Goal: Communication & Community: Answer question/provide support

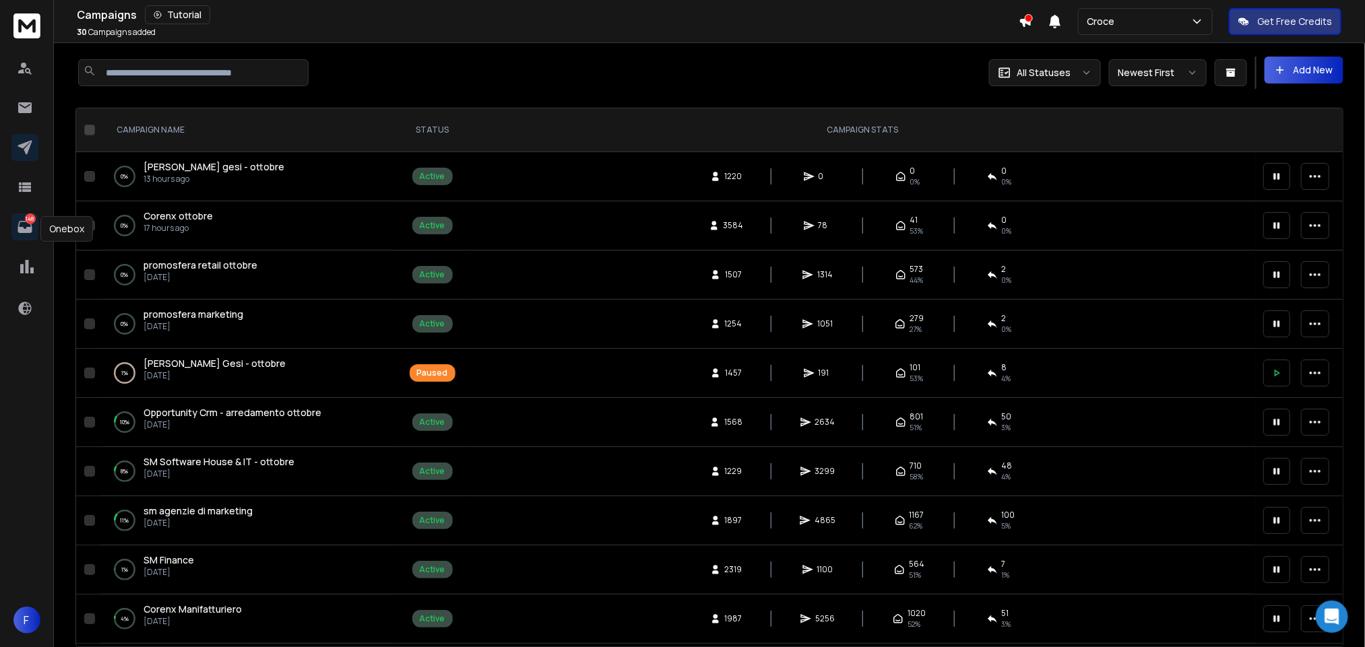
click at [27, 224] on p "148" at bounding box center [30, 219] width 11 height 11
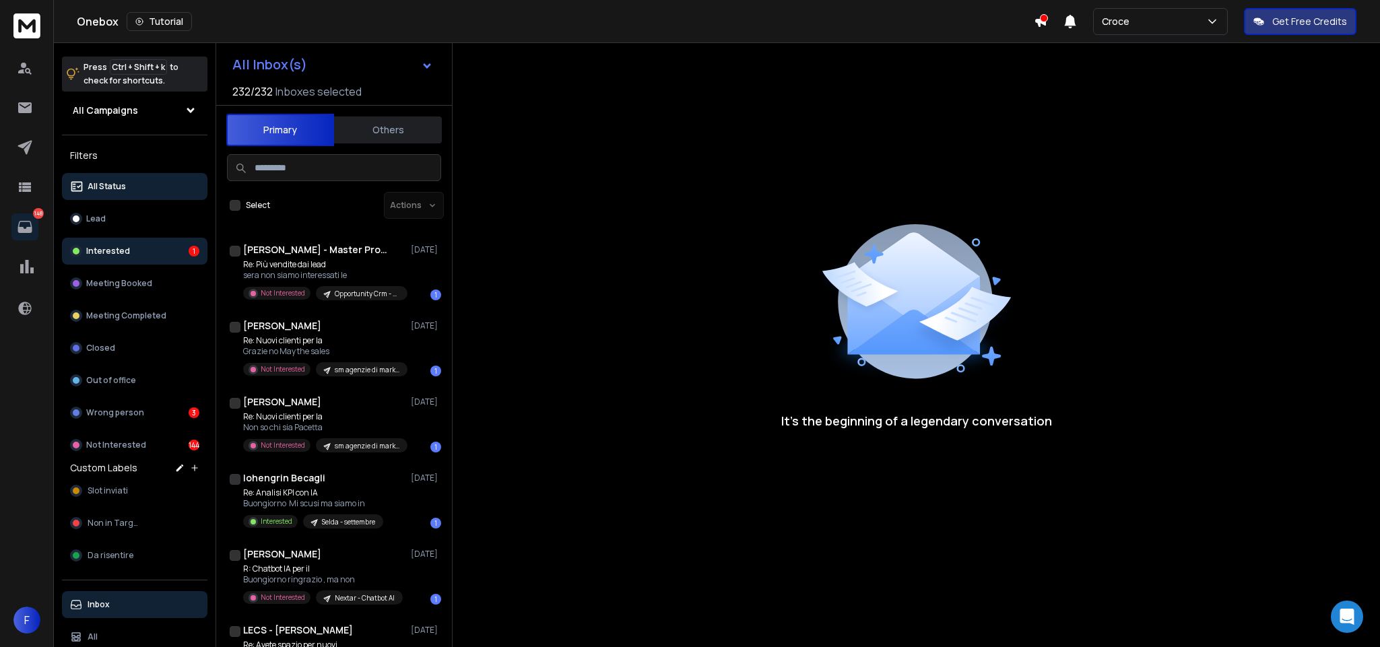
click at [158, 255] on button "Interested 1" at bounding box center [135, 251] width 146 height 27
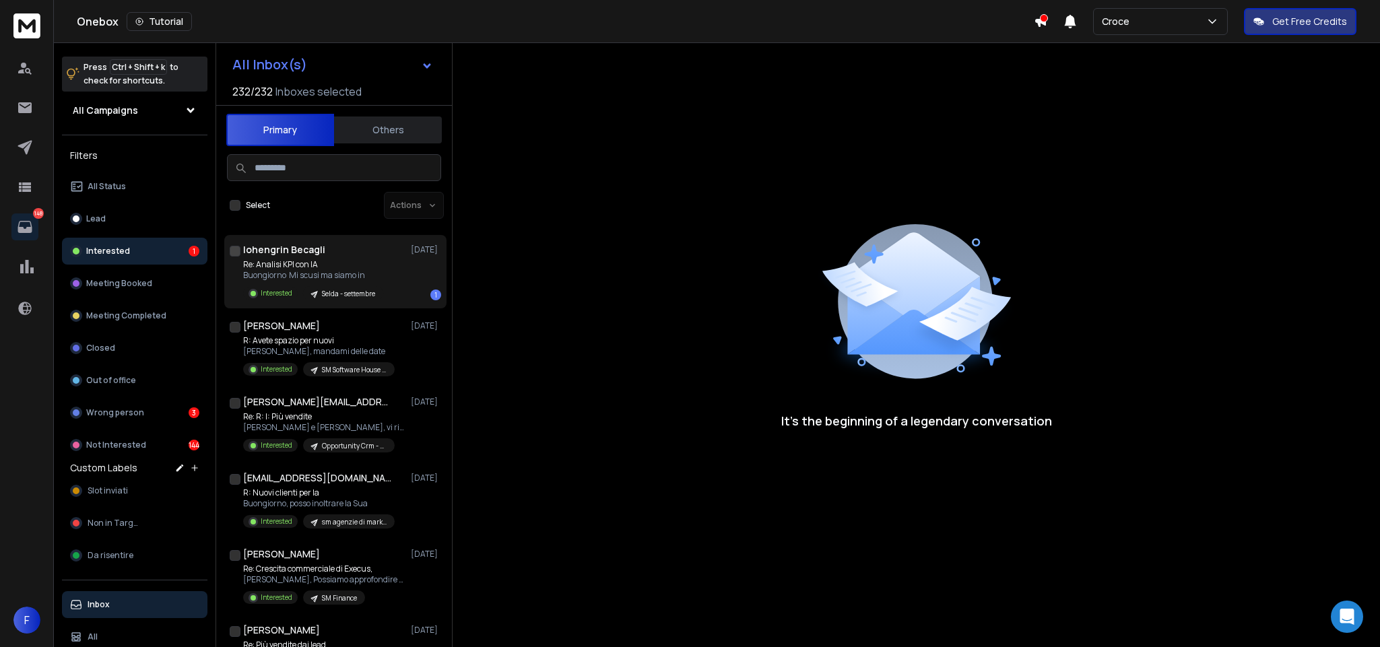
click at [336, 259] on p "Re: Analisi KPI con IA" at bounding box center [313, 264] width 140 height 11
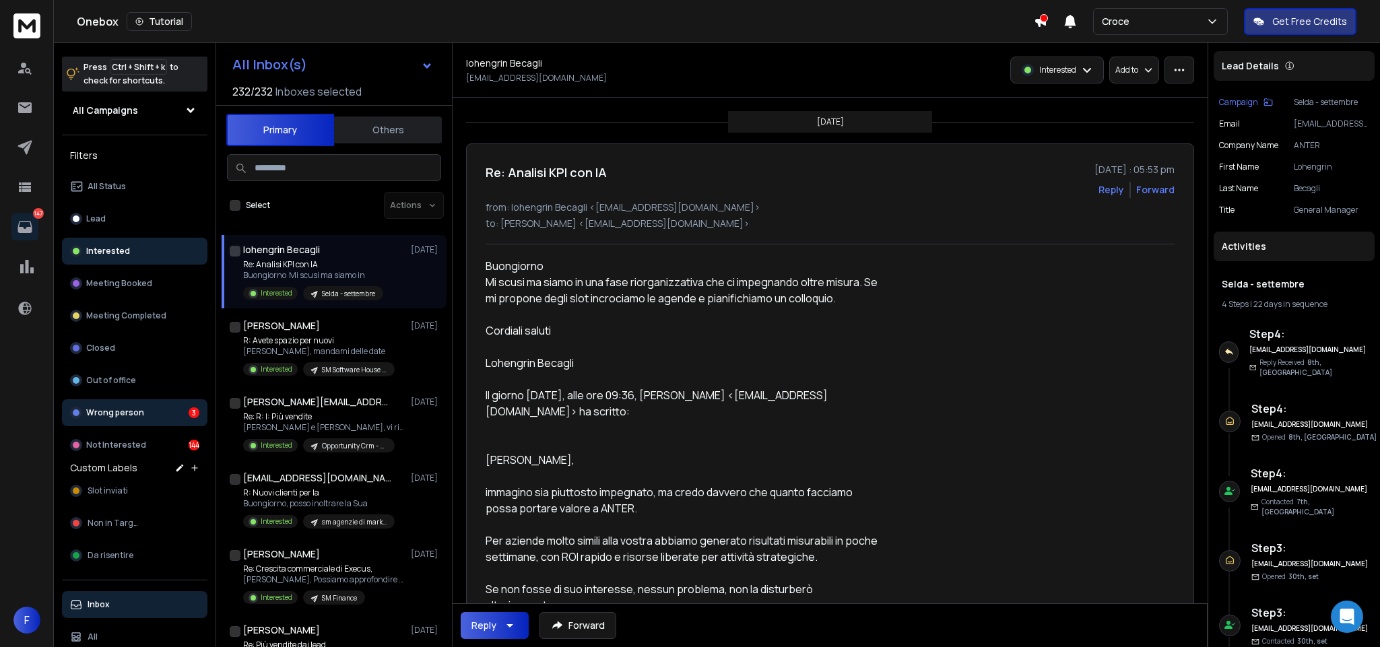
click at [189, 411] on div "3" at bounding box center [194, 413] width 11 height 11
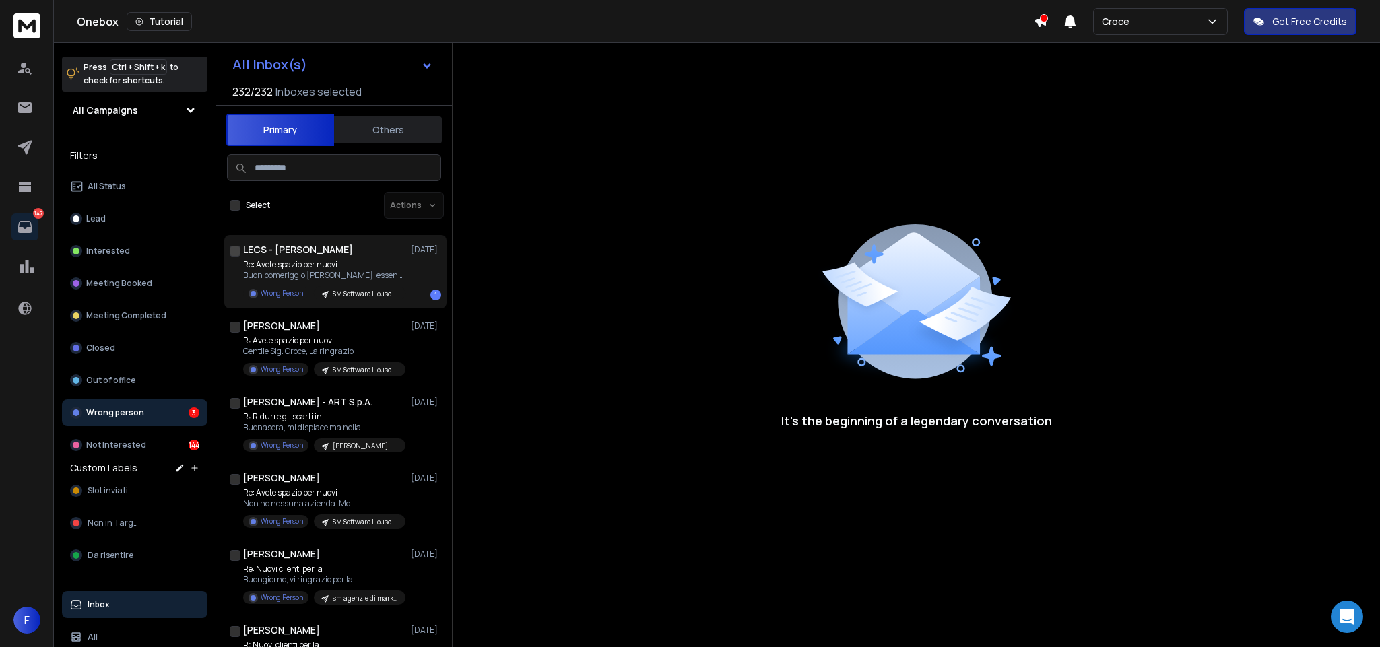
click at [400, 265] on p "Re: Avete spazio per nuovi" at bounding box center [324, 264] width 162 height 11
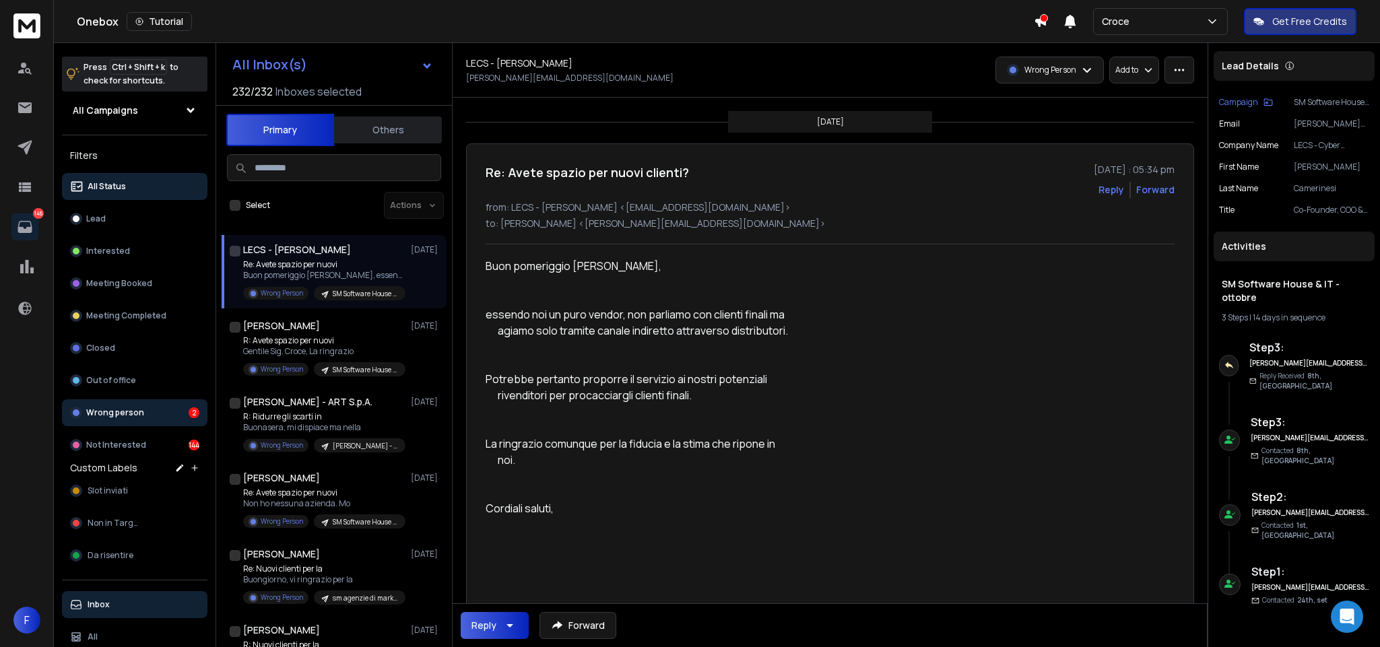
click at [144, 188] on button "All Status" at bounding box center [135, 186] width 146 height 27
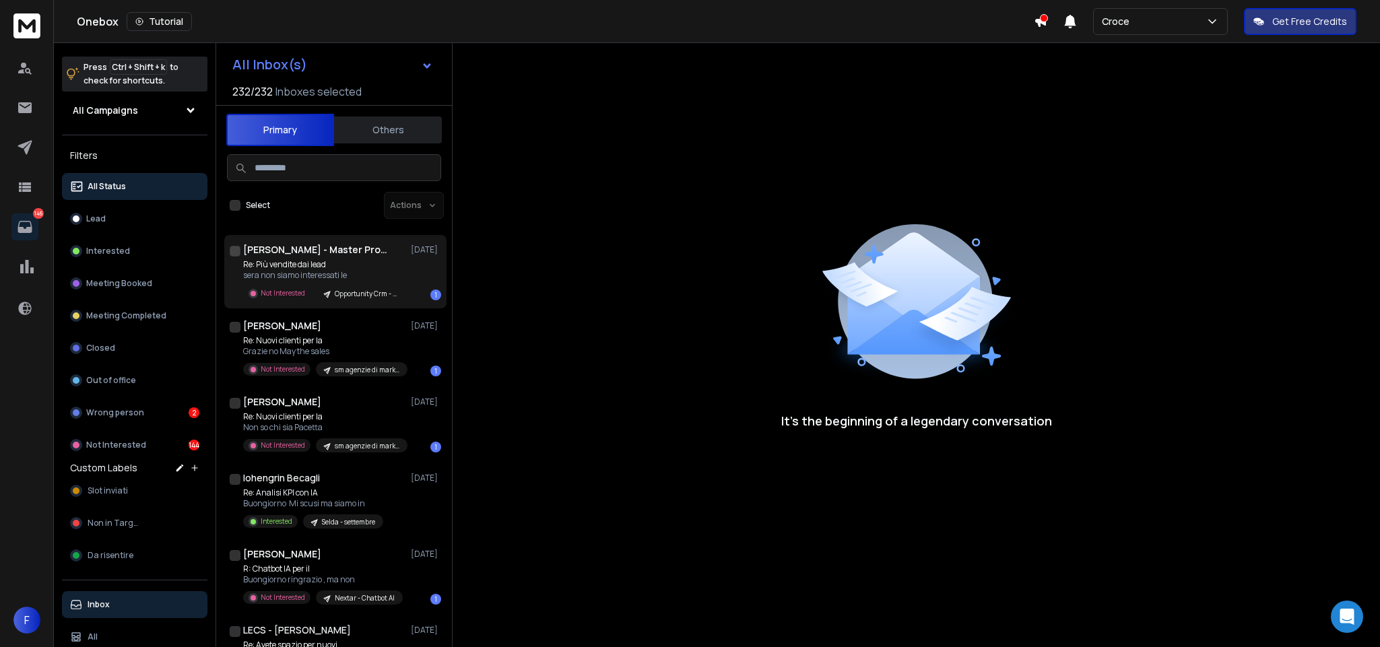
click at [403, 279] on p "sera non siamo interessati le" at bounding box center [324, 275] width 162 height 11
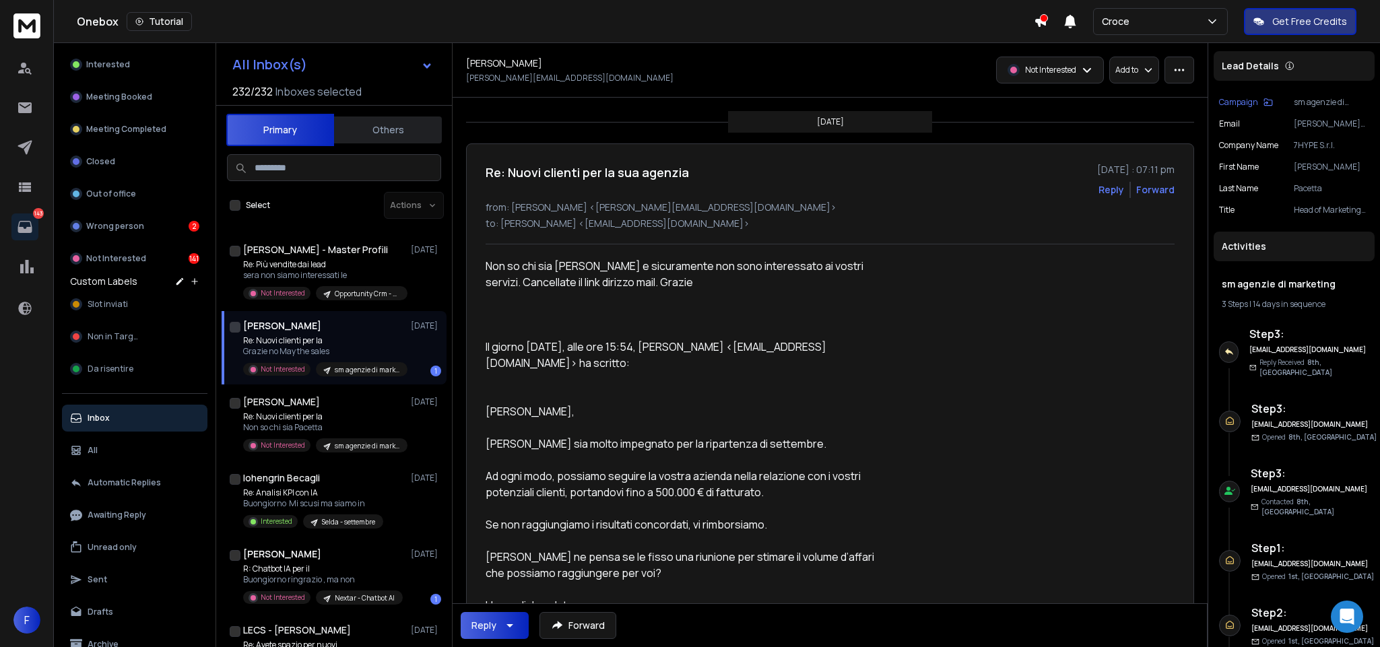
scroll to position [222, 0]
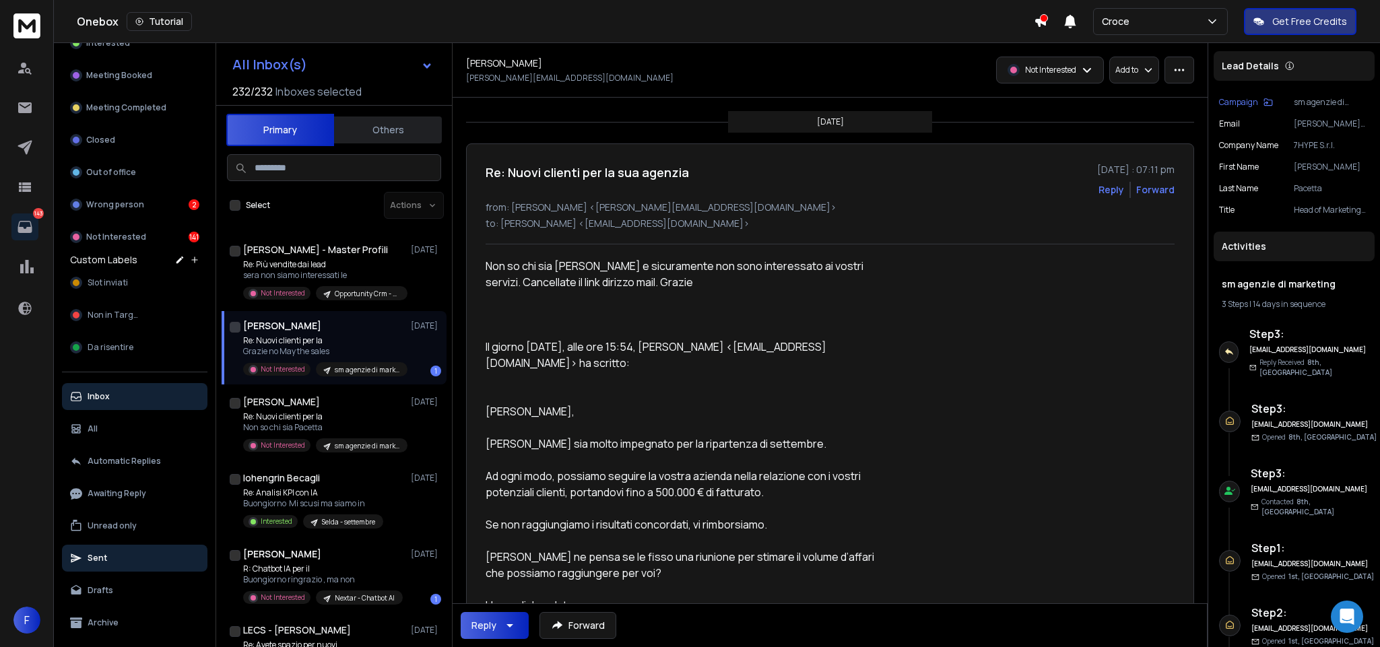
click at [137, 552] on button "Sent" at bounding box center [135, 558] width 146 height 27
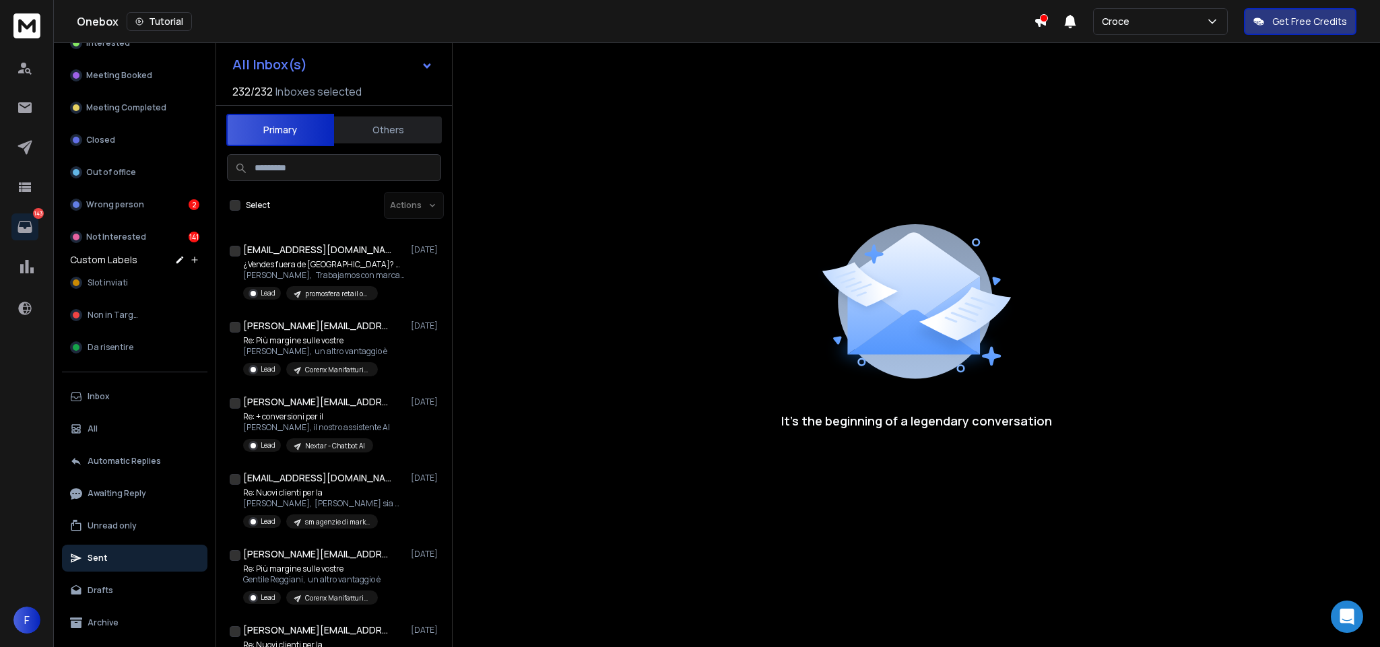
click at [319, 172] on input at bounding box center [334, 167] width 214 height 27
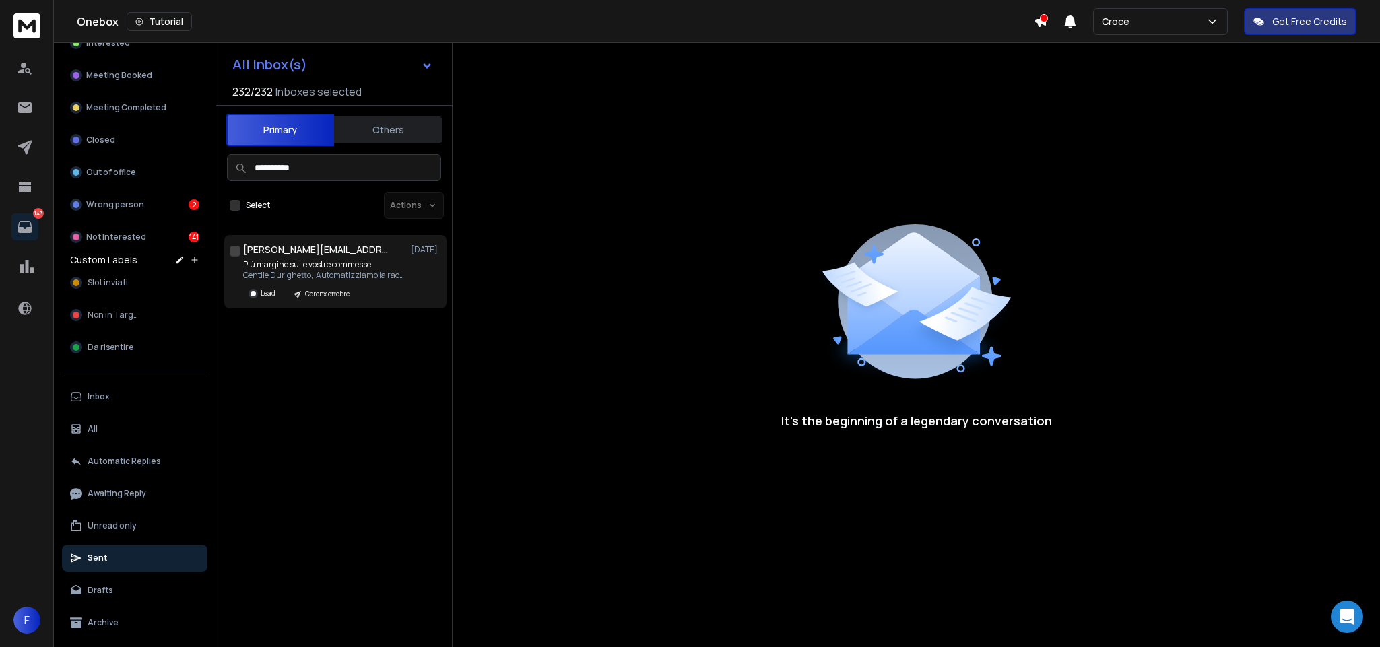
type input "**********"
click at [338, 271] on p "Gentile Durighetto, Automatizziamo la raccolta di" at bounding box center [324, 275] width 162 height 11
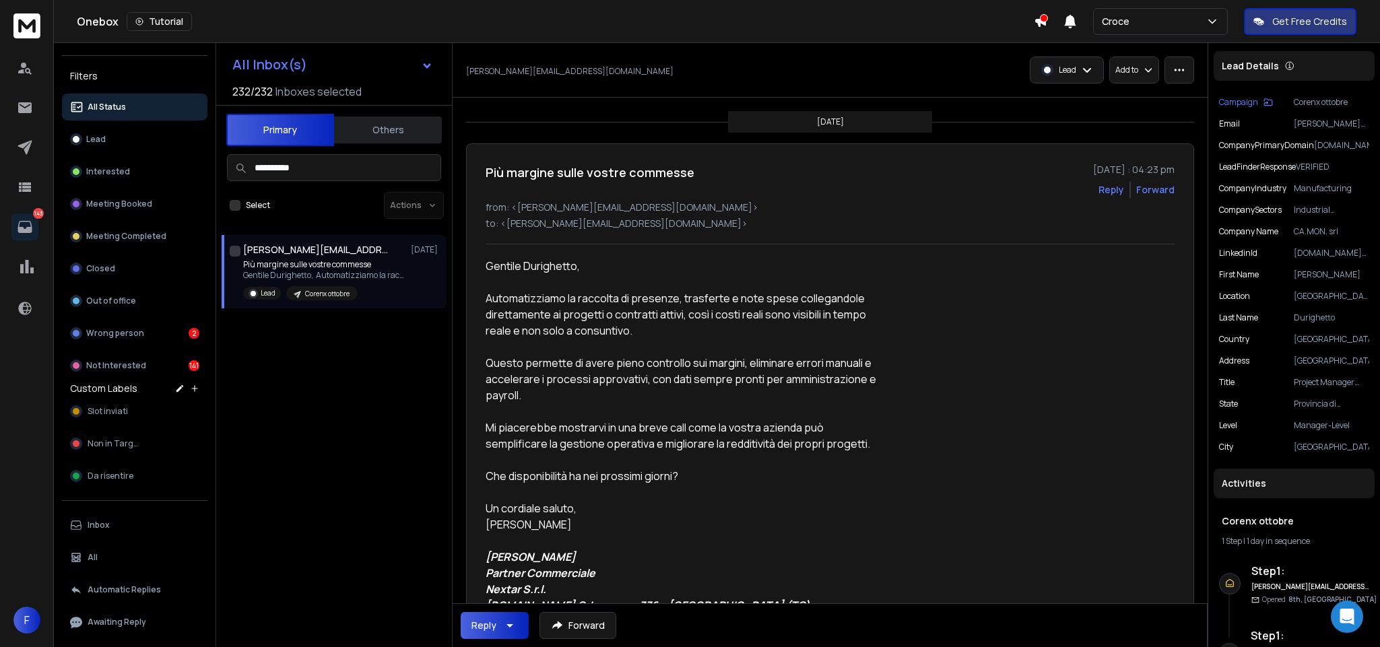
scroll to position [0, 0]
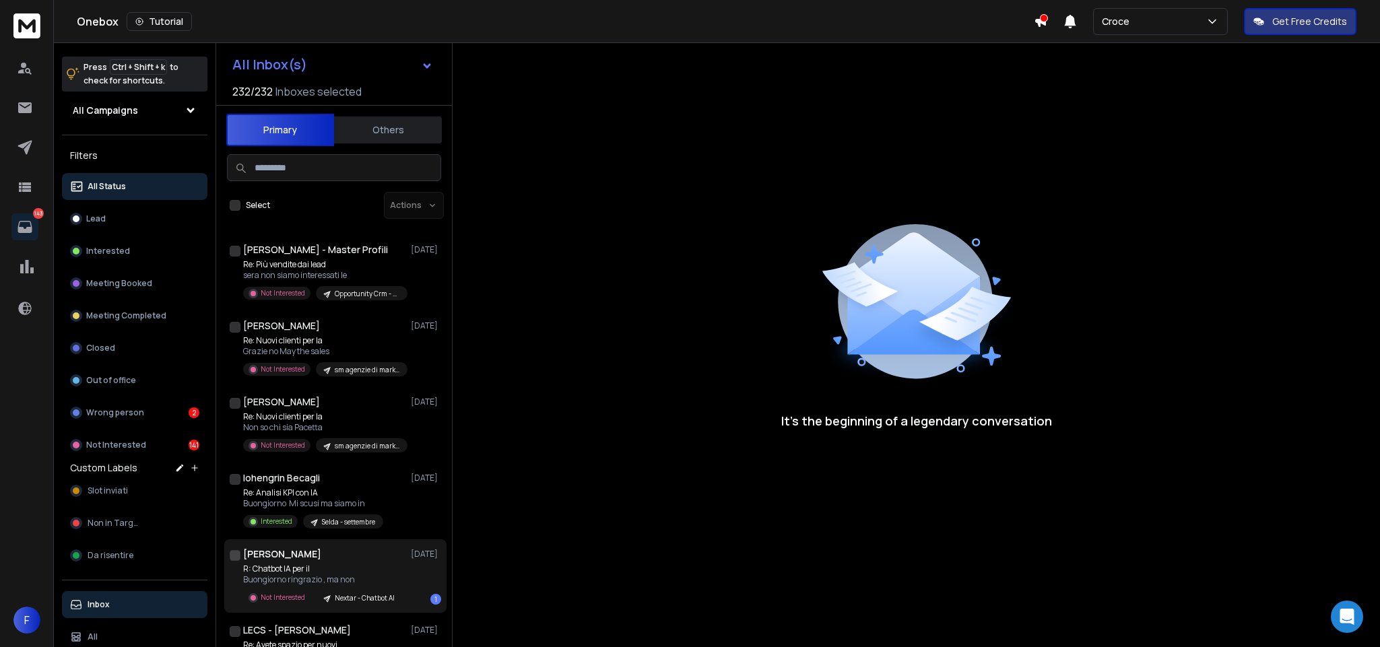
click at [413, 606] on div "Paolo Magri 08 Oct R: Chatbot IA per il Buongiorno ringrazio , ma non Not Inter…" at bounding box center [335, 576] width 222 height 73
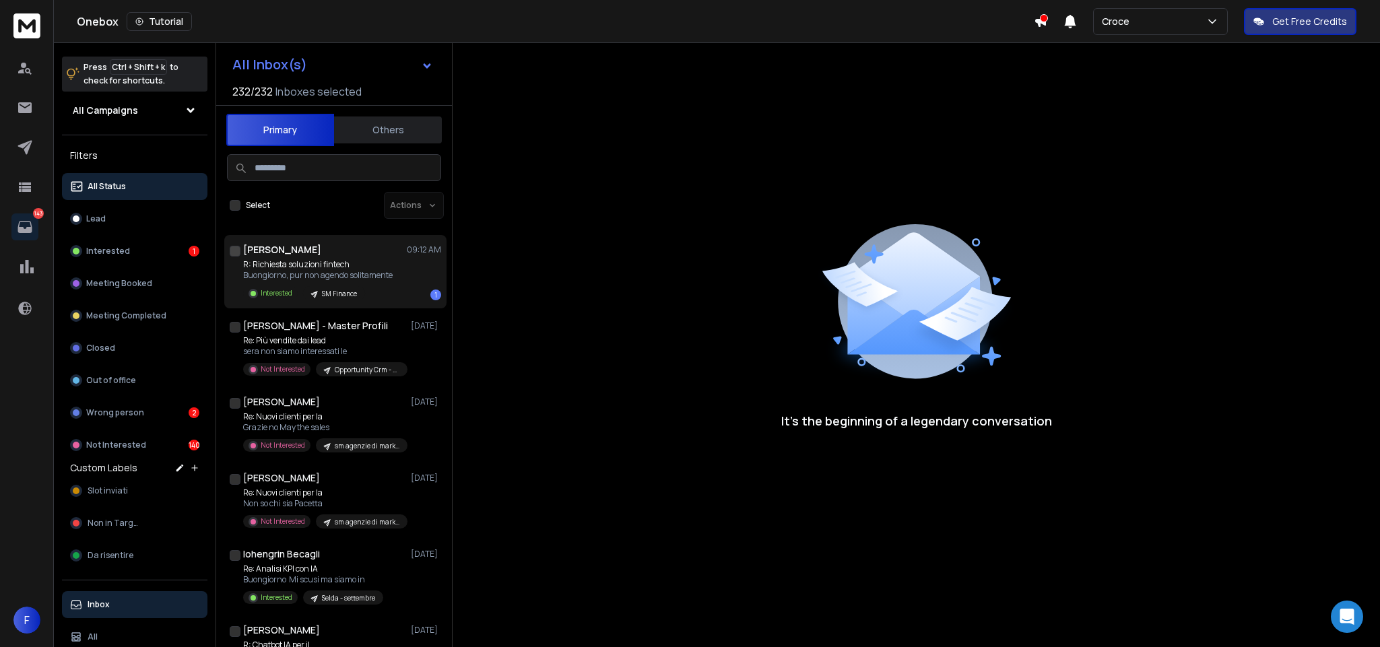
click at [376, 273] on p "Buongiorno, pur non agendo solitamente" at bounding box center [318, 275] width 150 height 11
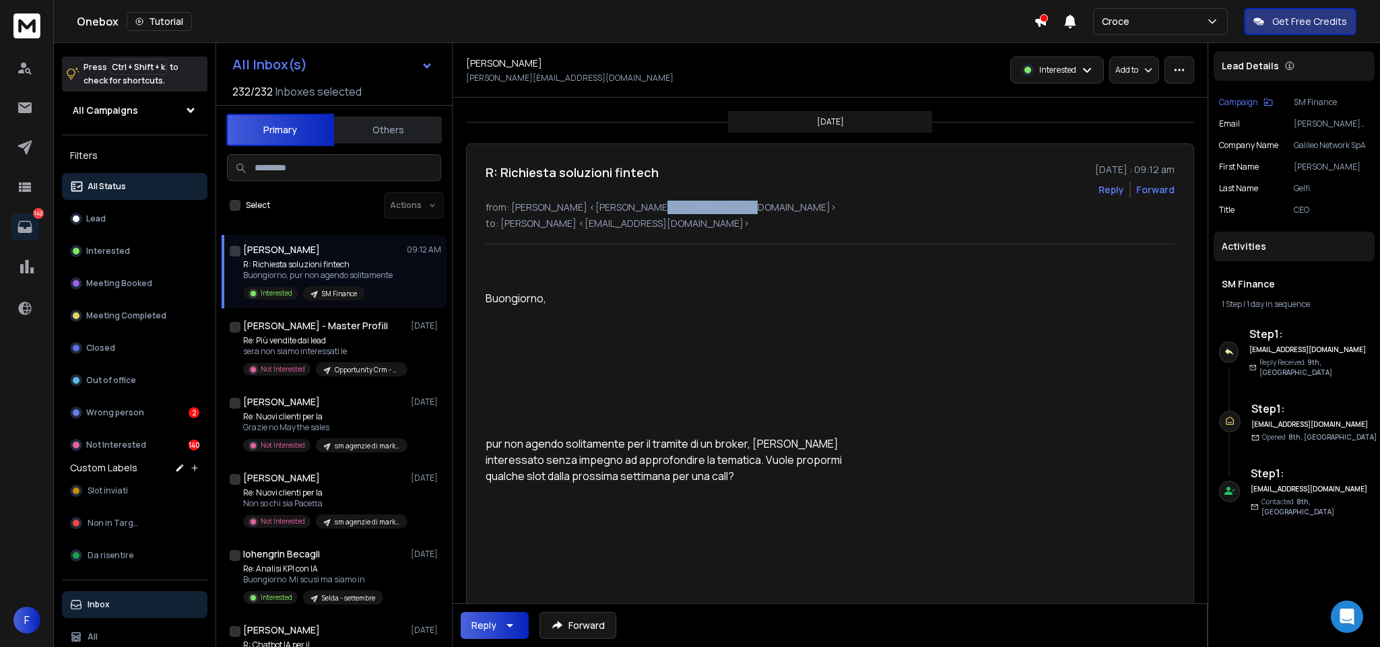
drag, startPoint x: 631, startPoint y: 208, endPoint x: 705, endPoint y: 206, distance: 74.8
click at [705, 206] on p "from: Andrea Gelfi <andrea.gelfi@galileonetwork.it>" at bounding box center [830, 207] width 689 height 13
copy p "galileonetwork.it"
click at [142, 284] on p "Meeting Booked" at bounding box center [119, 283] width 66 height 11
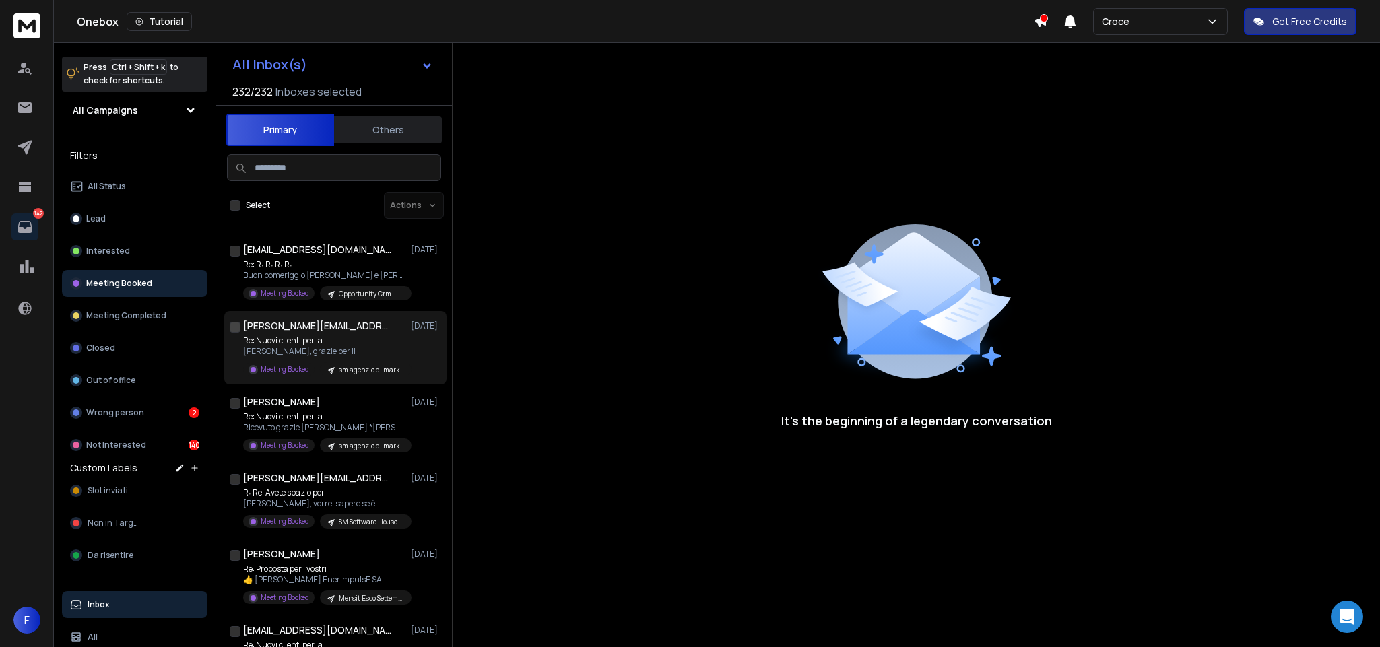
click at [399, 340] on p "Re: Nuovi clienti per la" at bounding box center [324, 340] width 162 height 11
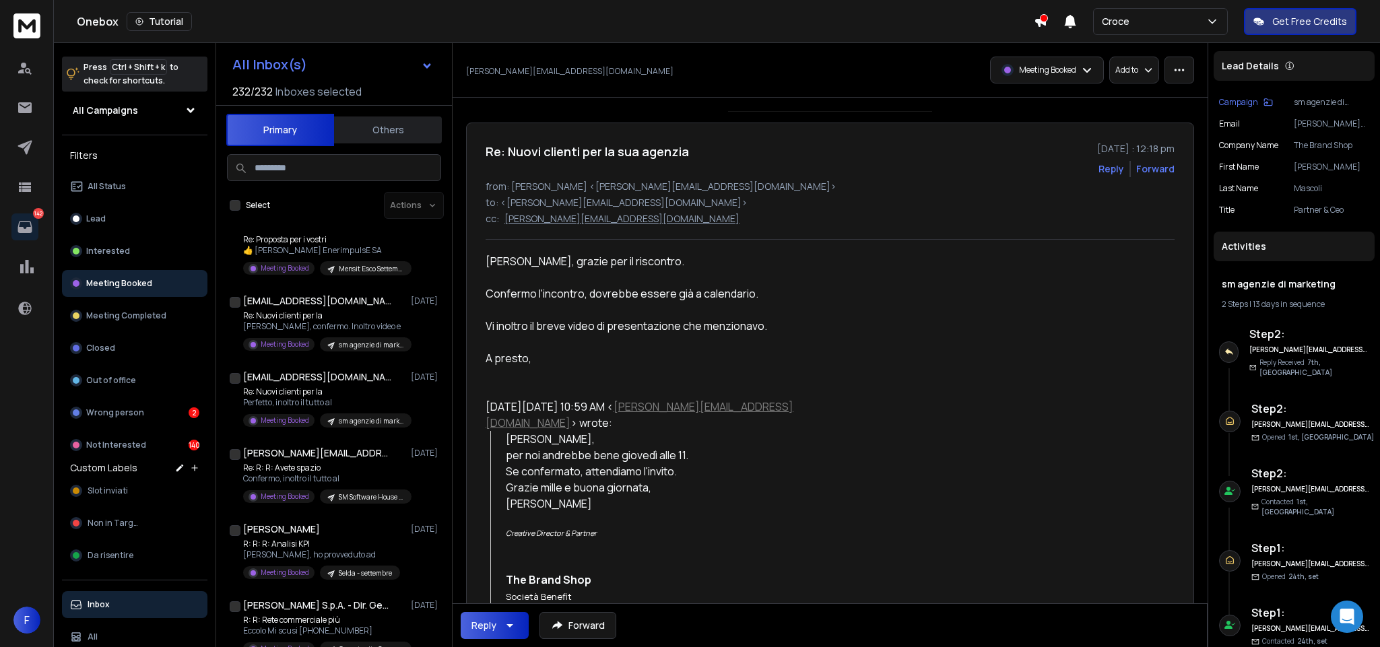
scroll to position [338, 0]
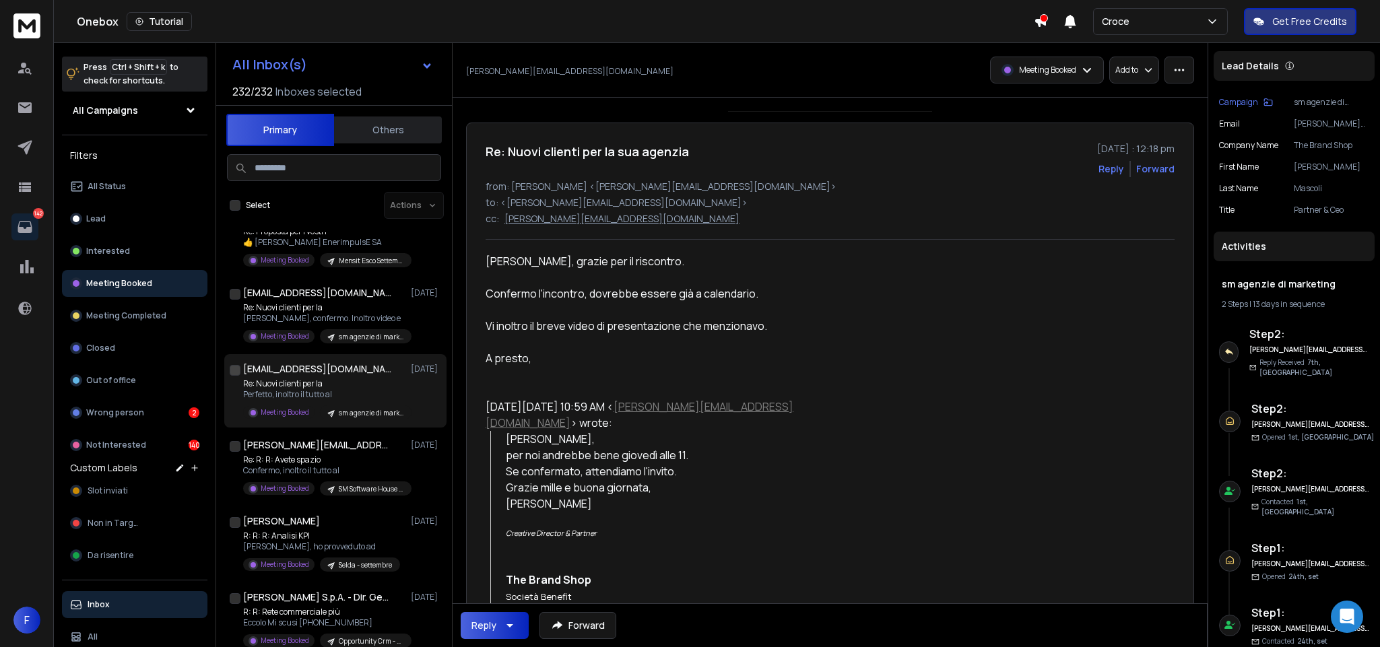
click at [374, 379] on p "Re: Nuovi clienti per la" at bounding box center [324, 384] width 162 height 11
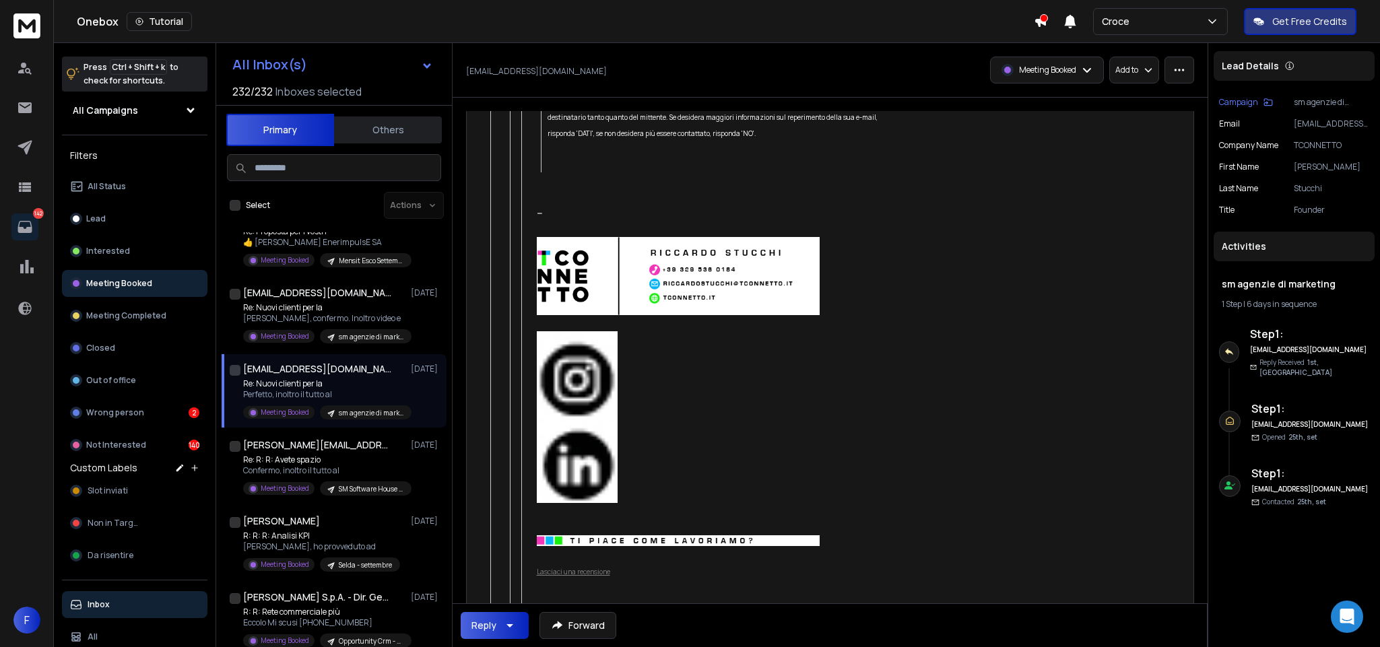
scroll to position [1145, 0]
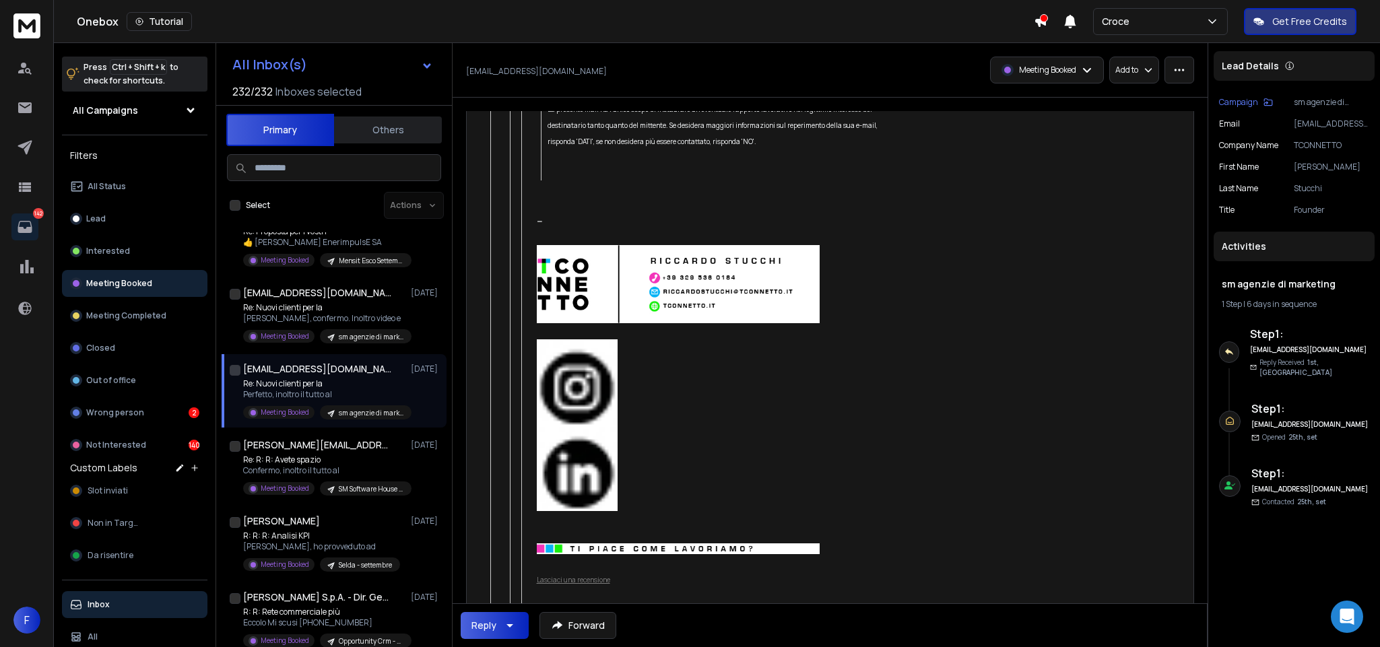
click at [475, 119] on div "Re: Nuovi clienti per la sua agenzia 1 October 2025 : 05:46 pm Reply Forward fr…" at bounding box center [830, 189] width 728 height 2380
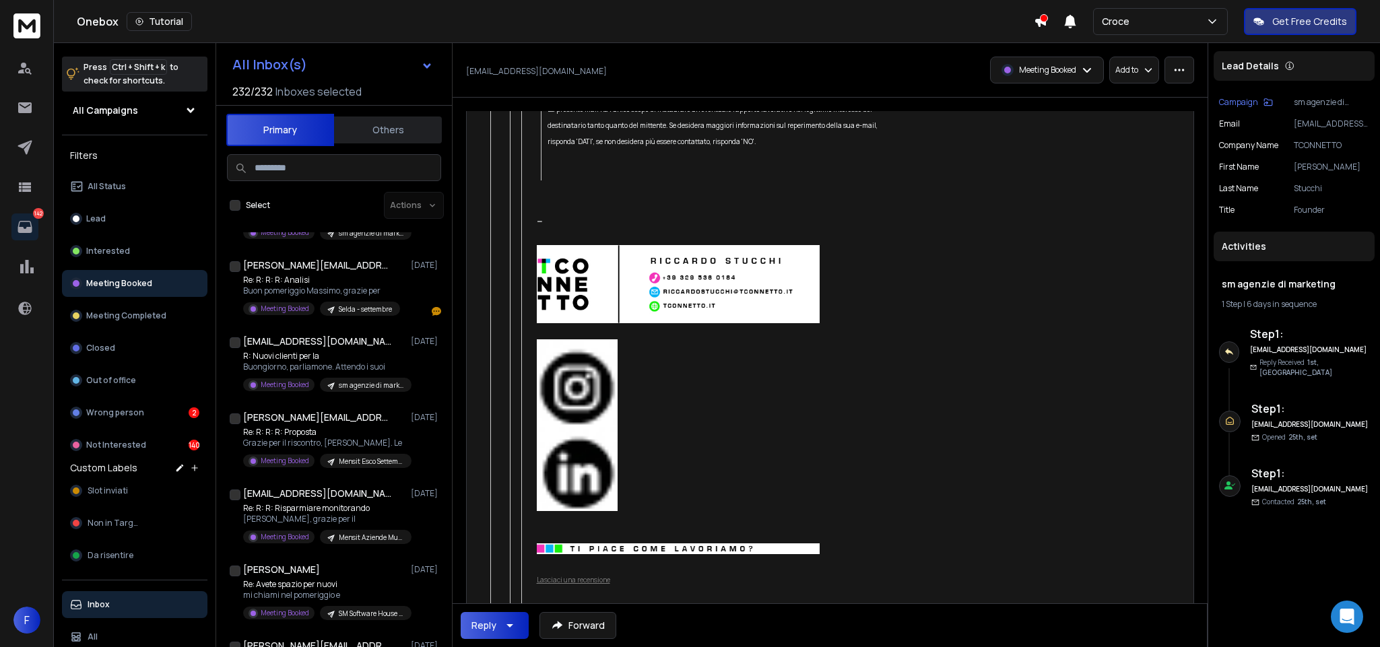
scroll to position [0, 0]
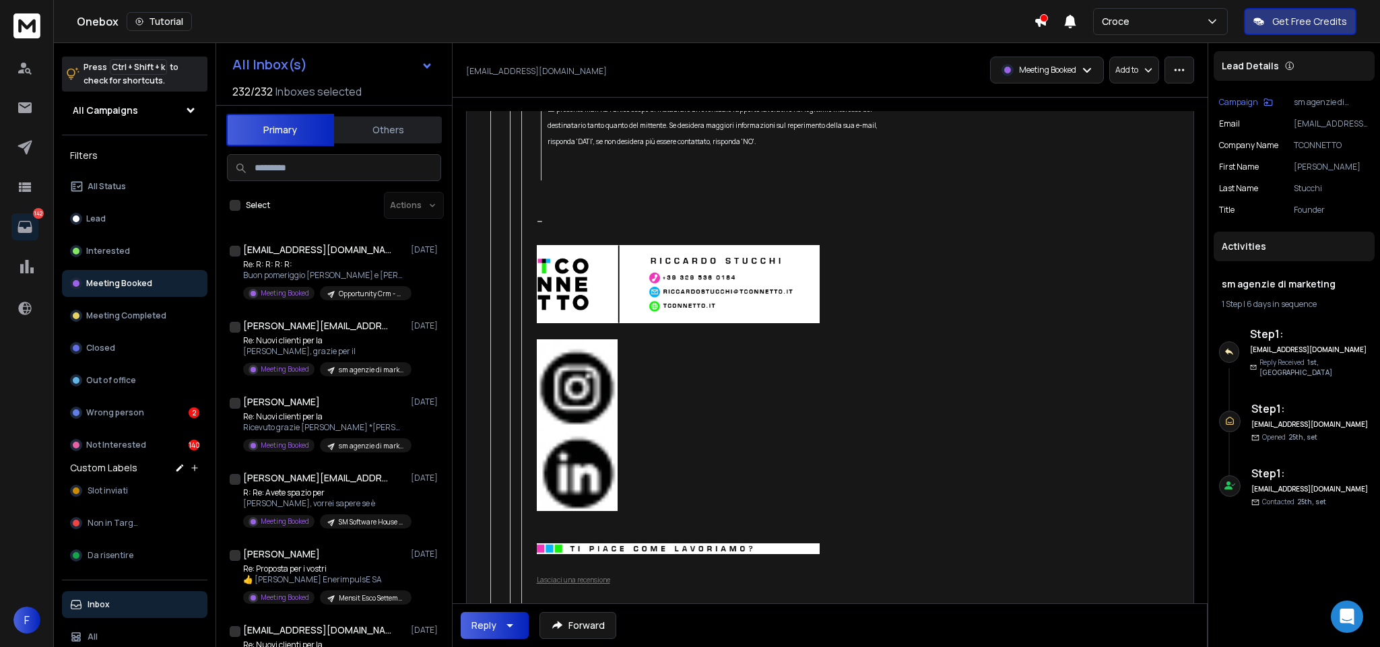
click at [303, 164] on input at bounding box center [334, 167] width 214 height 27
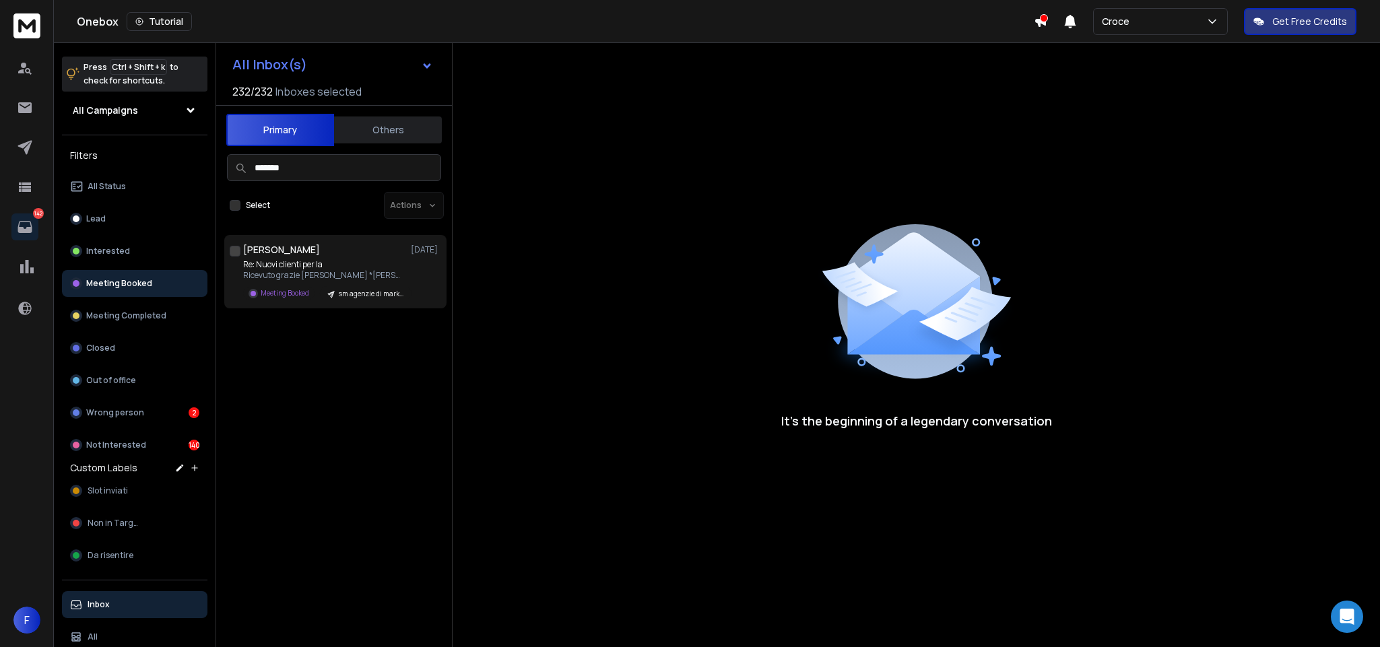
type input "*******"
click at [348, 278] on p "Ricevuto grazie Annalaura *Annalaura Ruffolo*" at bounding box center [324, 275] width 162 height 11
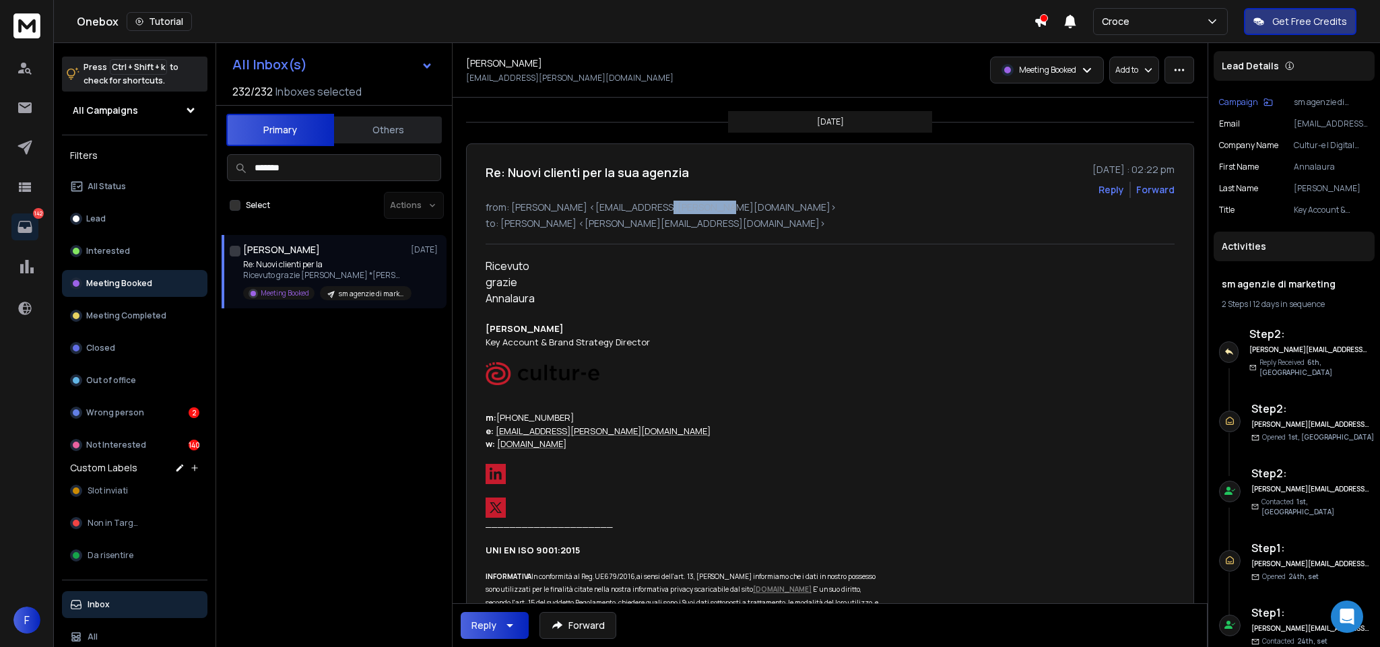
drag, startPoint x: 641, startPoint y: 209, endPoint x: 684, endPoint y: 207, distance: 43.2
click at [684, 207] on p "from: Annalaura Ruffolo <a.ruffolo@cultur-e.it>" at bounding box center [830, 207] width 689 height 13
copy p "cultur-e.it"
click at [269, 166] on input "*******" at bounding box center [334, 167] width 214 height 27
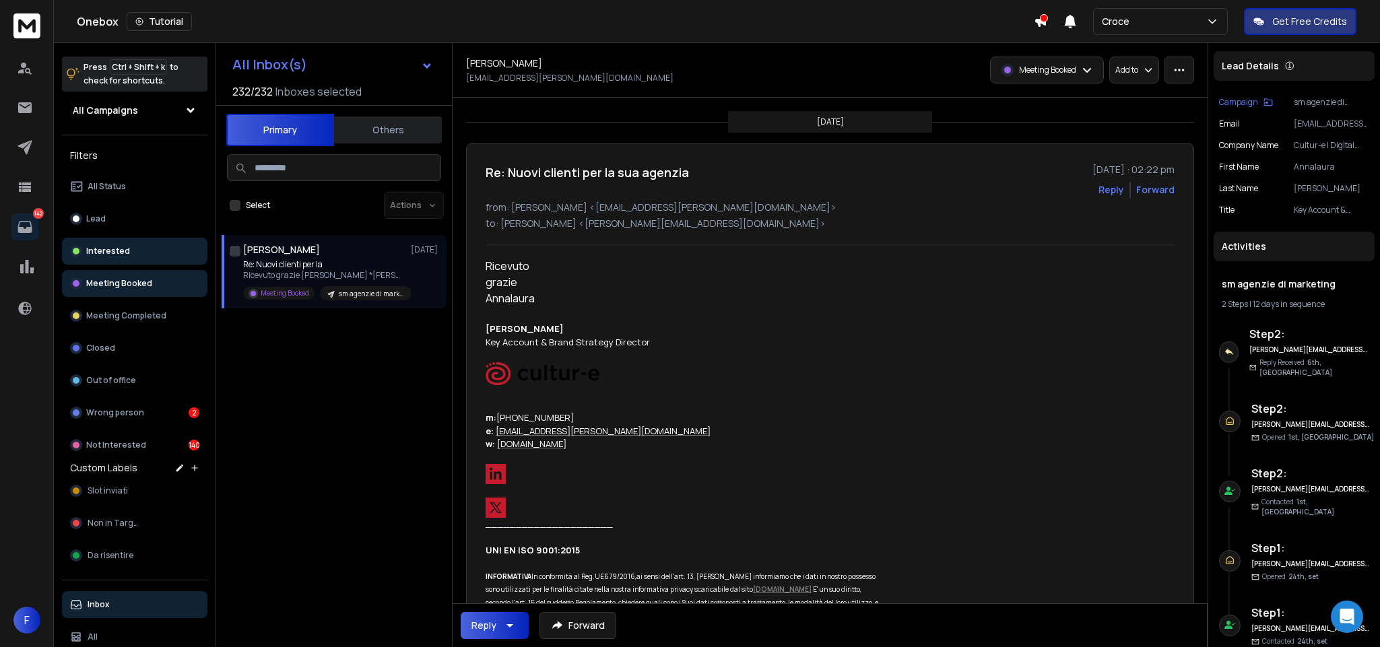
click at [125, 255] on button "Interested" at bounding box center [135, 251] width 146 height 27
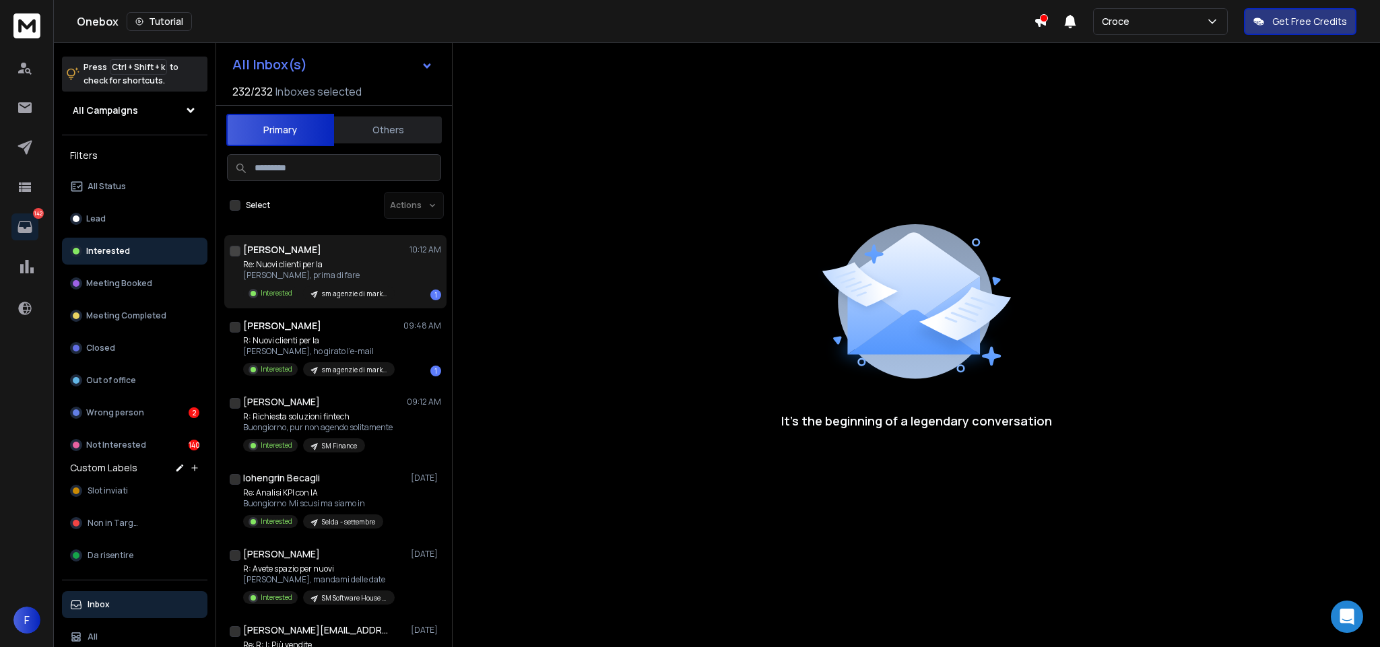
click at [394, 263] on p "Re: Nuovi clienti per la" at bounding box center [319, 264] width 152 height 11
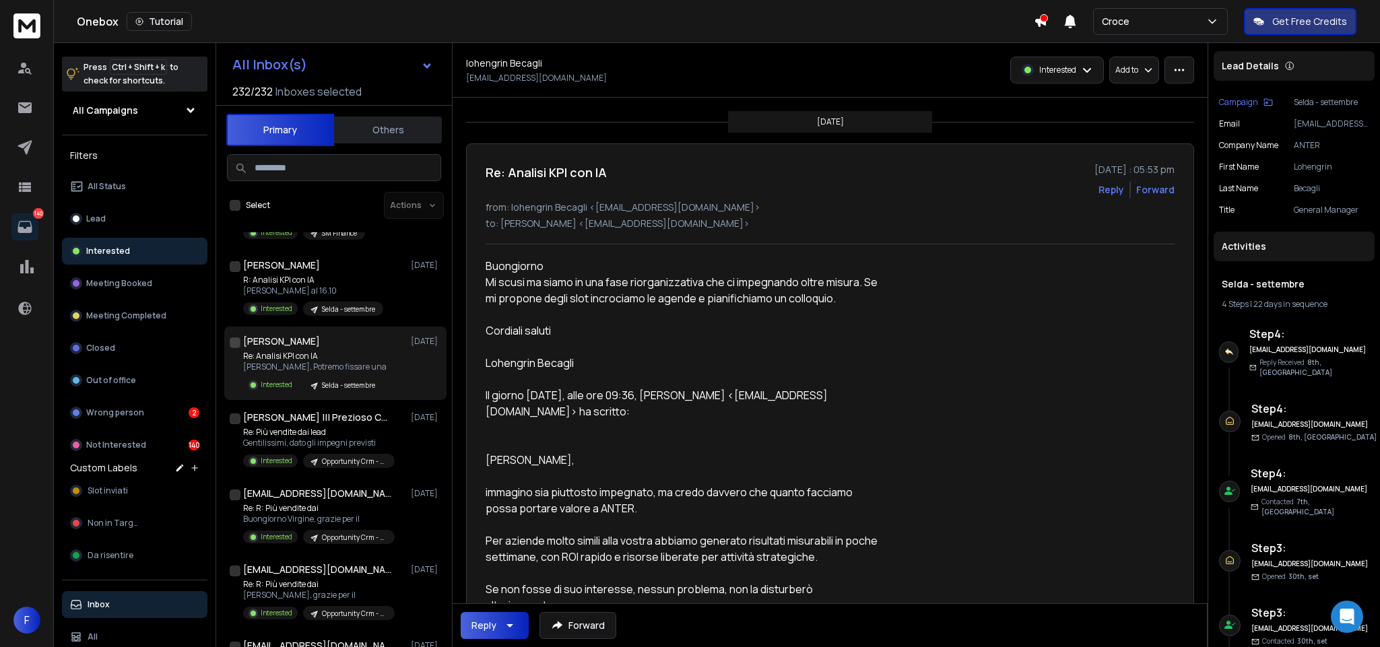
scroll to position [906, 0]
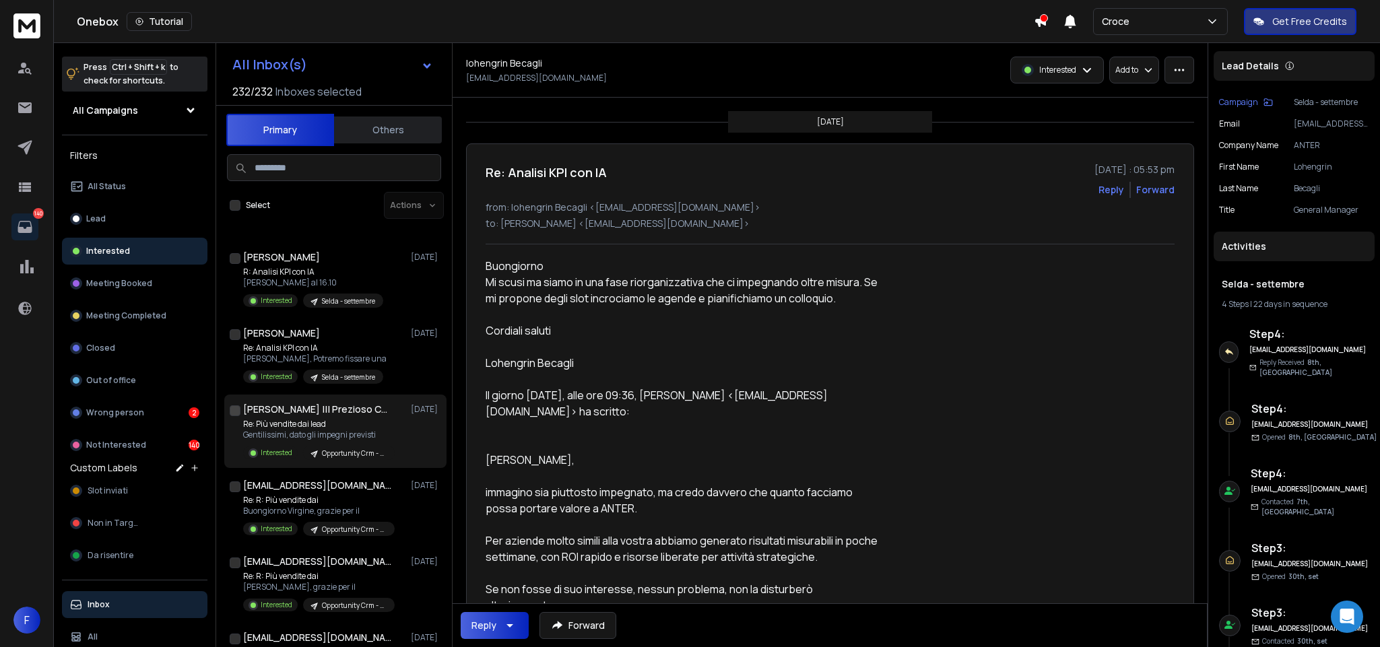
click at [382, 432] on p "Gentilissimi, dato gli impegni previsti" at bounding box center [319, 435] width 152 height 11
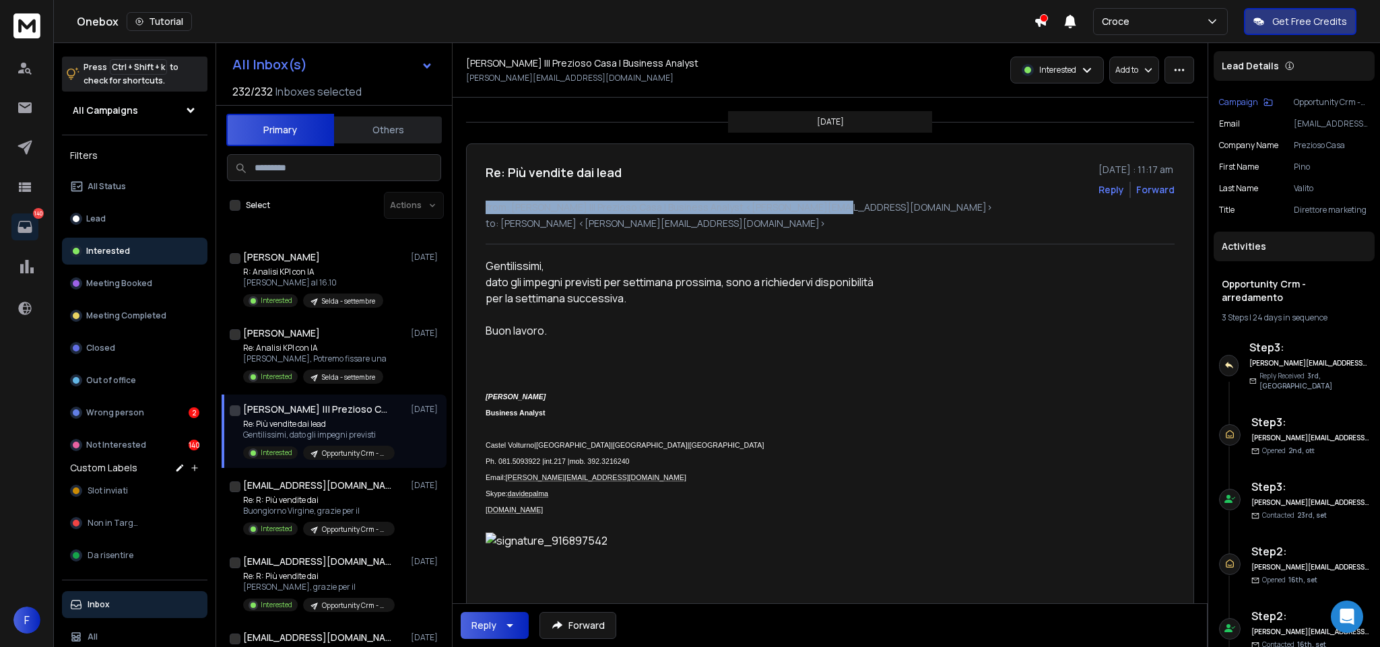
drag, startPoint x: 1203, startPoint y: 195, endPoint x: 1199, endPoint y: 215, distance: 20.5
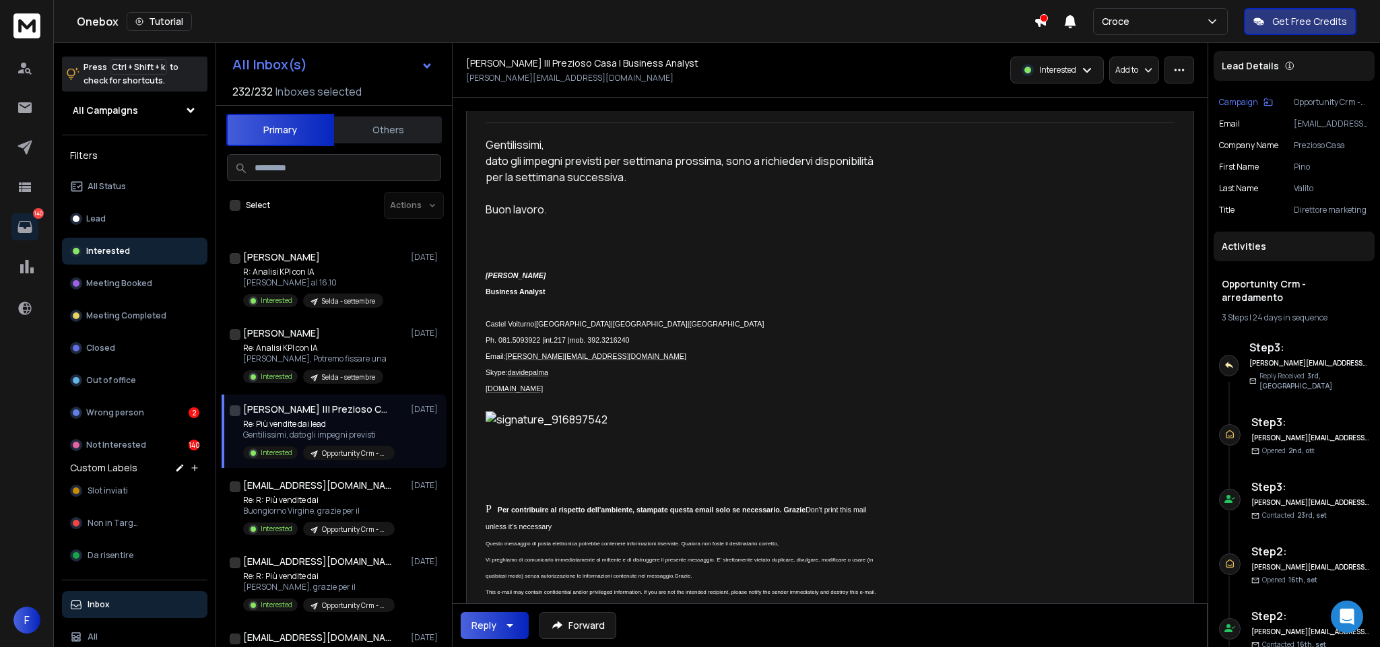
scroll to position [128, 0]
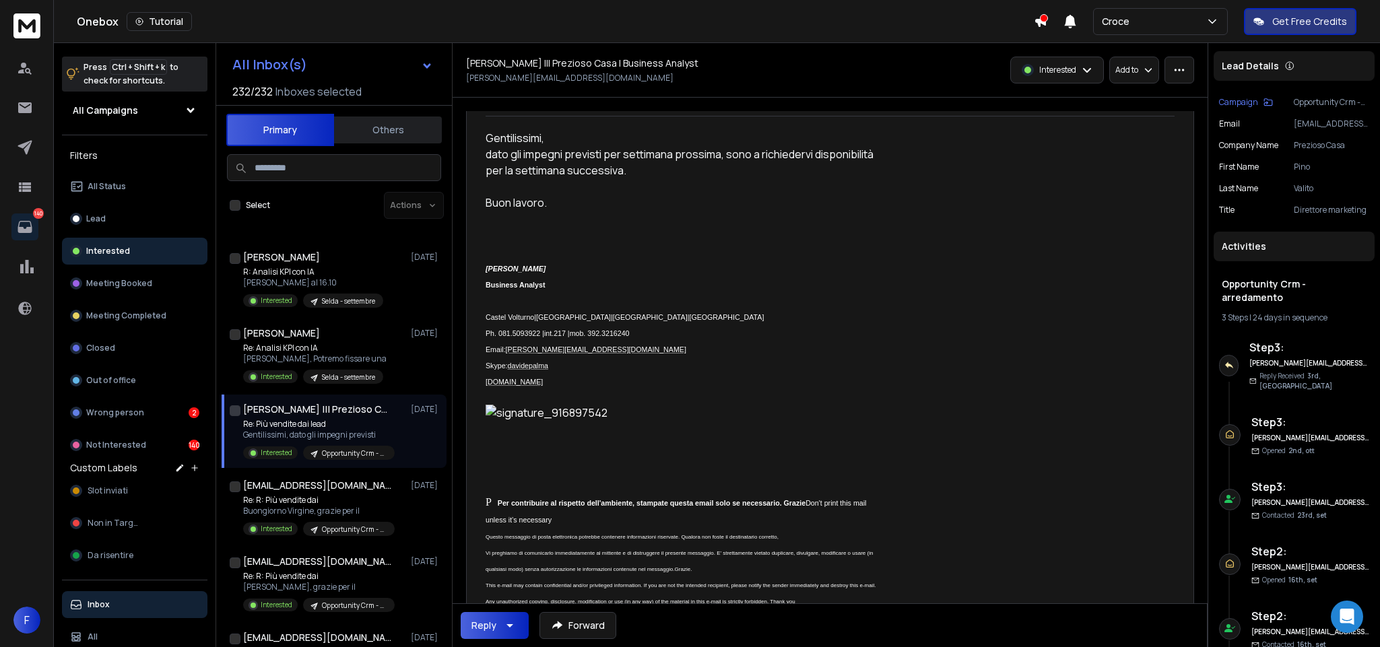
click at [1304, 142] on p "Prezioso Casa" at bounding box center [1331, 145] width 75 height 11
click at [447, 362] on div "fabrizio Canniello 10:12 AM Re: Nuovi clienti per la Buongiorno Francesco, prim…" at bounding box center [334, 471] width 236 height 479
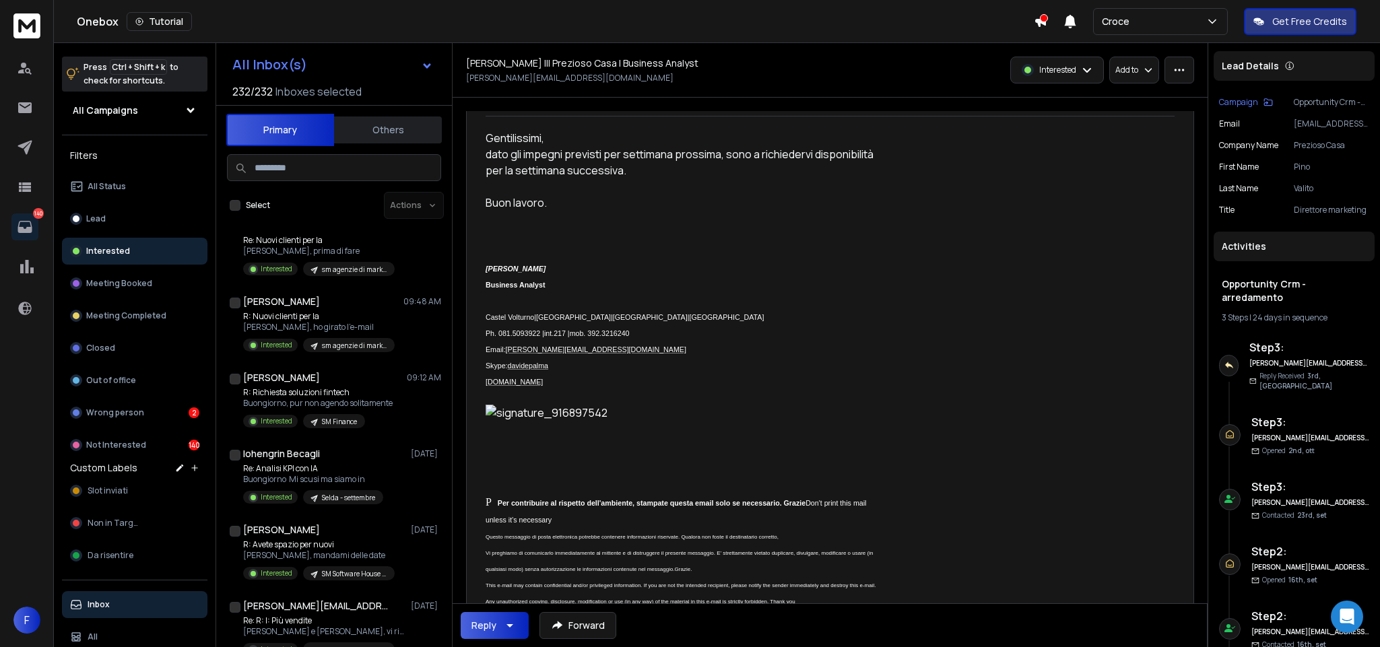
scroll to position [0, 0]
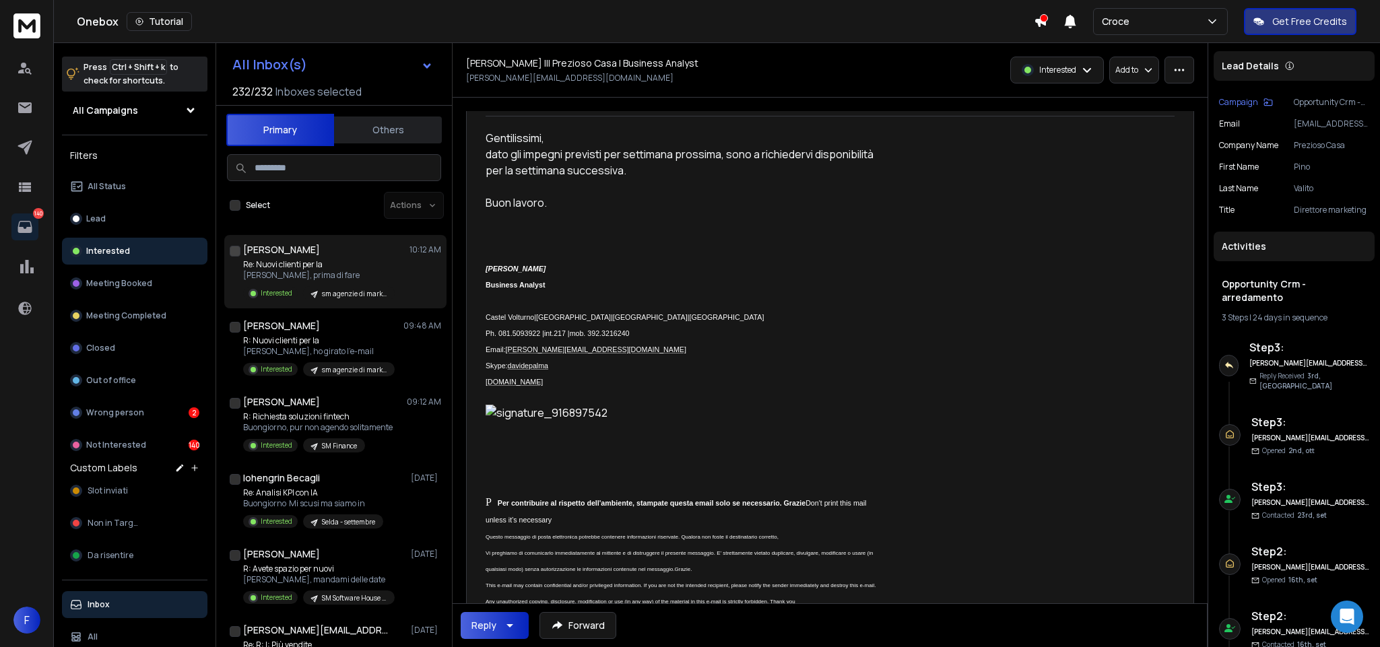
click at [415, 261] on div "Re: Nuovi clienti per la Buongiorno Francesco, prima di fare Interested sm agen…" at bounding box center [342, 279] width 198 height 41
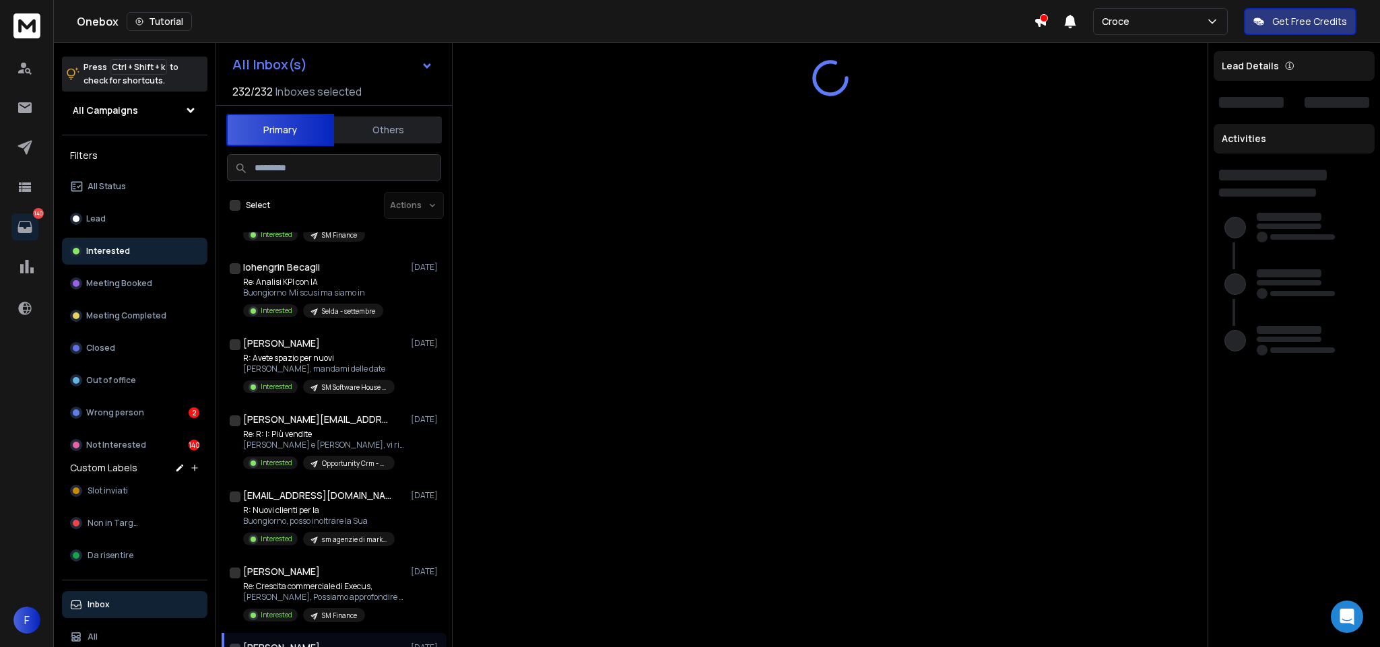
scroll to position [439, 0]
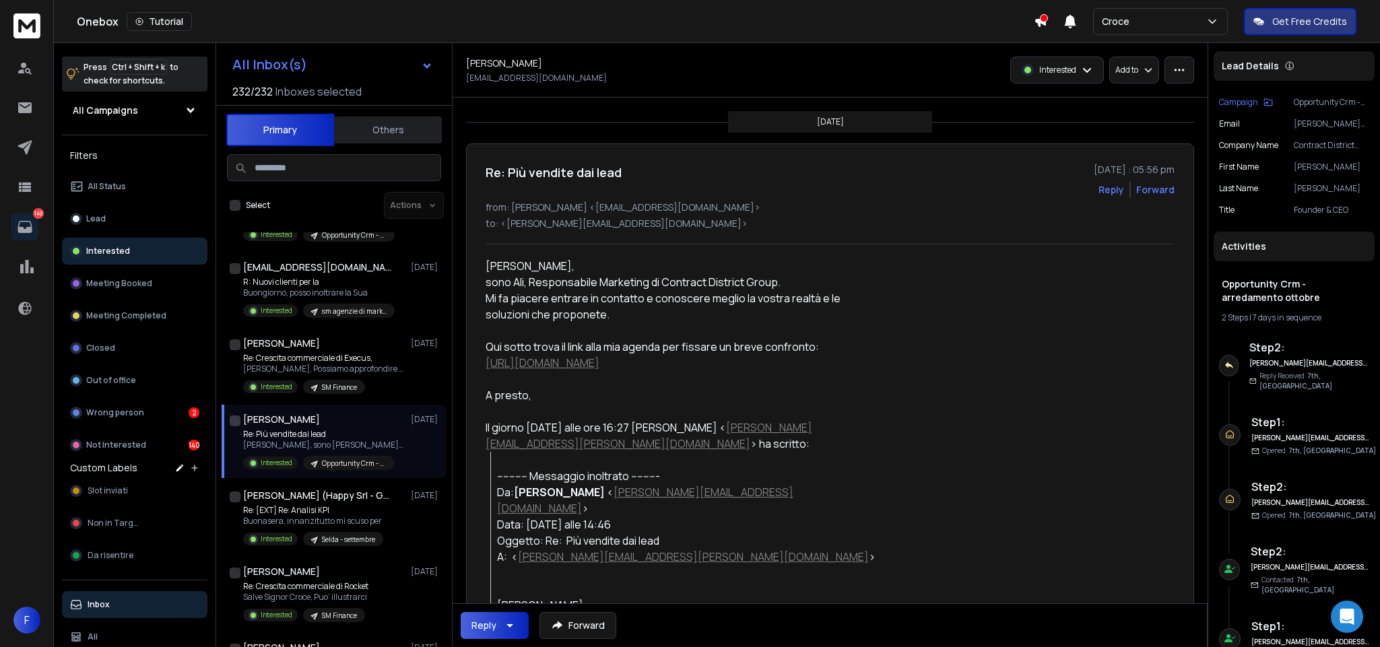
click at [600, 366] on link "https://calendar.app.google/3czrhBj7Nh4BLDaE7" at bounding box center [543, 363] width 114 height 15
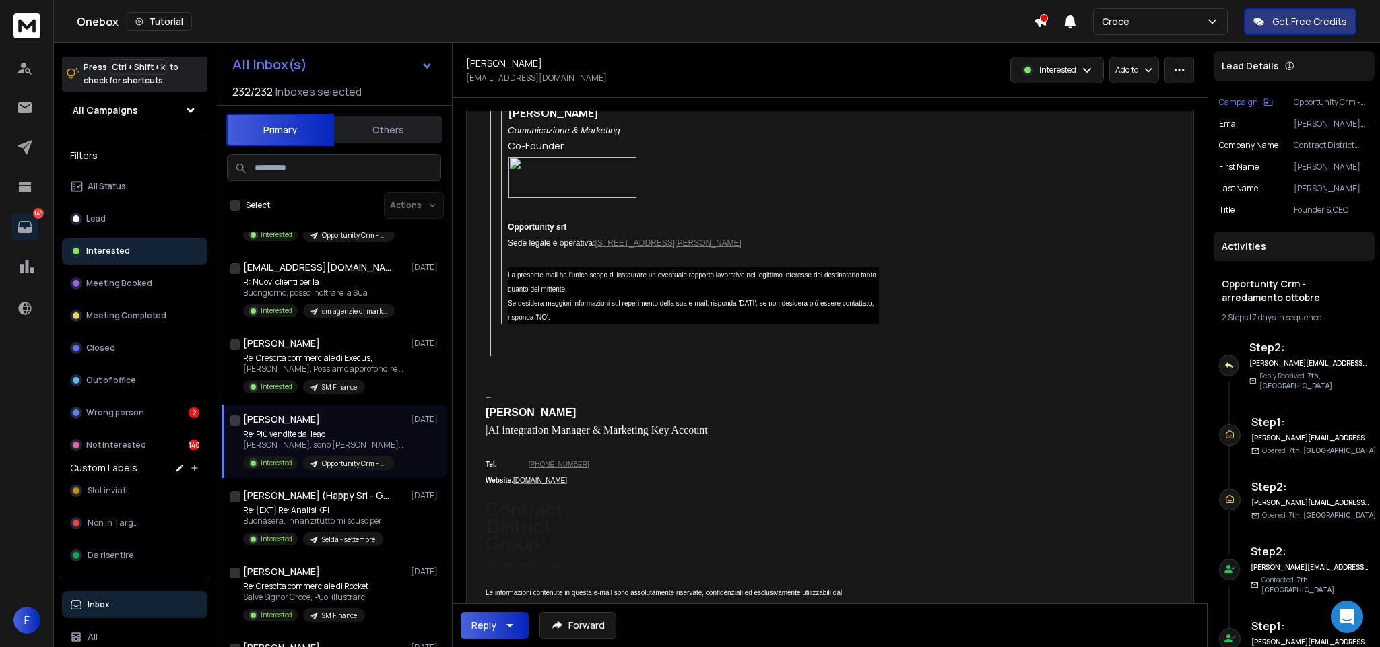
scroll to position [1190, 0]
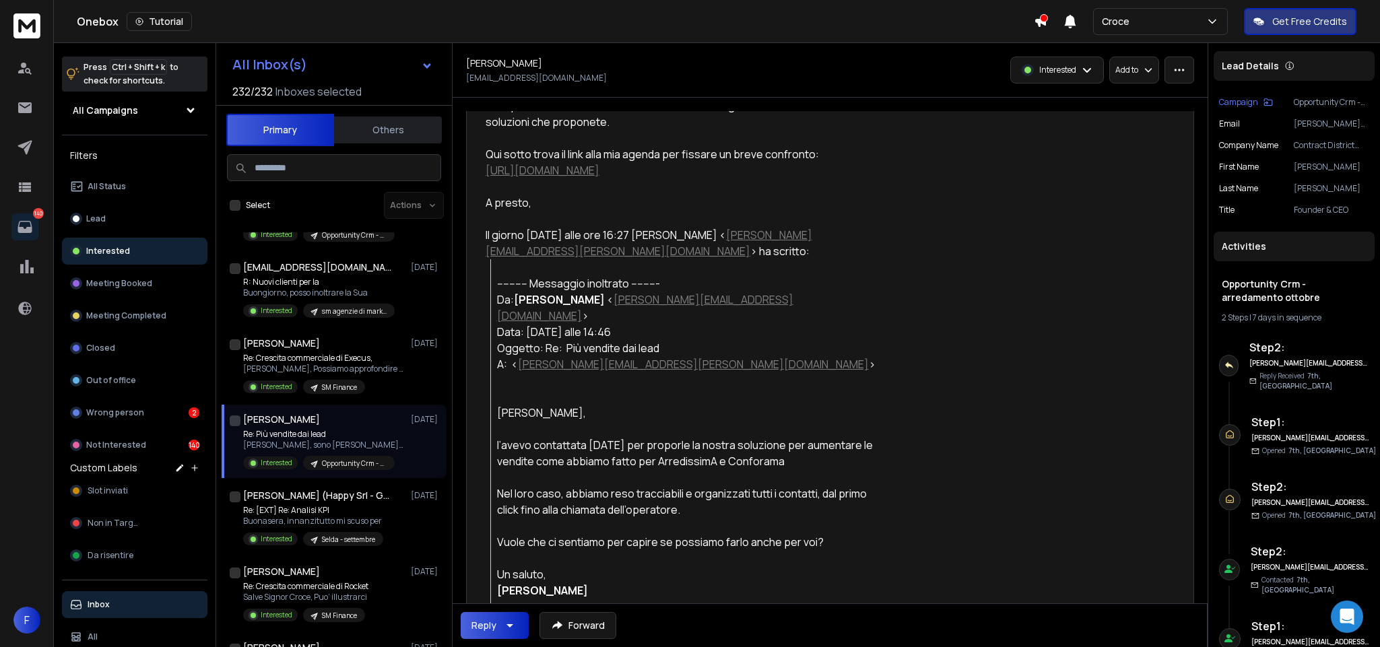
scroll to position [0, 0]
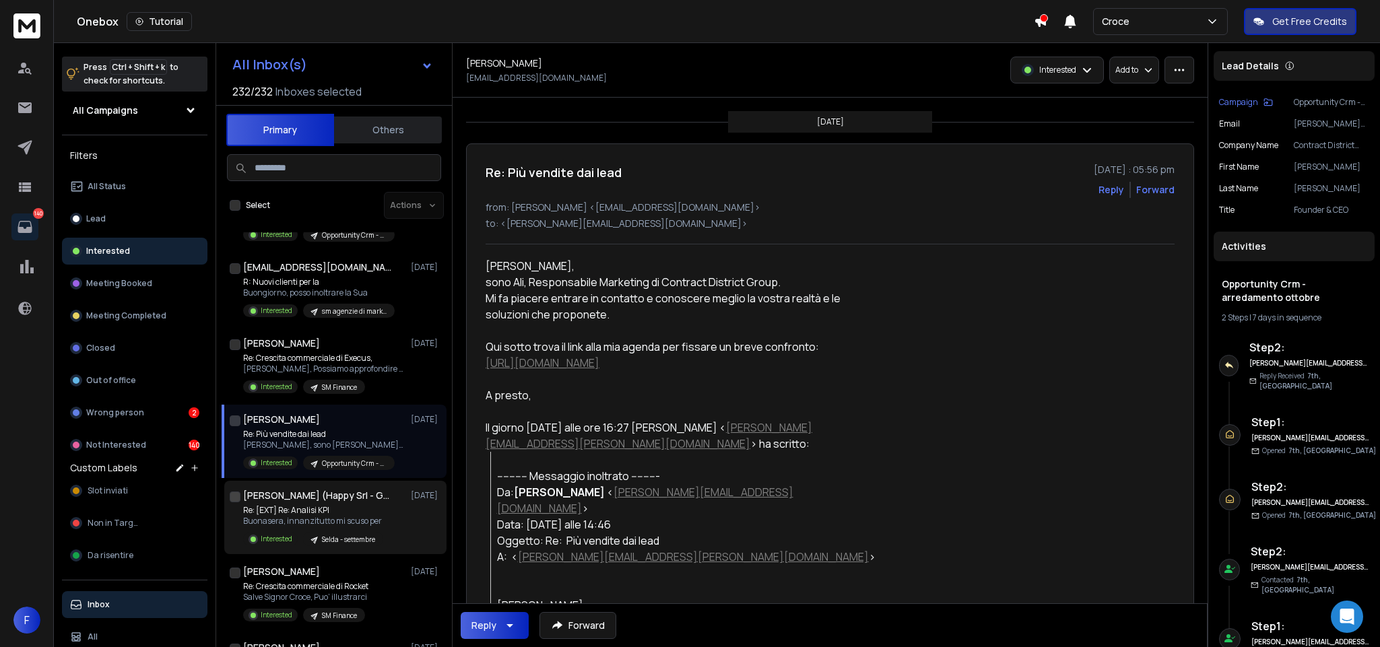
click at [354, 490] on h1 "[PERSON_NAME] (Happy Srl - Gruppo Happy)" at bounding box center [317, 495] width 148 height 13
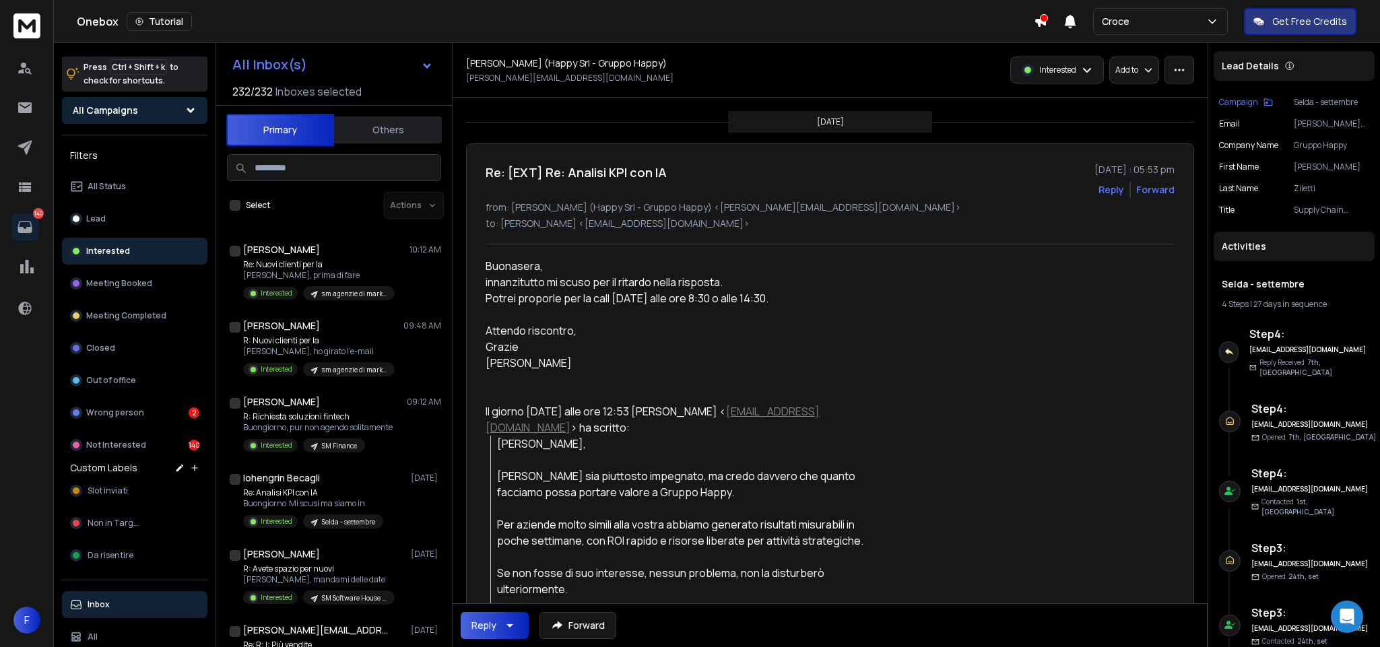
click at [164, 109] on button "All Campaigns" at bounding box center [135, 110] width 146 height 27
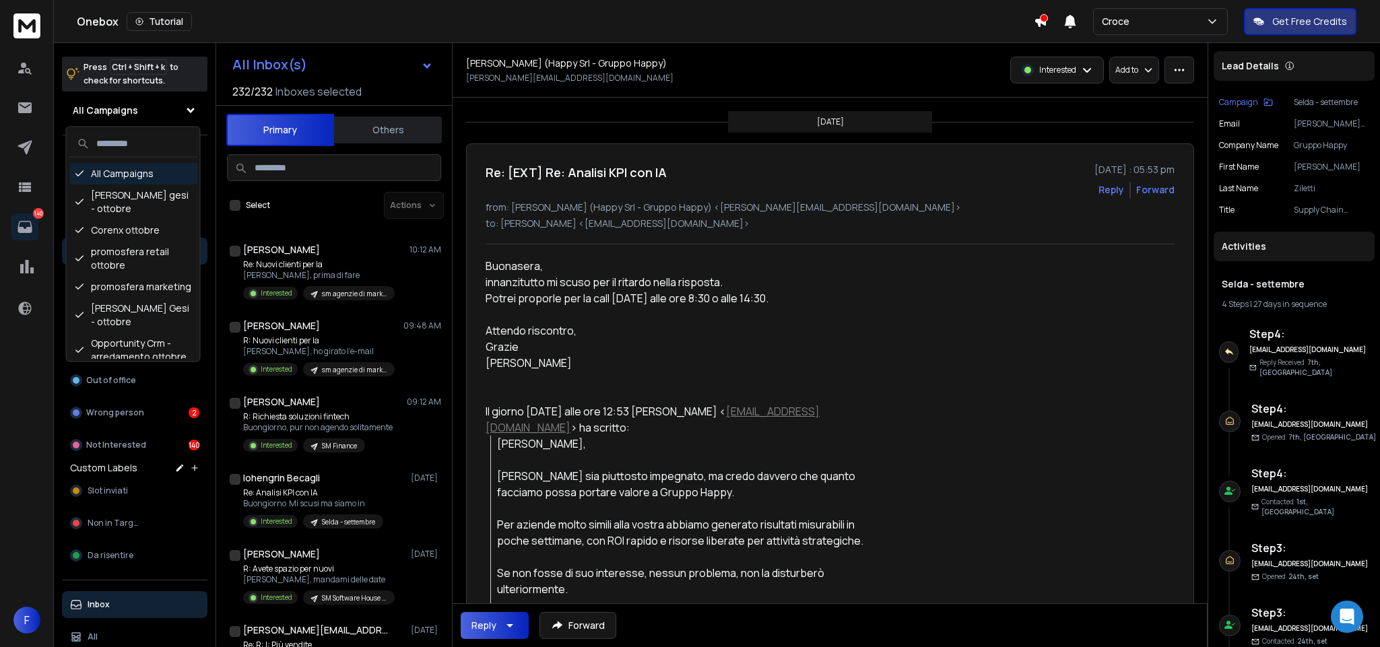
click at [136, 172] on div "All Campaigns" at bounding box center [133, 174] width 128 height 22
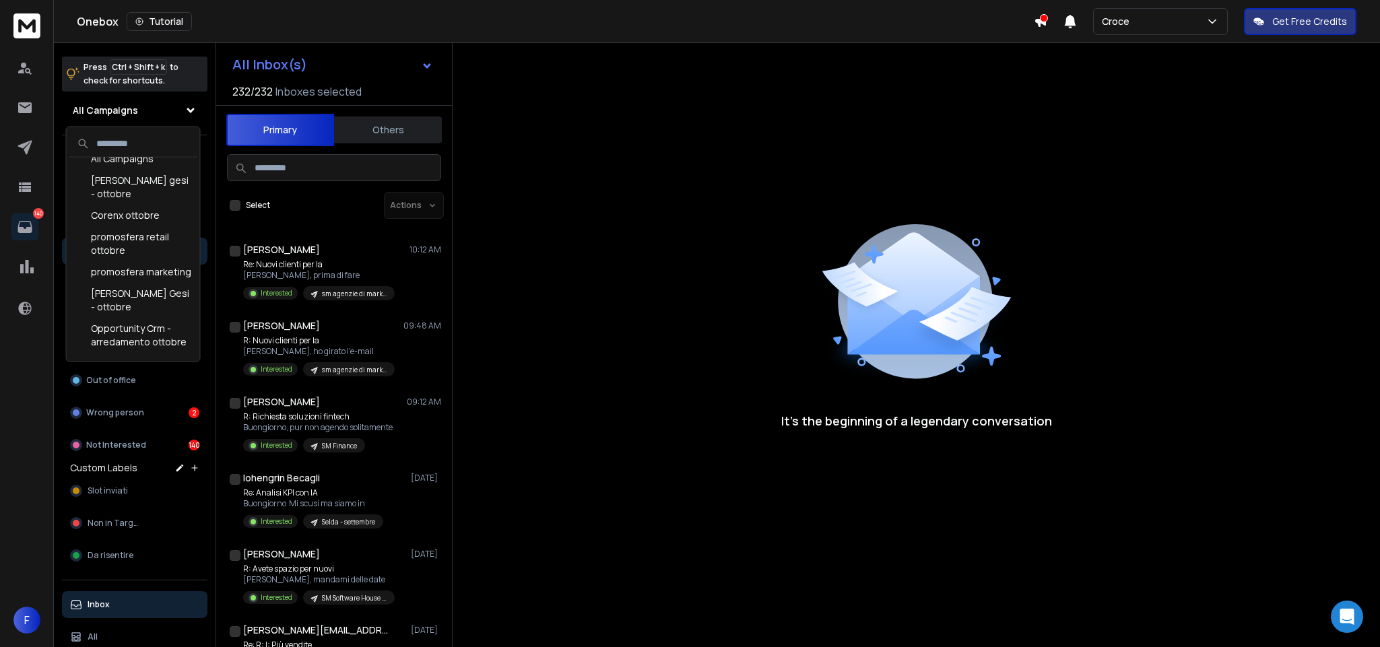
scroll to position [19, 0]
click at [176, 185] on div "[PERSON_NAME] gesi - ottobre" at bounding box center [133, 183] width 128 height 35
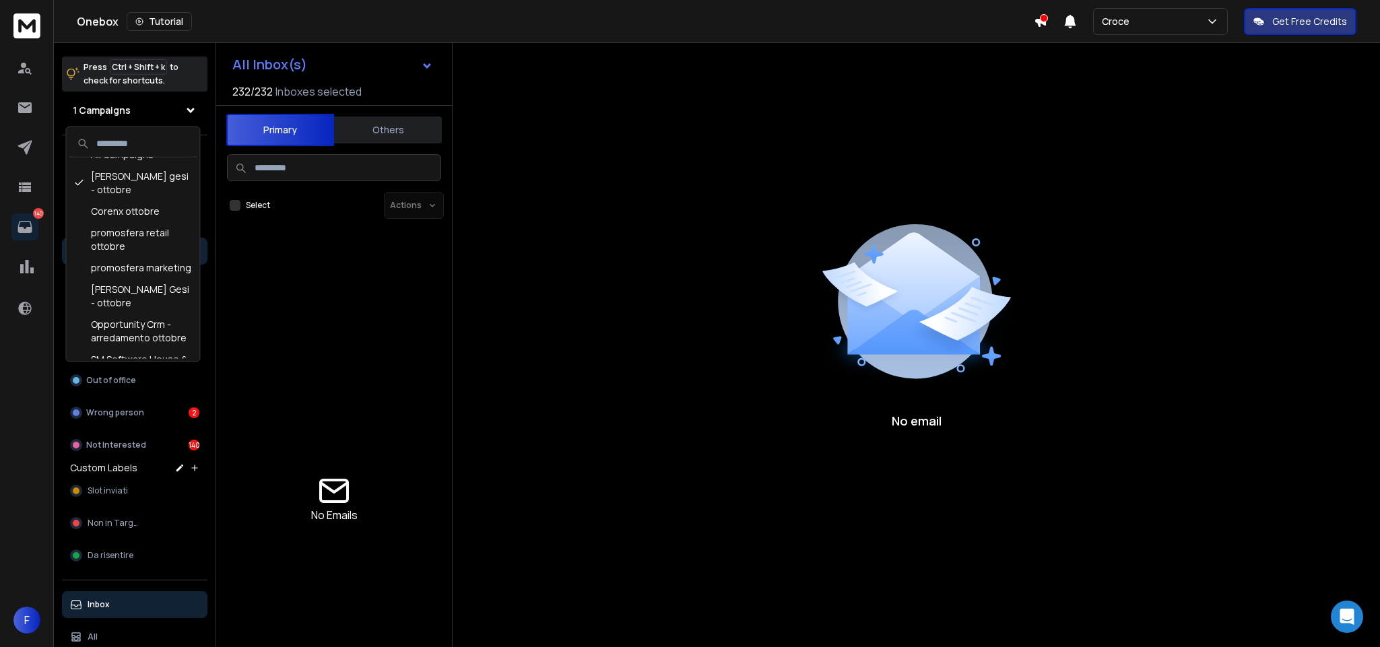
click at [622, 408] on div "No email" at bounding box center [917, 318] width 928 height 550
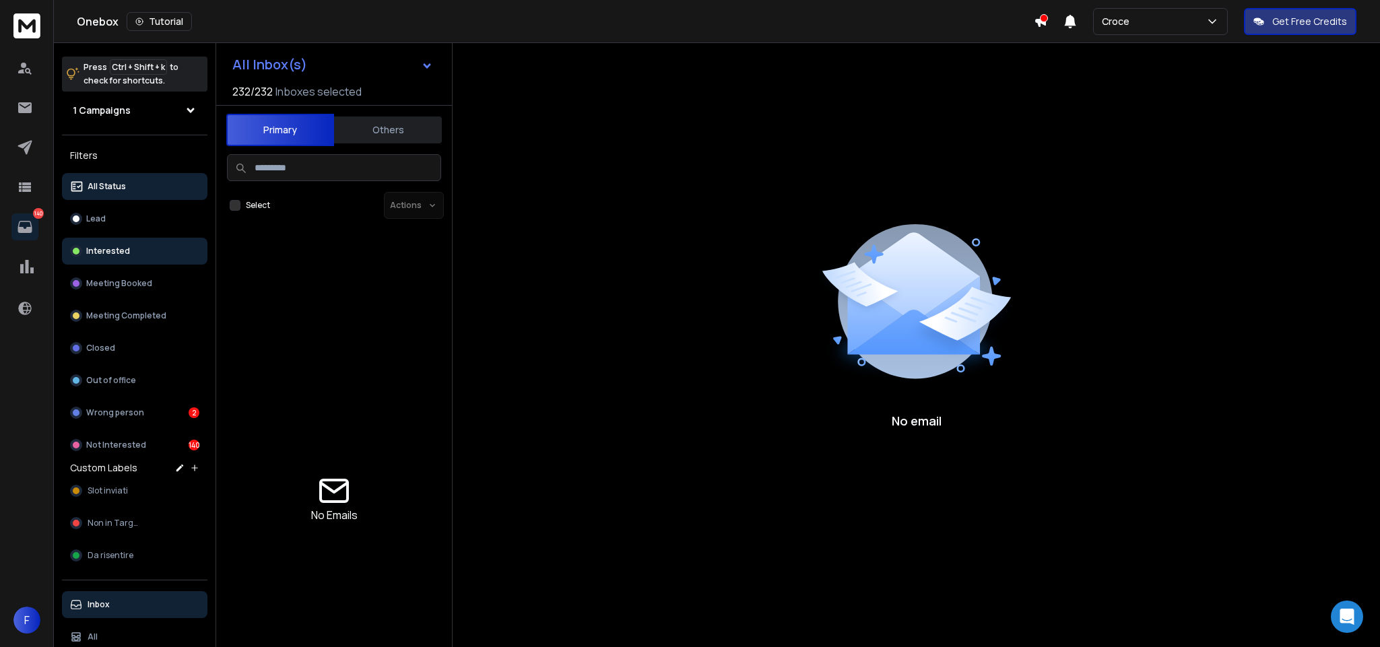
click at [156, 185] on button "All Status" at bounding box center [135, 186] width 146 height 27
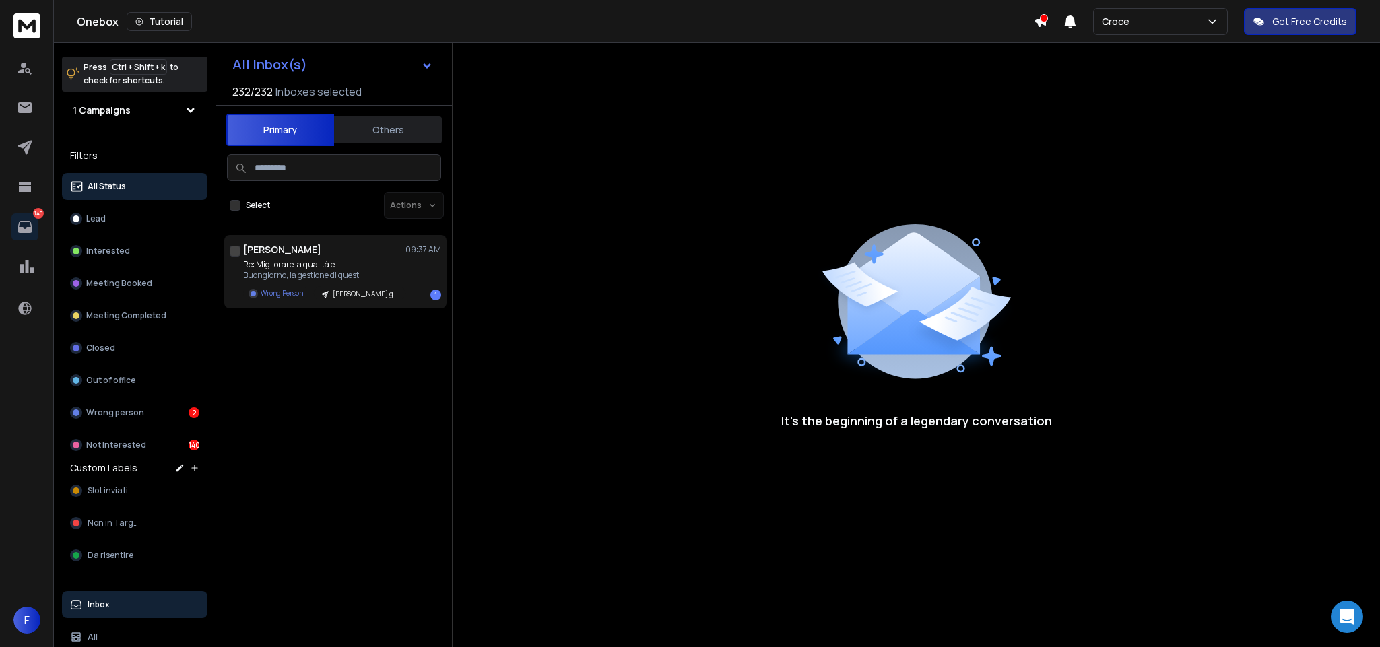
click at [331, 271] on p "Buongiorno, la gestione di questi" at bounding box center [324, 275] width 162 height 11
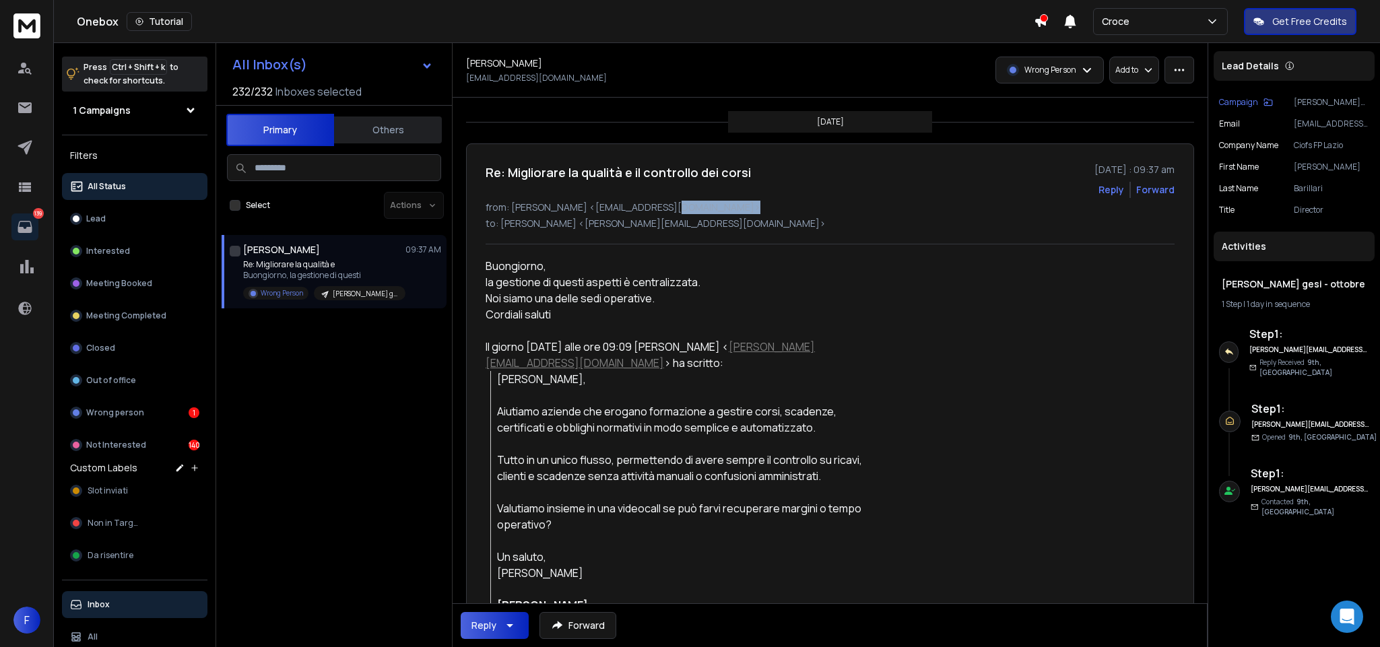
drag, startPoint x: 635, startPoint y: 204, endPoint x: 688, endPoint y: 205, distance: 52.6
click at [688, 205] on p "from: Giovanna Barillari <gbarillari@ciofslazio.it>" at bounding box center [830, 207] width 689 height 13
click at [709, 225] on p "to: Paolo Morlotti <p.morlotti@cortislentini.biz>" at bounding box center [830, 223] width 689 height 13
click at [144, 425] on button "Wrong person 1" at bounding box center [135, 412] width 146 height 27
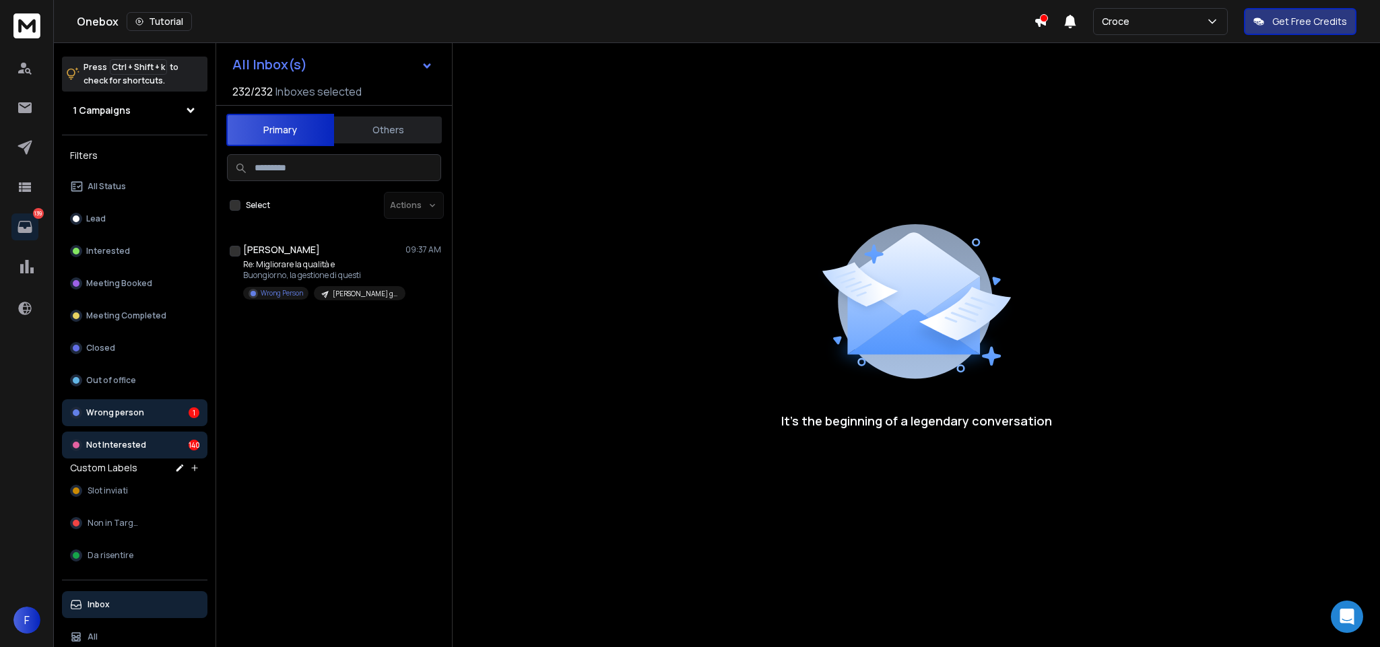
click at [179, 443] on button "Not Interested 140" at bounding box center [135, 445] width 146 height 27
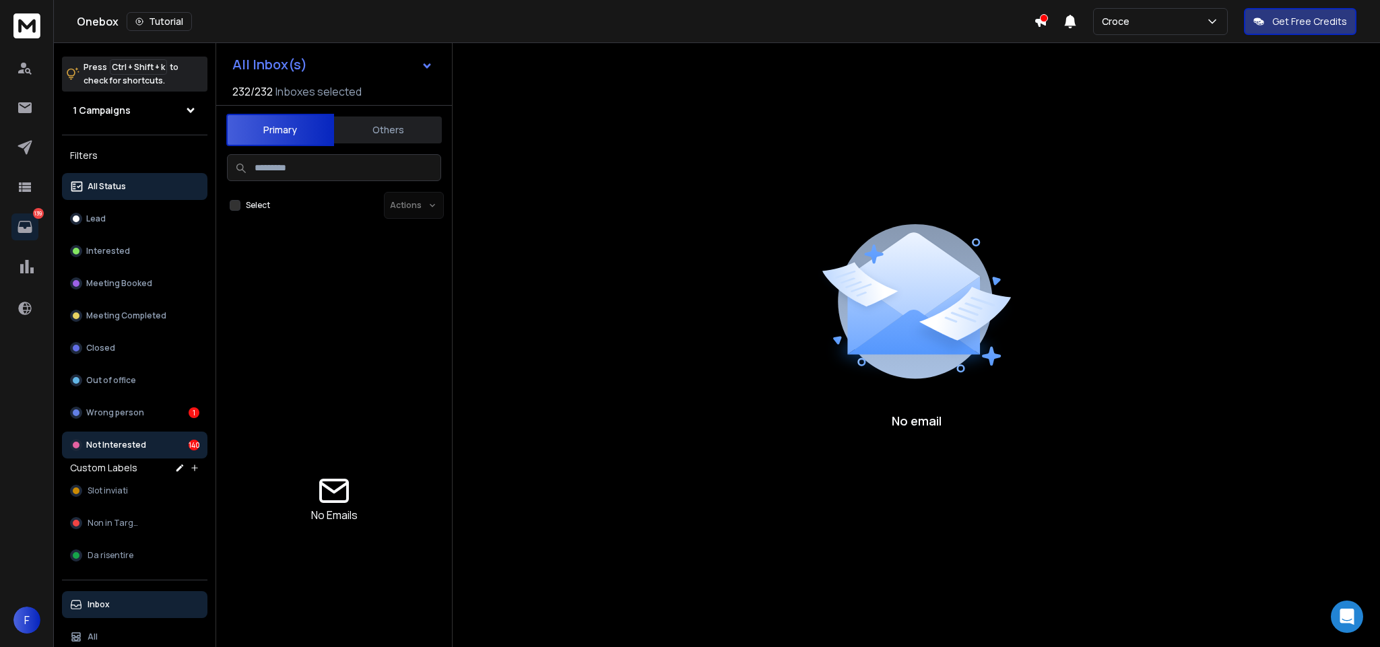
click at [142, 178] on button "All Status" at bounding box center [135, 186] width 146 height 27
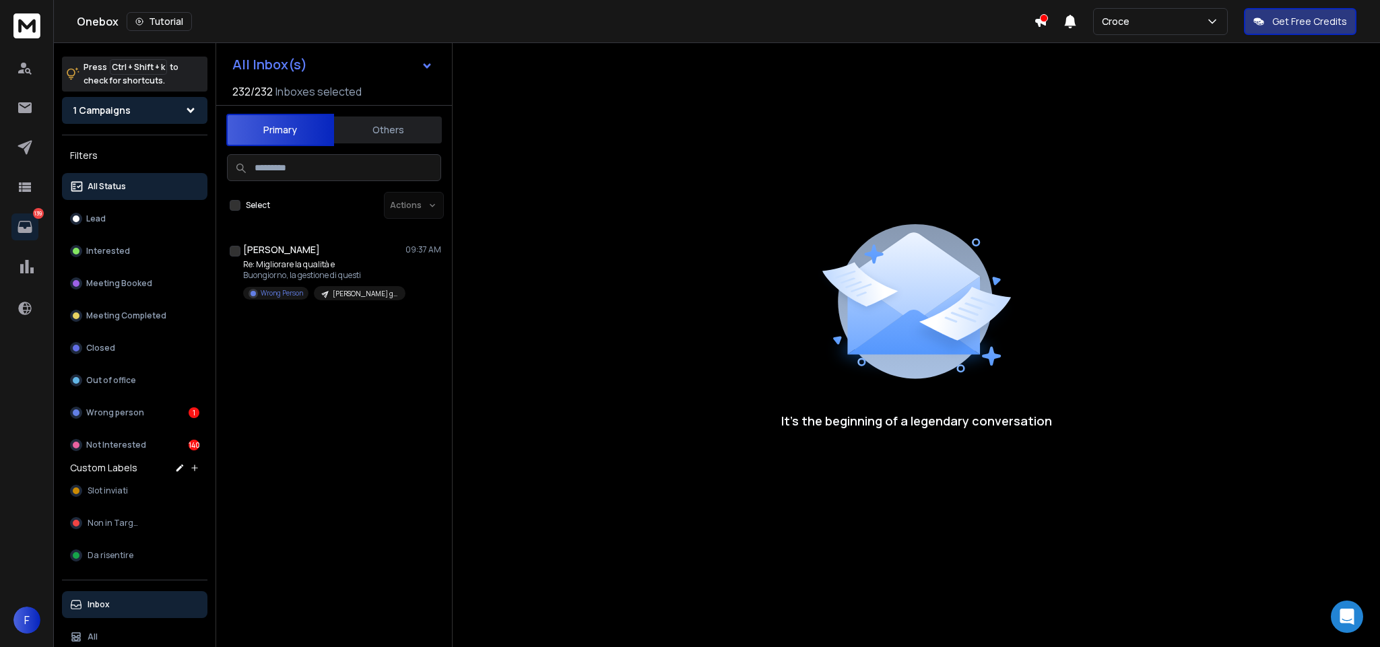
click at [87, 118] on button "1 Campaigns" at bounding box center [135, 110] width 146 height 27
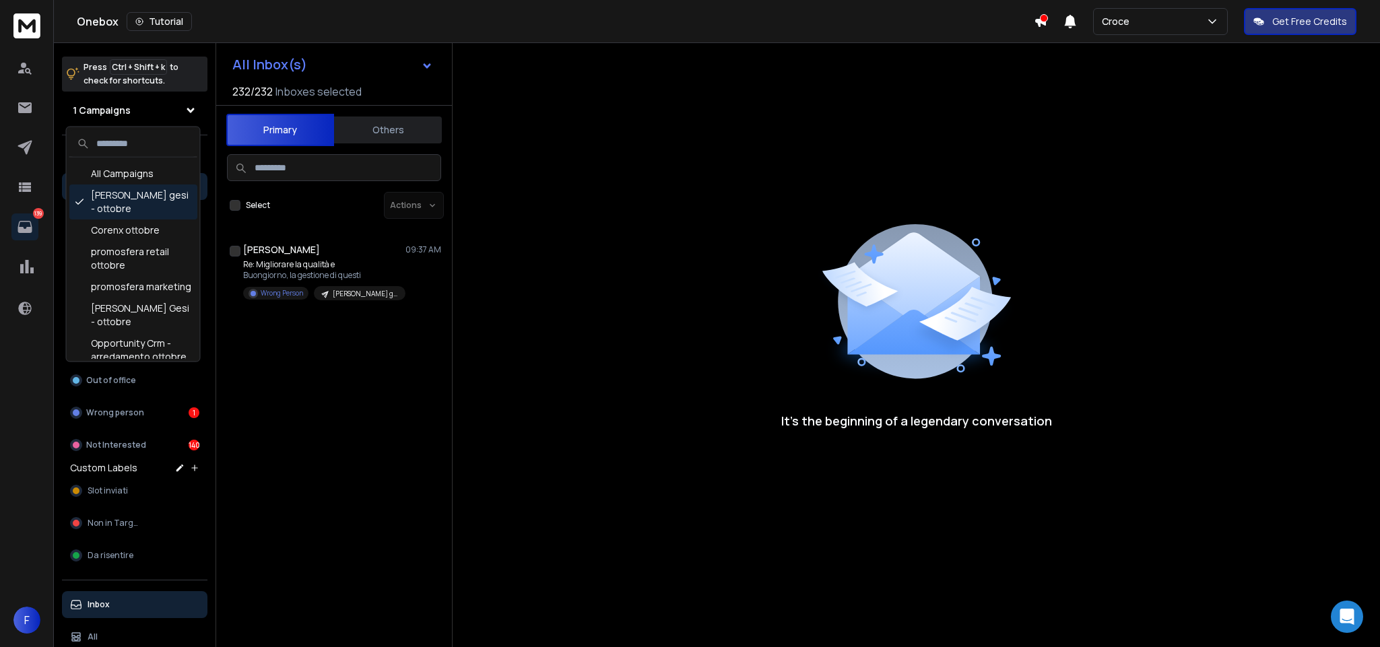
click at [127, 202] on div "[PERSON_NAME] gesi - ottobre" at bounding box center [133, 202] width 128 height 35
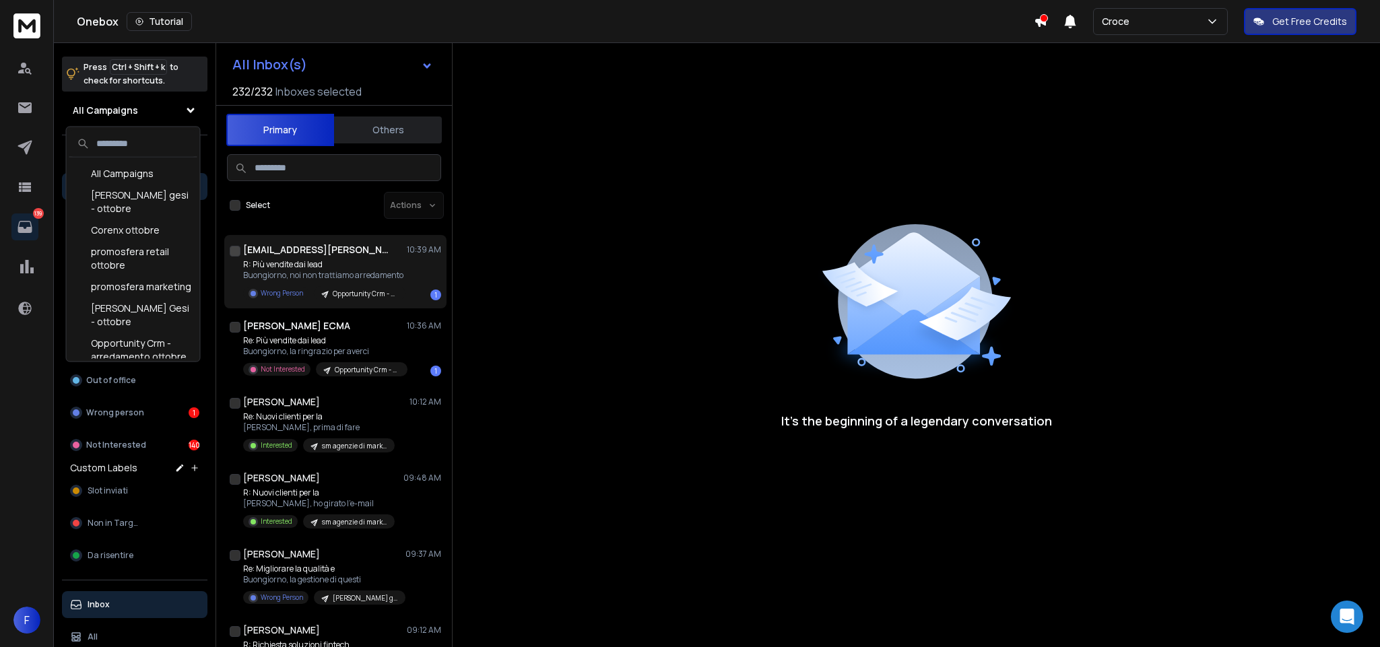
click at [392, 283] on div "R: Più vendite dai lead Buongiorno, noi non trattiamo arredamento Wrong Person …" at bounding box center [324, 279] width 162 height 41
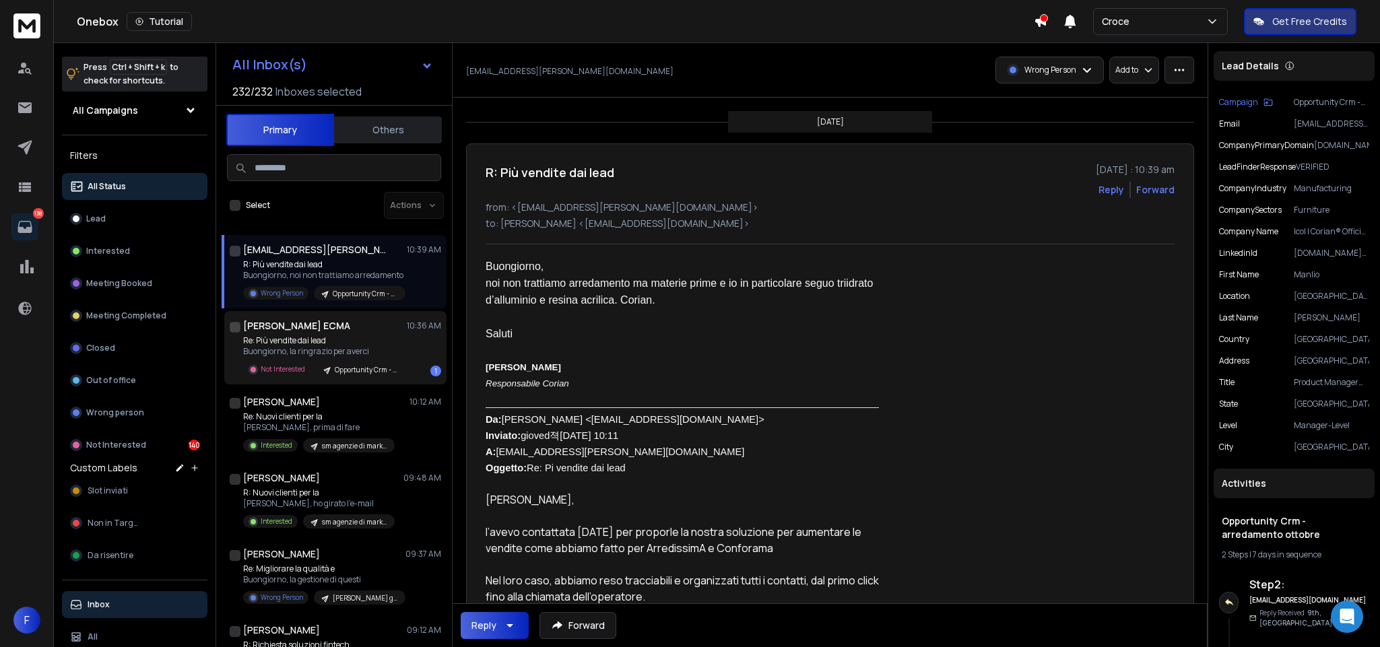
click at [360, 342] on p "Re: Più vendite dai lead" at bounding box center [324, 340] width 162 height 11
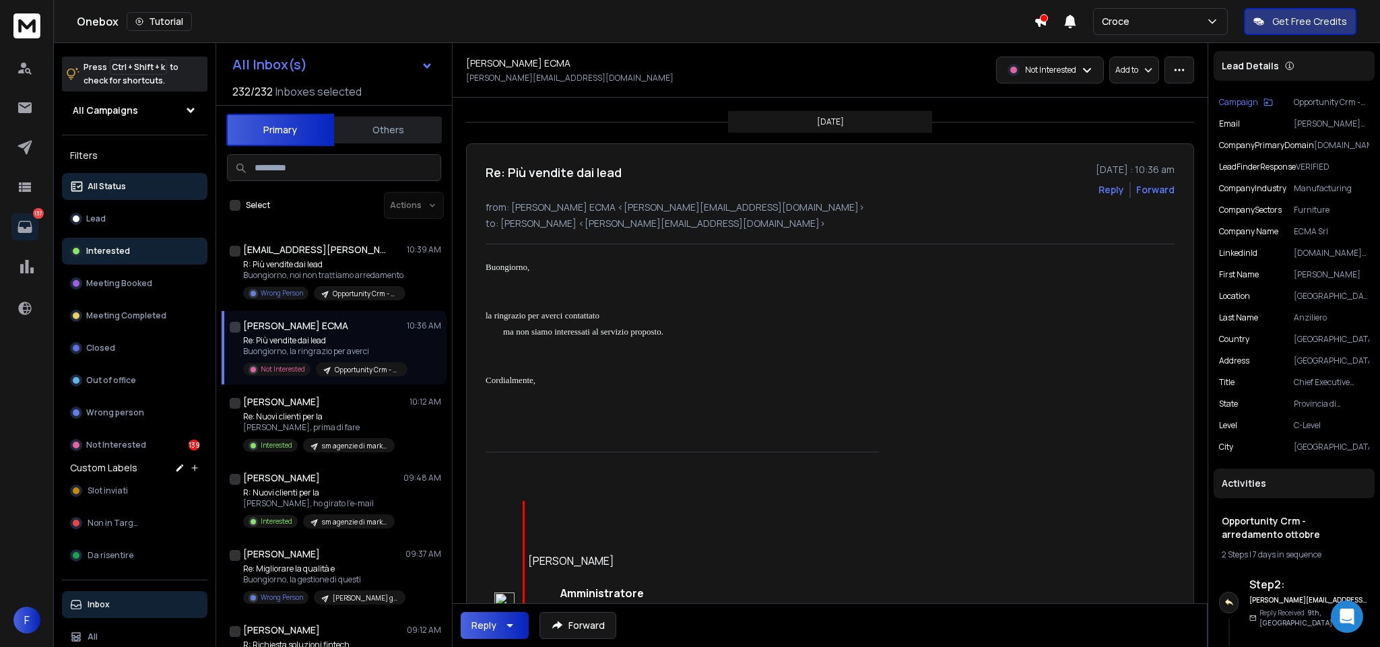
click at [143, 251] on button "Interested" at bounding box center [135, 251] width 146 height 27
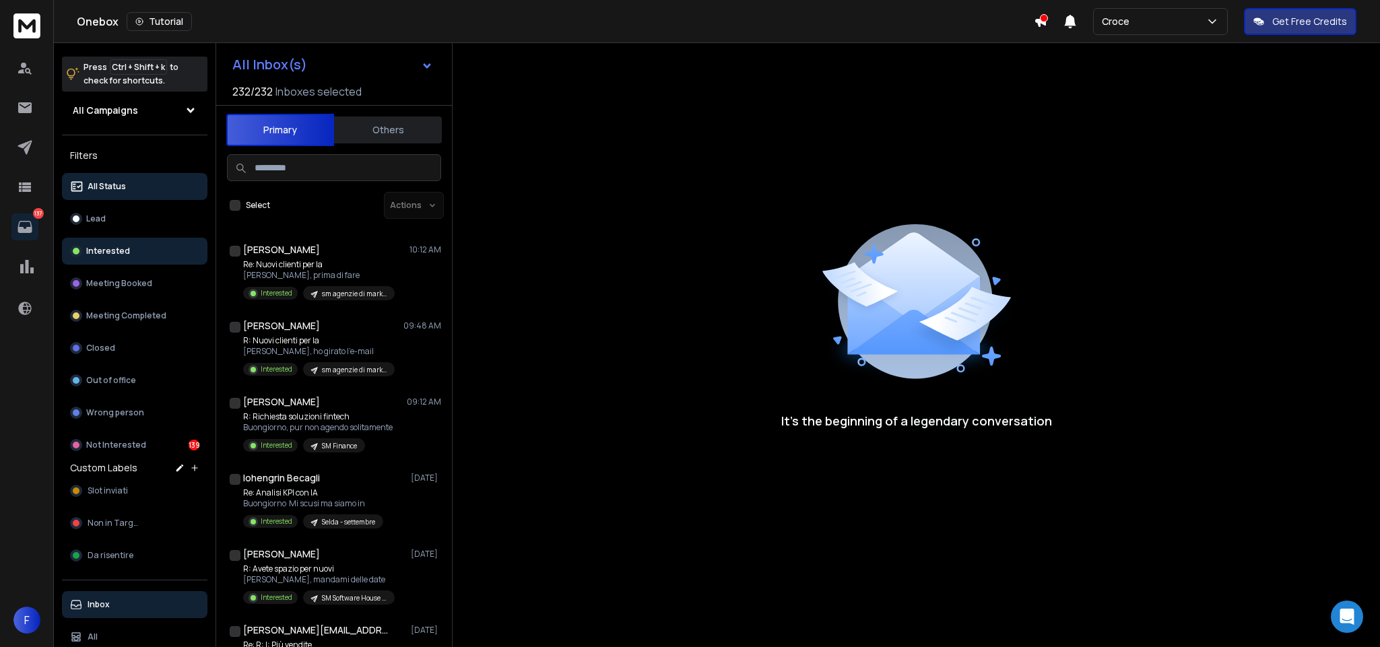
click at [154, 185] on button "All Status" at bounding box center [135, 186] width 146 height 27
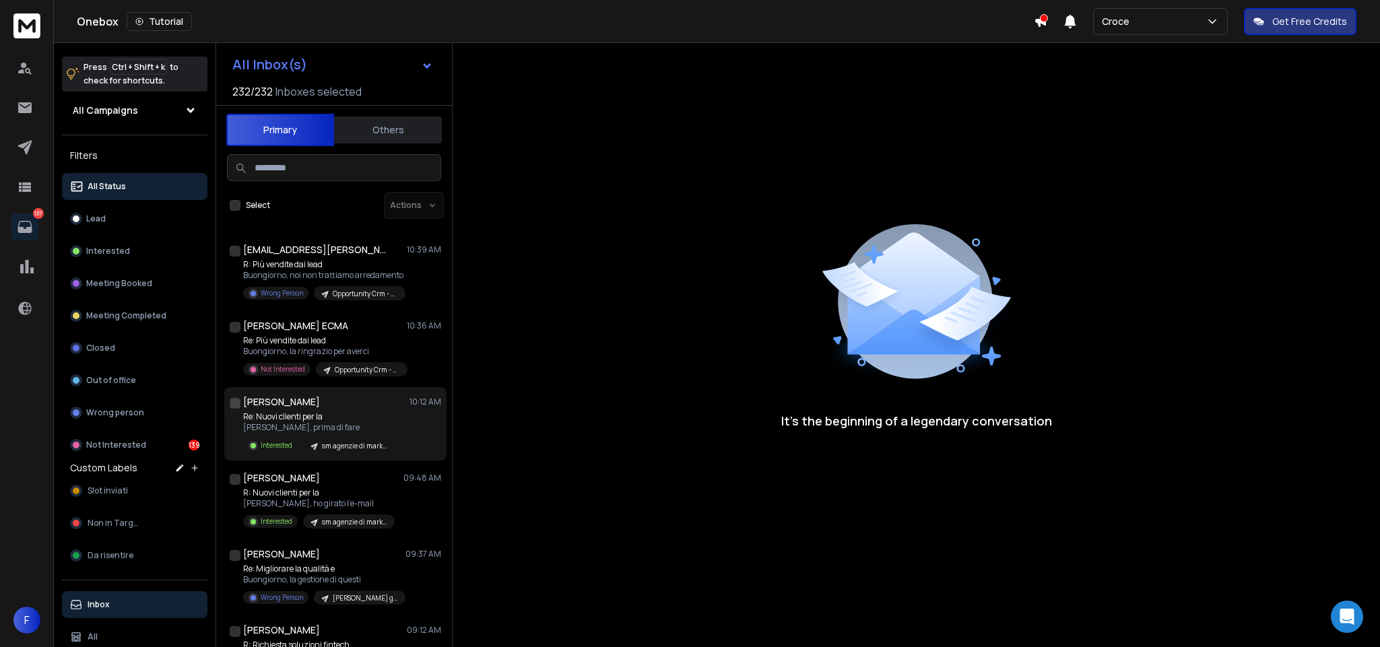
click at [390, 422] on p "[PERSON_NAME], prima di fare" at bounding box center [319, 427] width 152 height 11
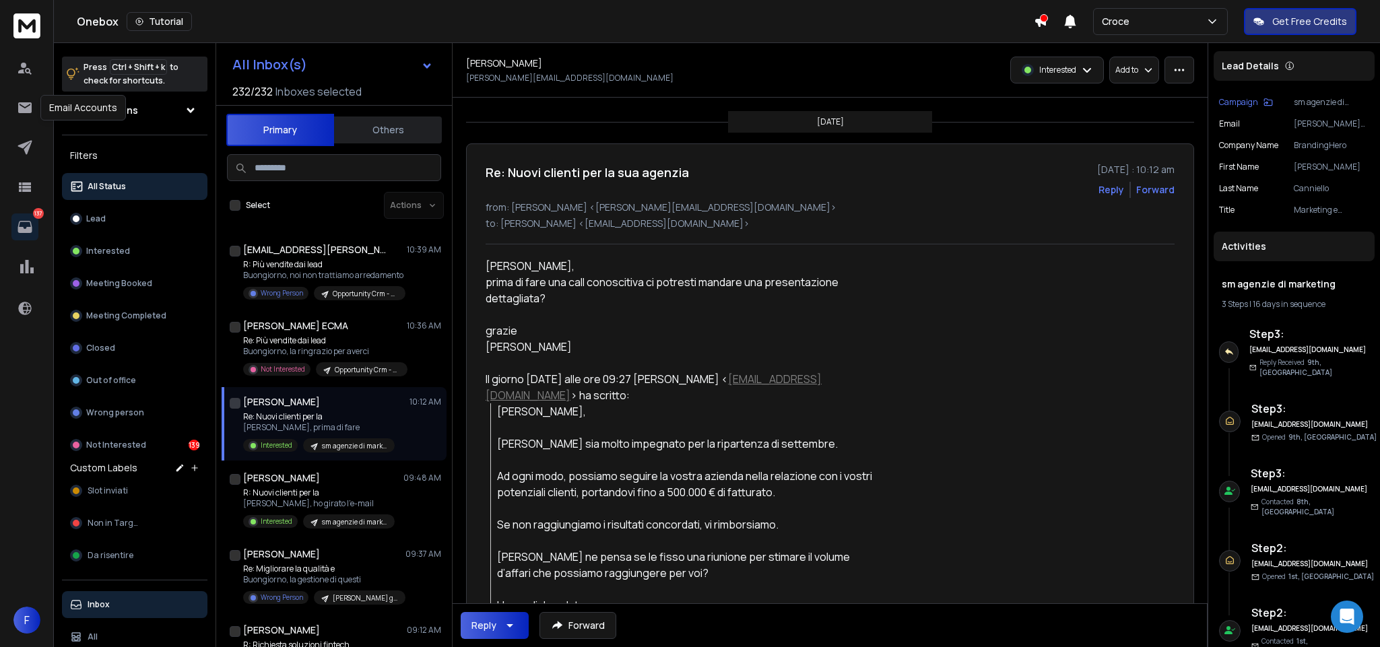
click at [118, 116] on div "Email Accounts" at bounding box center [83, 108] width 86 height 26
click at [162, 111] on button "All Campaigns" at bounding box center [135, 110] width 146 height 27
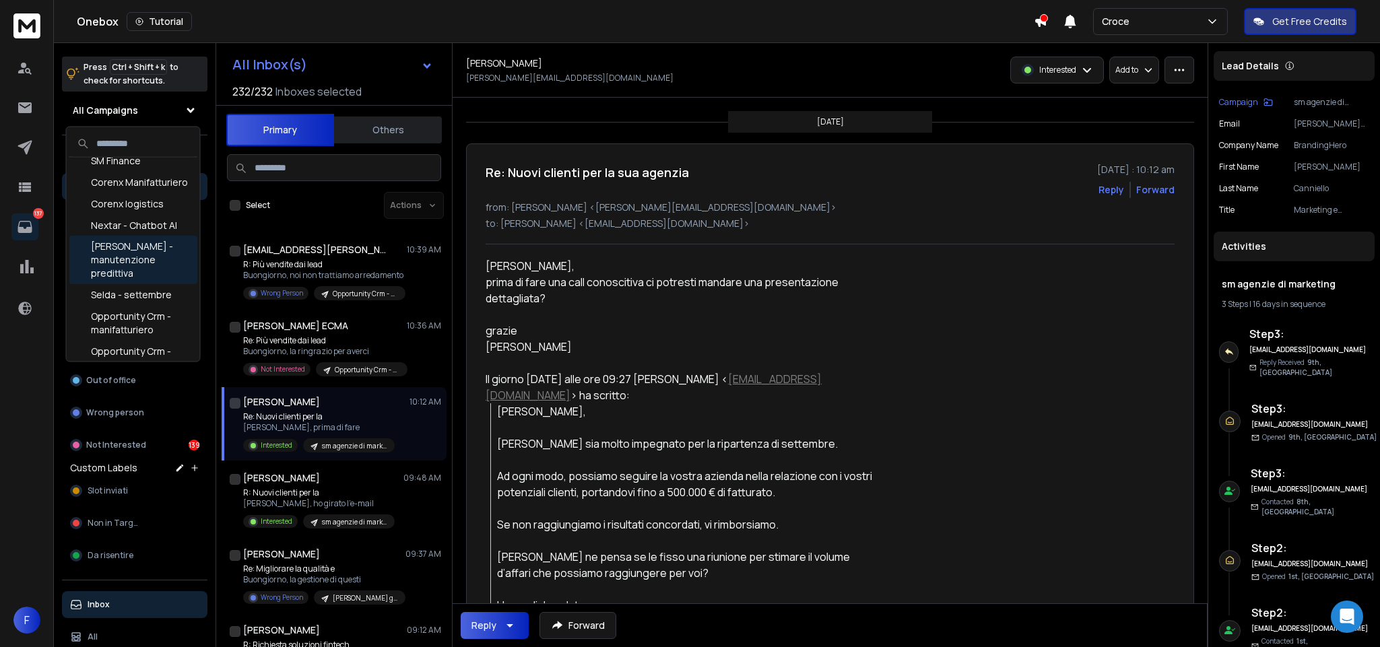
scroll to position [292, 0]
click at [141, 290] on div "Selda - settembre" at bounding box center [133, 292] width 128 height 22
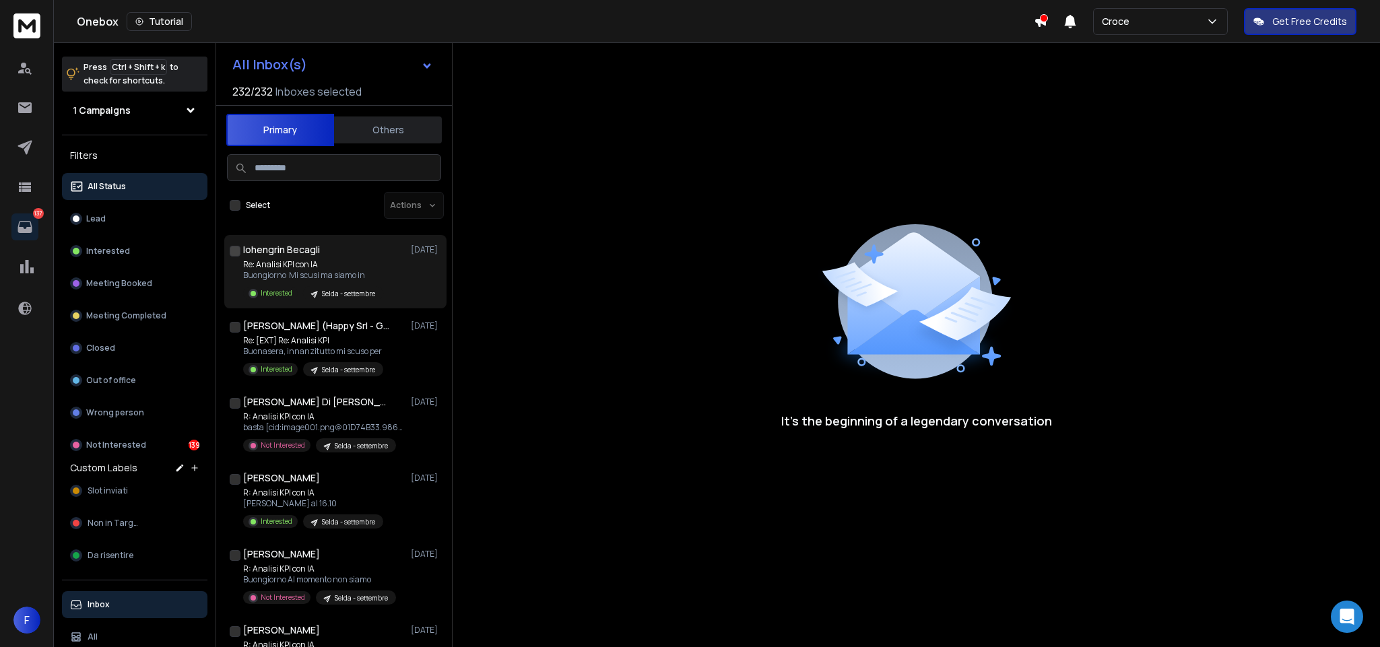
click at [383, 289] on div "Selda - settembre" at bounding box center [343, 293] width 80 height 14
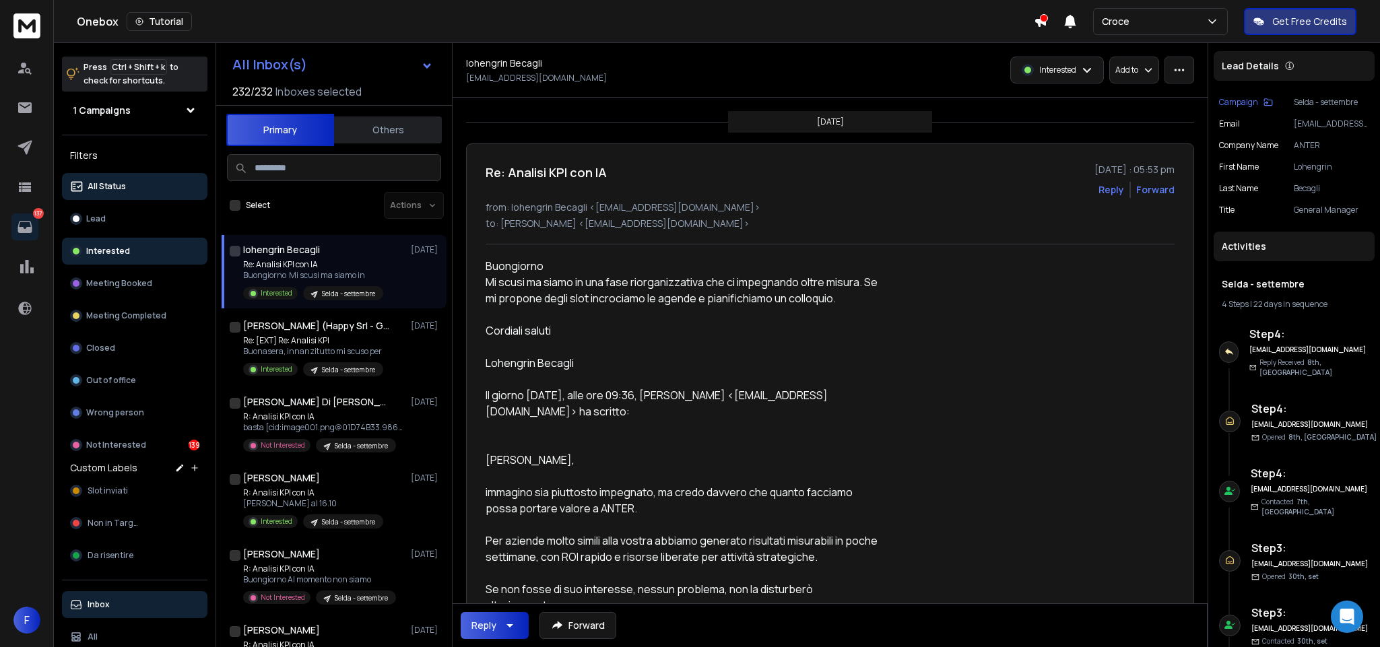
click at [152, 255] on button "Interested" at bounding box center [135, 251] width 146 height 27
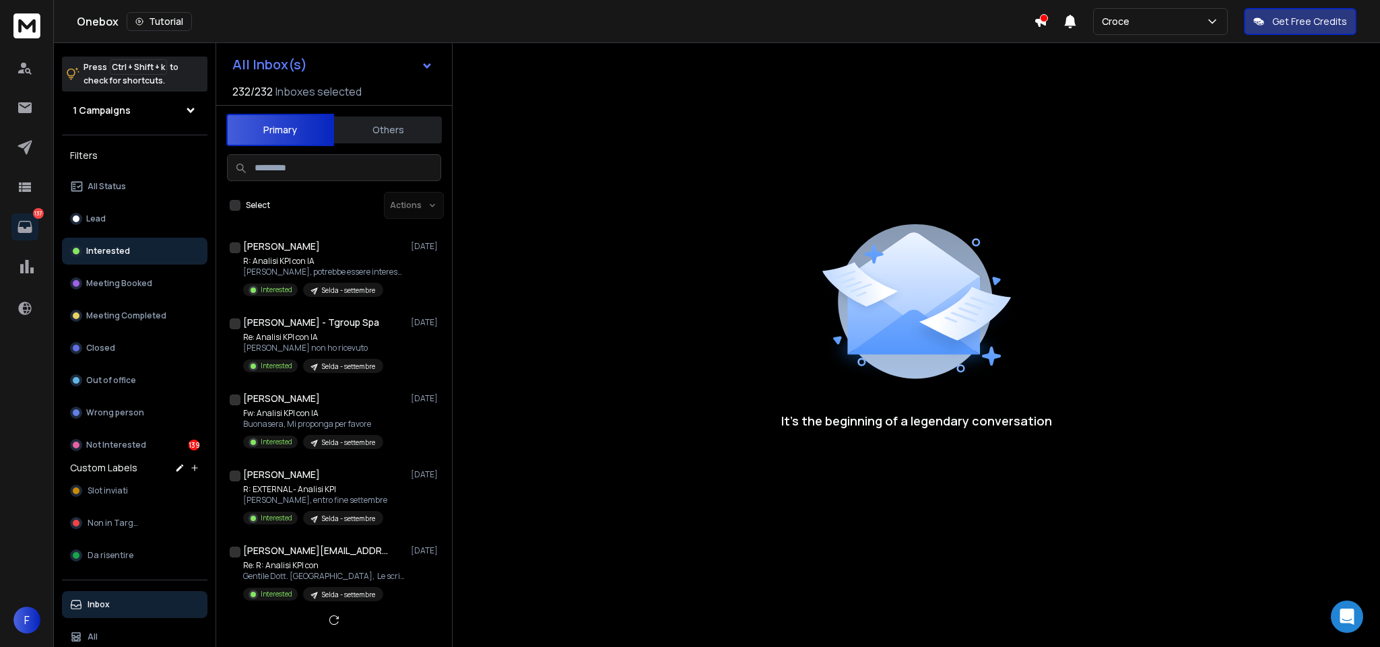
scroll to position [827, 0]
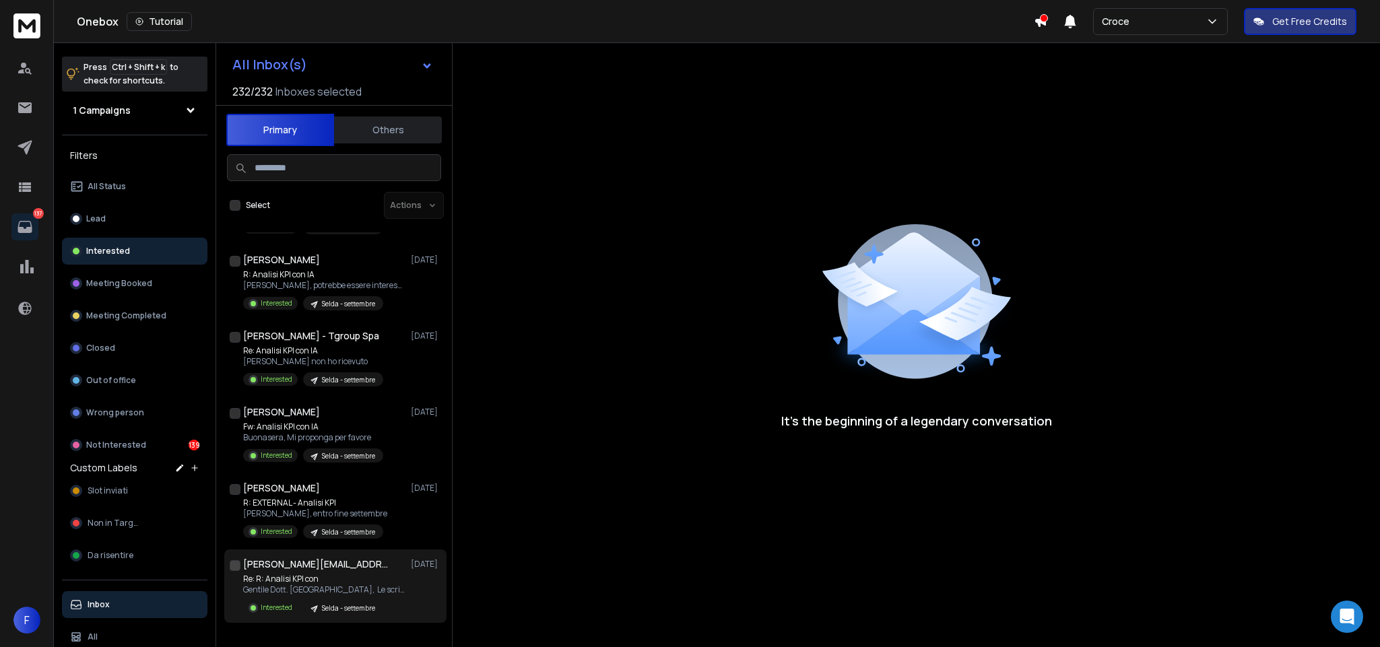
click at [383, 585] on p "Gentile Dott. Bordandini, Le scrivo su" at bounding box center [324, 590] width 162 height 11
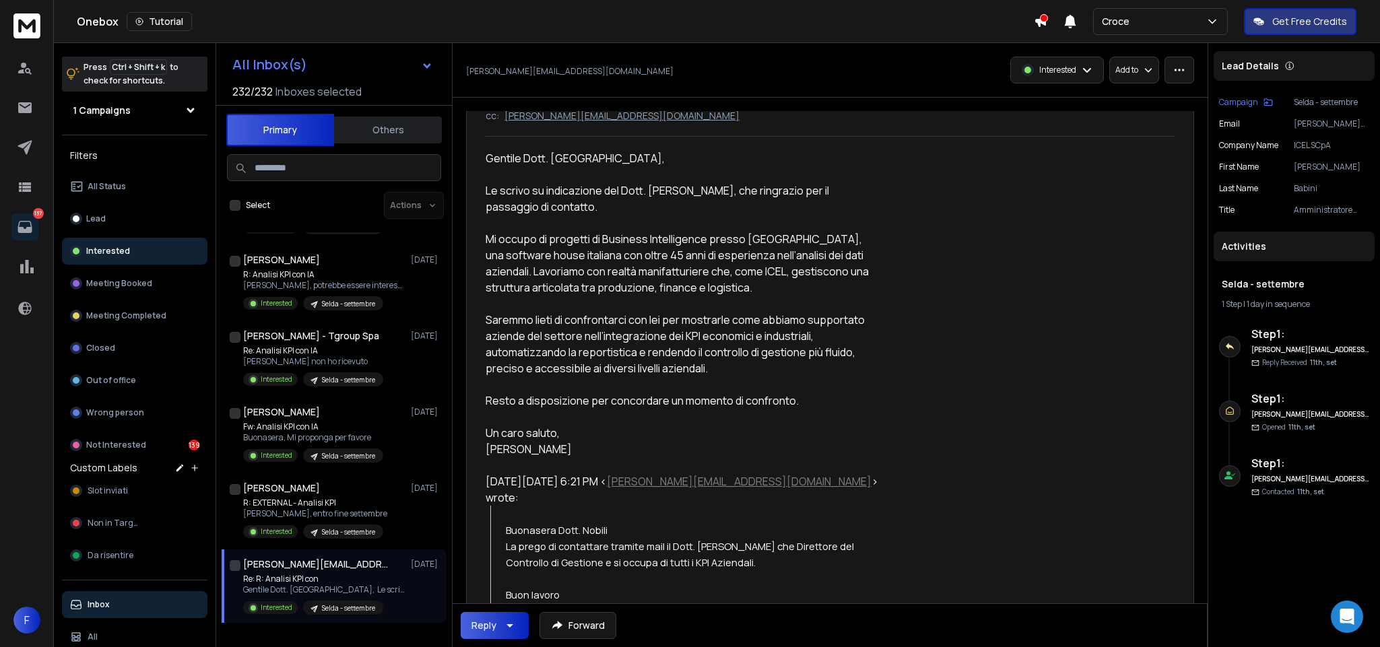
scroll to position [0, 0]
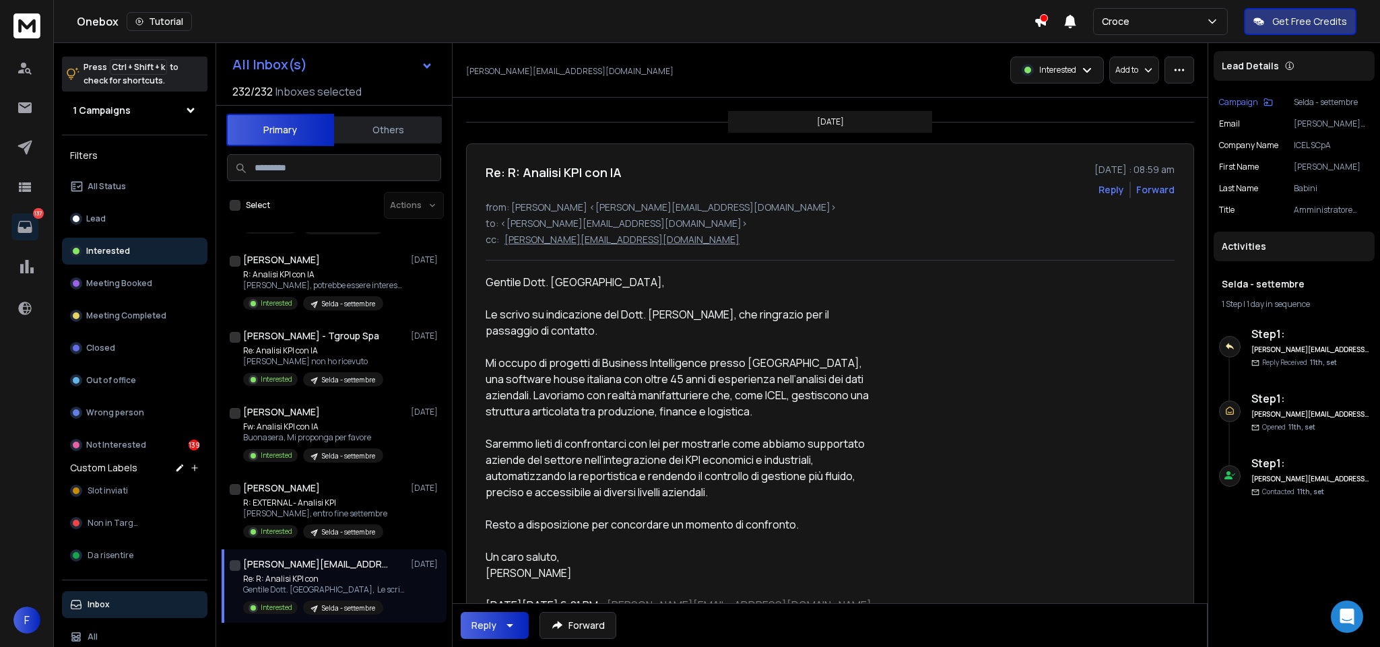
click at [511, 625] on icon "button" at bounding box center [510, 625] width 7 height 3
click at [506, 593] on p "Reply All" at bounding box center [501, 590] width 37 height 13
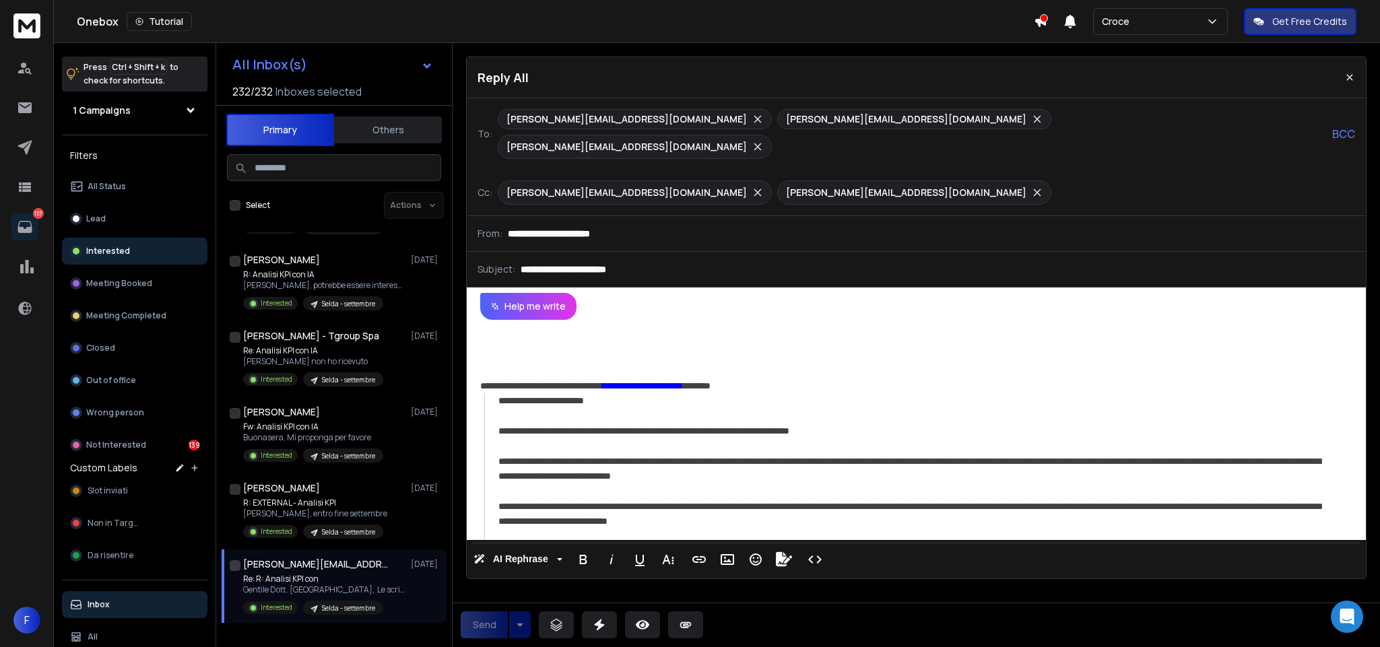
click at [1032, 125] on icon at bounding box center [1037, 119] width 11 height 11
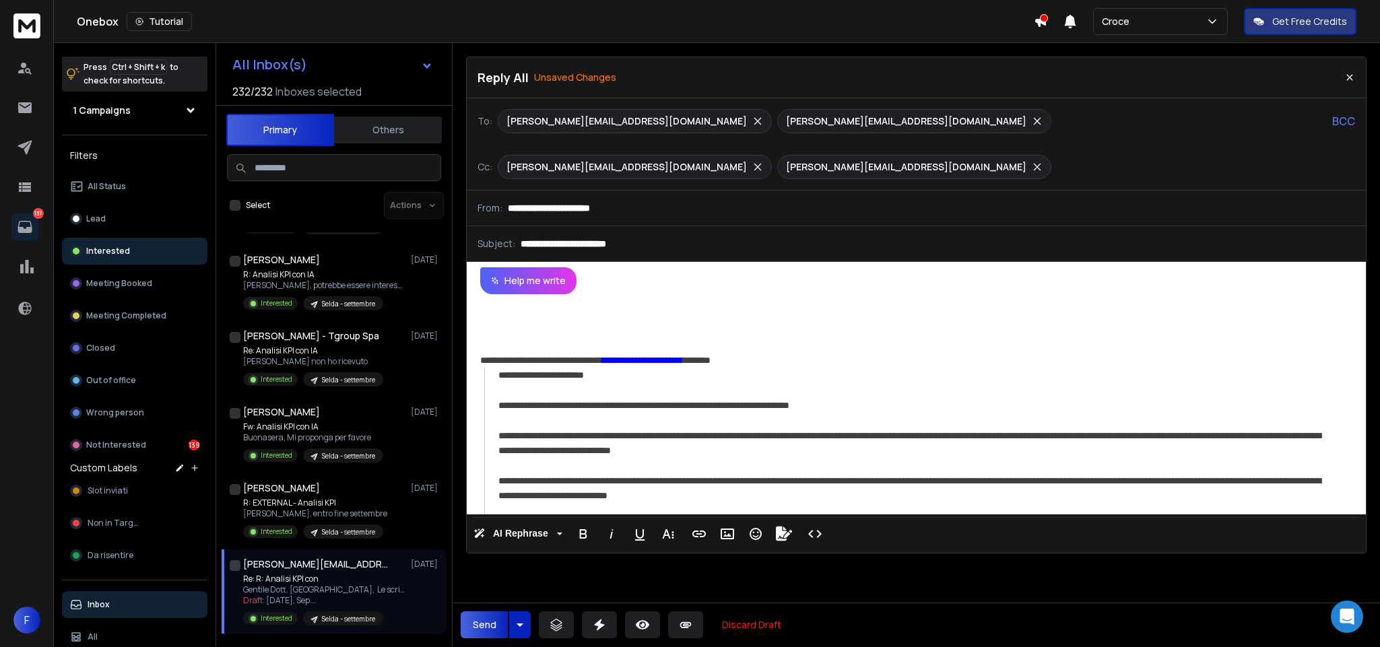
scroll to position [837, 0]
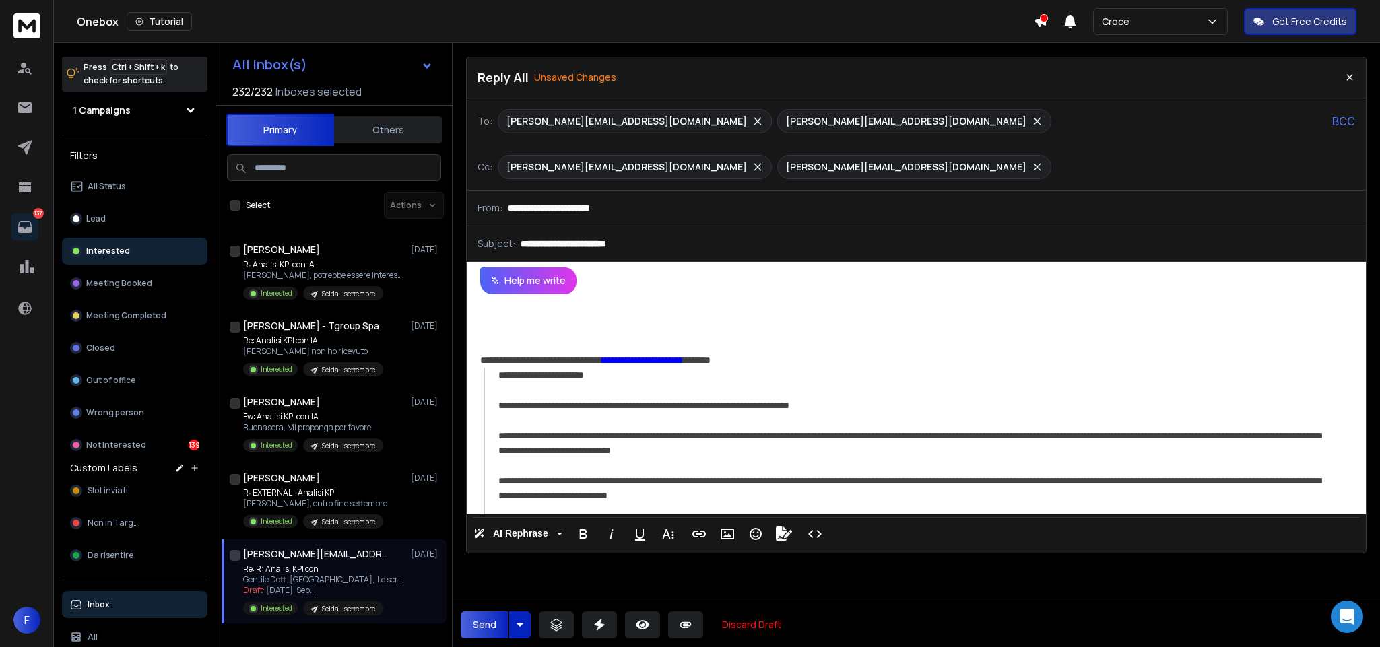
click at [1032, 125] on icon at bounding box center [1037, 121] width 11 height 11
click at [1032, 168] on icon at bounding box center [1037, 167] width 11 height 11
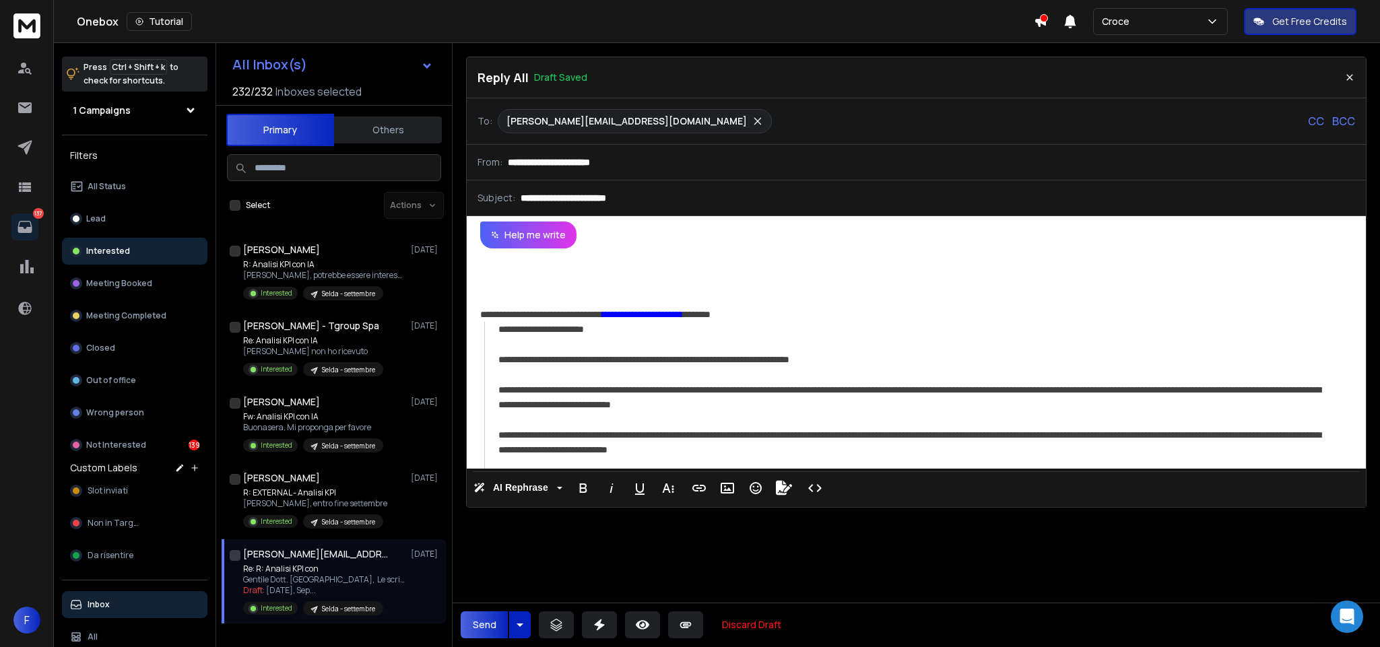
click at [591, 317] on div "**********" at bounding box center [916, 359] width 899 height 220
drag, startPoint x: 596, startPoint y: 118, endPoint x: 641, endPoint y: 118, distance: 44.5
click at [641, 118] on p "[PERSON_NAME][EMAIL_ADDRESS][DOMAIN_NAME]" at bounding box center [627, 121] width 241 height 13
copy p "icelscpa.it"
click at [616, 273] on div at bounding box center [916, 269] width 872 height 15
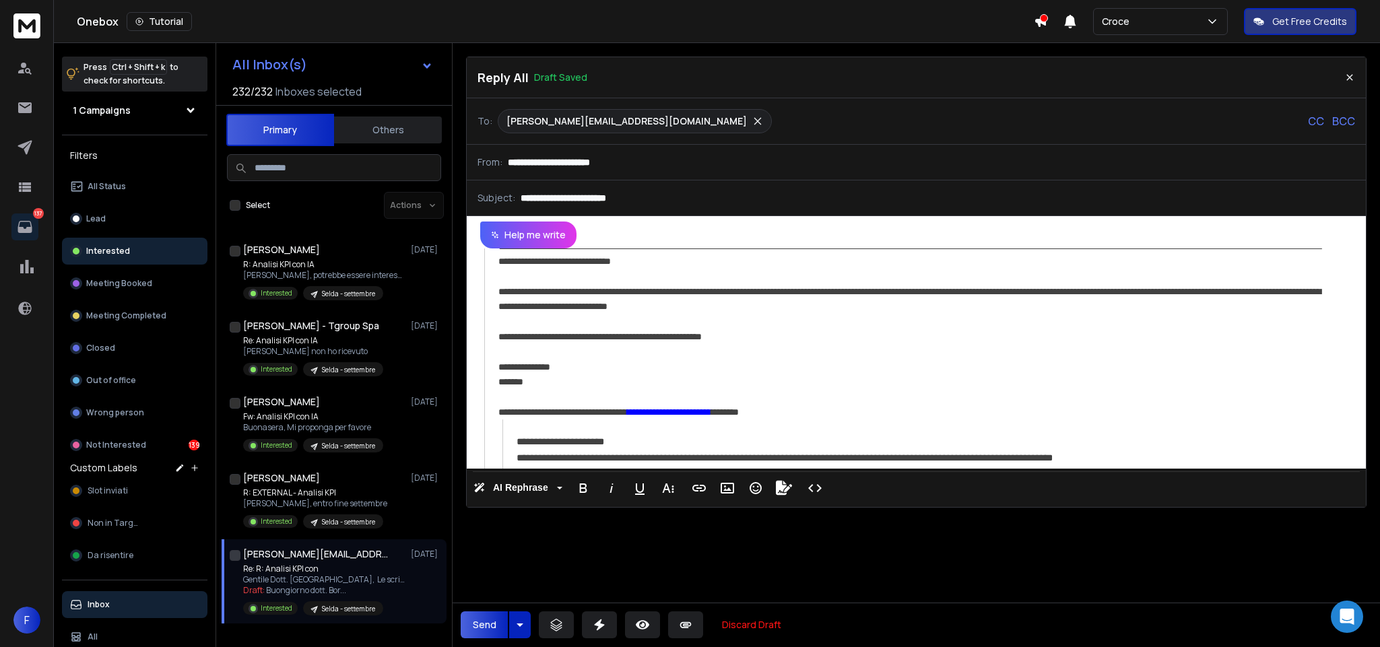
scroll to position [14, 0]
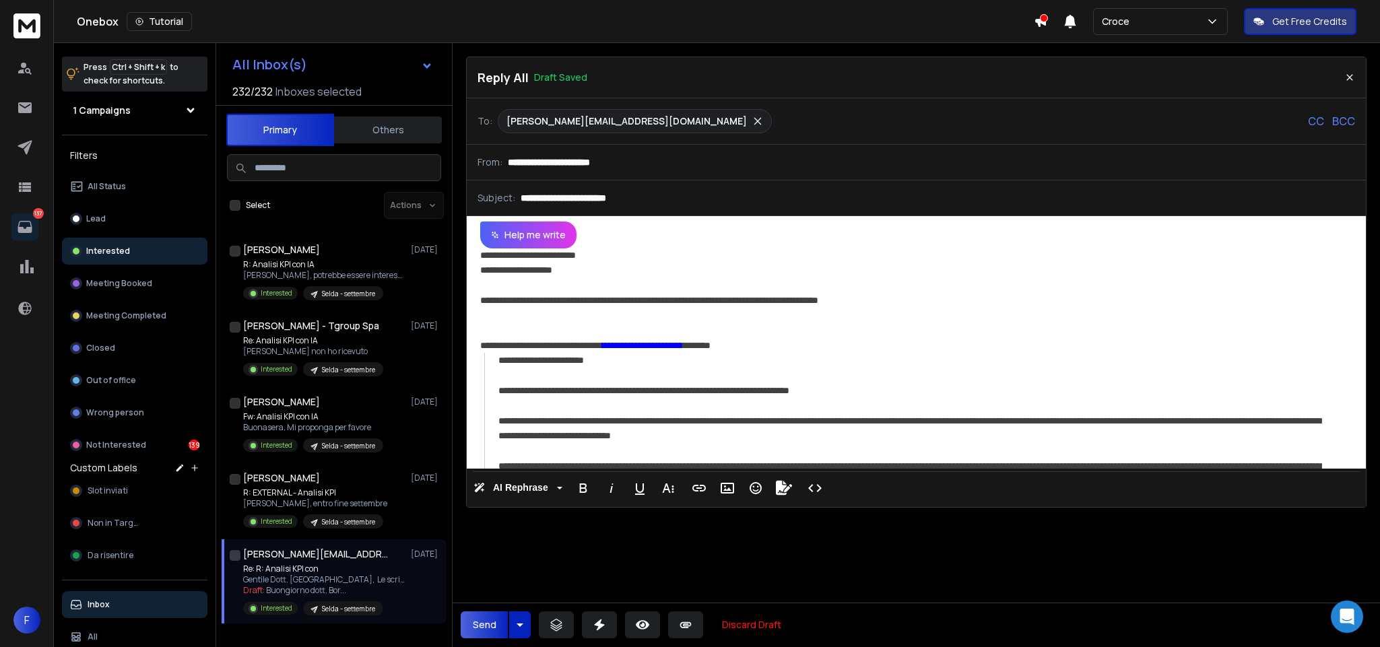
click at [802, 302] on div "**********" at bounding box center [906, 300] width 853 height 15
click at [906, 308] on div at bounding box center [914, 315] width 868 height 15
click at [906, 301] on div "**********" at bounding box center [906, 300] width 853 height 15
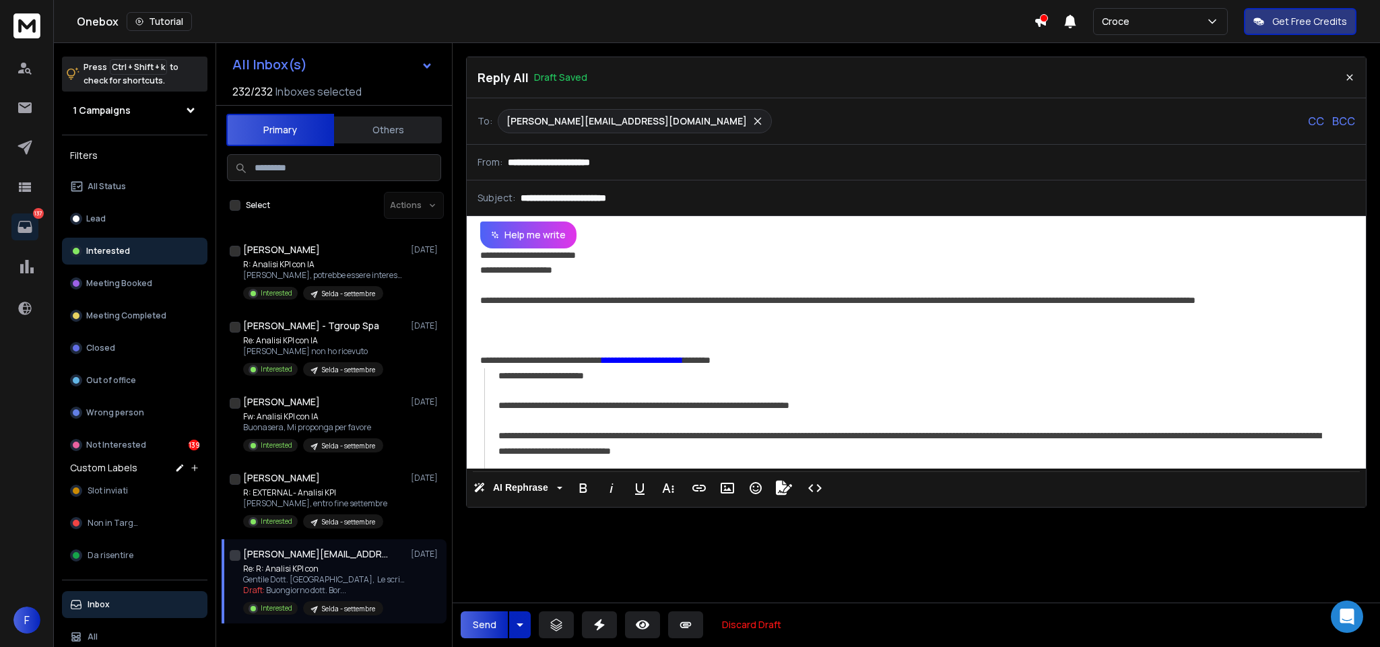
click at [587, 301] on div "**********" at bounding box center [906, 308] width 853 height 30
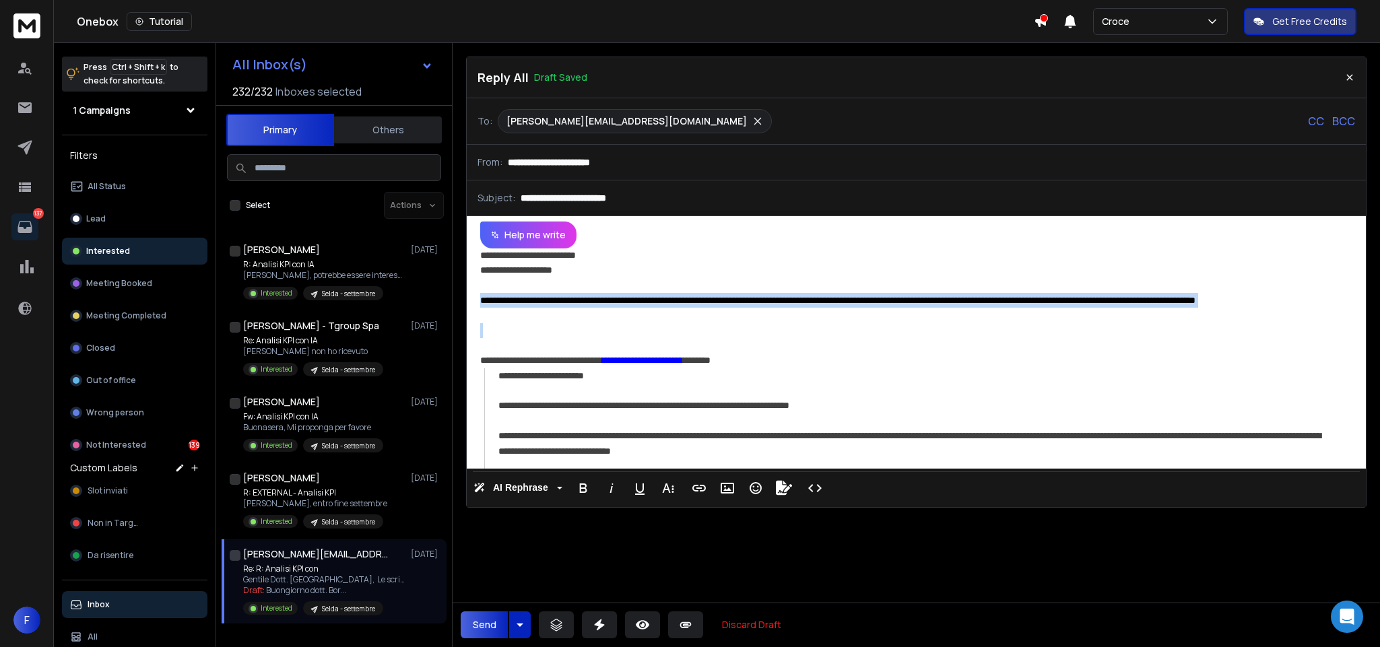
click at [587, 301] on div "**********" at bounding box center [906, 308] width 853 height 30
copy div "**********"
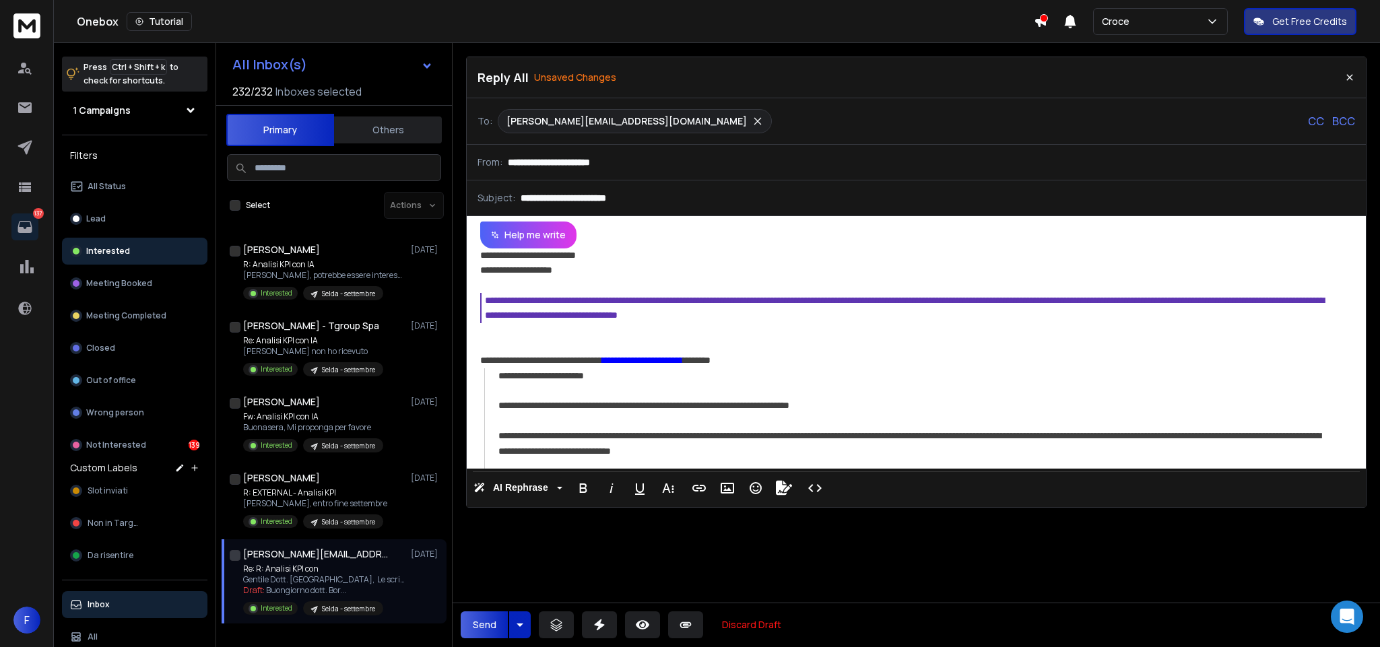
click at [617, 313] on p "**********" at bounding box center [909, 308] width 848 height 30
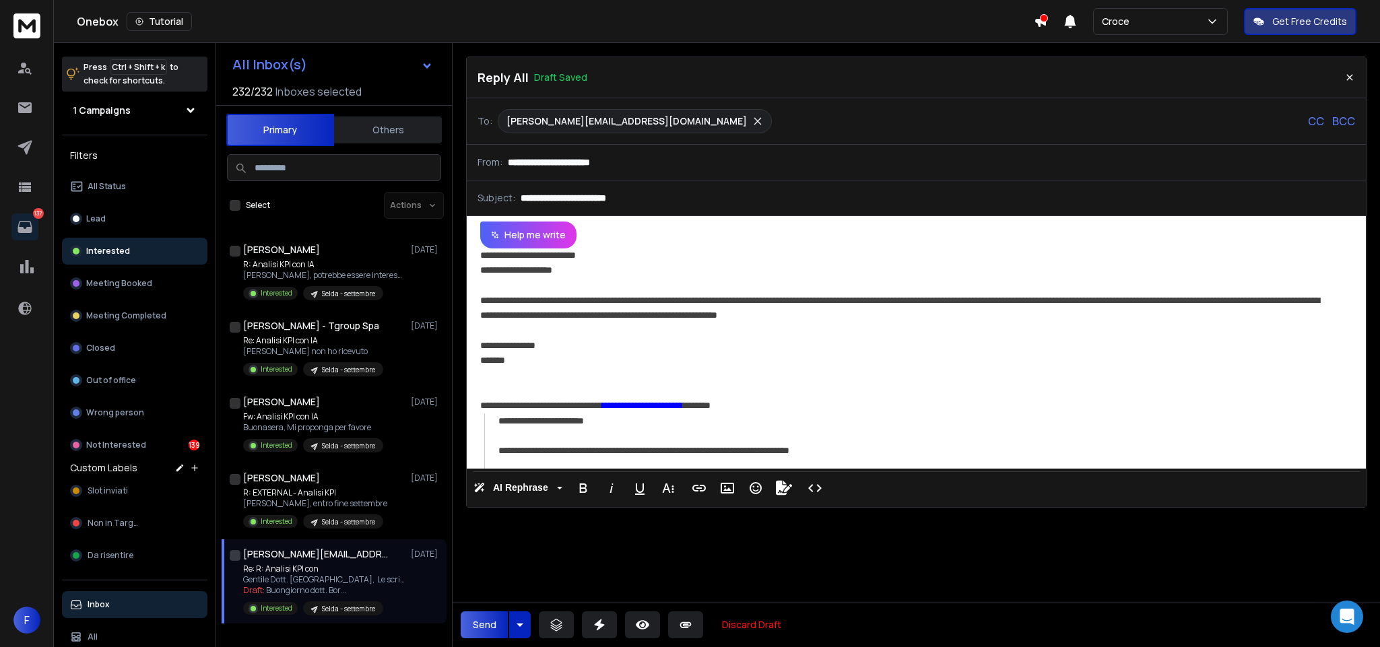
drag, startPoint x: 540, startPoint y: 356, endPoint x: 532, endPoint y: 356, distance: 8.8
click at [532, 356] on div "*******" at bounding box center [906, 360] width 853 height 15
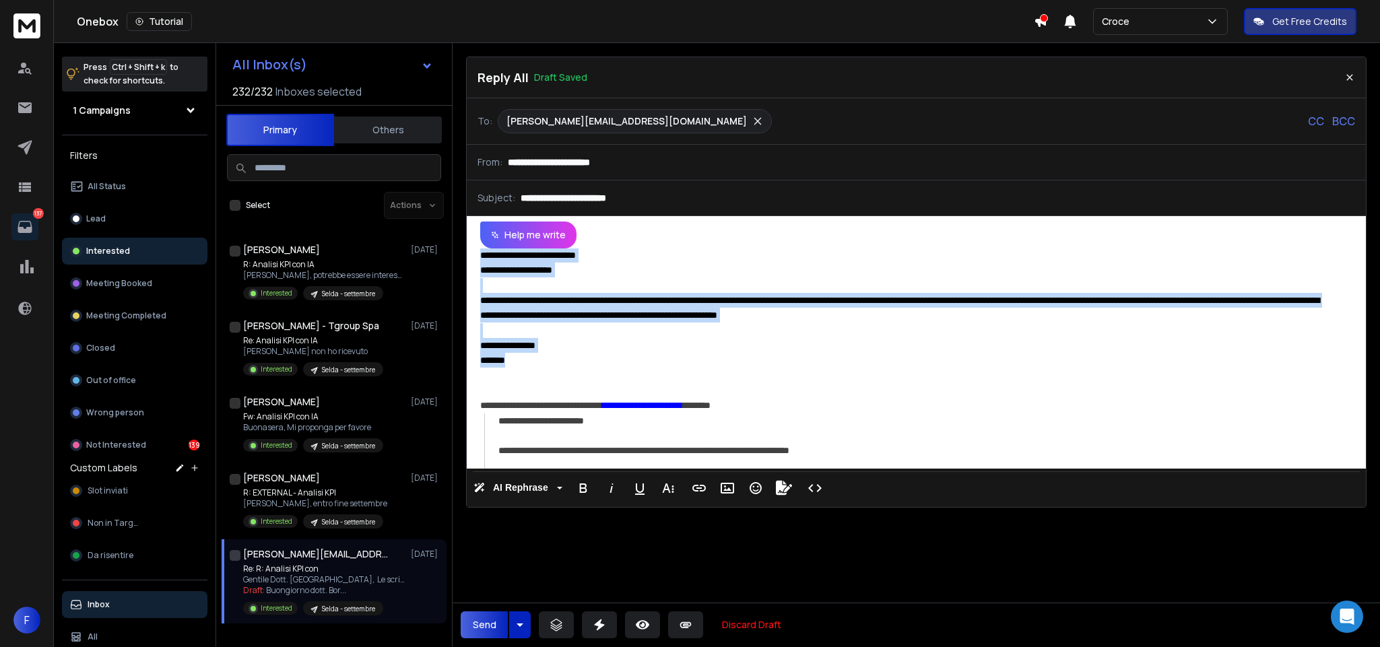
scroll to position [0, 0]
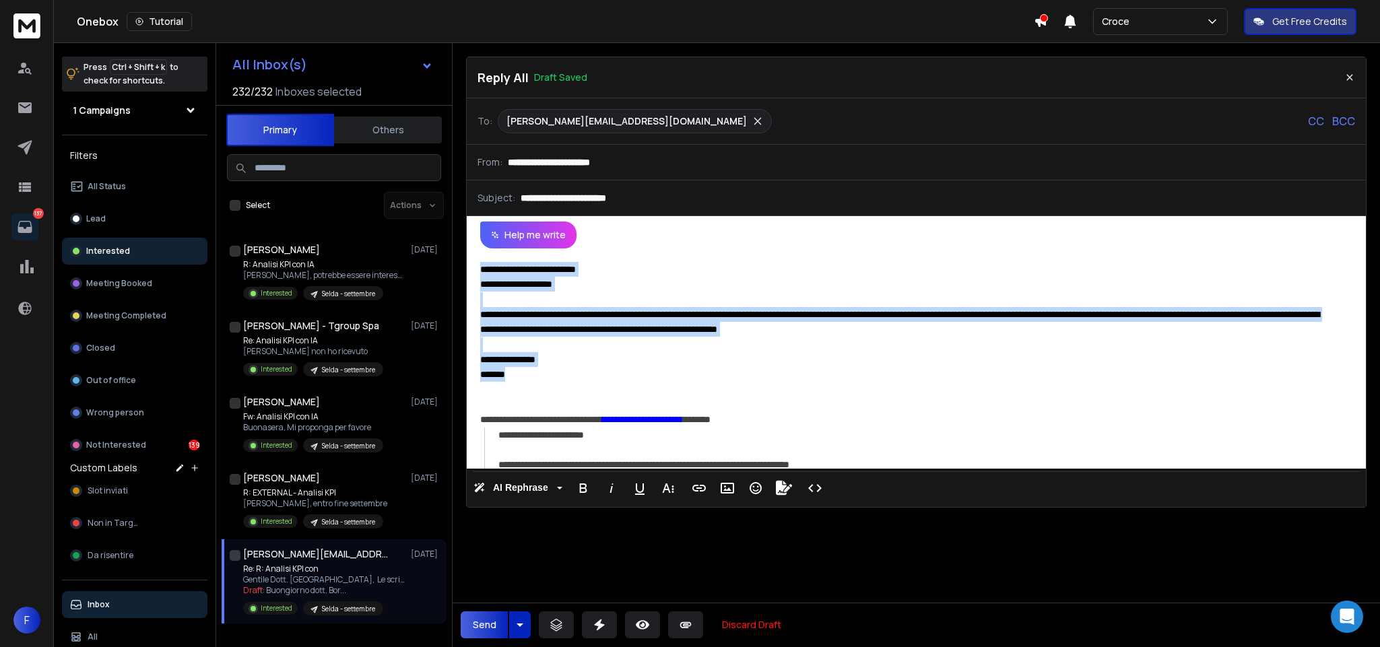
drag, startPoint x: 524, startPoint y: 342, endPoint x: 477, endPoint y: 271, distance: 85.0
click at [477, 271] on div "**********" at bounding box center [914, 359] width 895 height 220
copy div "**********"
click at [643, 305] on div at bounding box center [914, 299] width 868 height 15
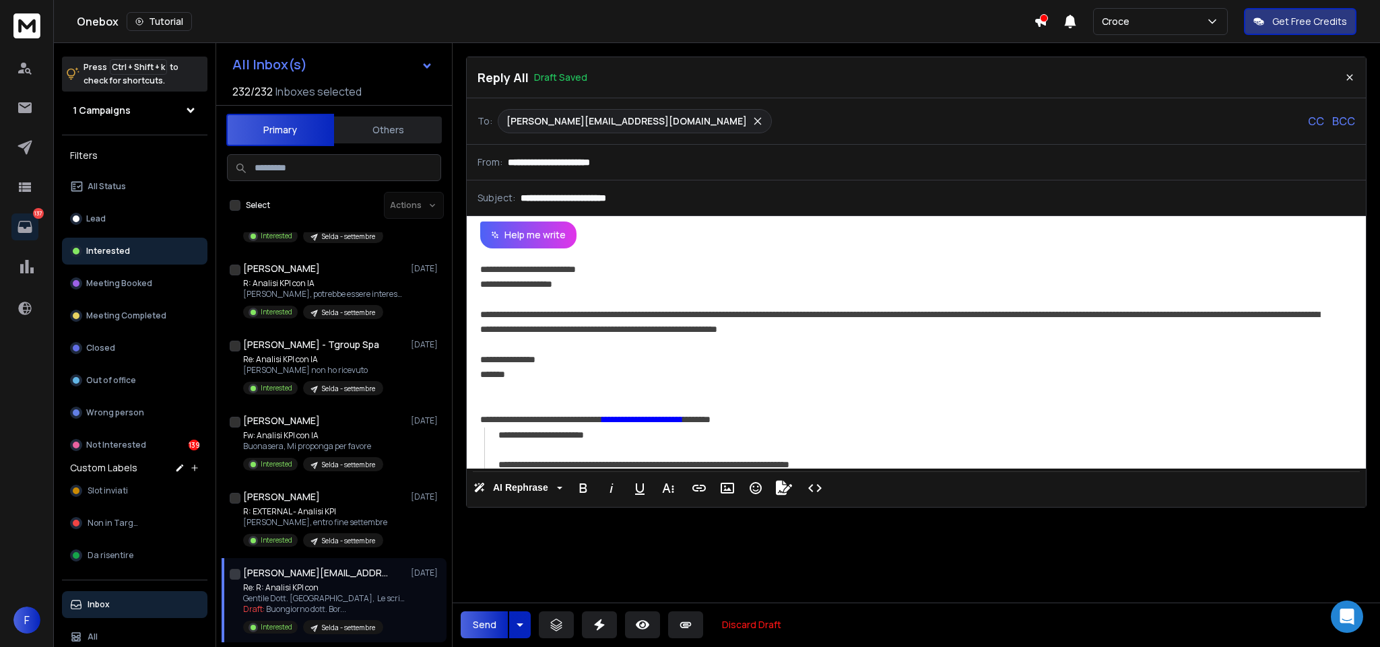
scroll to position [812, 0]
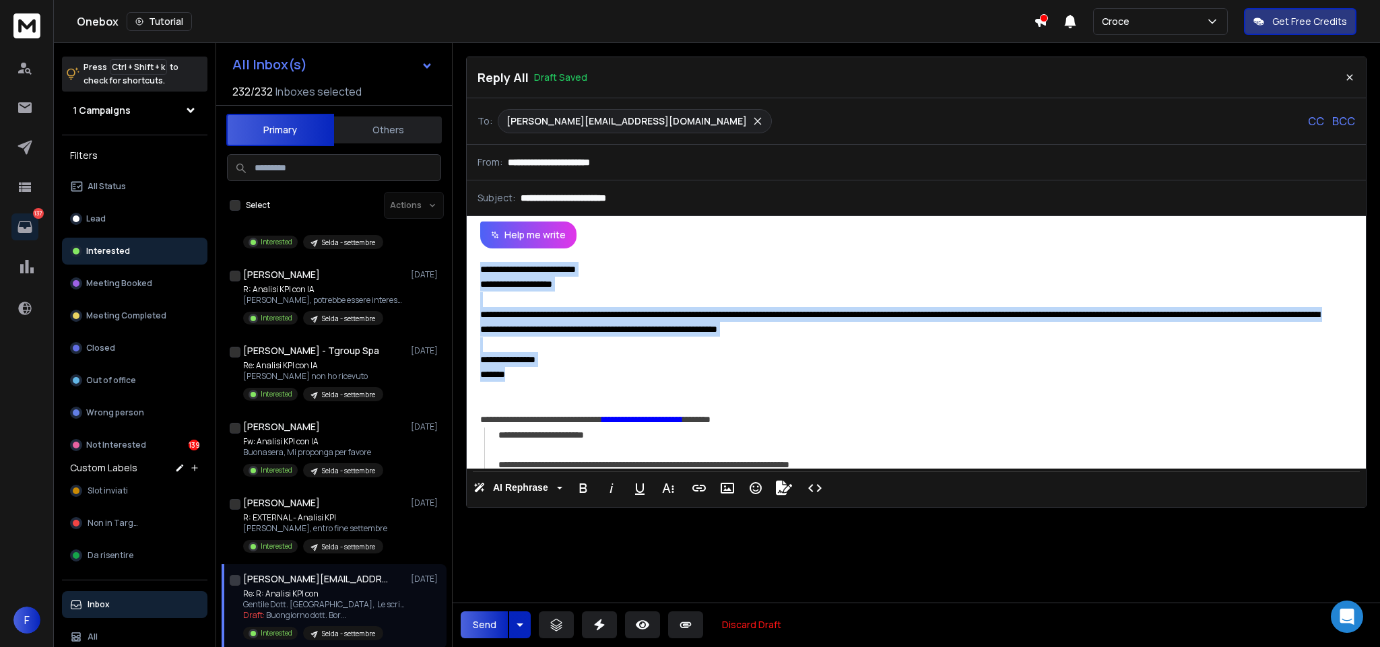
drag, startPoint x: 522, startPoint y: 375, endPoint x: 480, endPoint y: 274, distance: 109.6
click at [477, 271] on div "**********" at bounding box center [914, 359] width 895 height 220
copy div "**********"
click at [671, 316] on p "**********" at bounding box center [906, 322] width 853 height 30
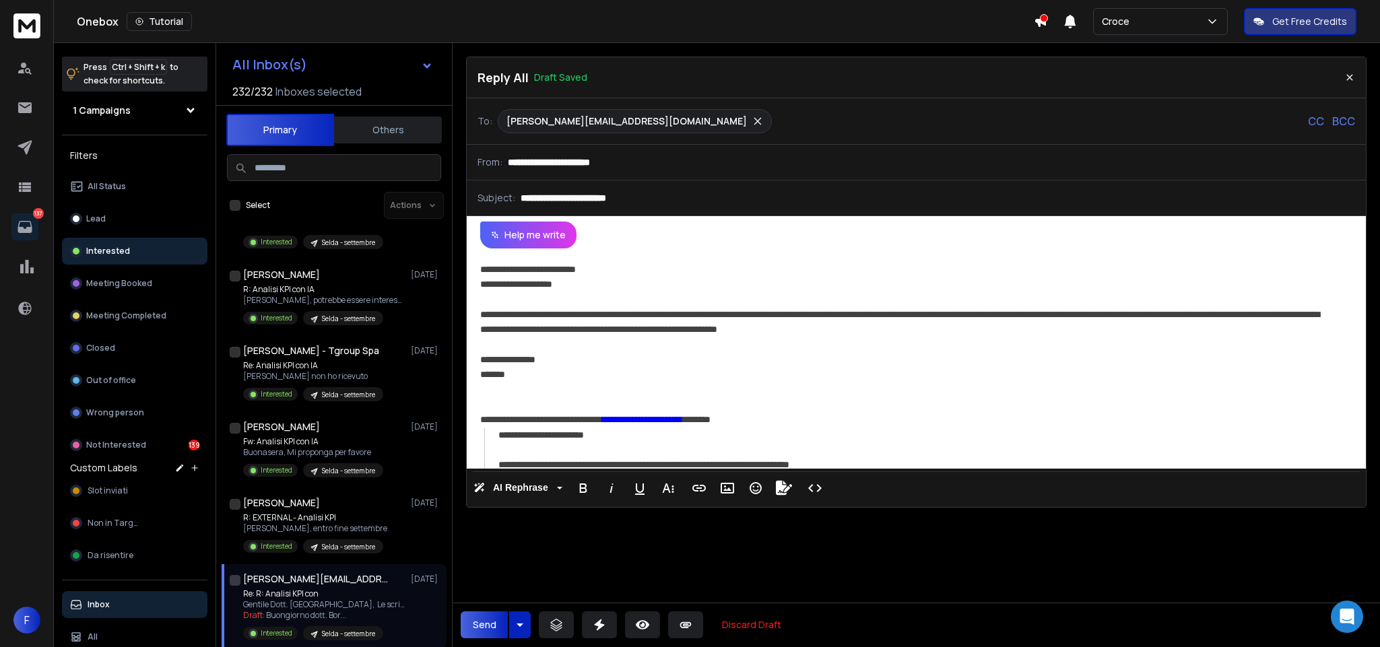
click at [482, 619] on button "Send" at bounding box center [484, 625] width 47 height 27
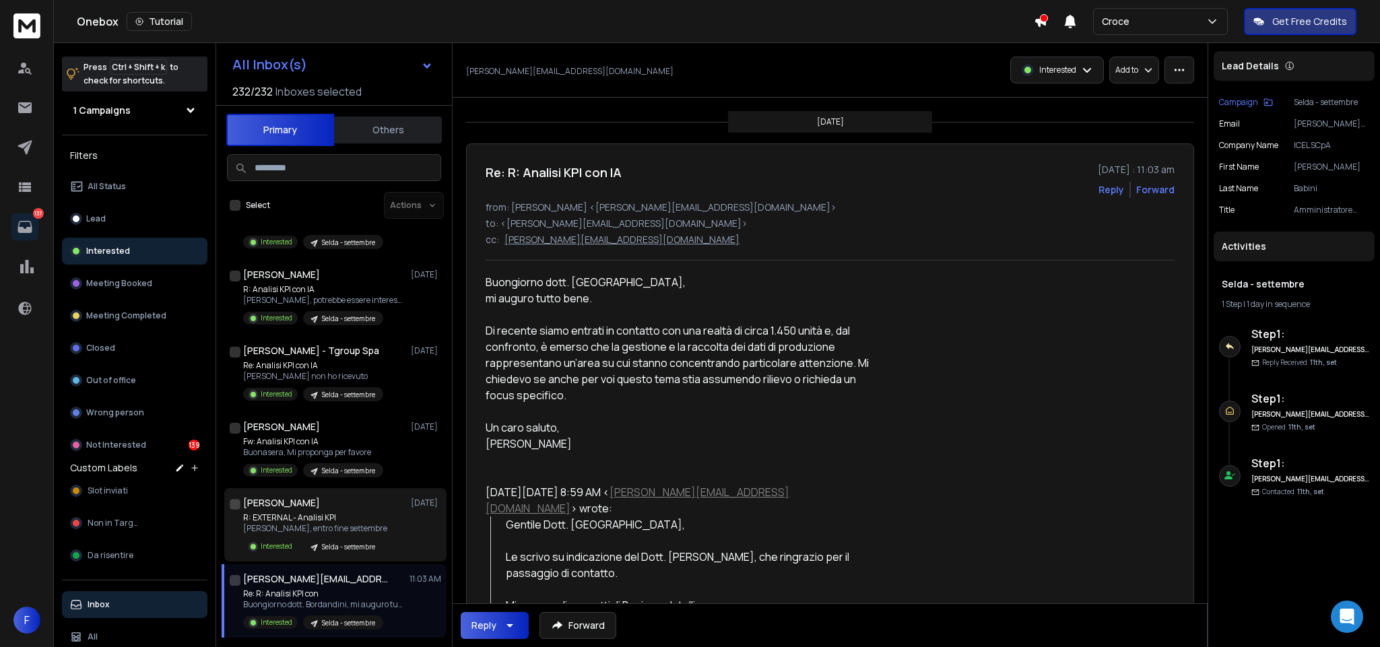
click at [380, 526] on p "Buongiorno Lorenzo, entro fine settembre" at bounding box center [315, 528] width 144 height 11
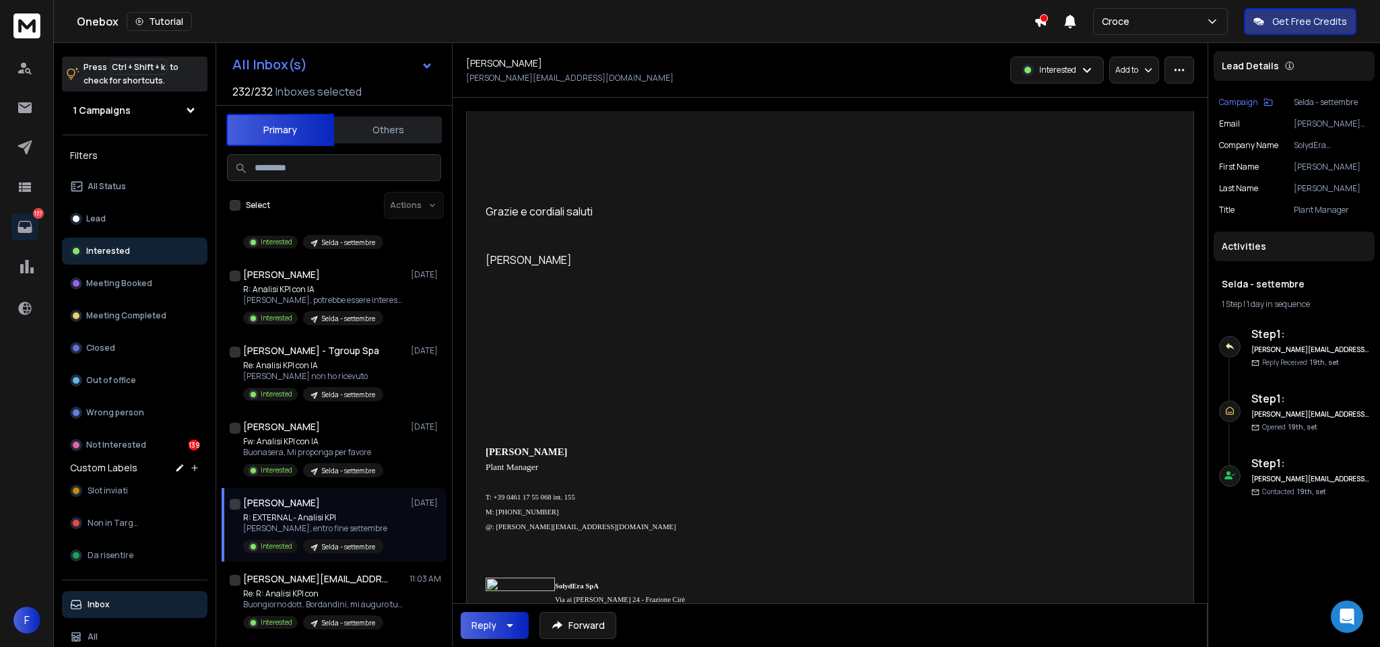
scroll to position [0, 0]
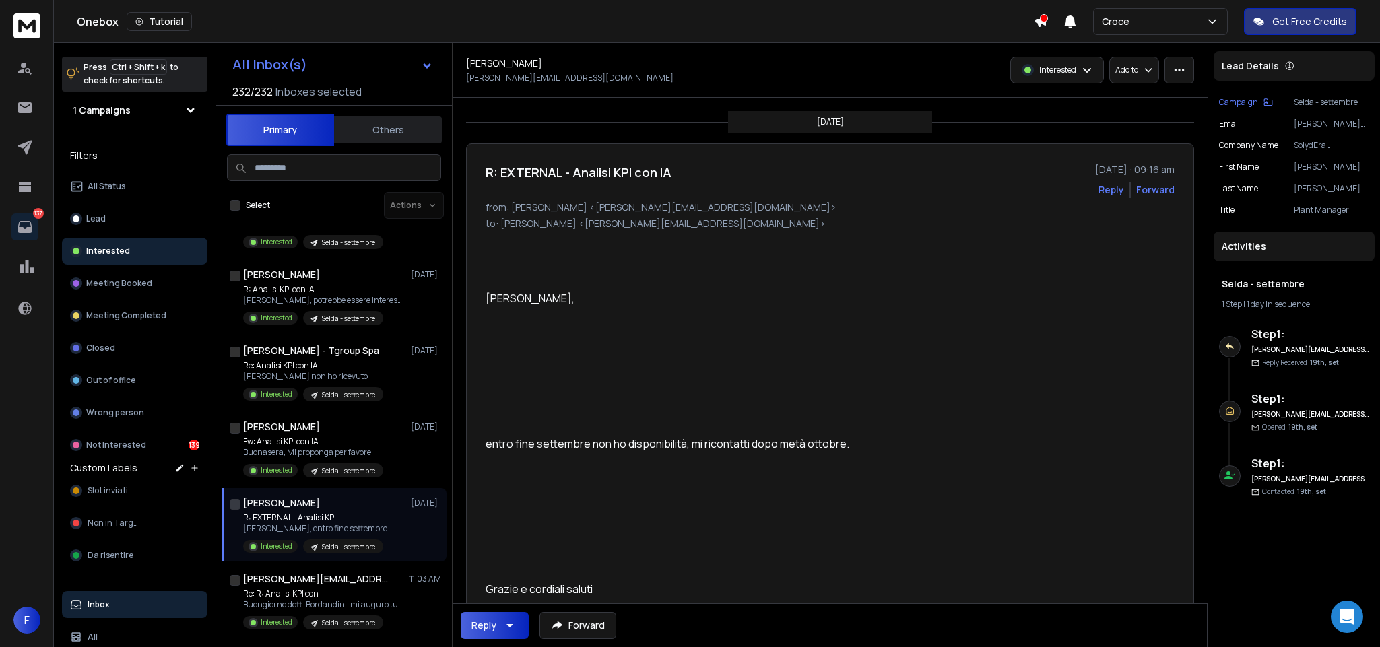
click at [491, 619] on div "Reply" at bounding box center [484, 625] width 25 height 13
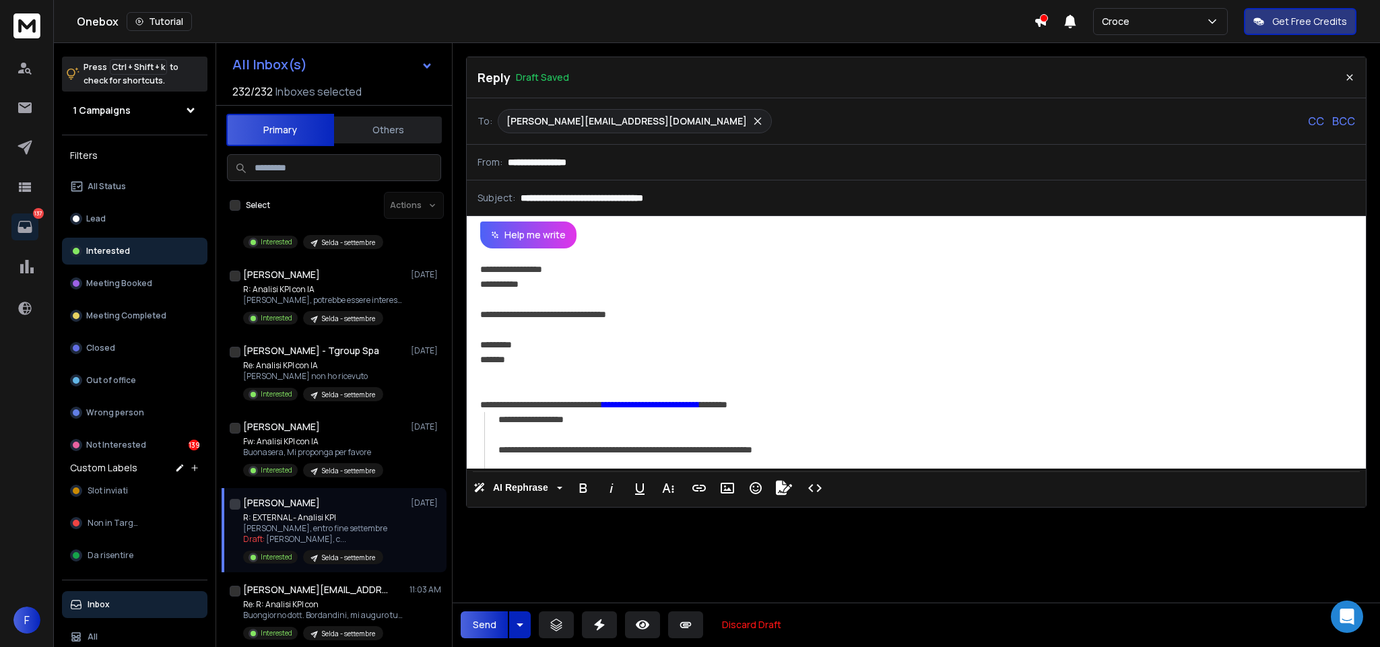
click at [478, 619] on button "Send" at bounding box center [484, 625] width 47 height 27
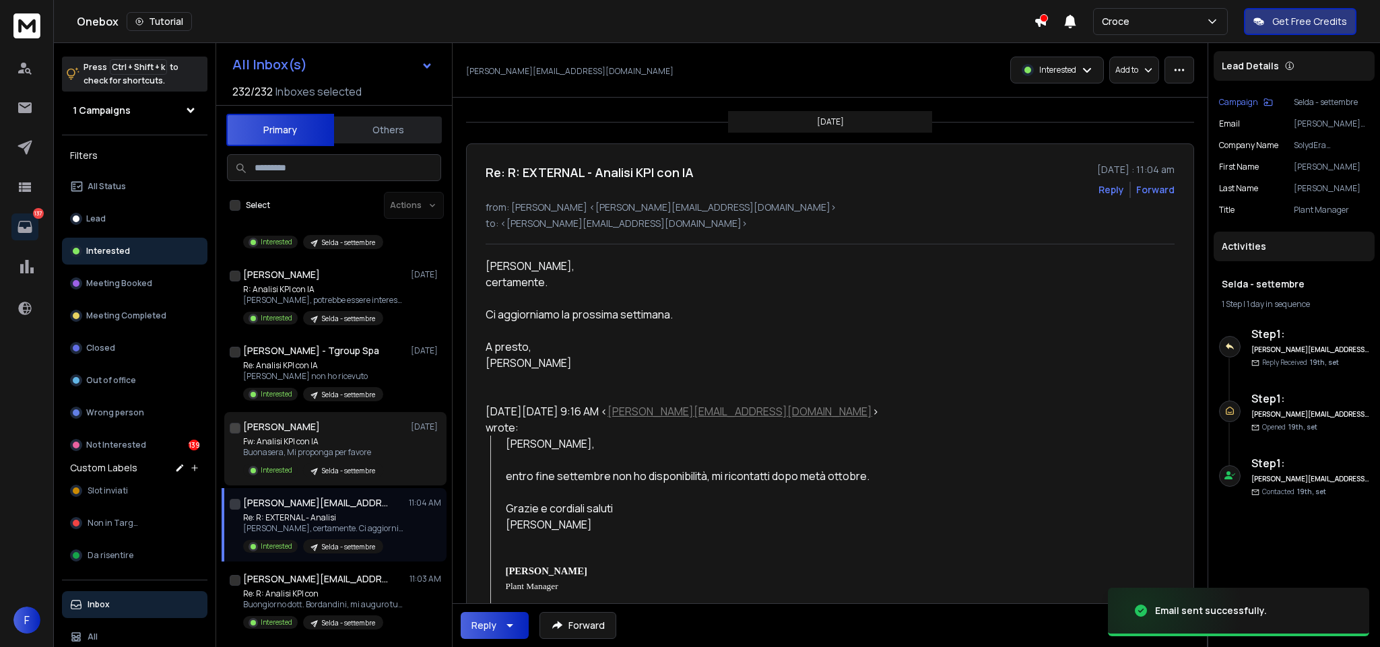
click at [350, 457] on p "Buonasera, Mi proponga per favore" at bounding box center [313, 452] width 140 height 11
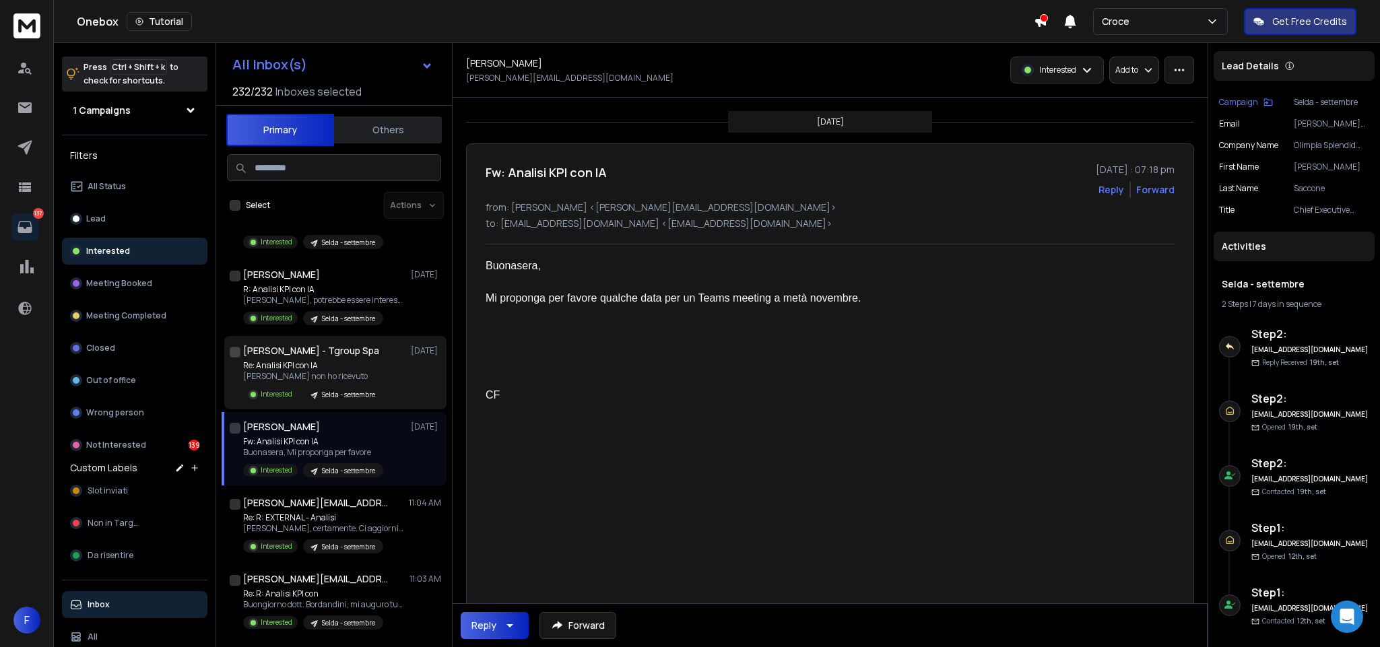
click at [409, 366] on div "Re: Analisi KPI con IA Buongiorno Lorenzo non ho ricevuto Interested Selda - se…" at bounding box center [342, 380] width 198 height 41
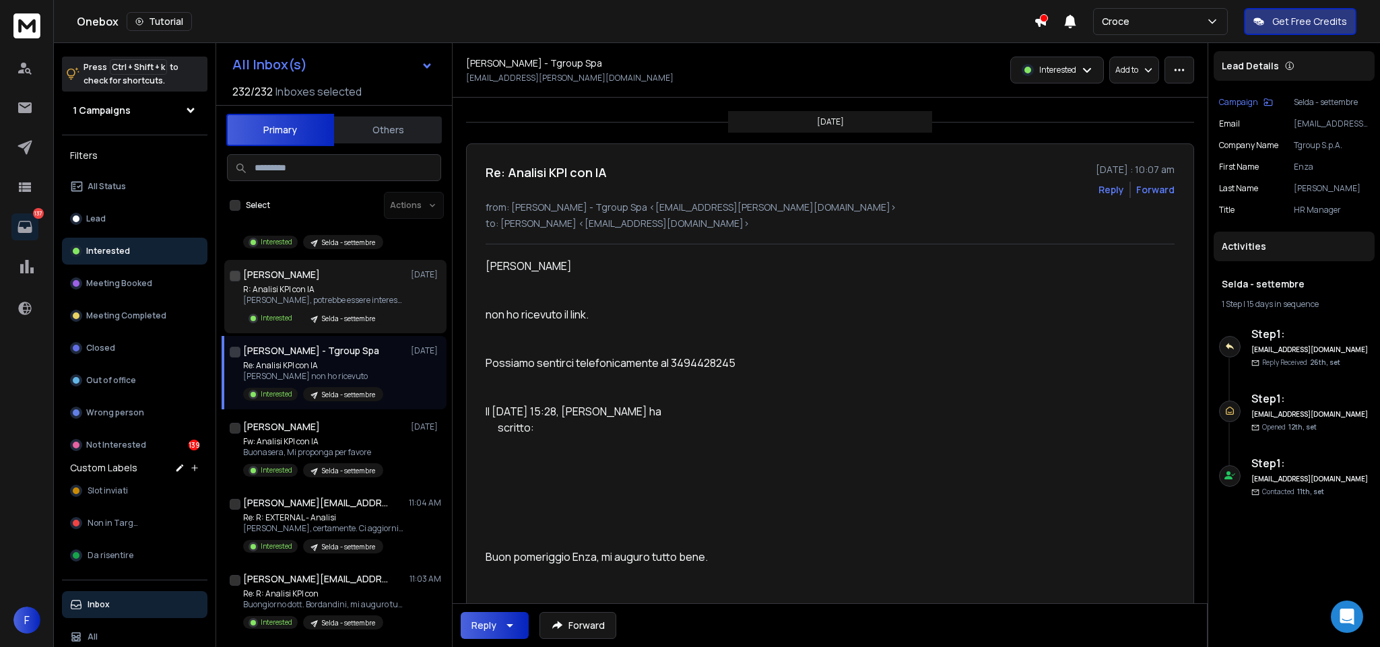
click at [383, 307] on div "R: Analisi KPI con IA Buongiorno Lorenzo, potrebbe essere interessante, Interes…" at bounding box center [324, 304] width 162 height 41
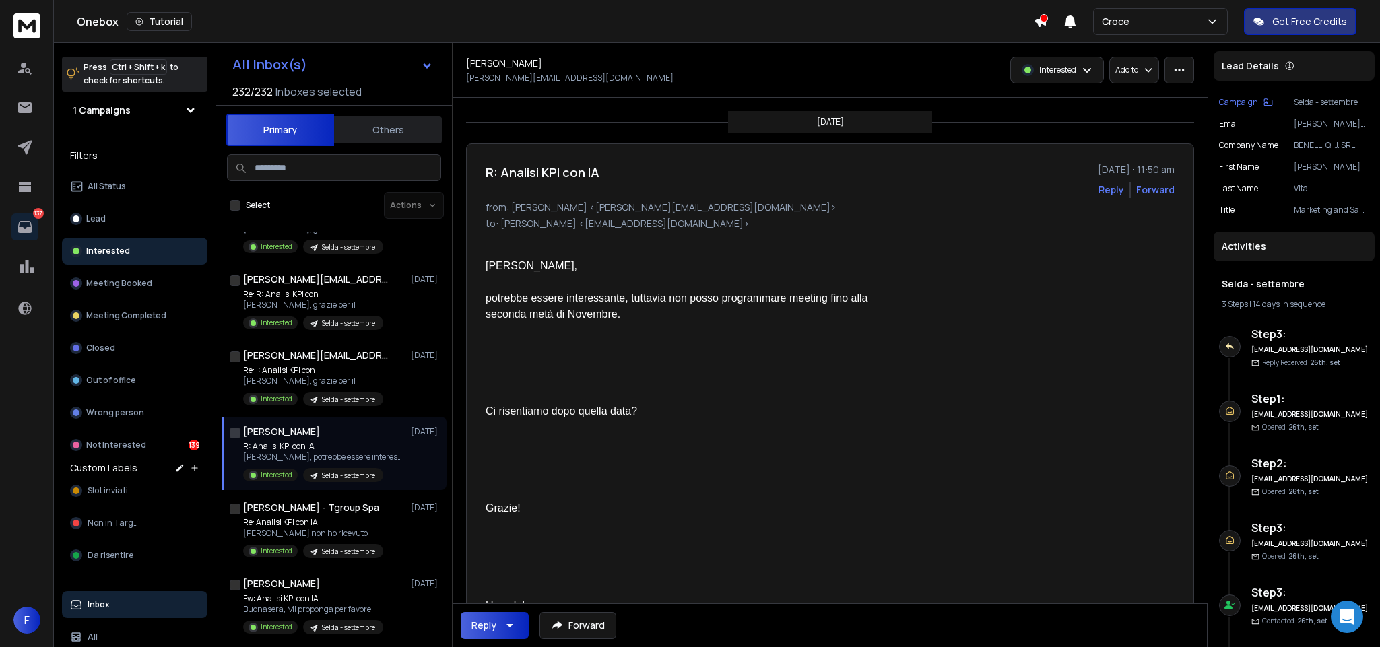
scroll to position [637, 0]
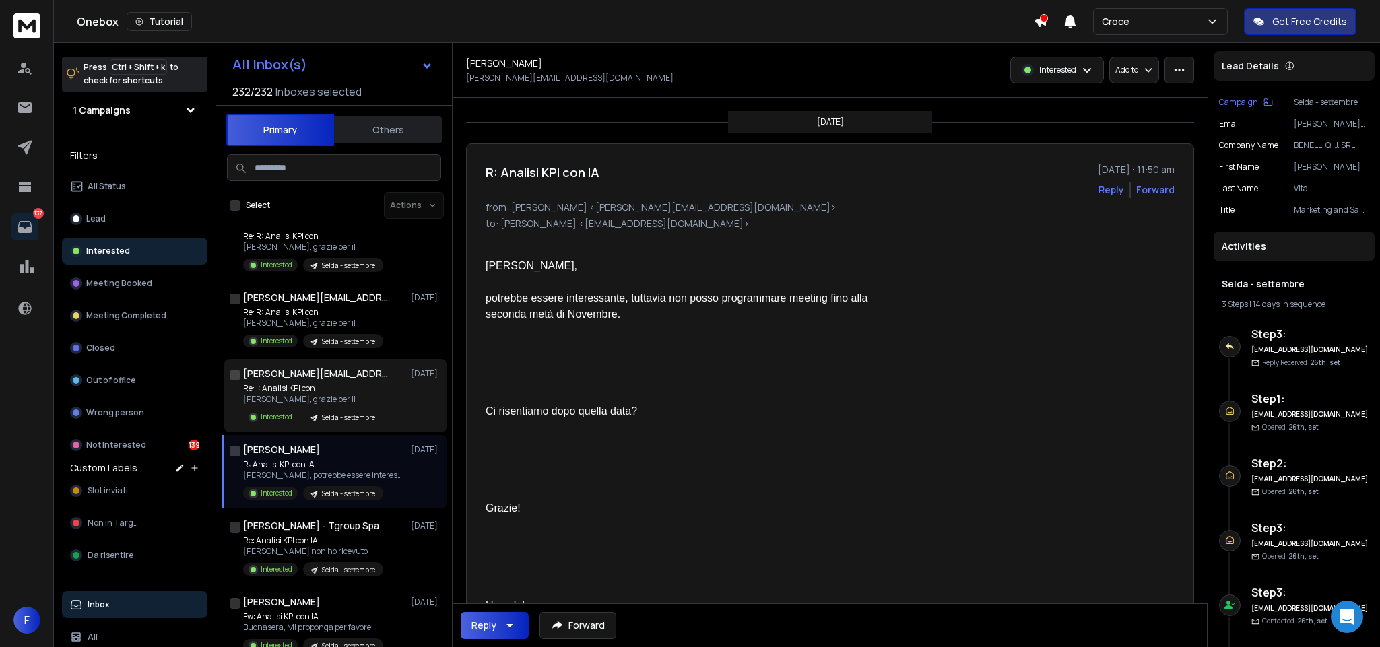
click at [396, 405] on div "Re: I: Analisi KPI con Buongiorno Marco, grazie per il Interested Selda - sette…" at bounding box center [342, 403] width 198 height 41
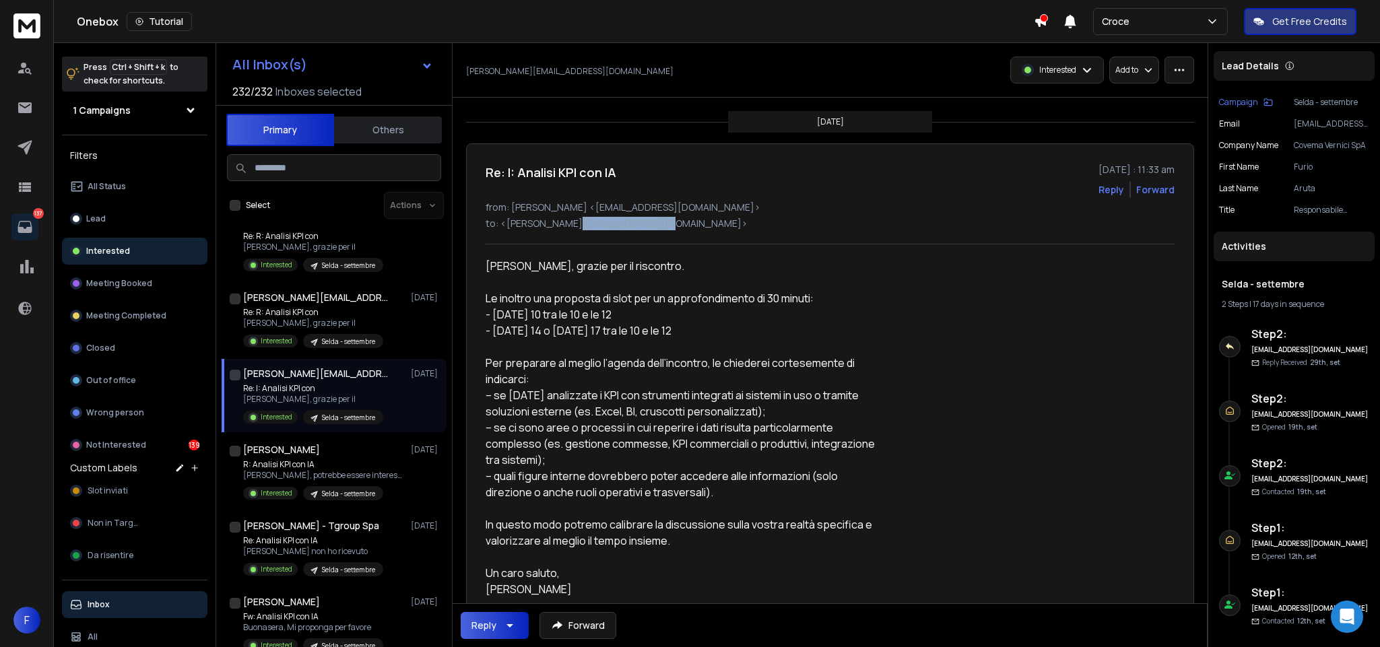
drag, startPoint x: 568, startPoint y: 225, endPoint x: 647, endPoint y: 226, distance: 79.5
click at [647, 226] on p "to: <m.martinetti@covemavernici.com>" at bounding box center [830, 223] width 689 height 13
copy p "covemavernici.com"
click at [482, 620] on div "Reply" at bounding box center [484, 625] width 25 height 13
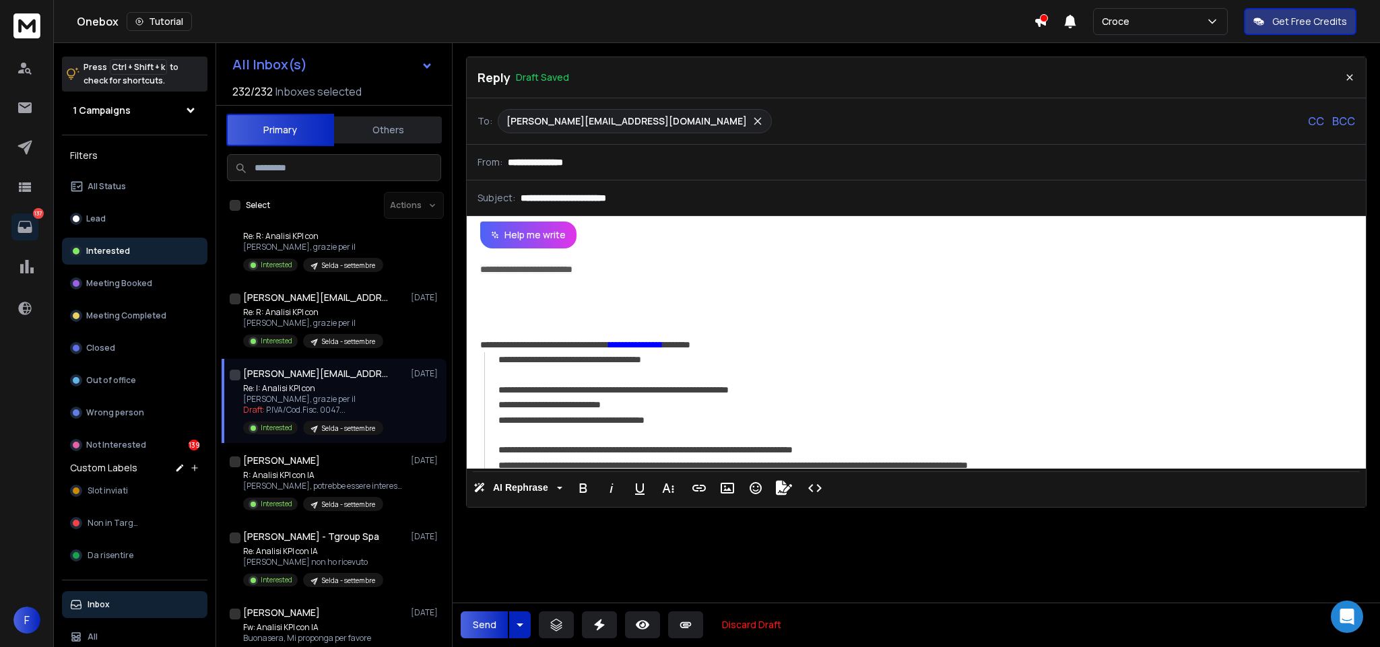
click at [569, 278] on div at bounding box center [916, 284] width 872 height 15
click at [554, 265] on span "**********" at bounding box center [526, 269] width 92 height 9
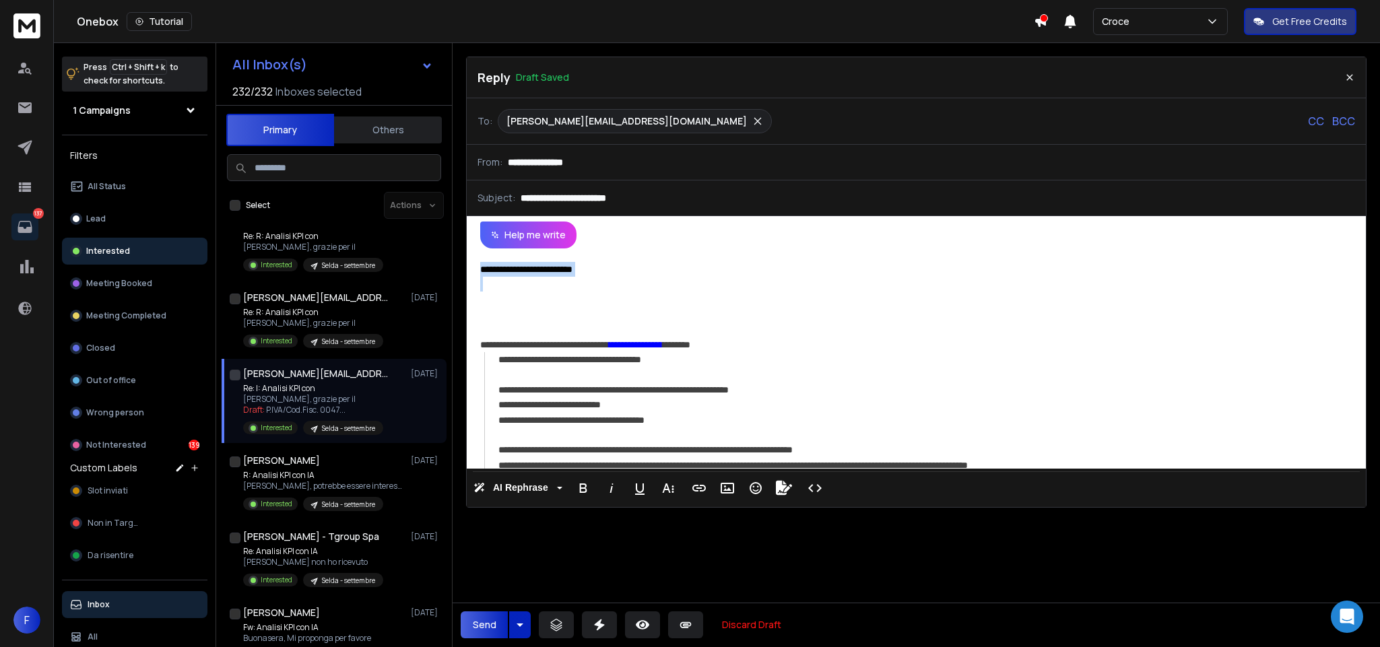
click at [554, 265] on span "**********" at bounding box center [526, 269] width 92 height 9
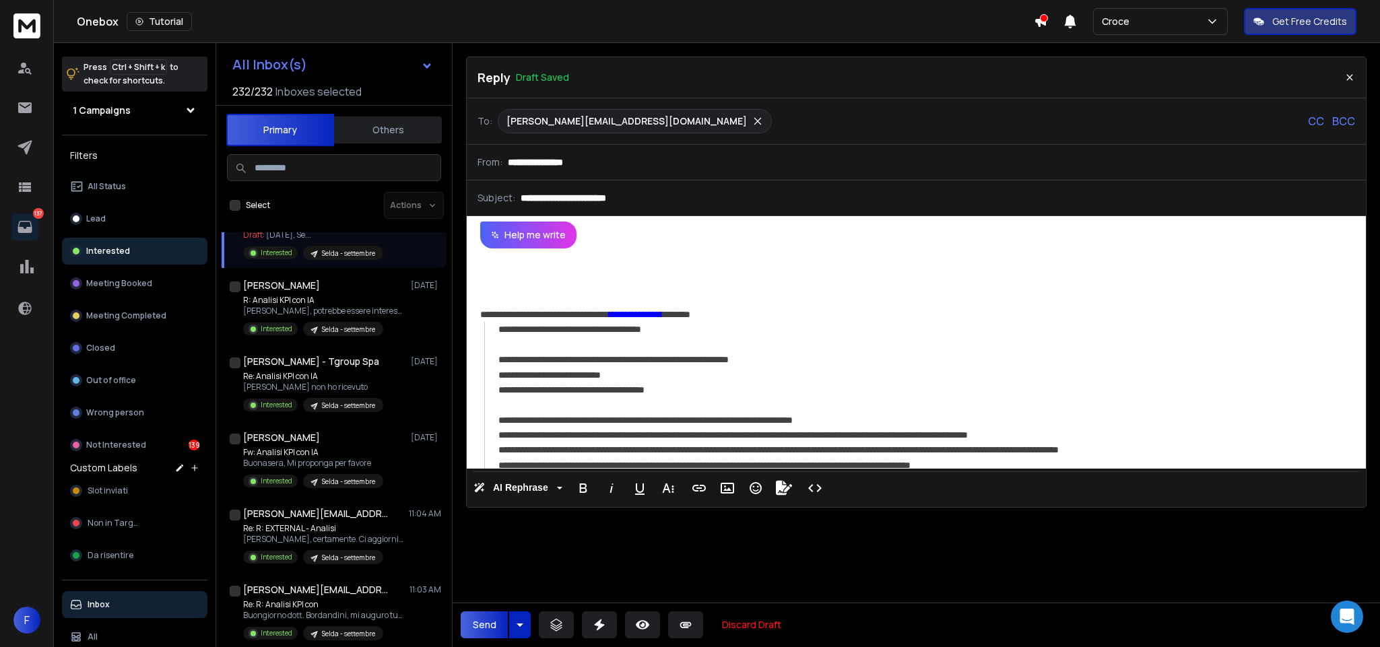
scroll to position [837, 0]
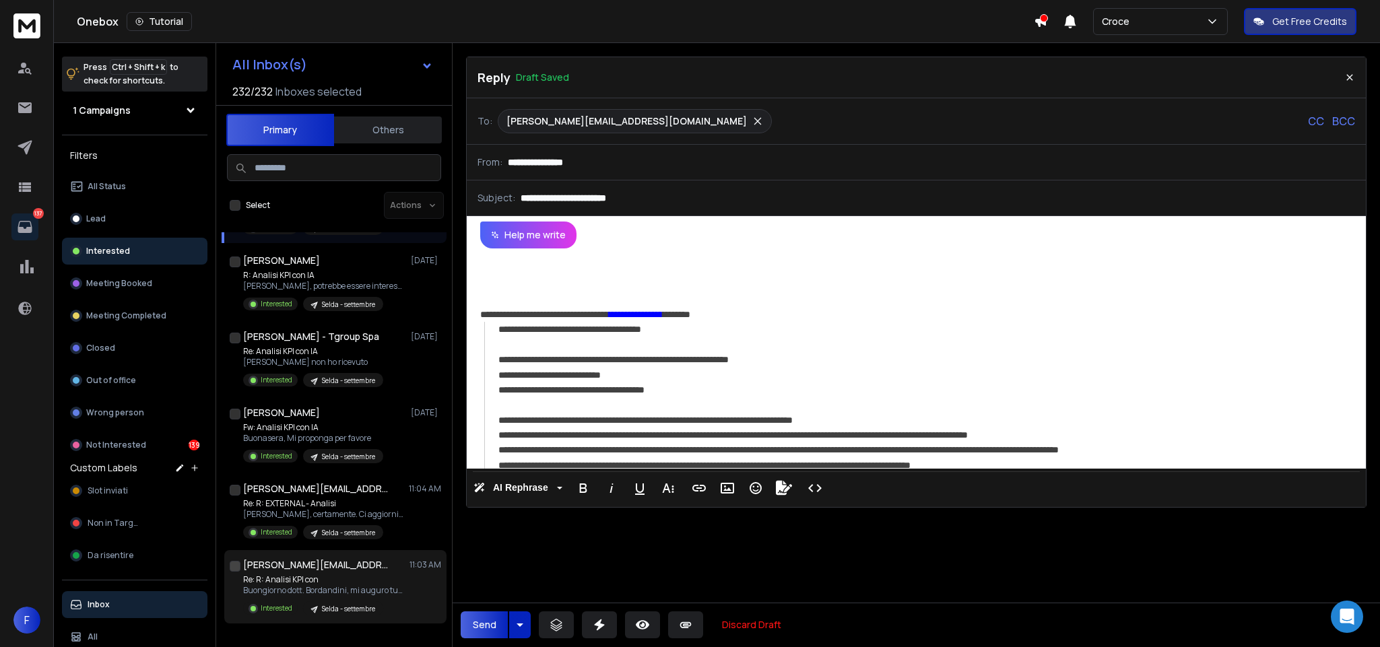
click at [395, 575] on p "Re: R: Analisi KPI con" at bounding box center [324, 580] width 162 height 11
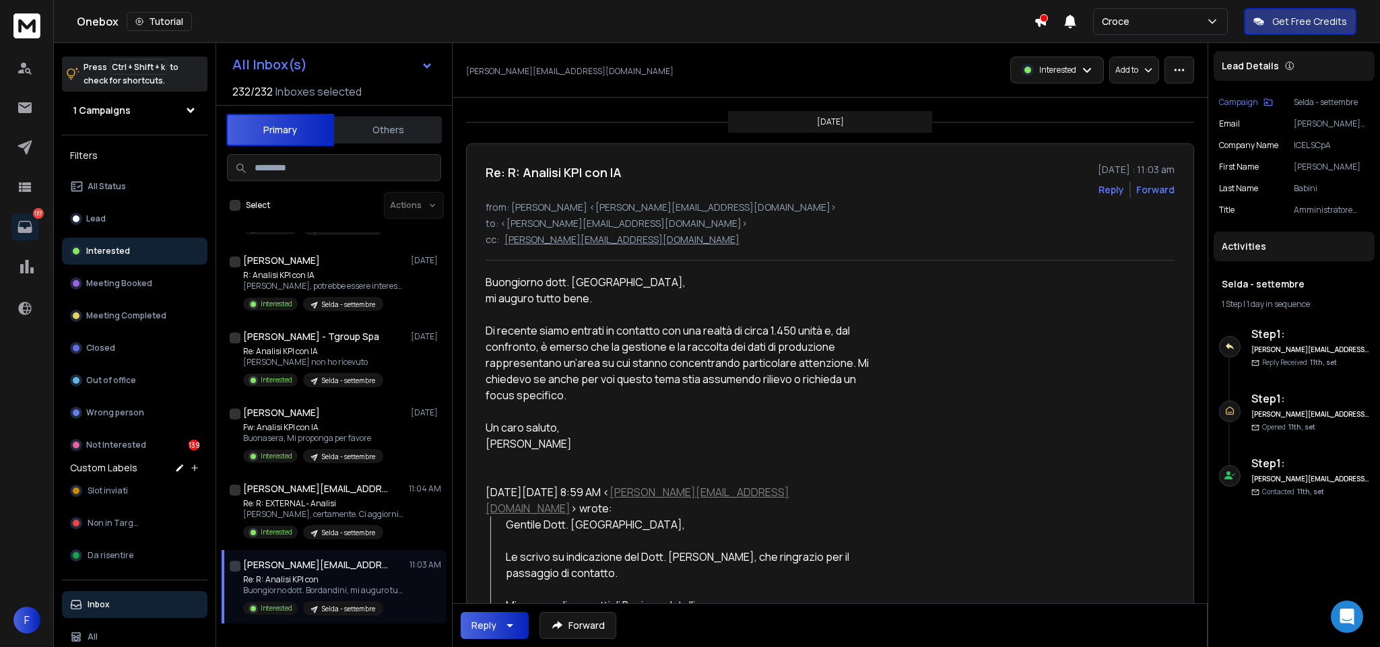
click at [1104, 188] on button "Reply" at bounding box center [1112, 189] width 26 height 13
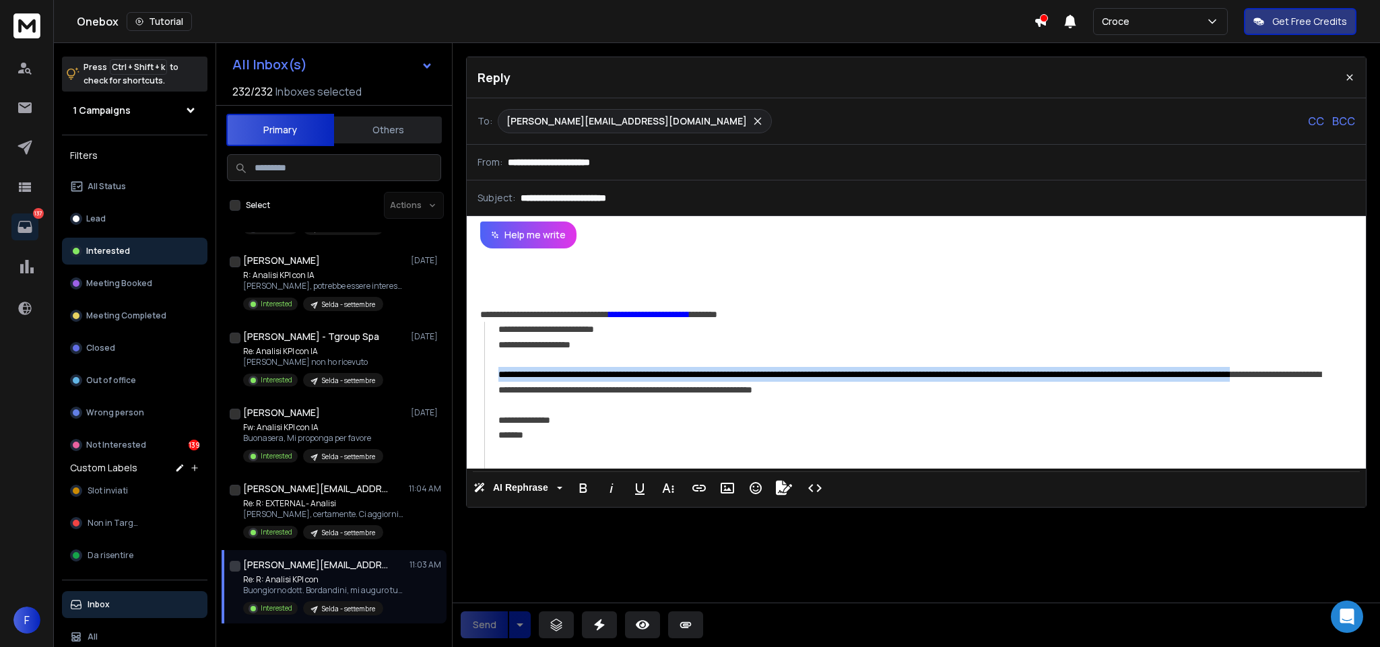
drag, startPoint x: 496, startPoint y: 378, endPoint x: 552, endPoint y: 382, distance: 56.1
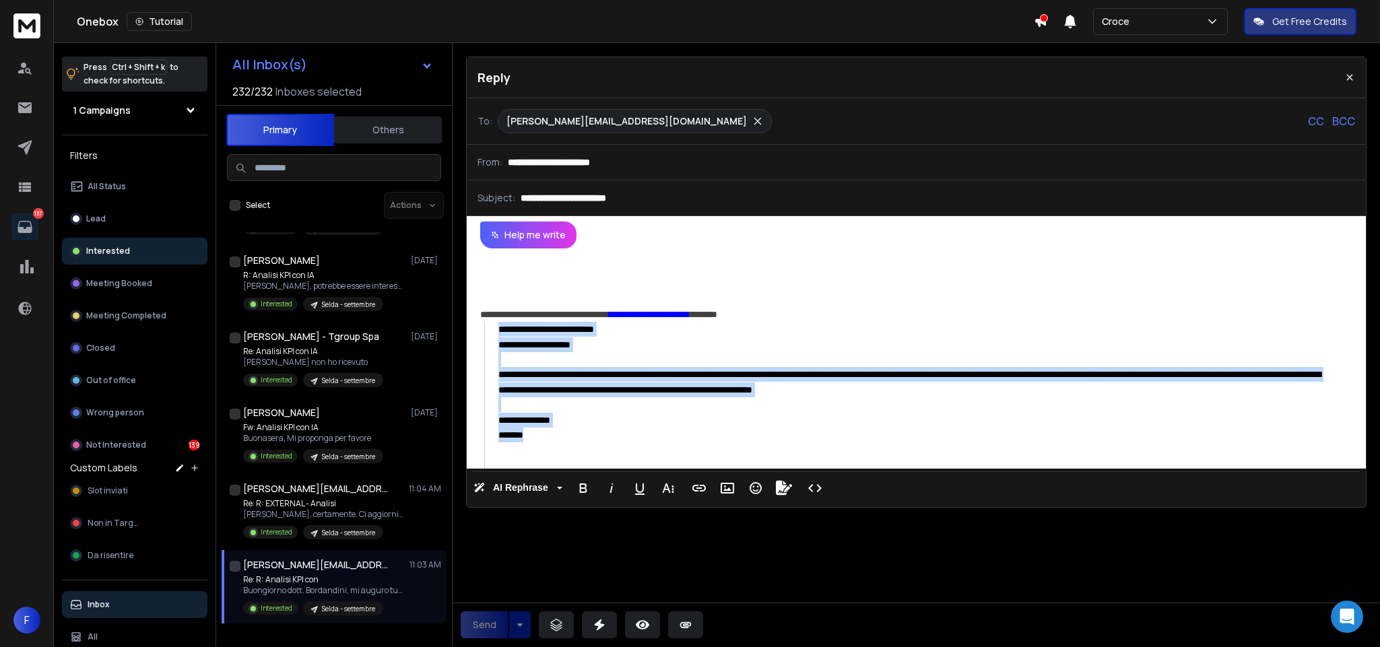
drag, startPoint x: 500, startPoint y: 332, endPoint x: 550, endPoint y: 431, distance: 110.9
copy div "**********"
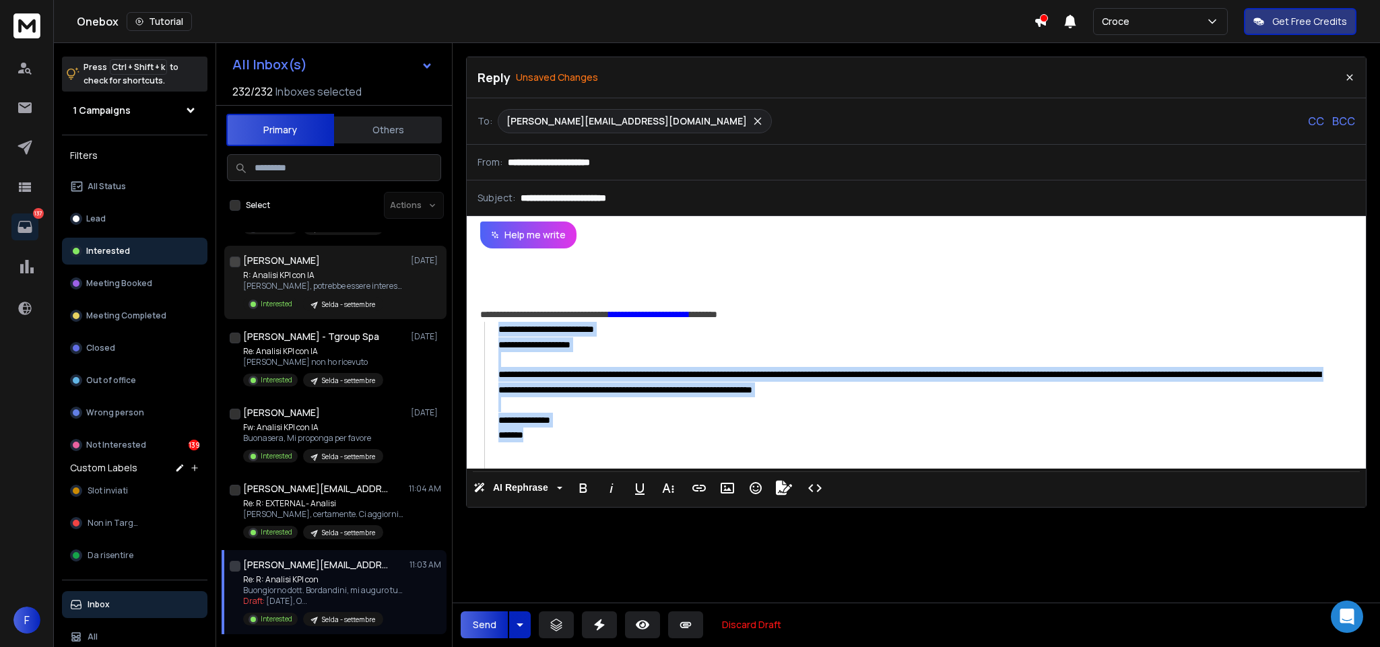
click at [322, 305] on p "Selda - settembre" at bounding box center [348, 305] width 53 height 10
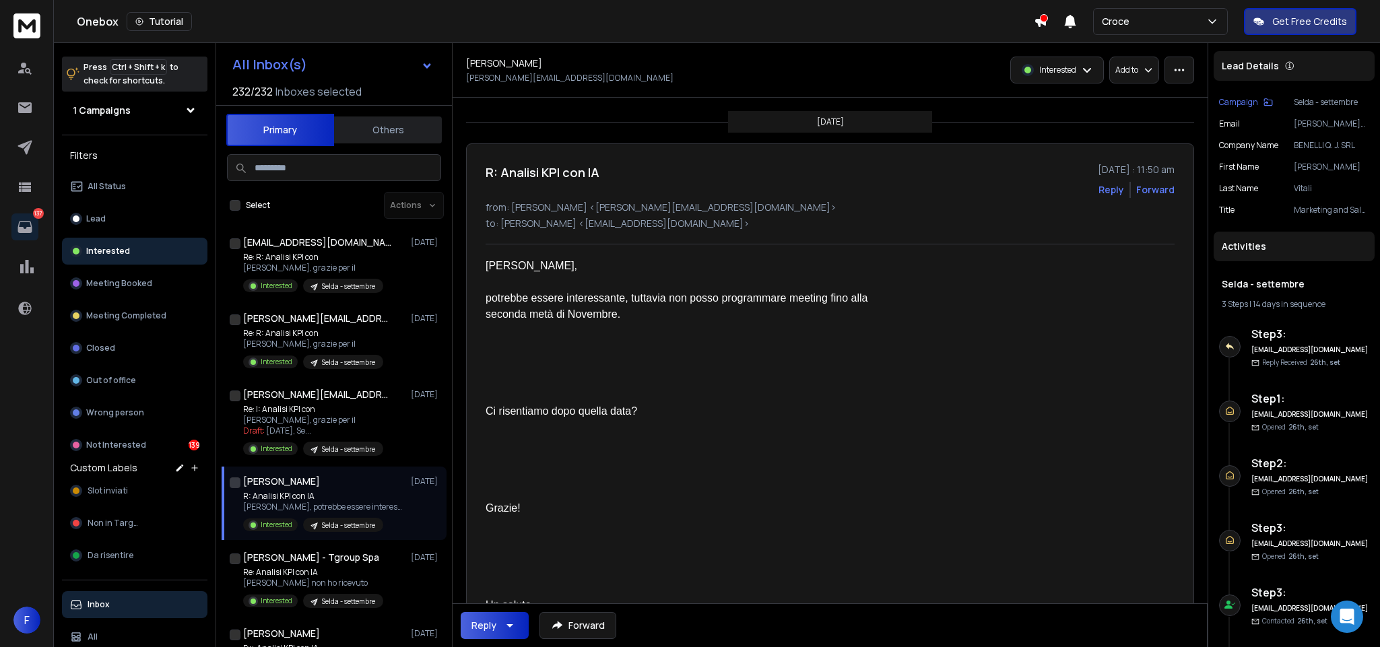
scroll to position [568, 0]
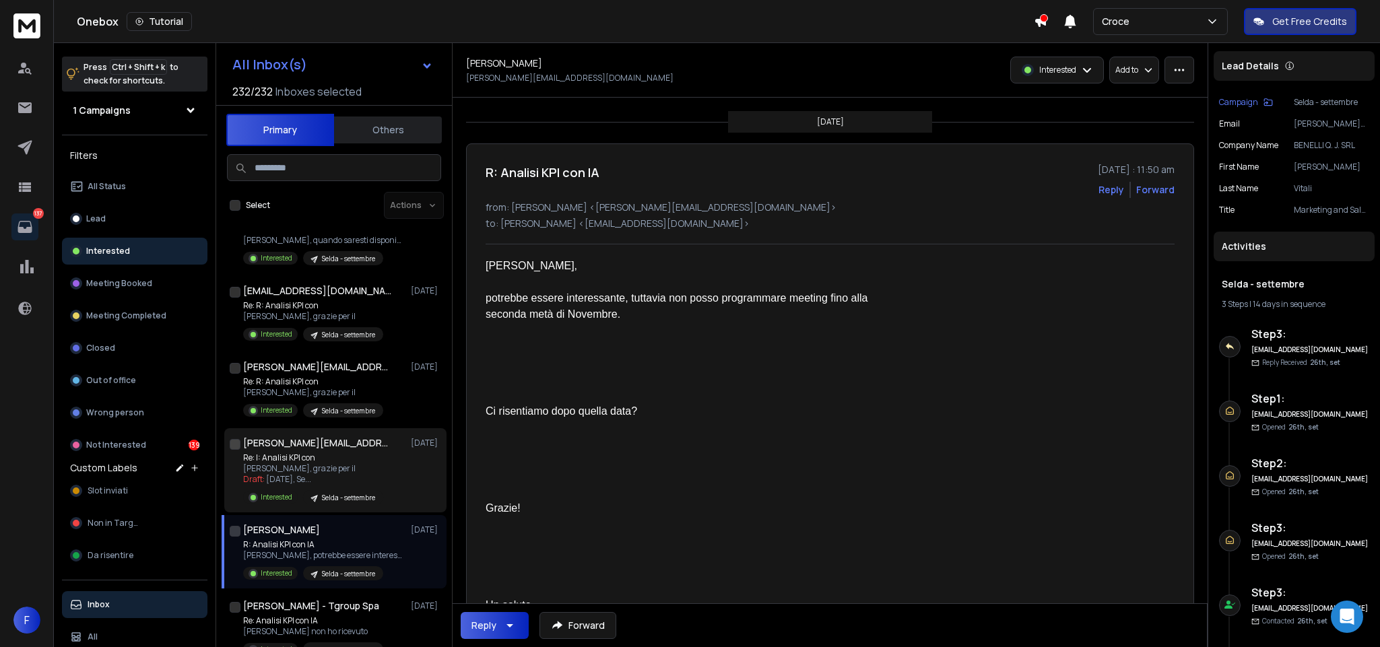
click at [425, 457] on div "Re: I: Analisi KPI con Buongiorno Marco, grazie per il Draft: On Tuesday, Se ..…" at bounding box center [342, 479] width 198 height 52
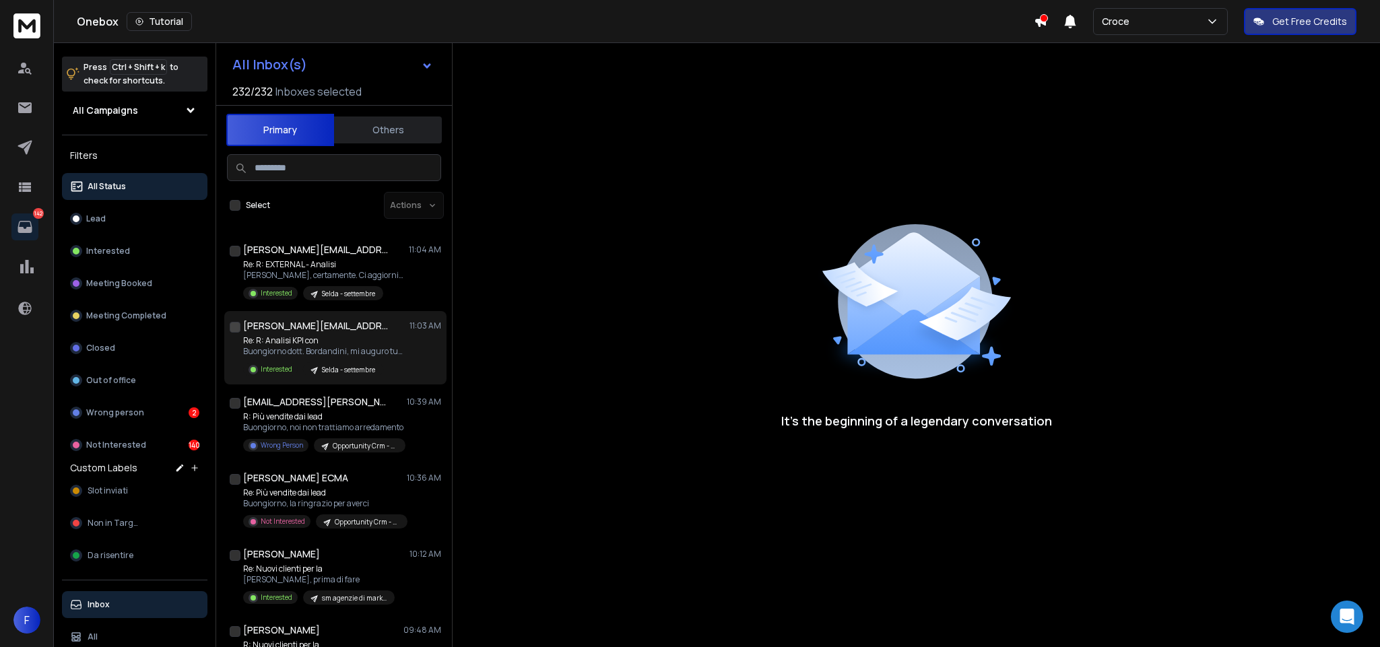
click at [384, 358] on div "Re: R: Analisi KPI con Buongiorno dott. Bordandini, mi auguro tutto Interested …" at bounding box center [324, 355] width 162 height 41
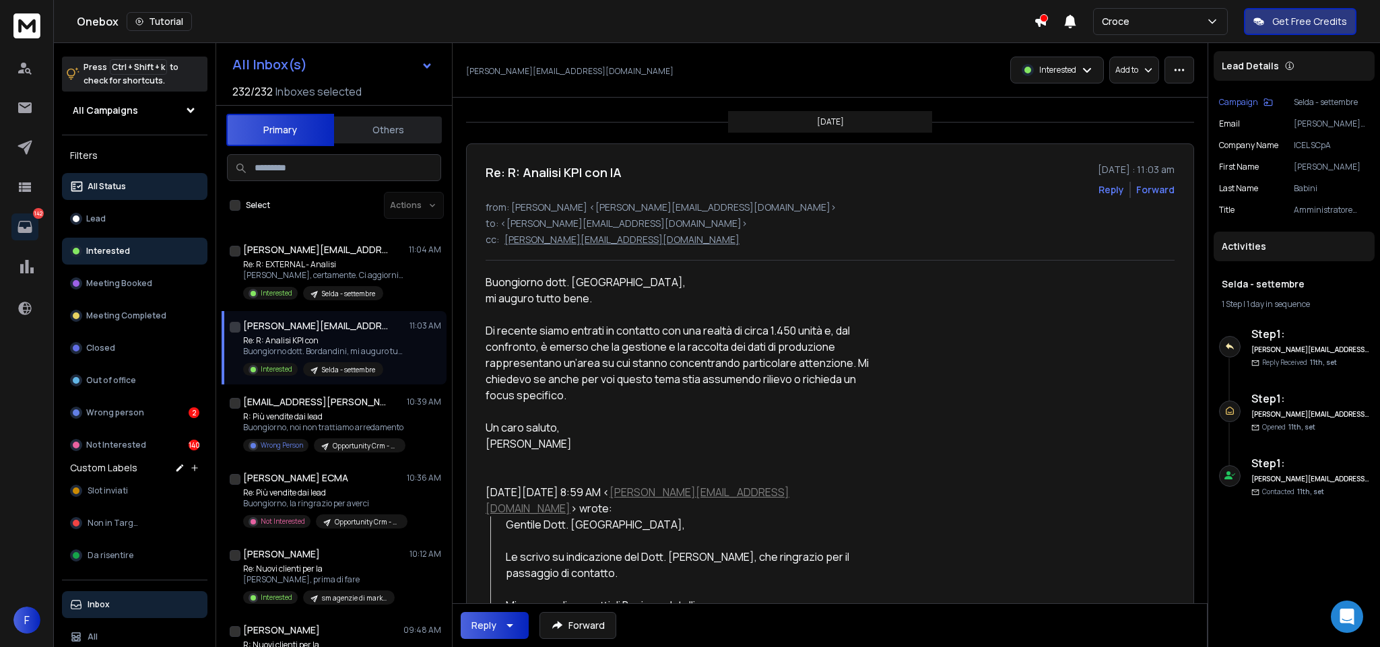
click at [152, 259] on button "Interested" at bounding box center [135, 251] width 146 height 27
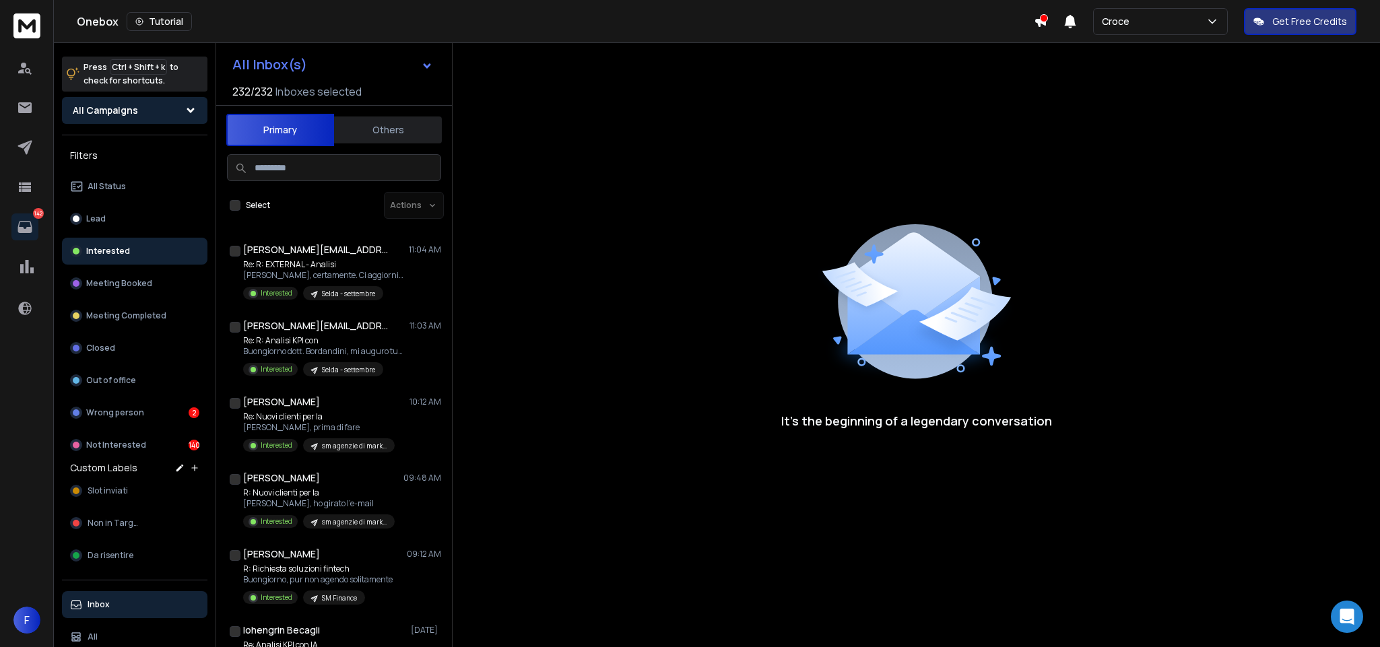
click at [130, 117] on button "All Campaigns" at bounding box center [135, 110] width 146 height 27
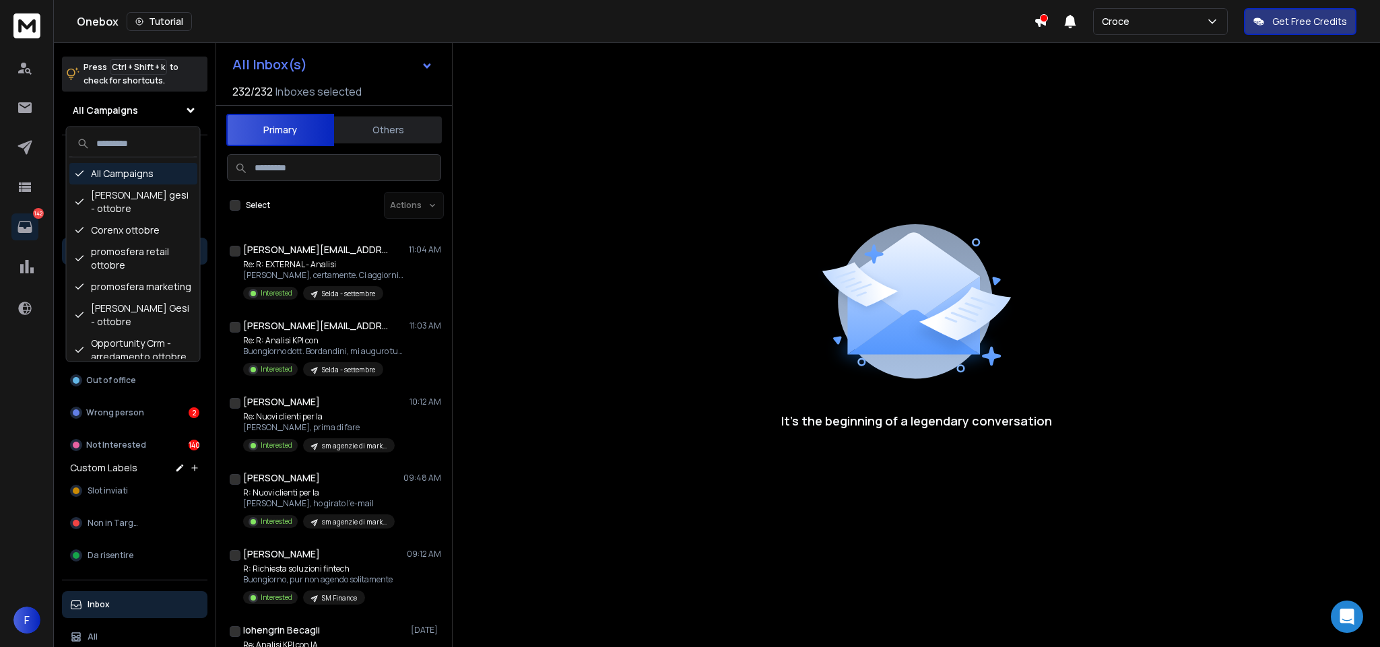
click at [156, 177] on div "All Campaigns" at bounding box center [133, 174] width 128 height 22
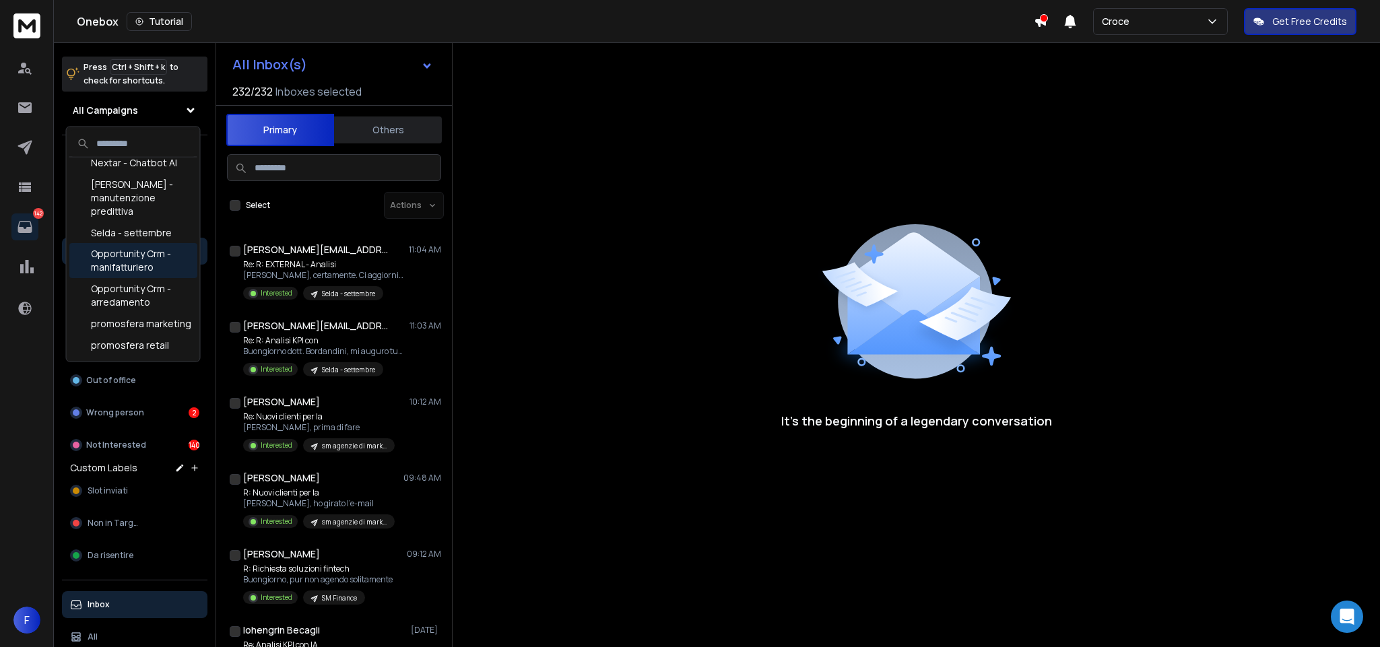
scroll to position [340, 0]
click at [158, 245] on div "Selda - settembre" at bounding box center [133, 243] width 128 height 22
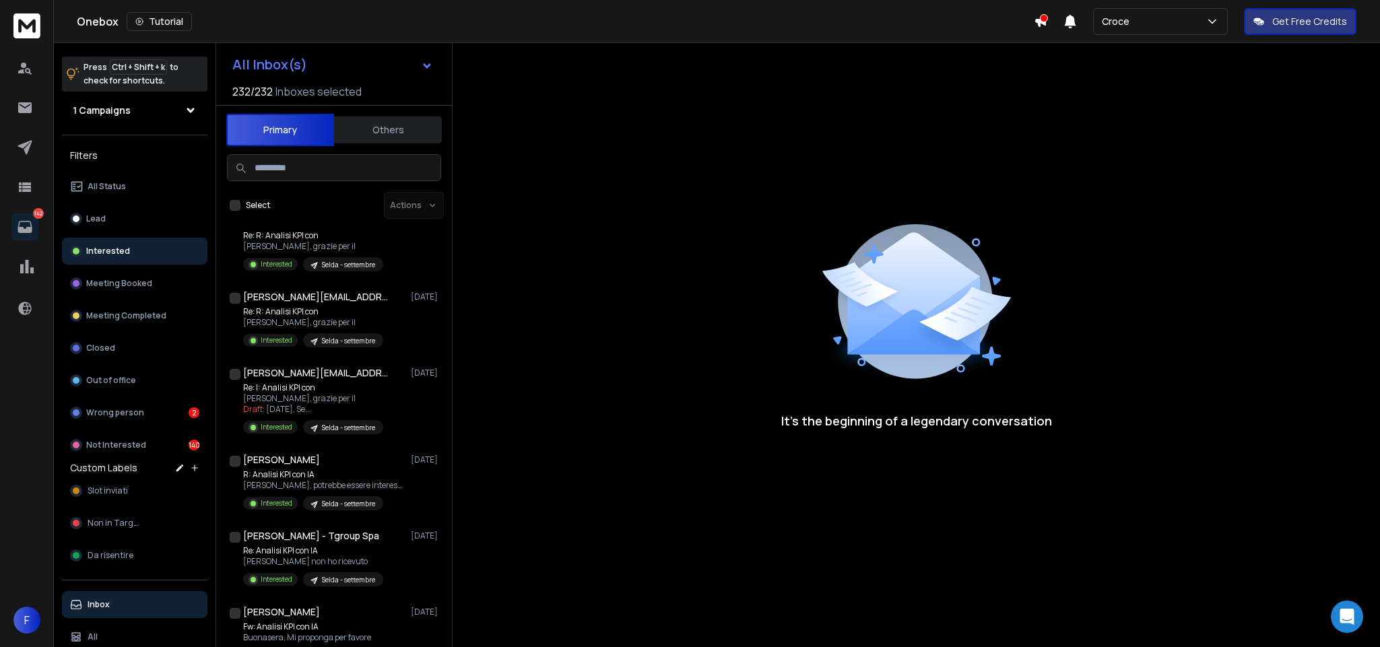
scroll to position [801, 0]
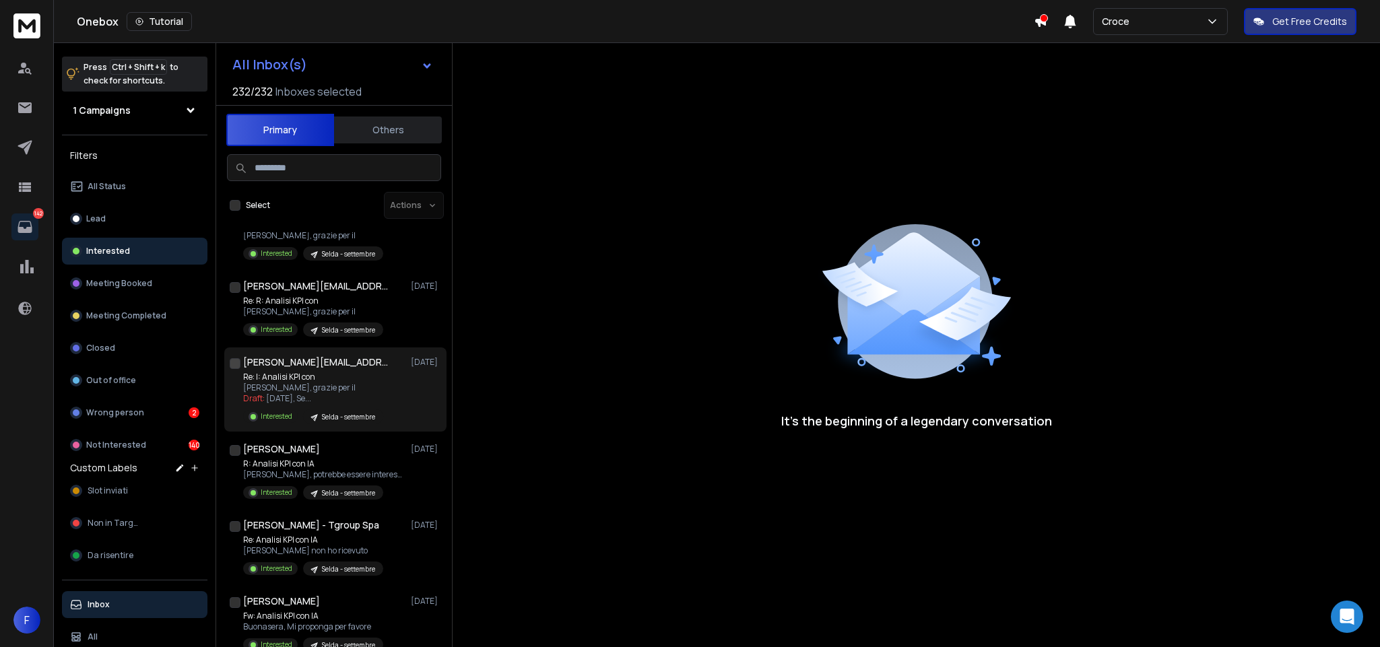
click at [393, 423] on div "m.martinetti@covemavernici.com 30 Sep Re: I: Analisi KPI con Buongiorno Marco, …" at bounding box center [335, 390] width 222 height 84
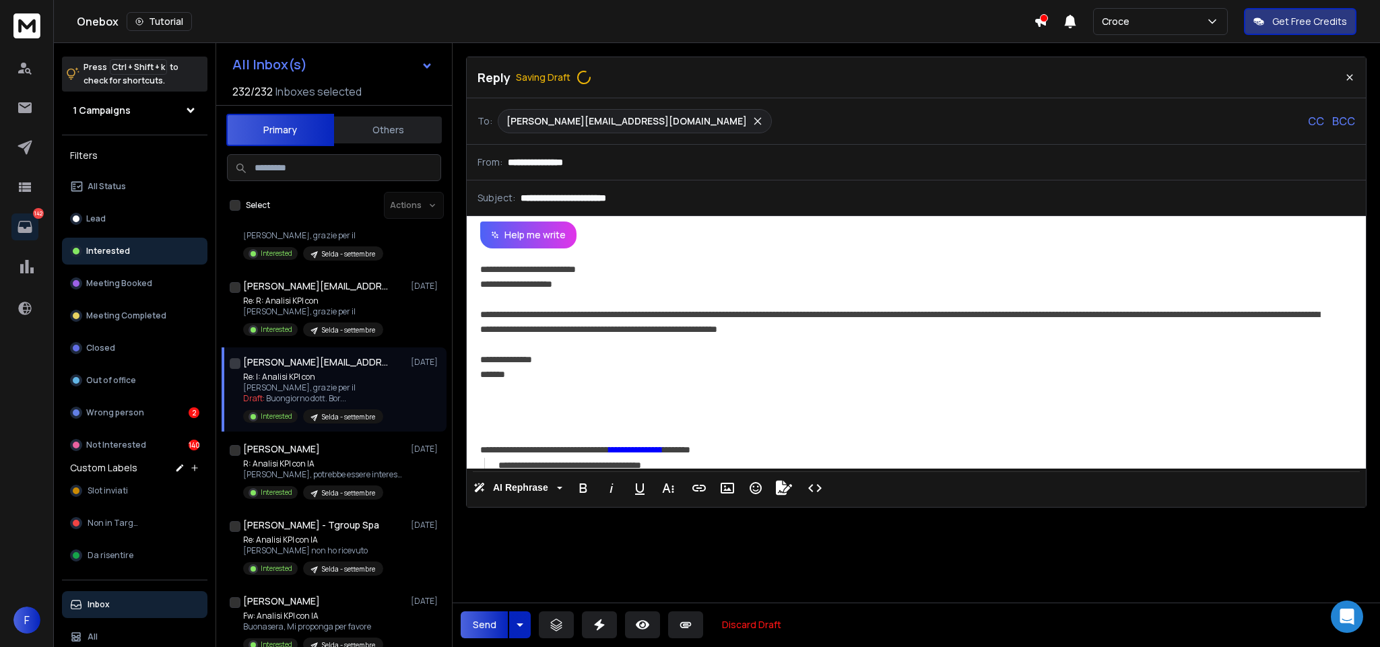
click at [571, 267] on div "**********" at bounding box center [906, 269] width 853 height 15
click at [722, 403] on div at bounding box center [916, 404] width 872 height 15
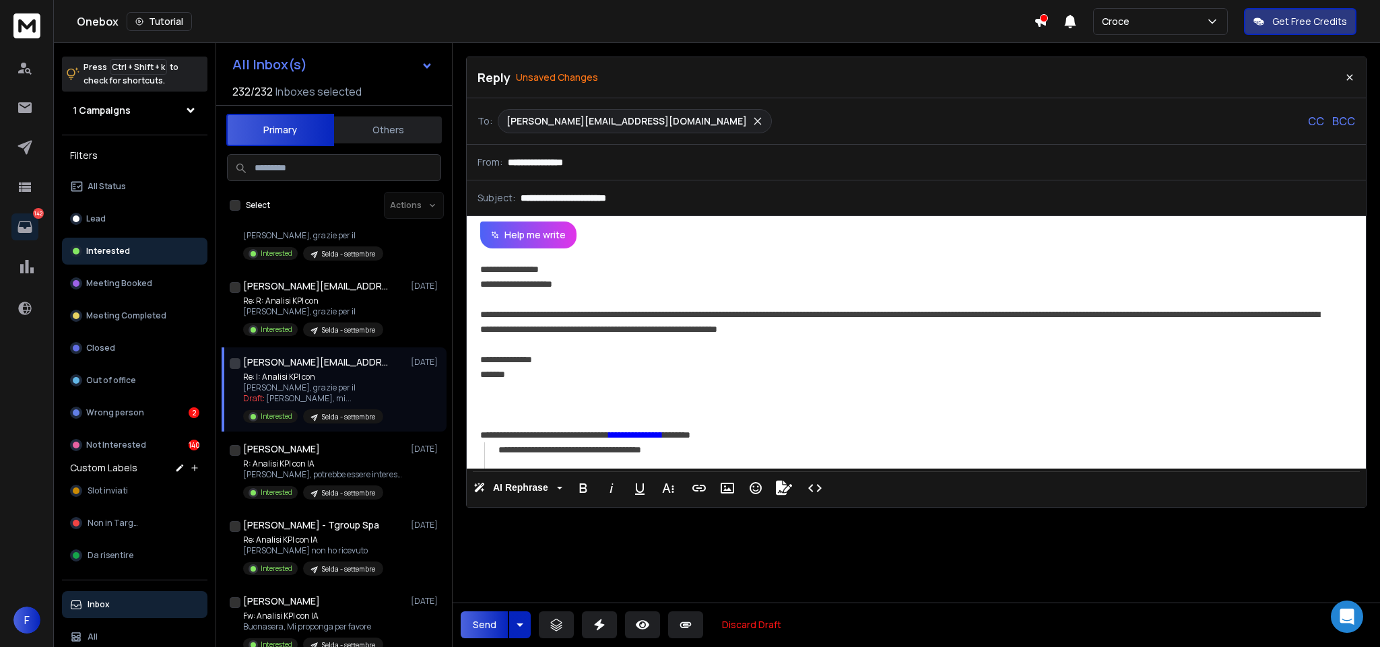
click at [705, 410] on div at bounding box center [916, 404] width 872 height 15
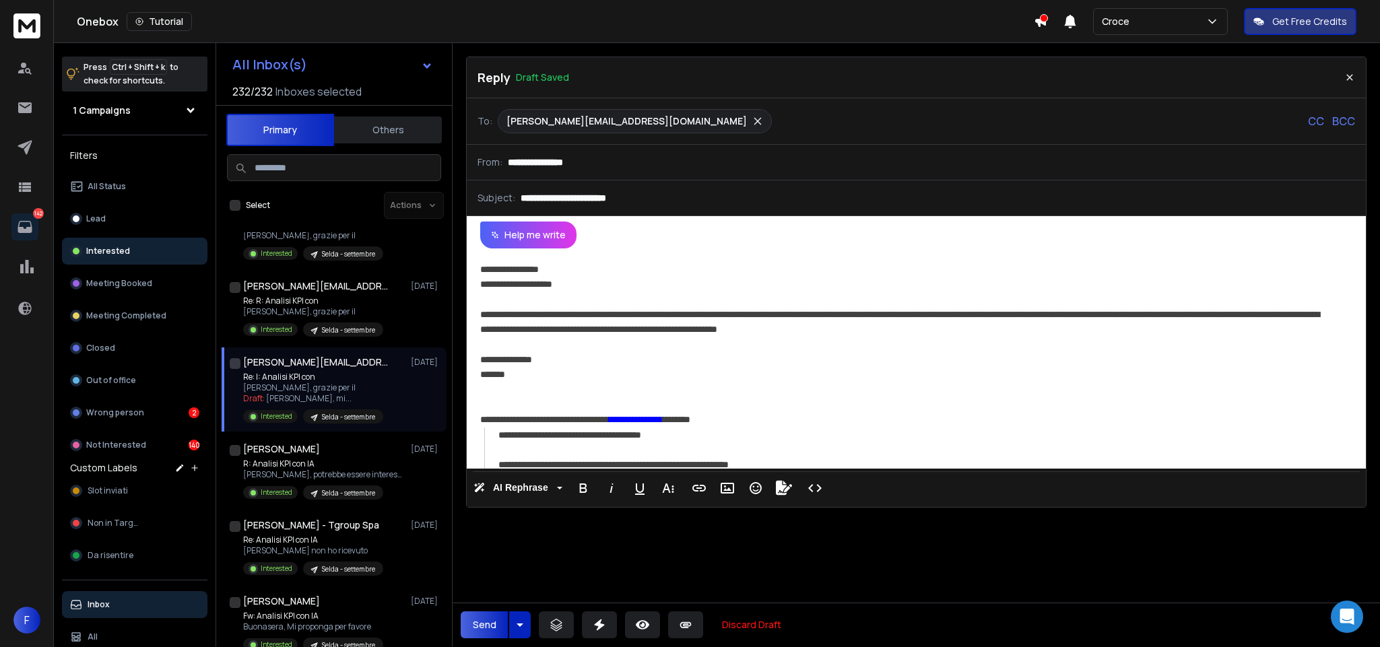
click at [488, 620] on button "Send" at bounding box center [484, 625] width 47 height 27
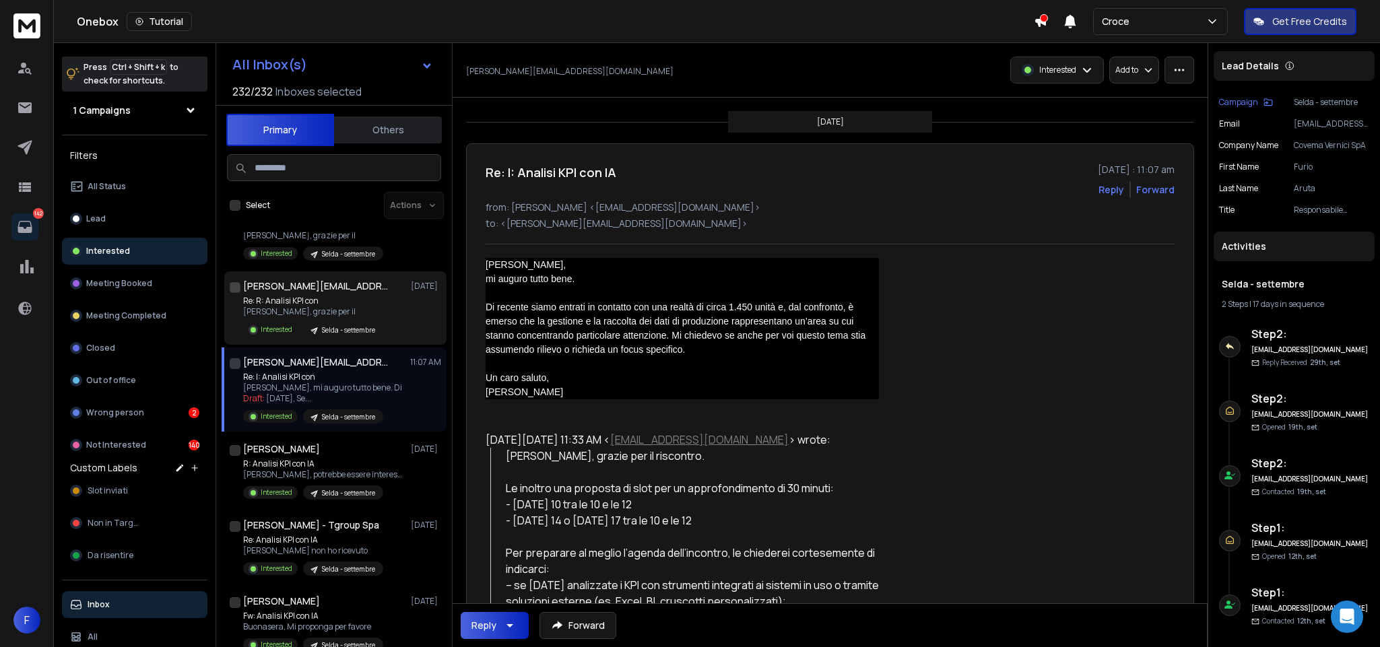
click at [360, 296] on p "Re: R: Analisi KPI con" at bounding box center [313, 301] width 140 height 11
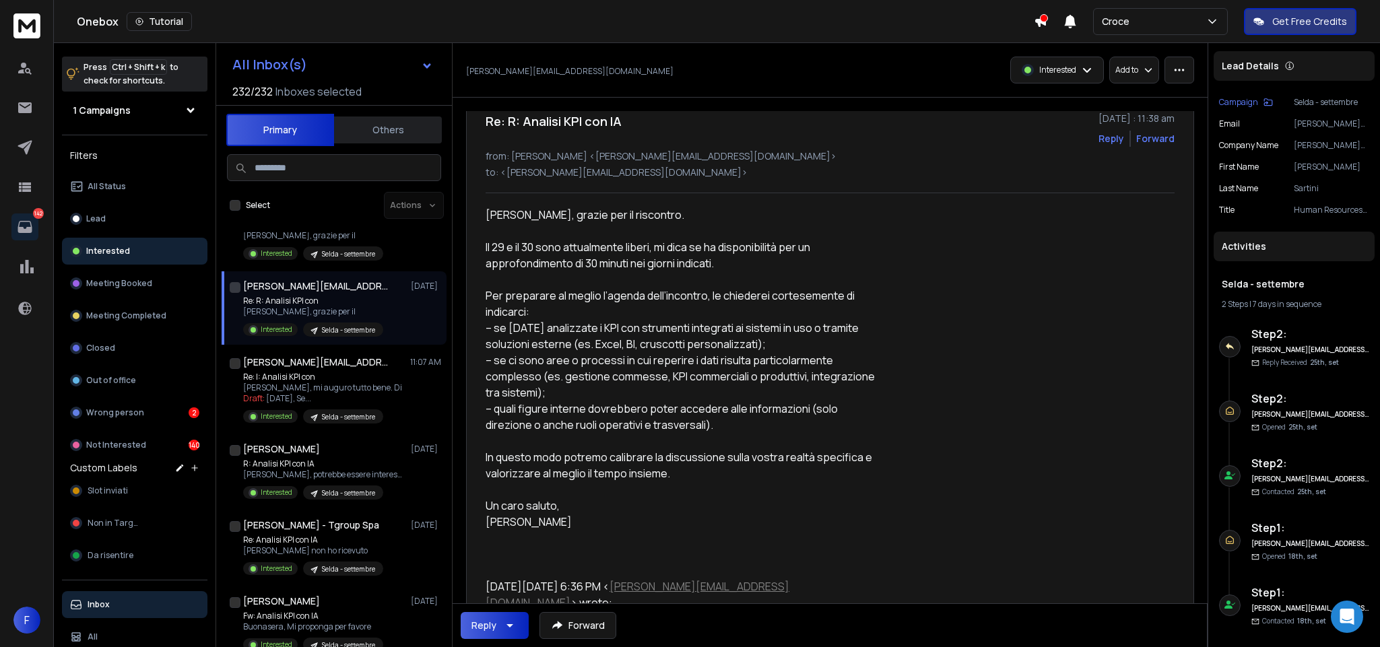
scroll to position [0, 0]
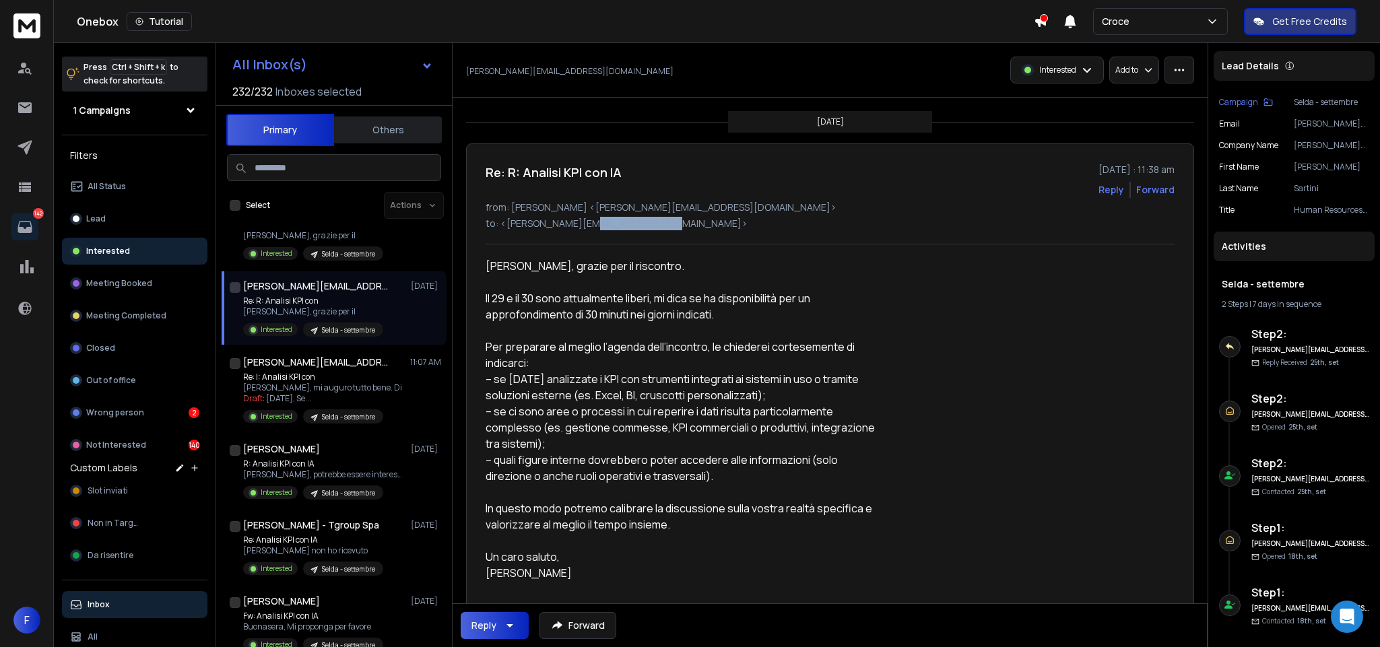
drag, startPoint x: 578, startPoint y: 221, endPoint x: 647, endPoint y: 224, distance: 69.5
click at [647, 224] on p "to: <daniela.sartini@matteigroup.com>" at bounding box center [830, 223] width 689 height 13
copy p "[DOMAIN_NAME]"
click at [637, 387] on div "– se oggi analizzate i KPI con strumenti integrati ai sistemi in uso o tramite …" at bounding box center [682, 435] width 393 height 129
click at [500, 618] on div "Reply" at bounding box center [495, 626] width 46 height 16
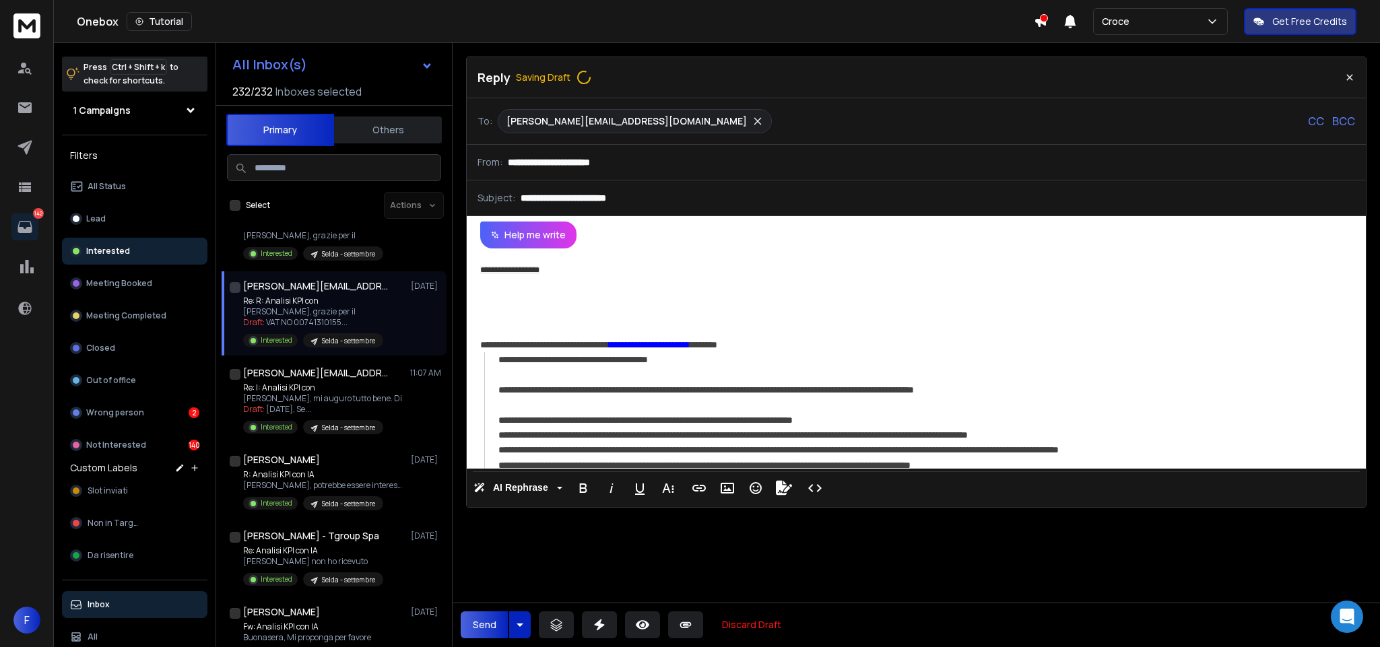
click at [540, 267] on span "**********" at bounding box center [509, 270] width 59 height 8
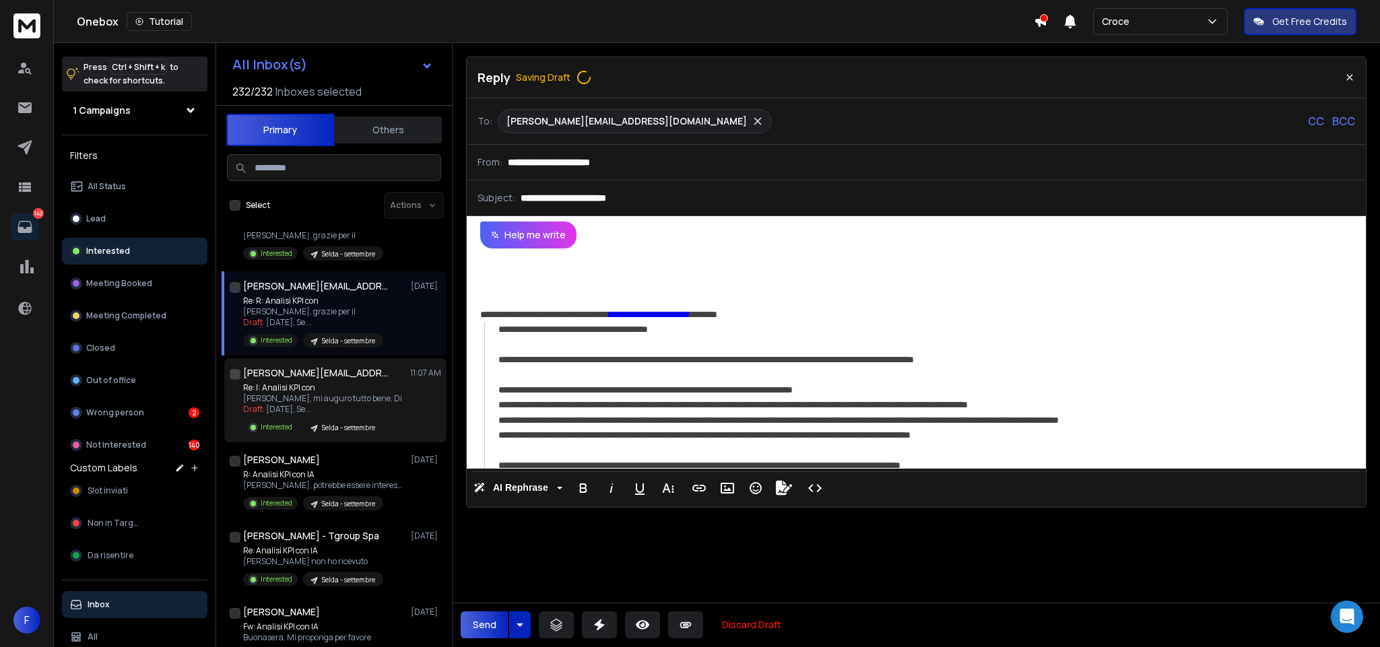
click at [386, 401] on p "[PERSON_NAME], mi auguro tutto bene. Di" at bounding box center [322, 398] width 159 height 11
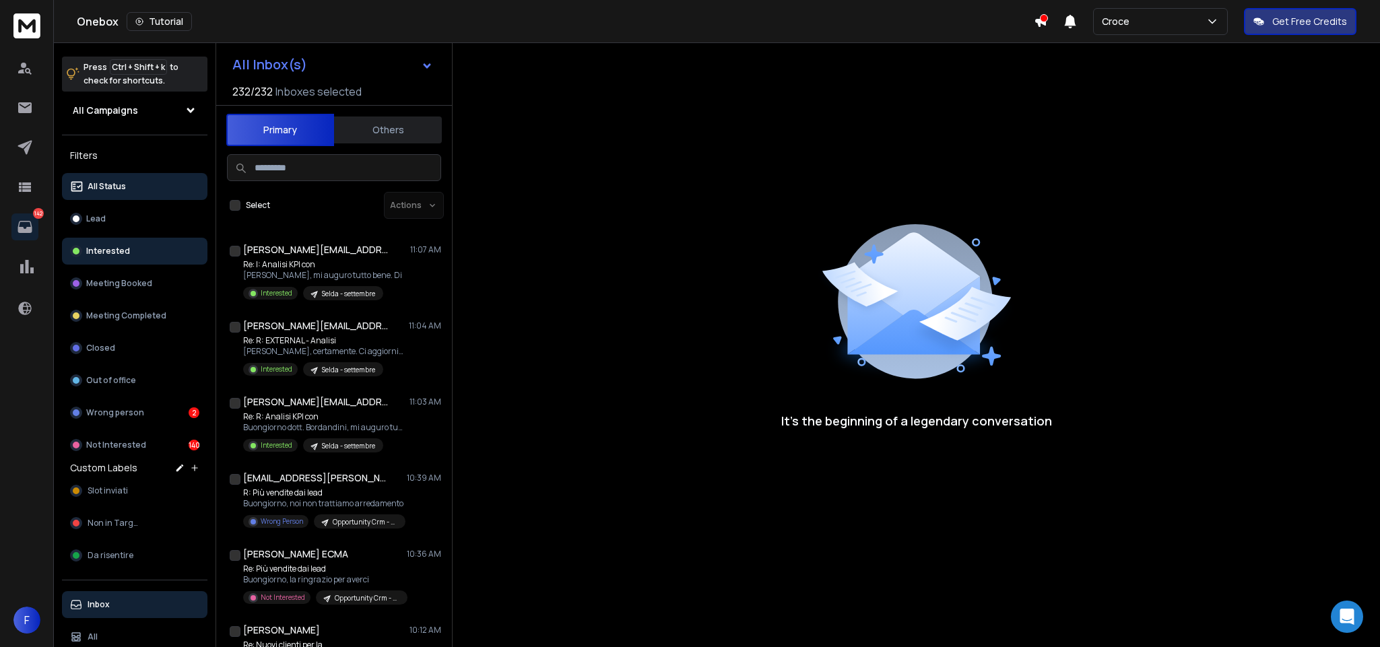
click at [184, 249] on button "Interested" at bounding box center [135, 251] width 146 height 27
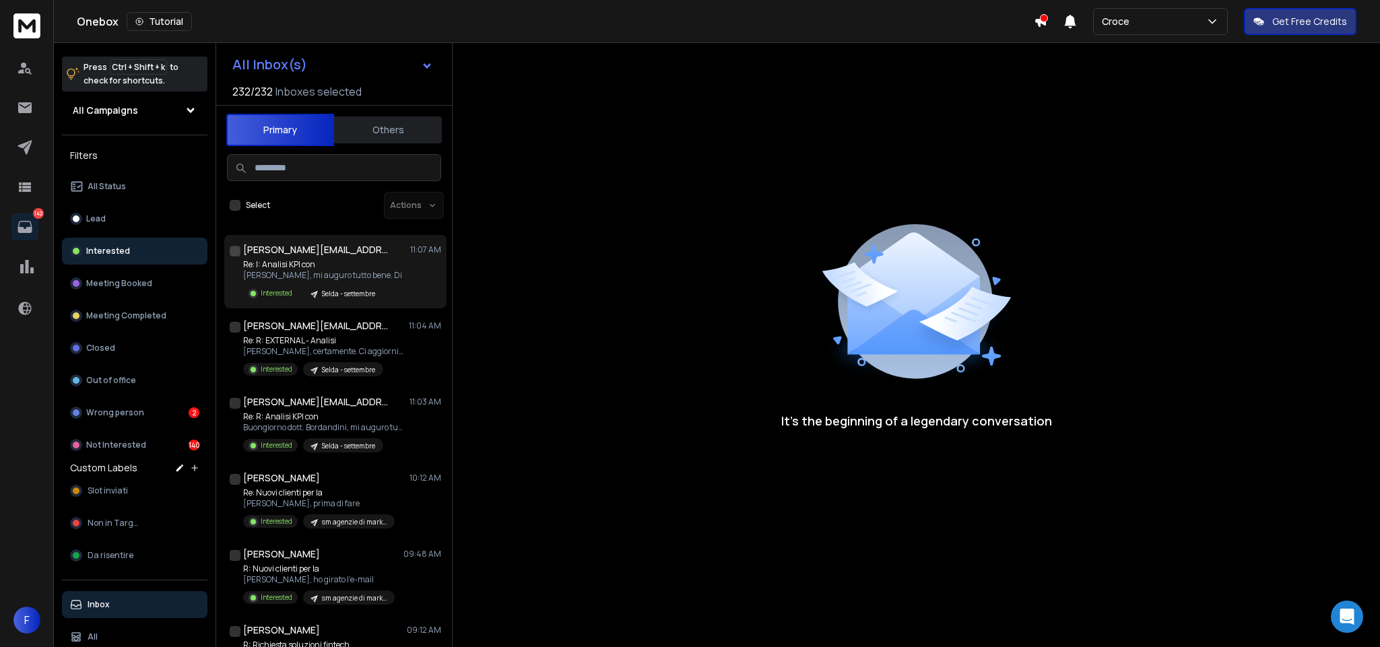
click at [332, 285] on div "Re: I: Analisi KPI con [PERSON_NAME], mi auguro tutto bene. Di Interested Selda…" at bounding box center [322, 279] width 159 height 41
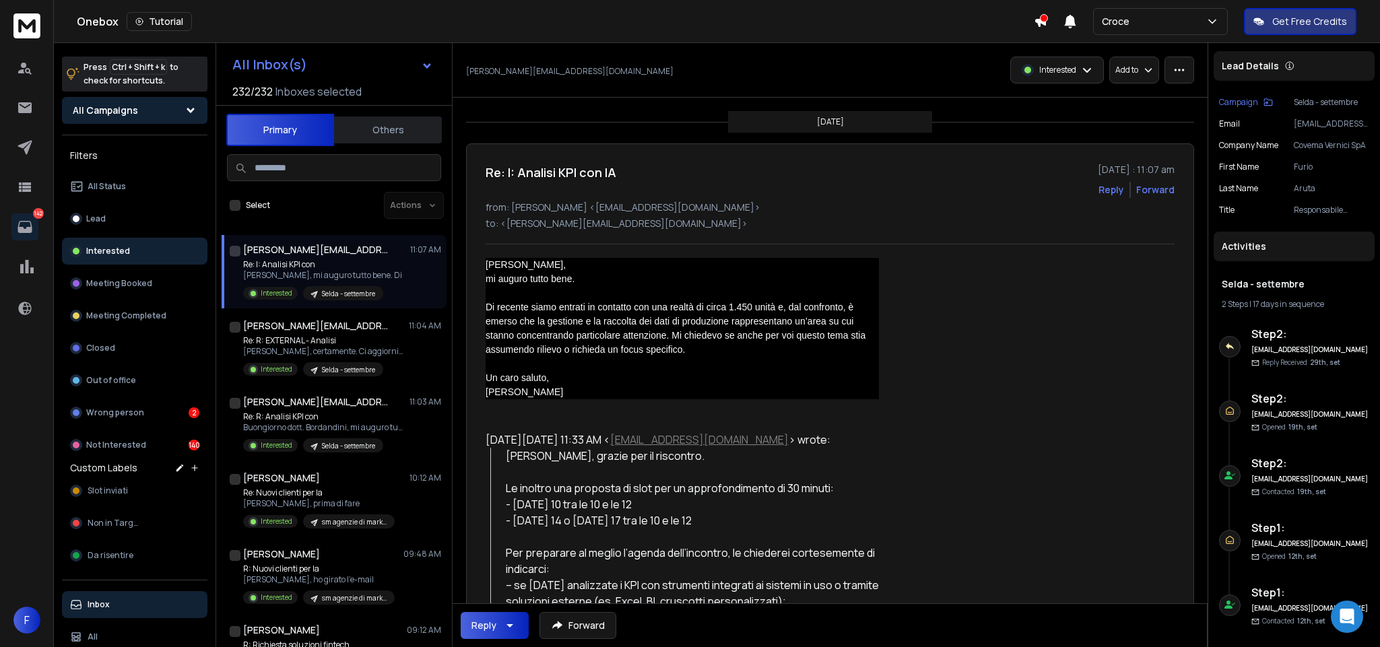
click at [178, 110] on button "All Campaigns" at bounding box center [135, 110] width 146 height 27
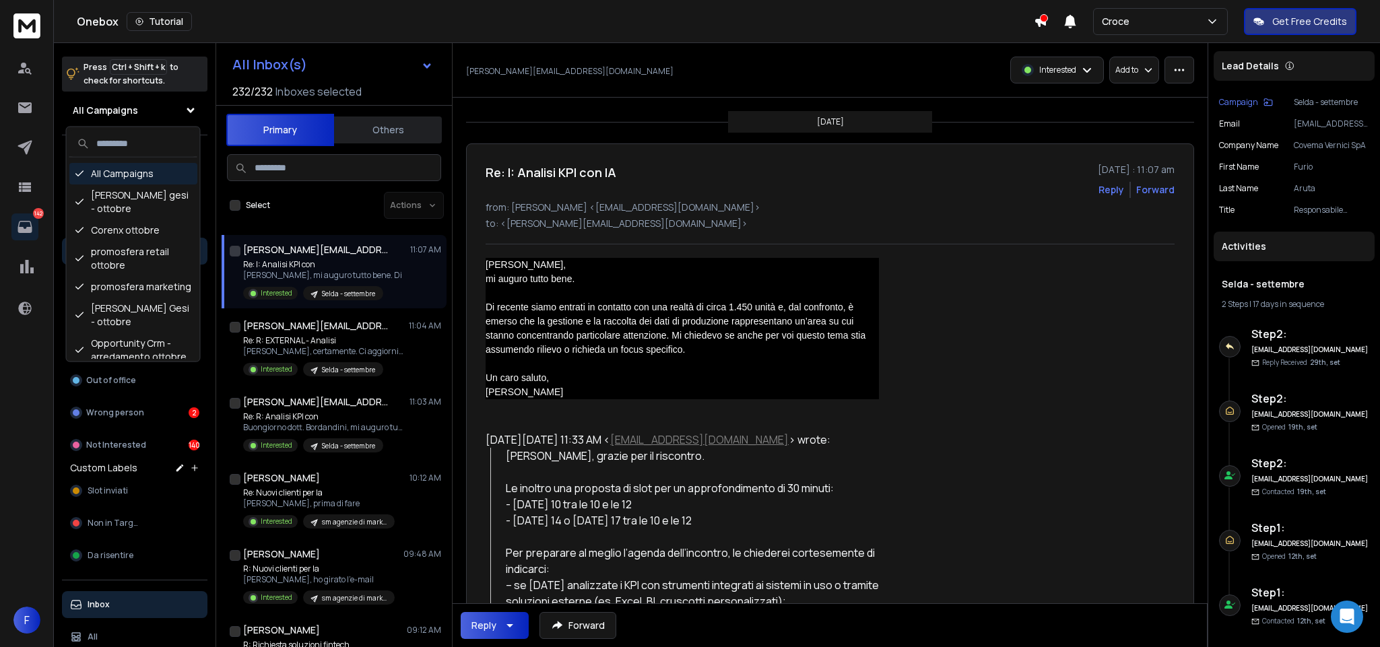
click at [166, 174] on div "All Campaigns" at bounding box center [133, 174] width 128 height 22
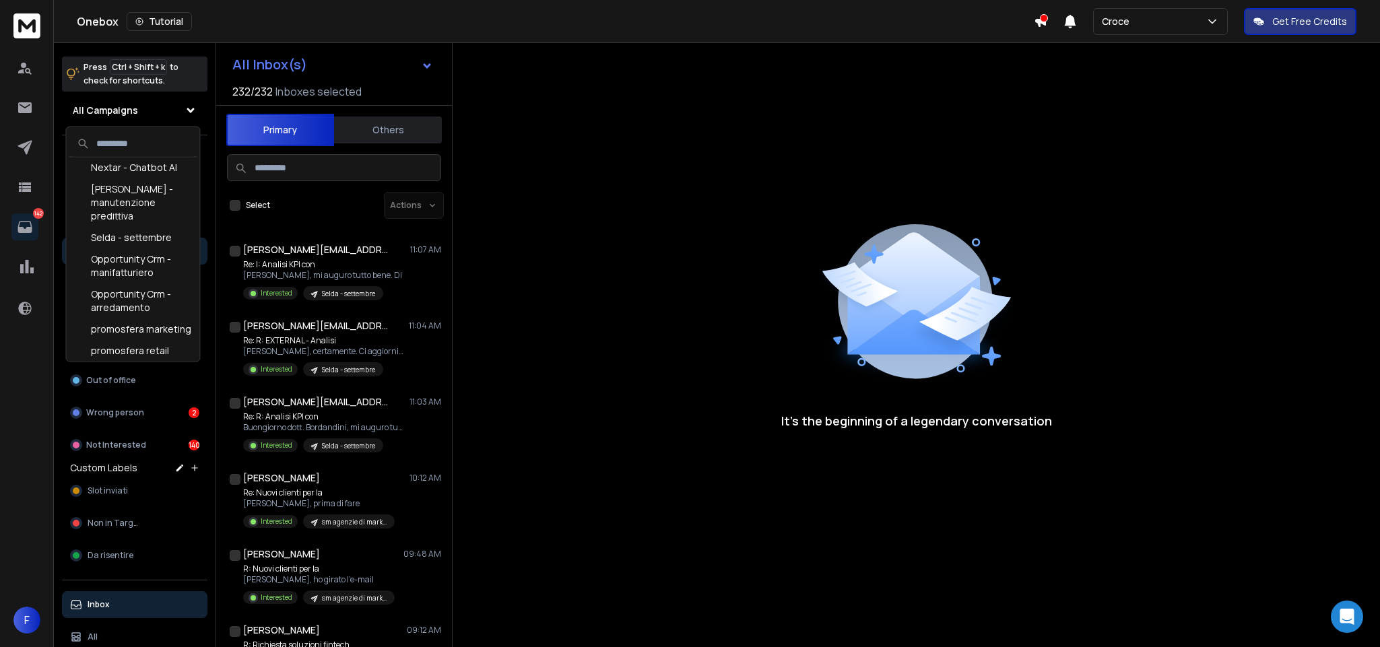
scroll to position [350, 0]
click at [164, 234] on div "Selda - settembre" at bounding box center [133, 234] width 128 height 22
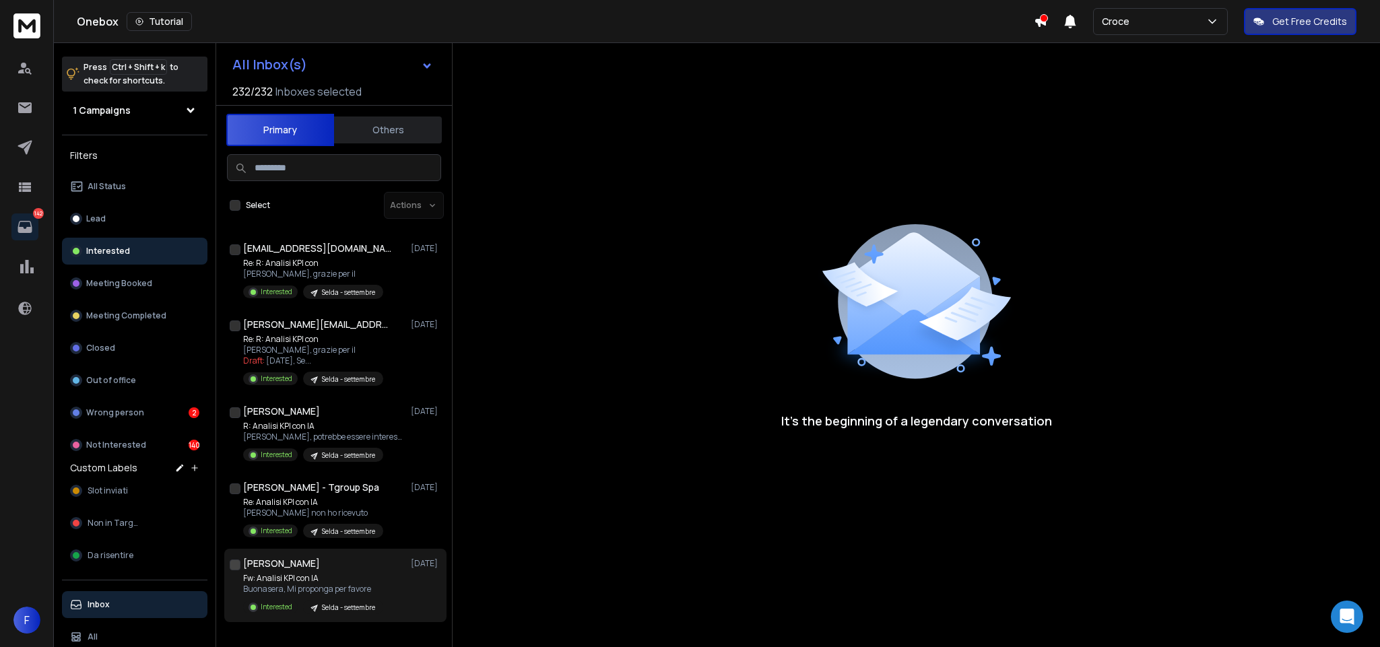
scroll to position [837, 0]
click at [415, 593] on div "Fw: Analisi KPI con IA Buonasera, Mi proponga per favore Interested Selda - set…" at bounding box center [342, 595] width 198 height 41
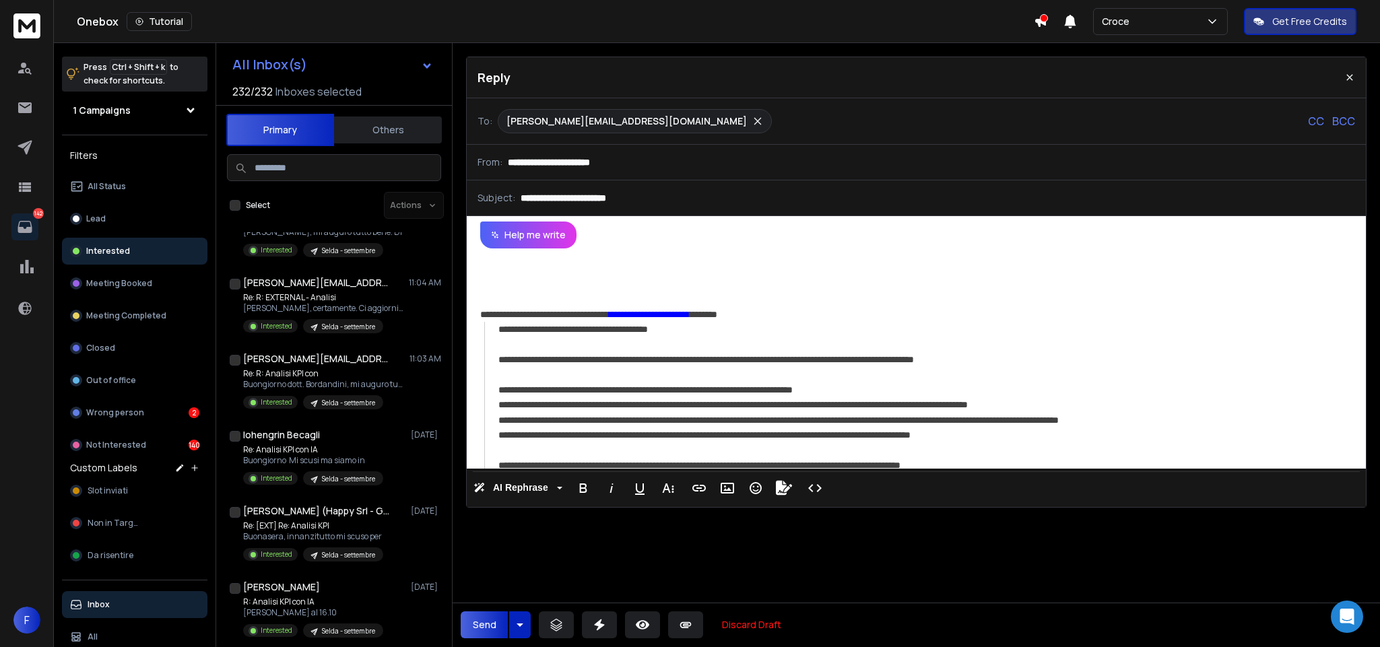
scroll to position [0, 0]
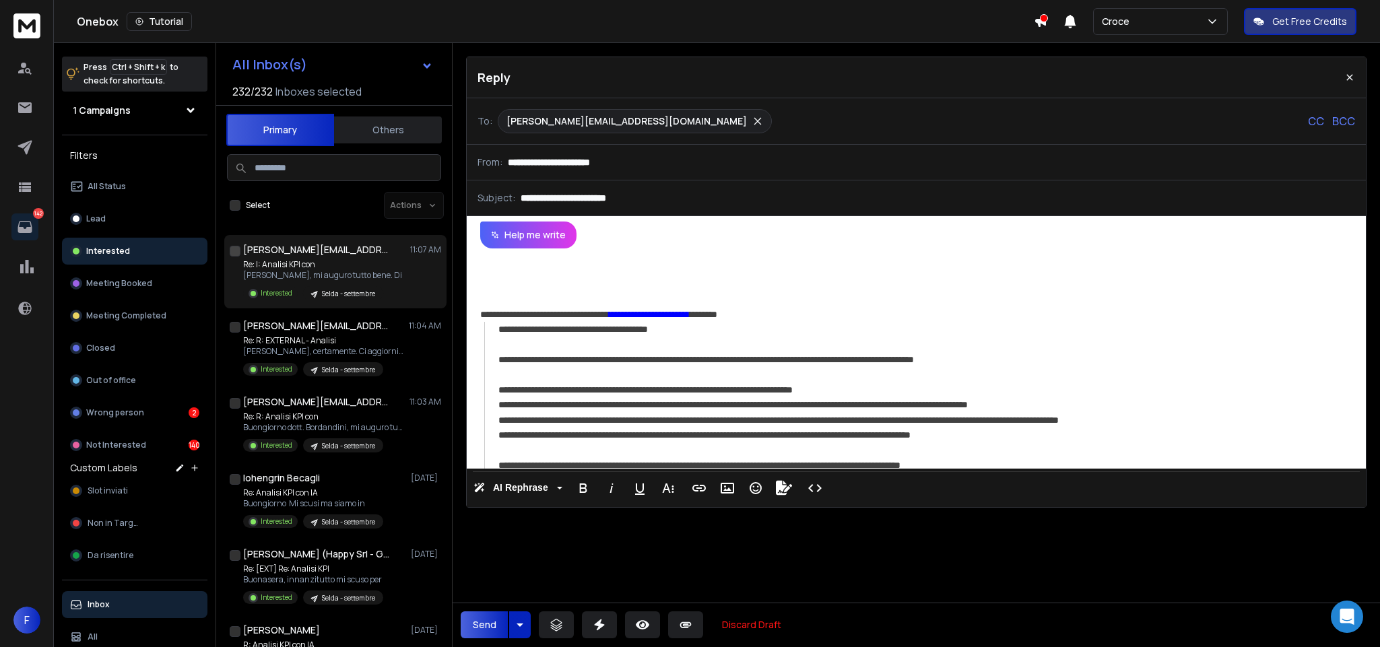
click at [397, 247] on div "[PERSON_NAME][EMAIL_ADDRESS][DOMAIN_NAME] 11:07 AM" at bounding box center [342, 249] width 198 height 13
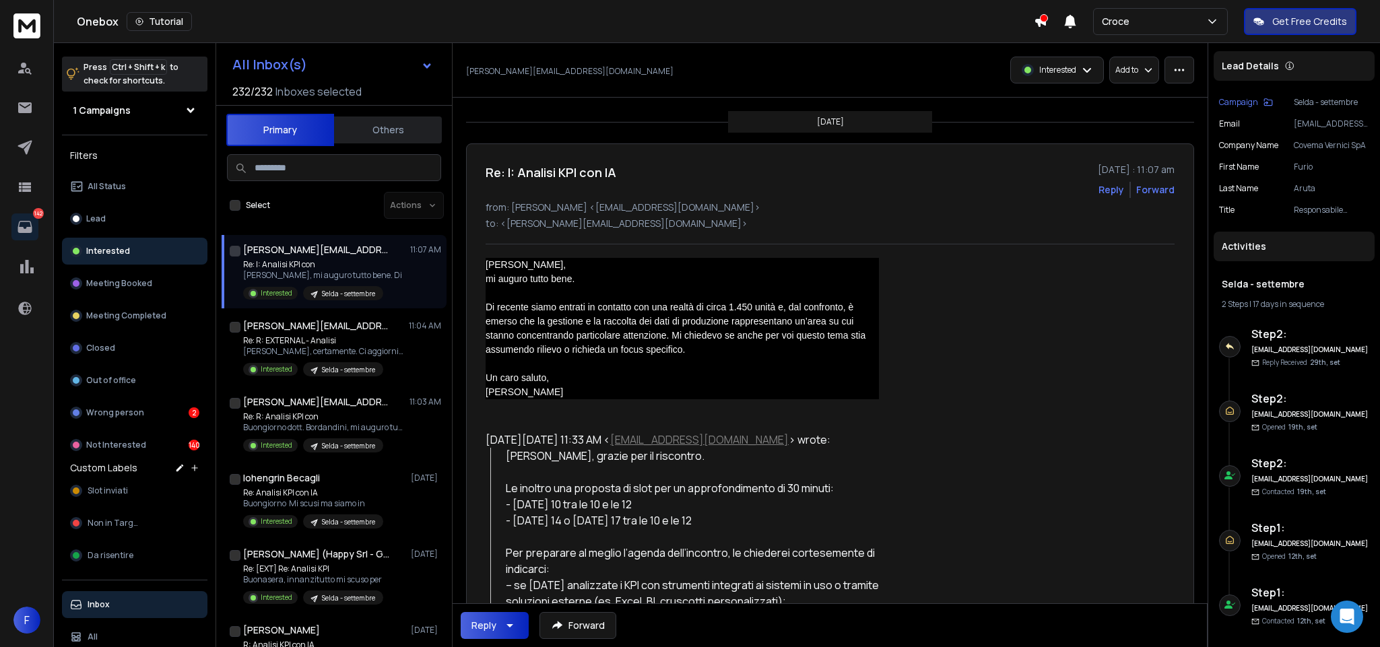
click at [1110, 188] on button "Reply" at bounding box center [1112, 189] width 26 height 13
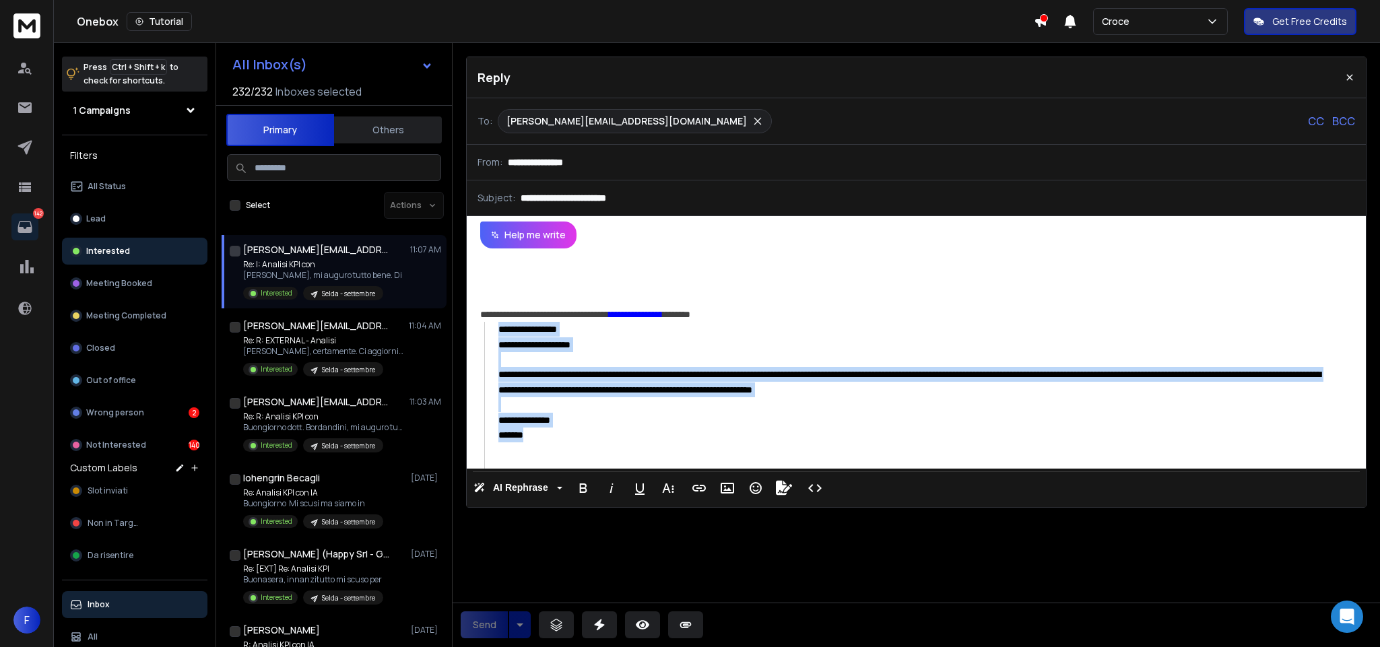
drag, startPoint x: 498, startPoint y: 334, endPoint x: 540, endPoint y: 430, distance: 105.0
copy div "**********"
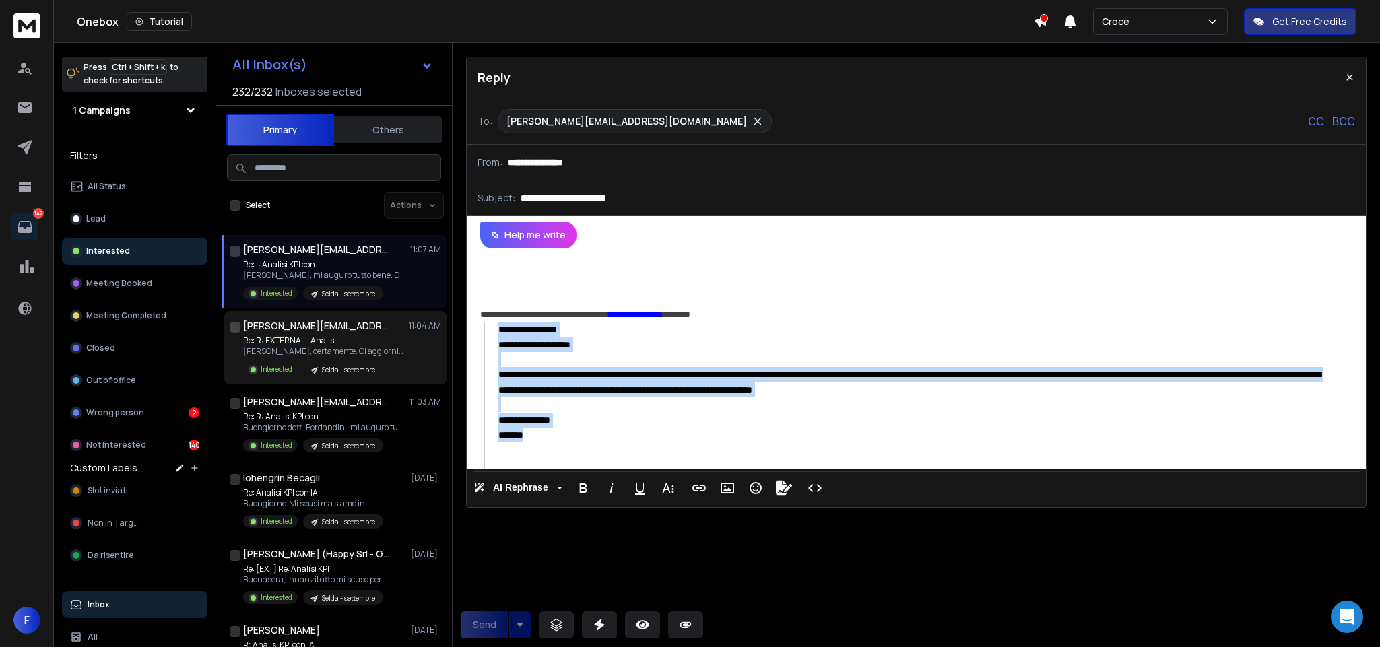
click at [364, 360] on div "Re: R: EXTERNAL - [PERSON_NAME], certamente. Ci aggiorniamo la prossima Interes…" at bounding box center [324, 355] width 162 height 41
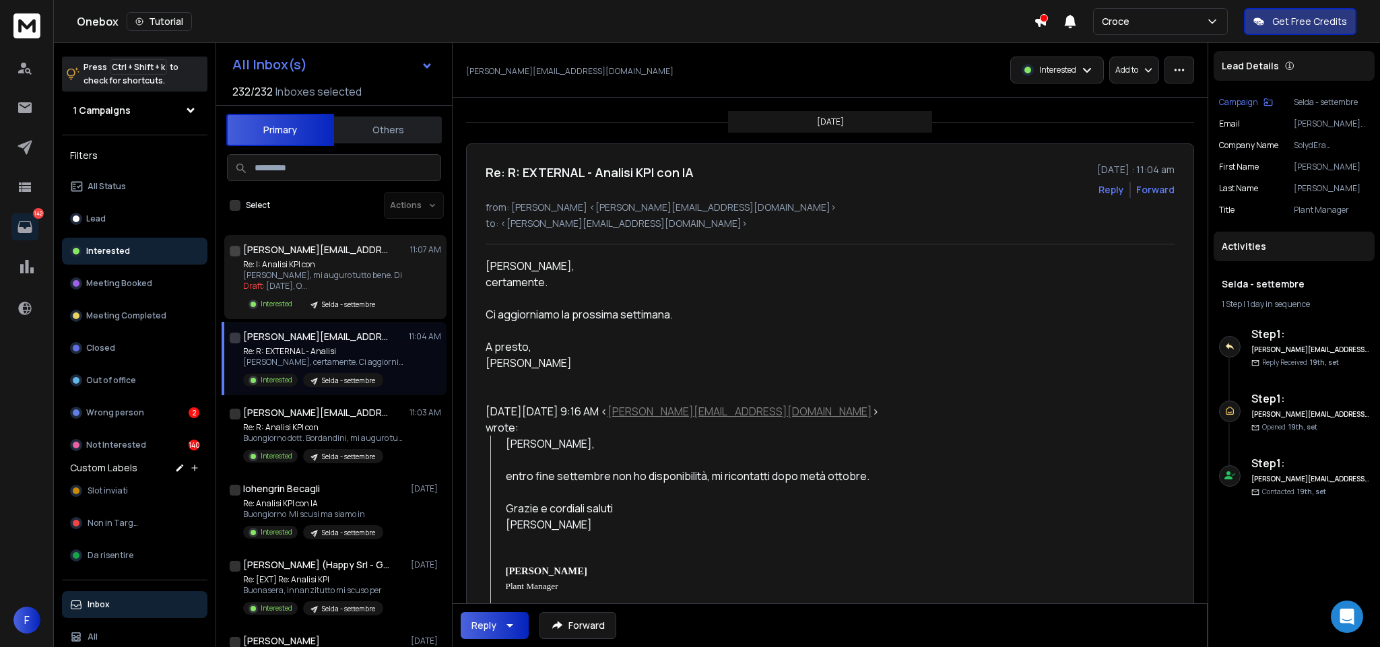
click at [398, 286] on p "Draft: [DATE], O ..." at bounding box center [322, 286] width 159 height 11
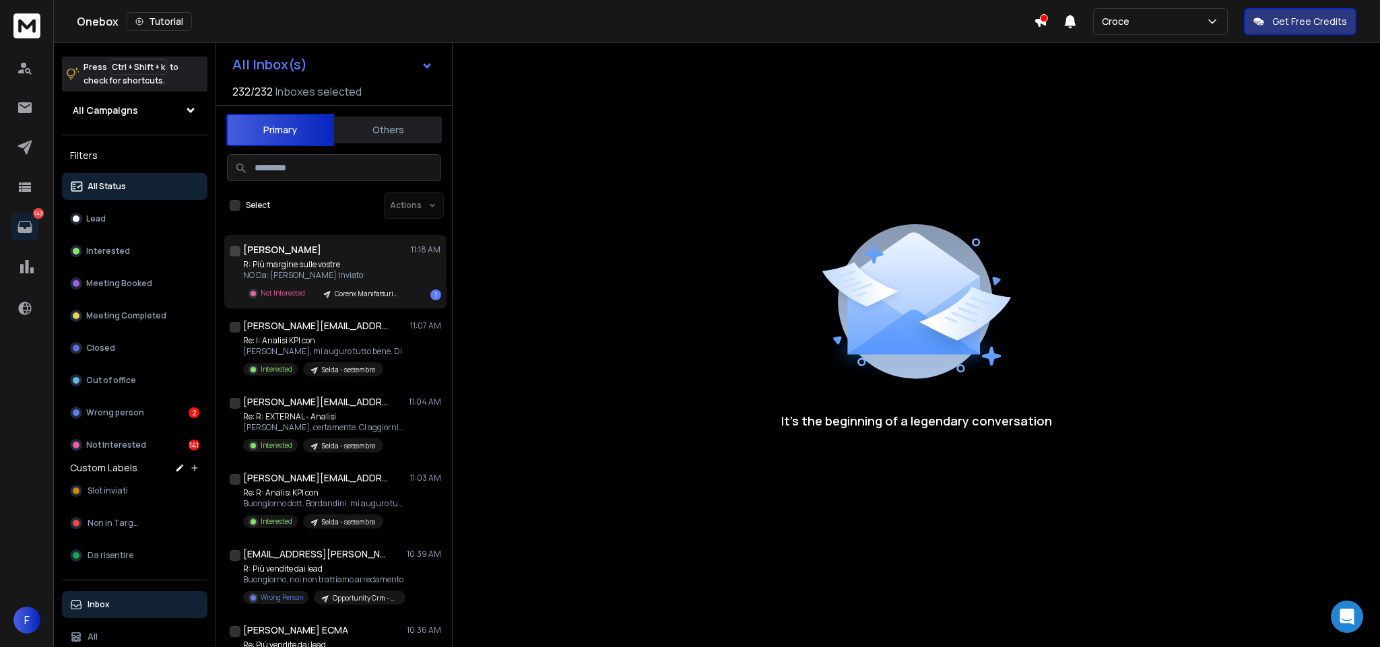
click at [394, 271] on p "NO Da: [PERSON_NAME] Inviato:" at bounding box center [324, 275] width 162 height 11
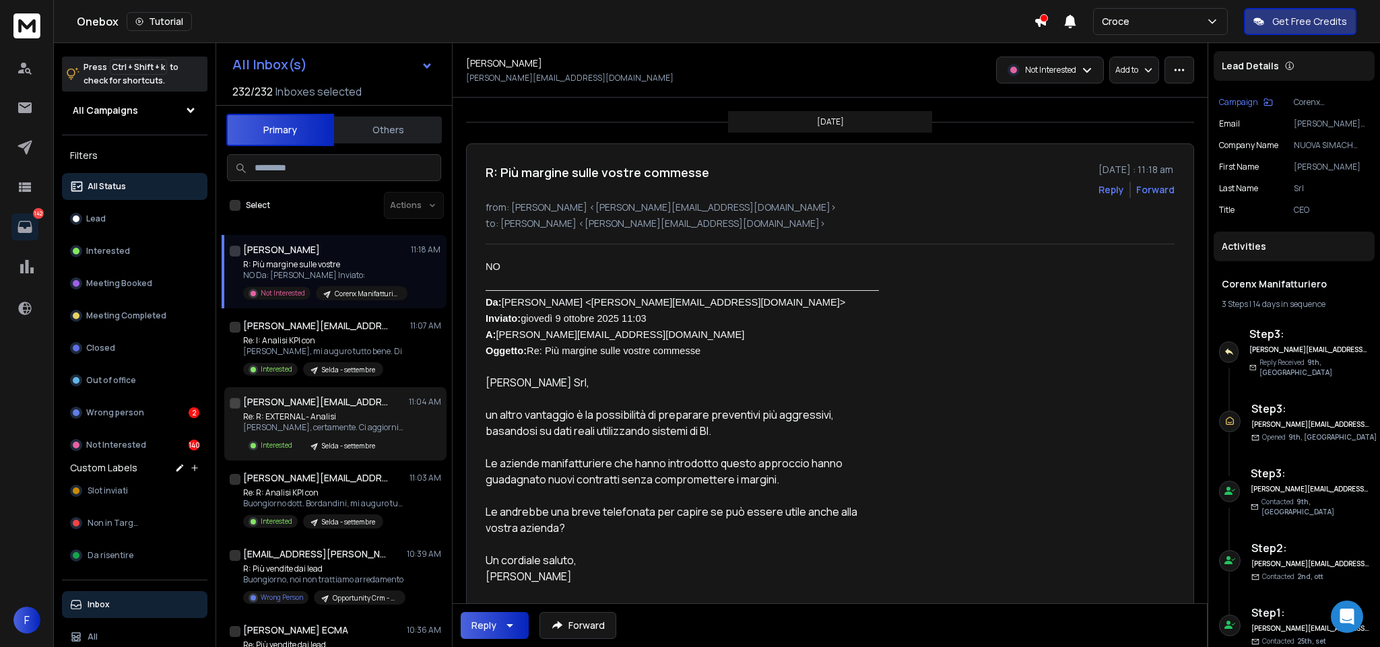
click at [381, 414] on p "Re: R: EXTERNAL - Analisi" at bounding box center [324, 417] width 162 height 11
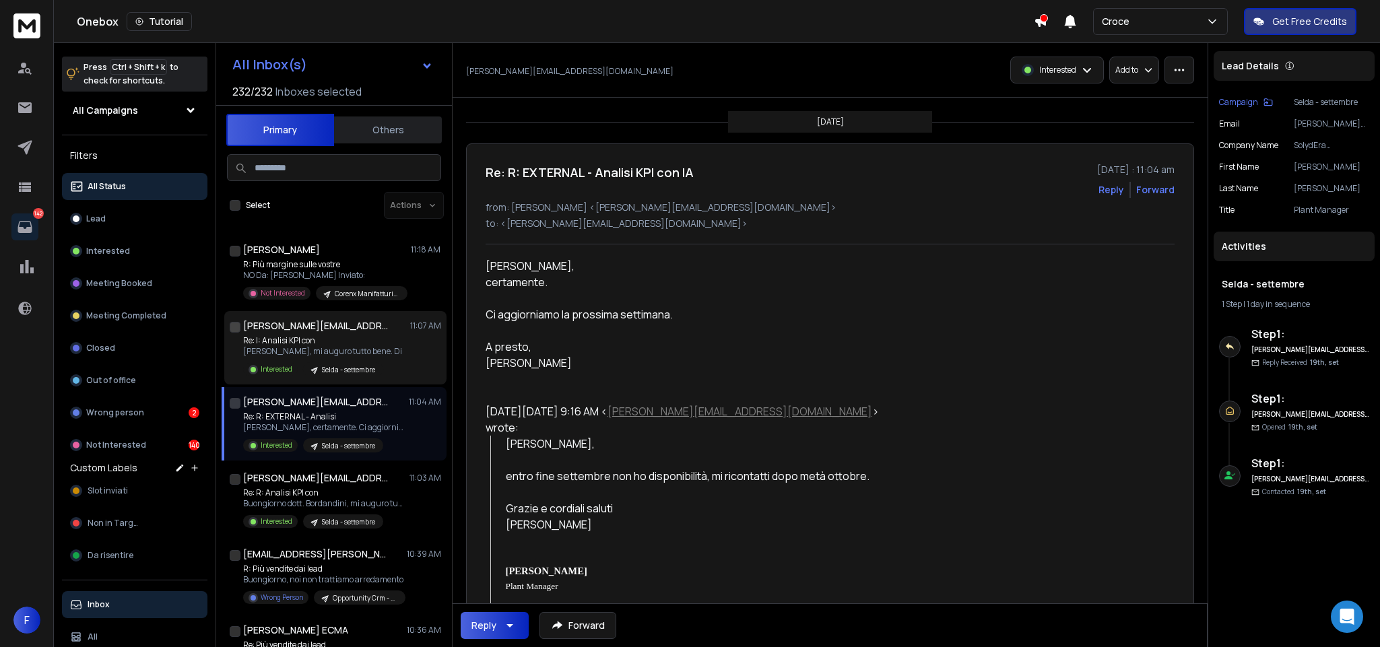
click at [376, 364] on div "Selda - settembre" at bounding box center [343, 369] width 80 height 14
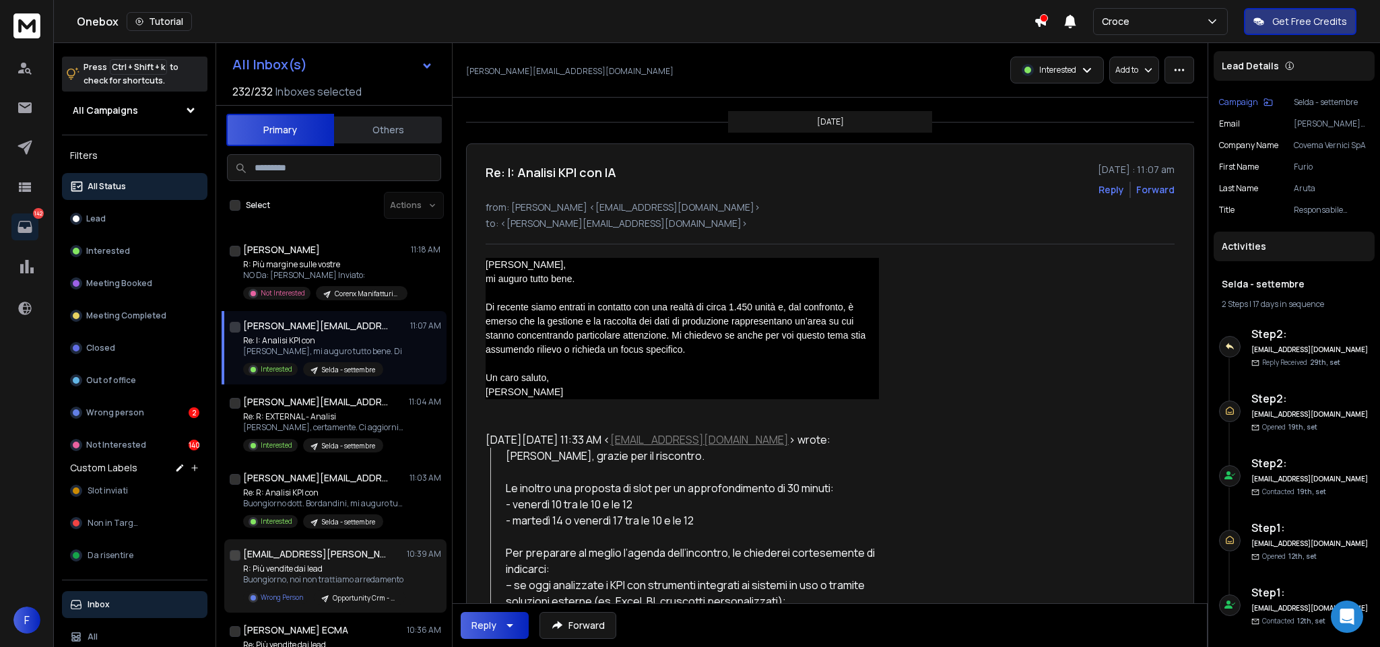
click at [358, 572] on p "R: Più vendite dai lead" at bounding box center [324, 569] width 162 height 11
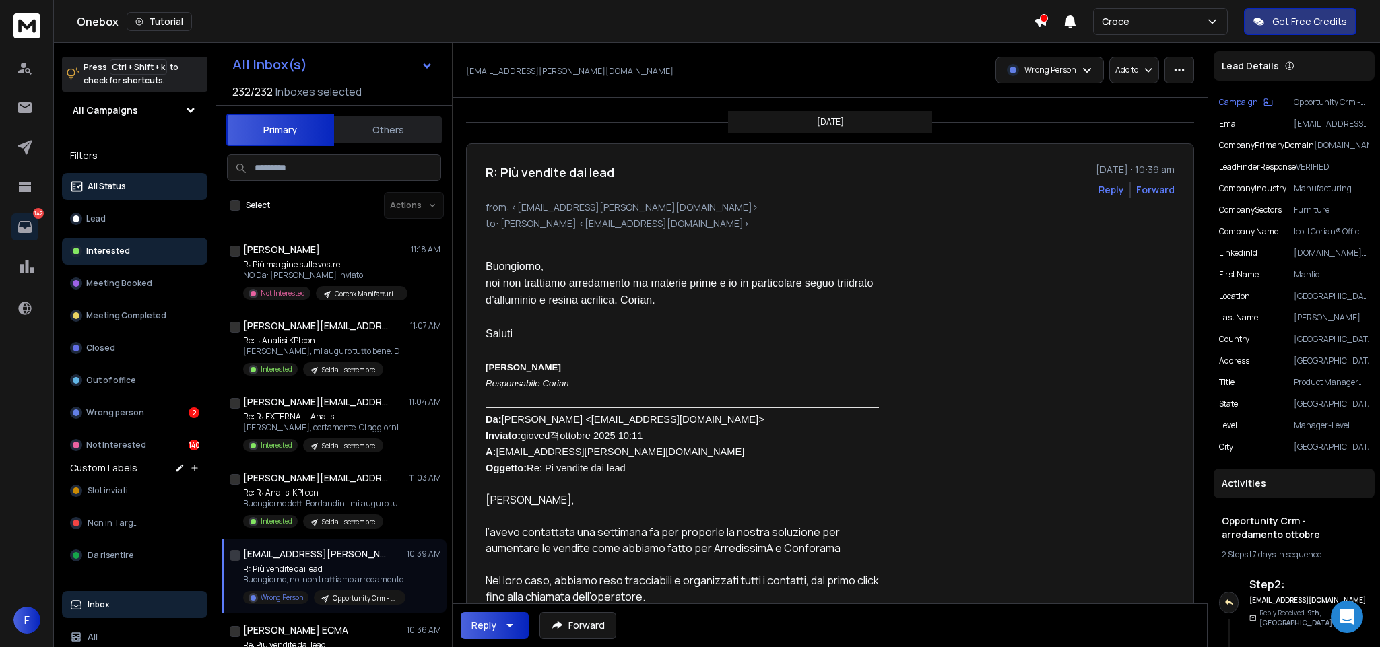
click at [162, 245] on button "Interested" at bounding box center [135, 251] width 146 height 27
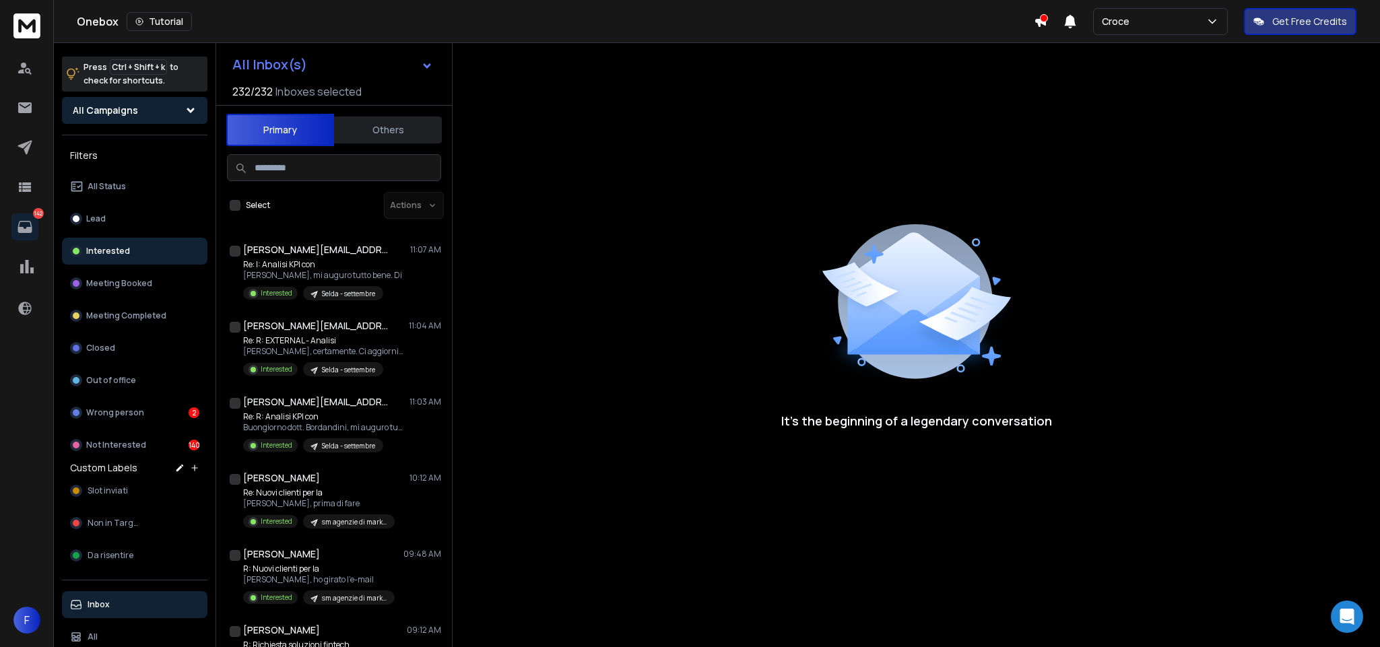
click at [156, 113] on button "All Campaigns" at bounding box center [135, 110] width 146 height 27
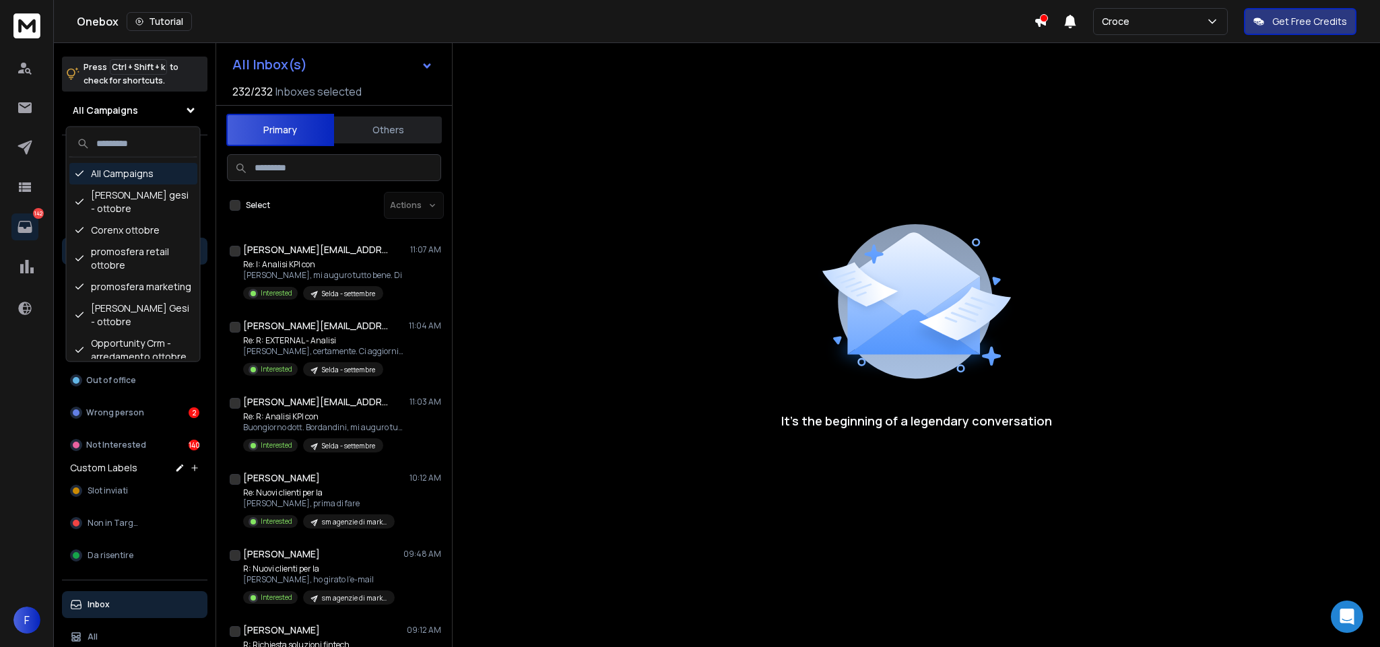
click at [150, 168] on div "All Campaigns" at bounding box center [133, 174] width 128 height 22
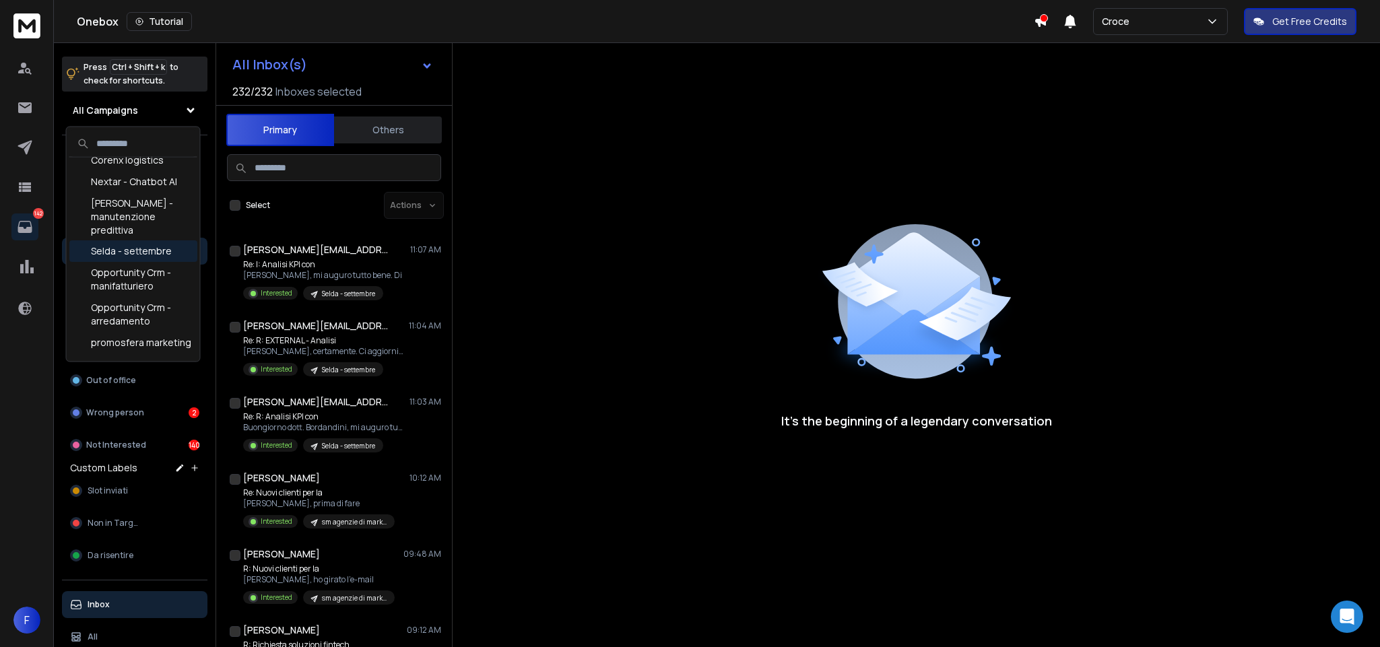
scroll to position [335, 0]
click at [168, 251] on div "Selda - settembre" at bounding box center [133, 248] width 128 height 22
click at [550, 312] on div "It’s the beginning of a legendary conversation" at bounding box center [917, 318] width 928 height 550
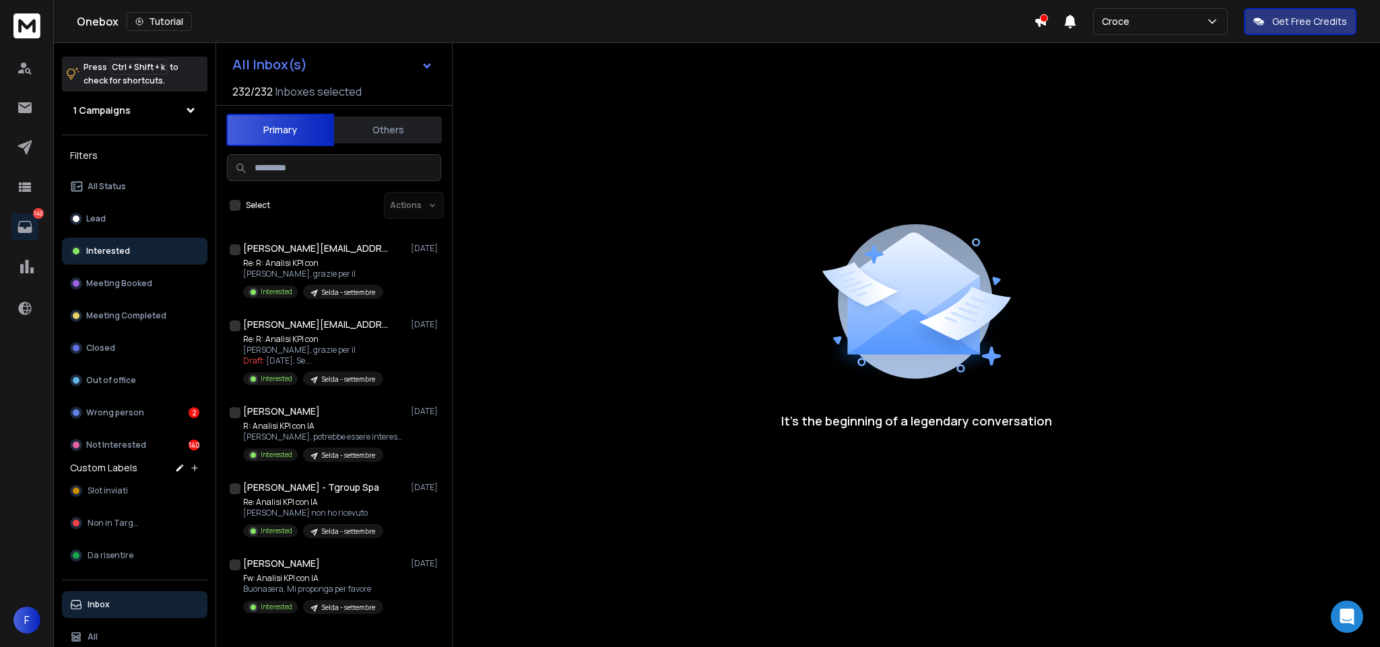
scroll to position [837, 0]
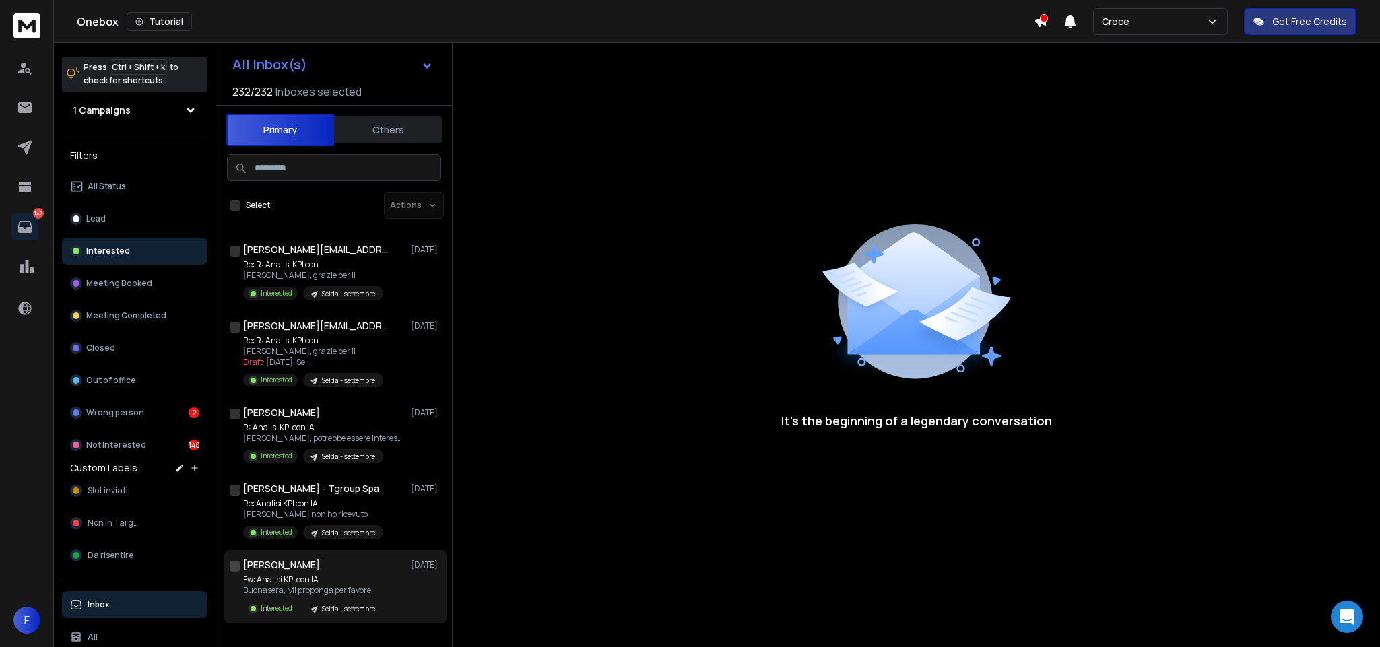
click at [425, 600] on div "Fw: Analisi KPI con IA Buonasera, Mi proponga per favore Interested Selda - set…" at bounding box center [342, 595] width 198 height 41
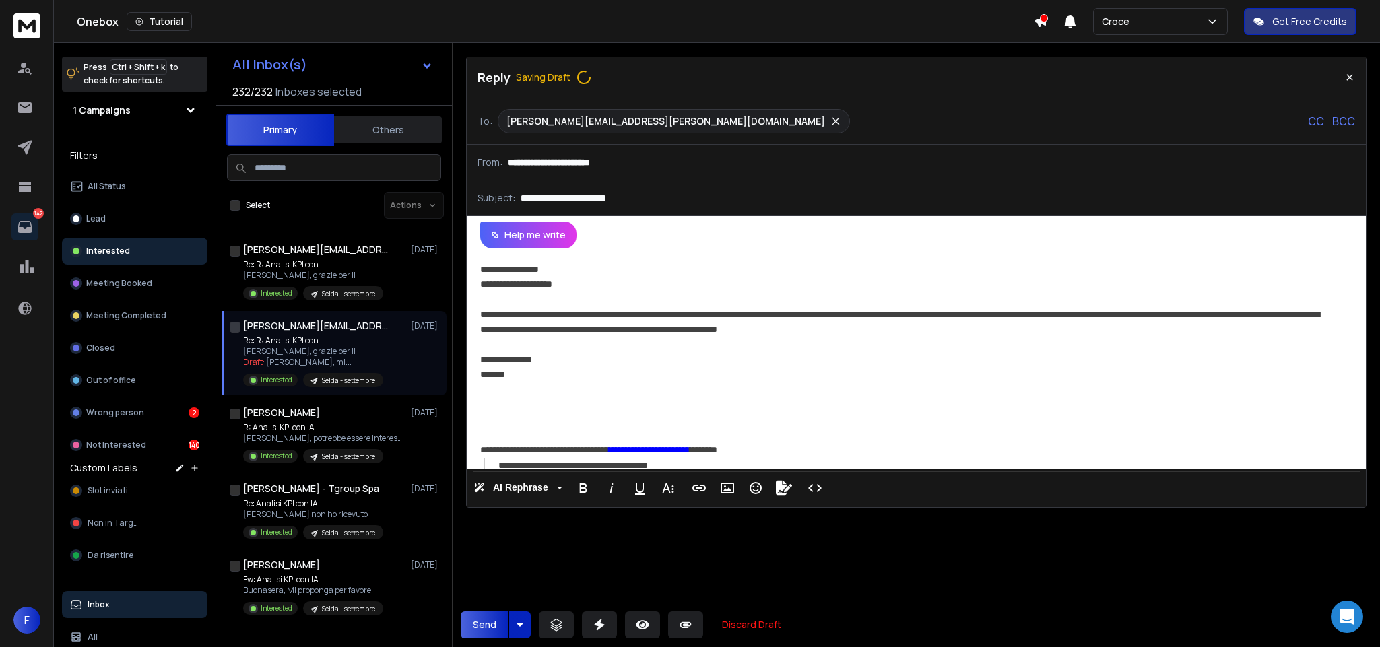
click at [544, 269] on div "**********" at bounding box center [906, 269] width 853 height 15
click at [578, 417] on div at bounding box center [916, 419] width 872 height 15
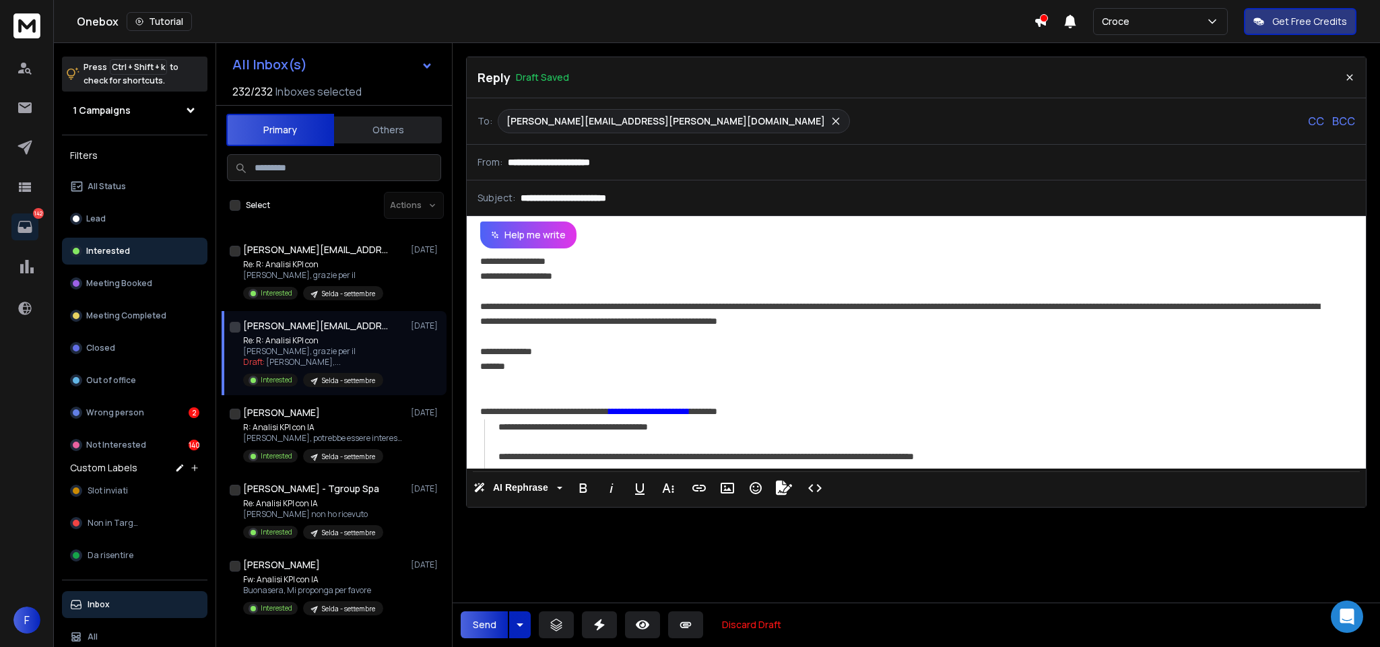
scroll to position [0, 0]
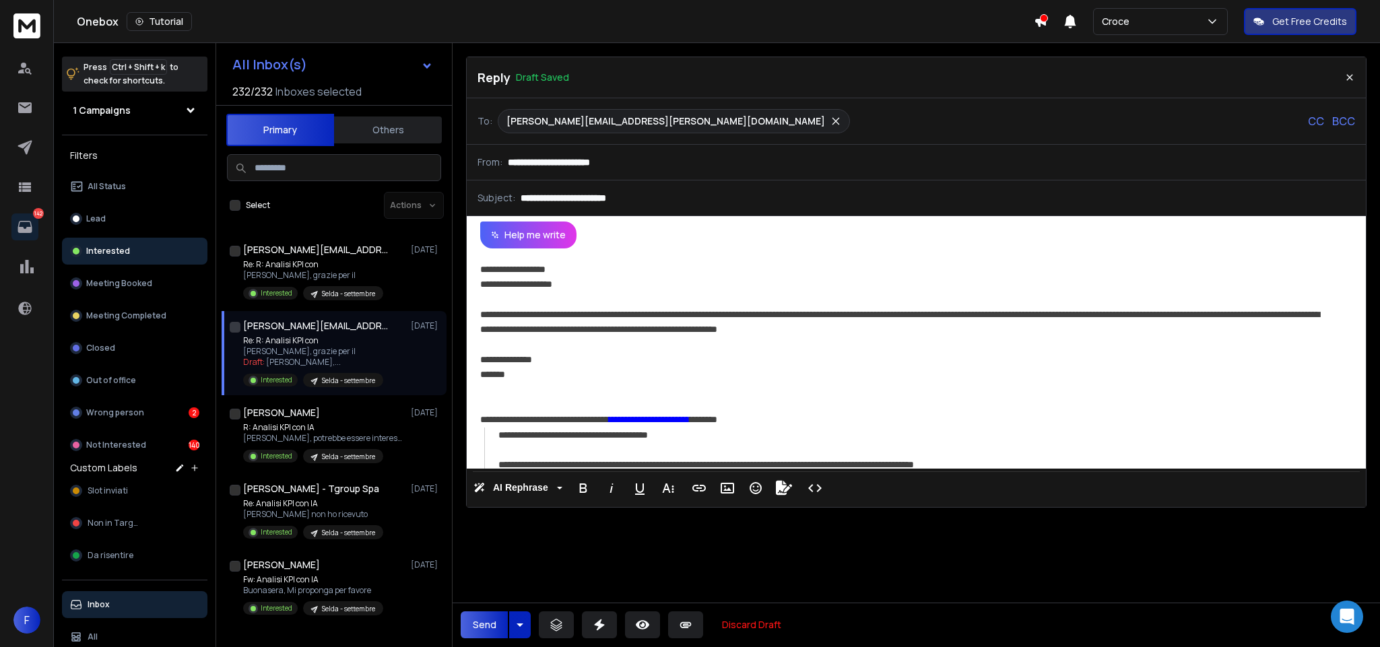
click at [479, 627] on button "Send" at bounding box center [484, 625] width 47 height 27
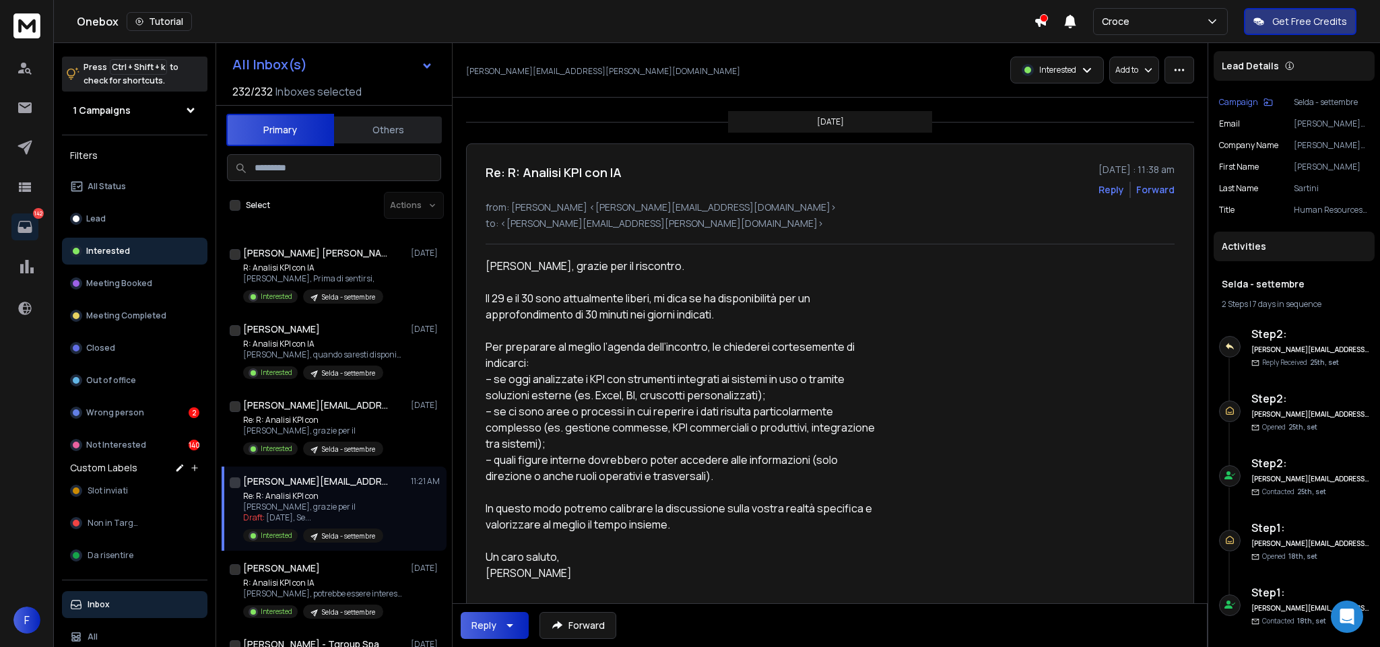
scroll to position [677, 0]
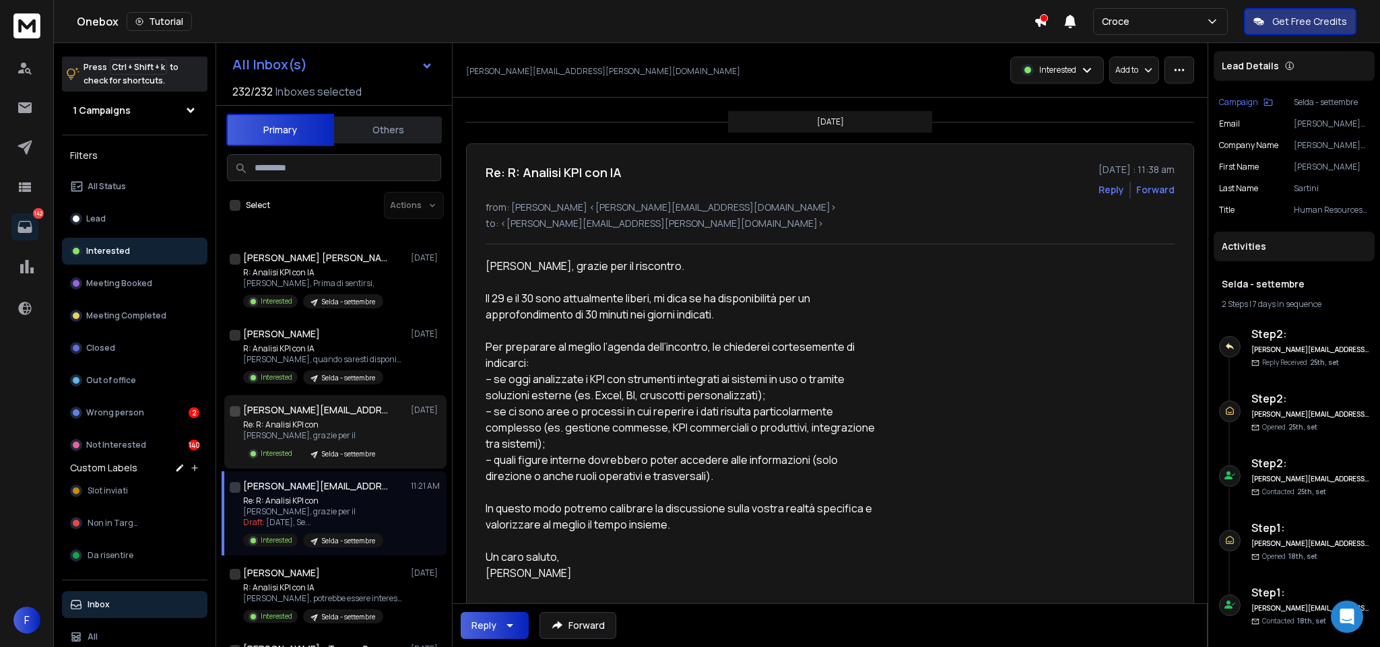
click at [403, 455] on div "Re: R: Analisi KPI con [PERSON_NAME], grazie per il Interested Selda - settembre" at bounding box center [342, 440] width 198 height 41
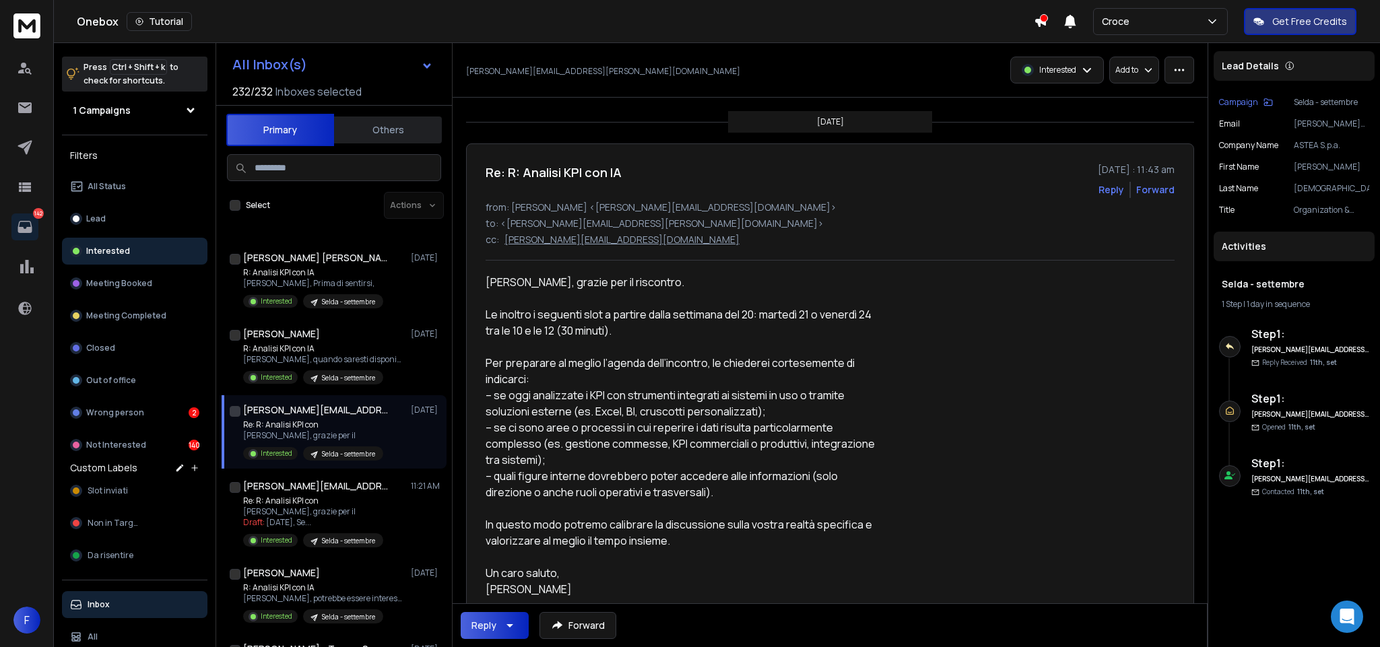
click at [512, 627] on icon "button" at bounding box center [510, 626] width 16 height 16
click at [512, 598] on p "Reply All" at bounding box center [493, 590] width 60 height 19
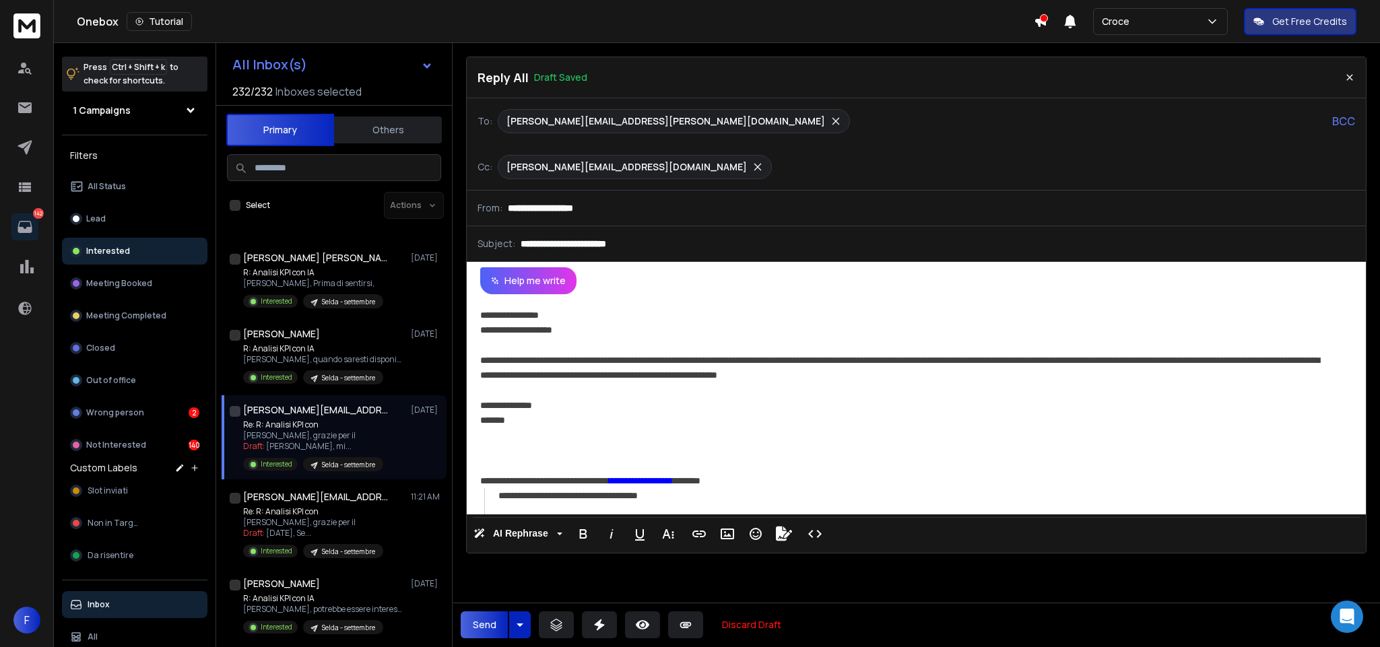
click at [511, 463] on div "**********" at bounding box center [916, 404] width 899 height 220
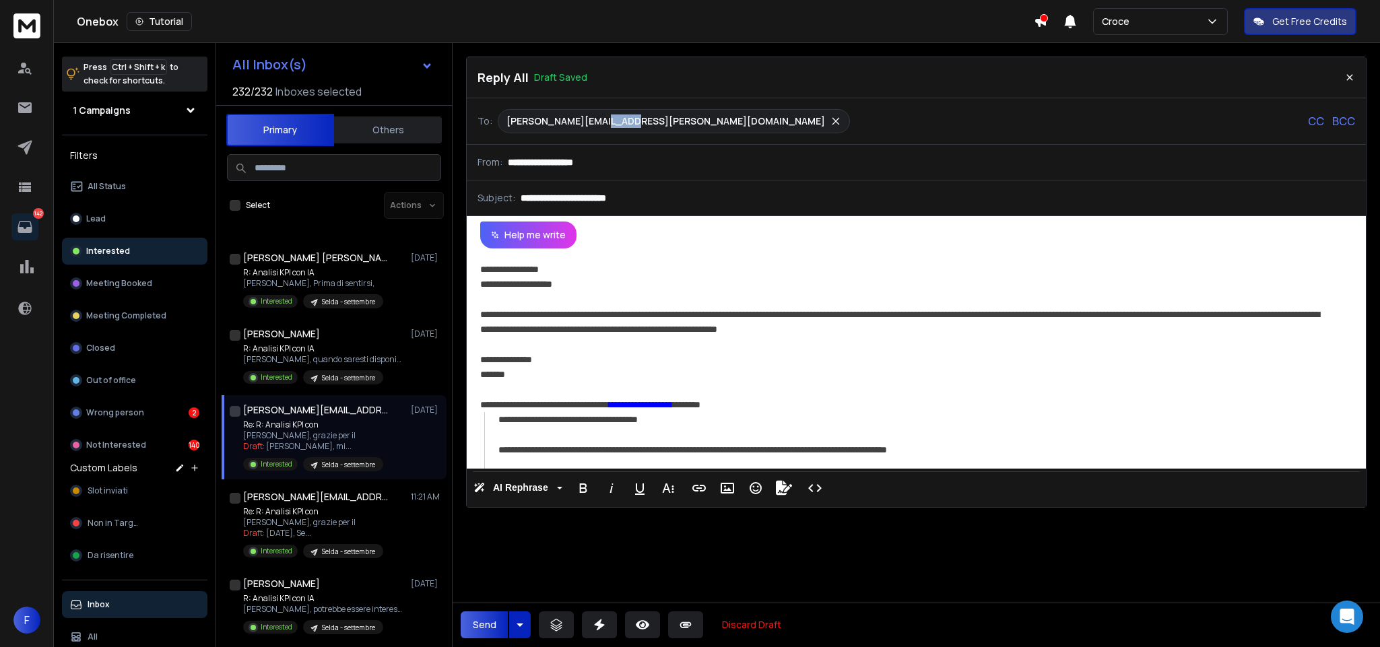
drag, startPoint x: 592, startPoint y: 121, endPoint x: 618, endPoint y: 121, distance: 26.3
click at [618, 121] on p "[PERSON_NAME][EMAIL_ADDRESS][PERSON_NAME][DOMAIN_NAME]" at bounding box center [666, 121] width 319 height 13
drag, startPoint x: 591, startPoint y: 120, endPoint x: 600, endPoint y: 122, distance: 9.6
click at [600, 122] on p "[PERSON_NAME][EMAIL_ADDRESS][PERSON_NAME][DOMAIN_NAME]" at bounding box center [666, 121] width 319 height 13
click at [588, 121] on p "[PERSON_NAME][EMAIL_ADDRESS][PERSON_NAME][DOMAIN_NAME]" at bounding box center [666, 121] width 319 height 13
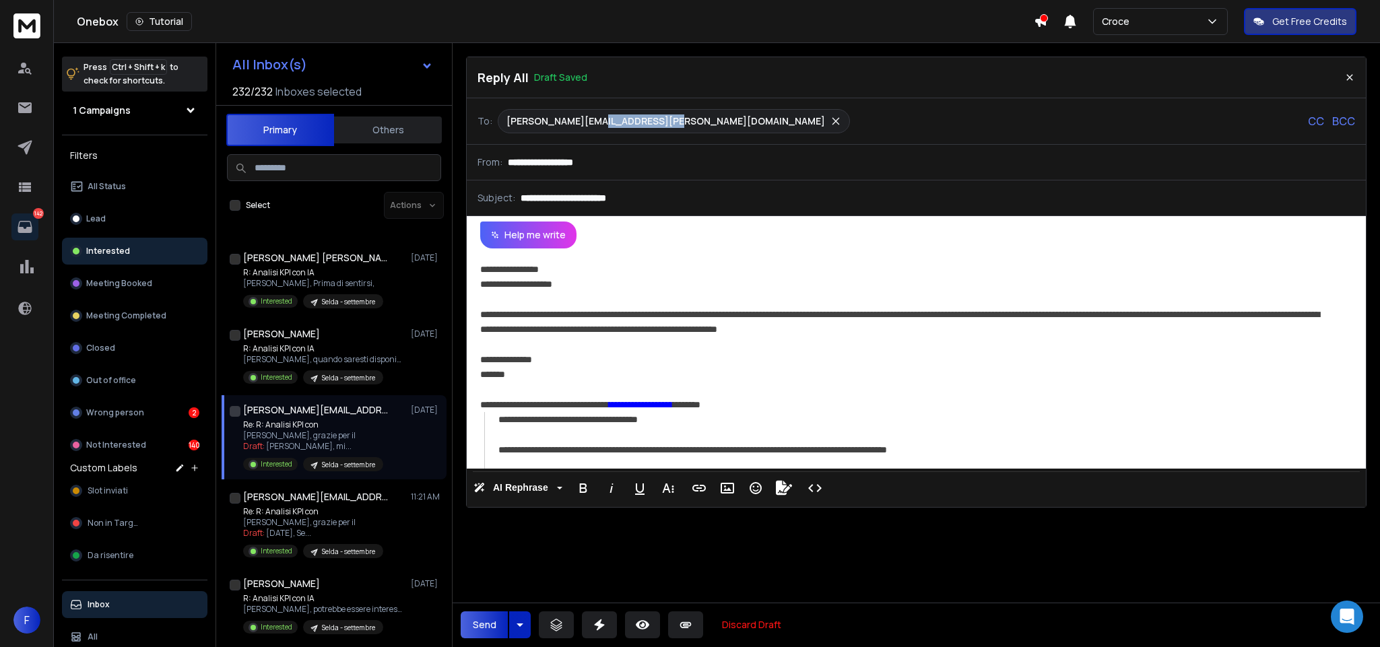
drag, startPoint x: 589, startPoint y: 121, endPoint x: 655, endPoint y: 124, distance: 66.7
click at [655, 124] on div "[PERSON_NAME][EMAIL_ADDRESS][PERSON_NAME][DOMAIN_NAME]" at bounding box center [674, 121] width 352 height 24
copy p "[DOMAIN_NAME]"
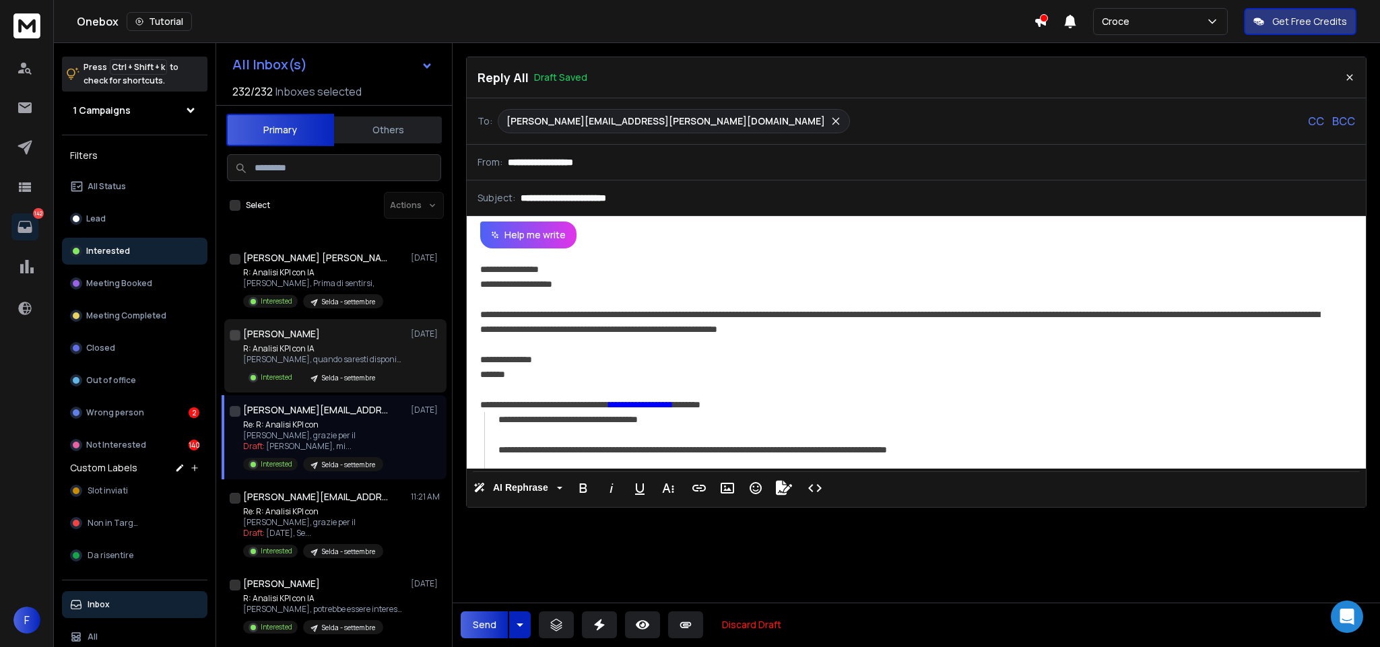
click at [352, 356] on p "[PERSON_NAME], quando saresti disponibile" at bounding box center [324, 359] width 162 height 11
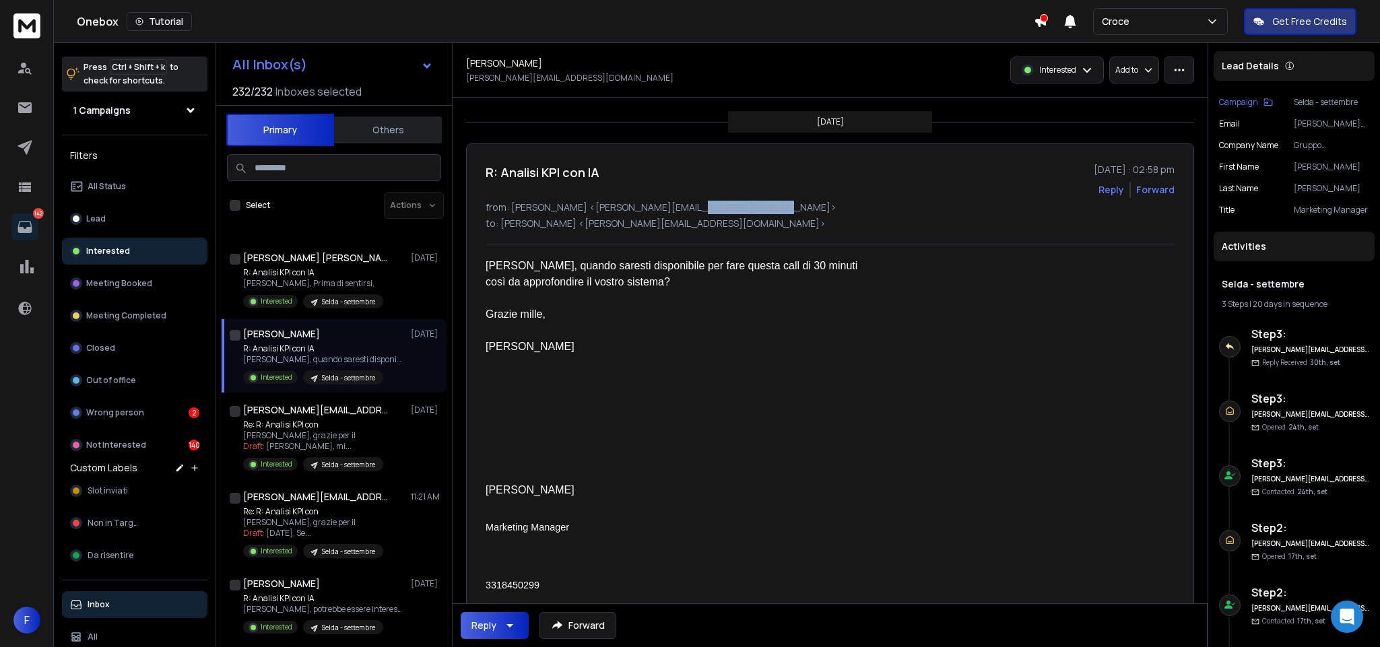
drag, startPoint x: 670, startPoint y: 207, endPoint x: 734, endPoint y: 206, distance: 64.0
click at [734, 206] on p "from: [PERSON_NAME] <[PERSON_NAME][EMAIL_ADDRESS][DOMAIN_NAME]>" at bounding box center [830, 207] width 689 height 13
copy p "[DOMAIN_NAME]"
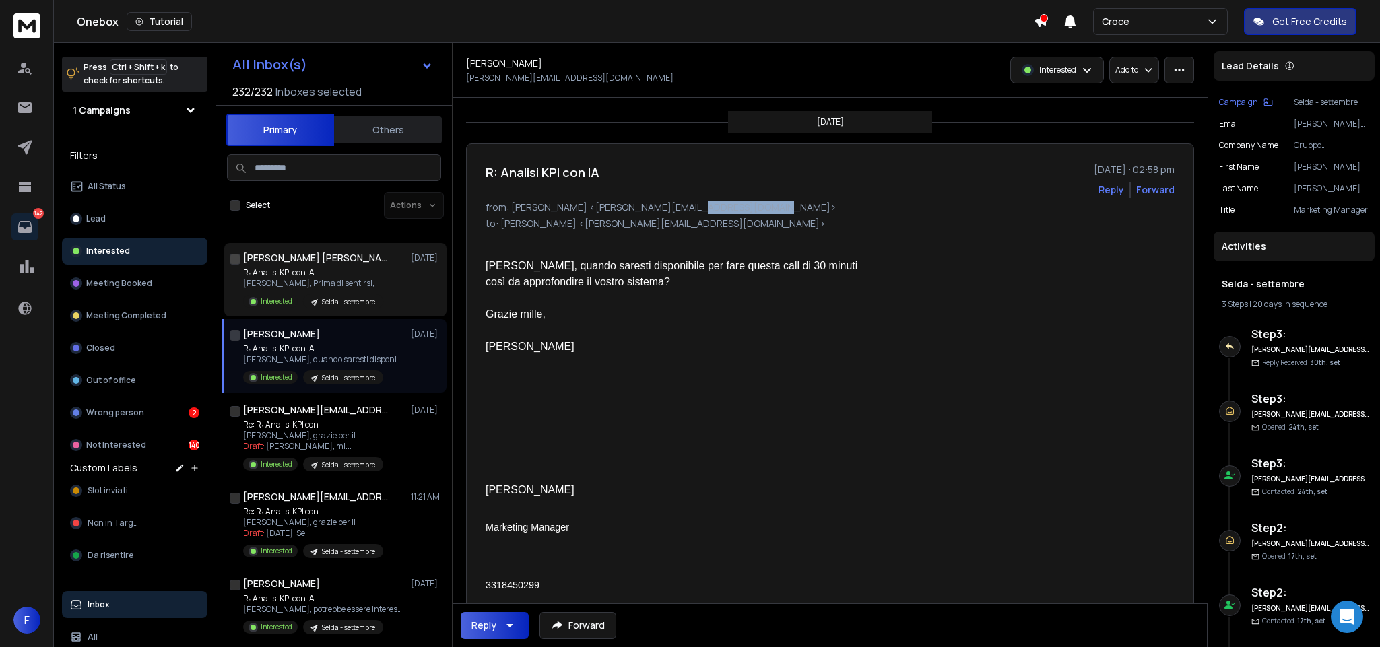
click at [403, 277] on div "R: Analisi KPI con IA [PERSON_NAME], Prima di sentirsi, Interested Selda - sett…" at bounding box center [342, 287] width 198 height 41
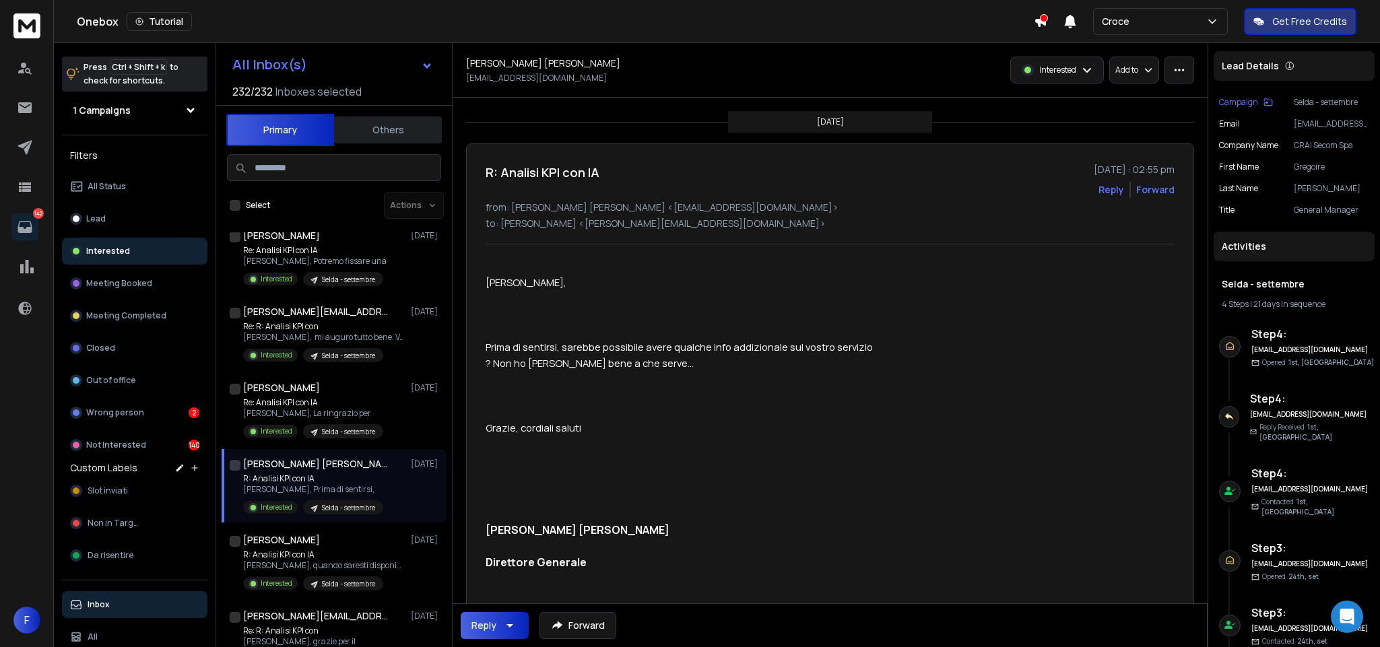
scroll to position [474, 0]
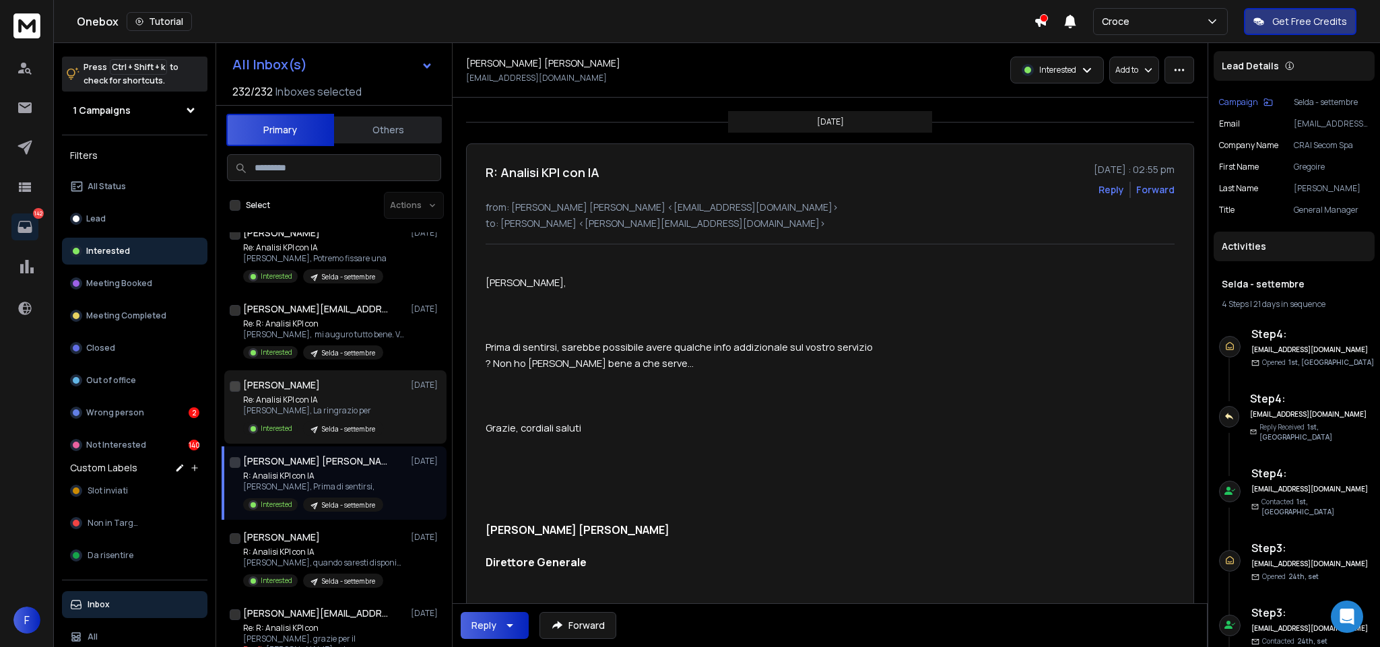
click at [389, 416] on div "Re: Analisi KPI con IA [PERSON_NAME], La ringrazio per Interested Selda - sette…" at bounding box center [342, 415] width 198 height 41
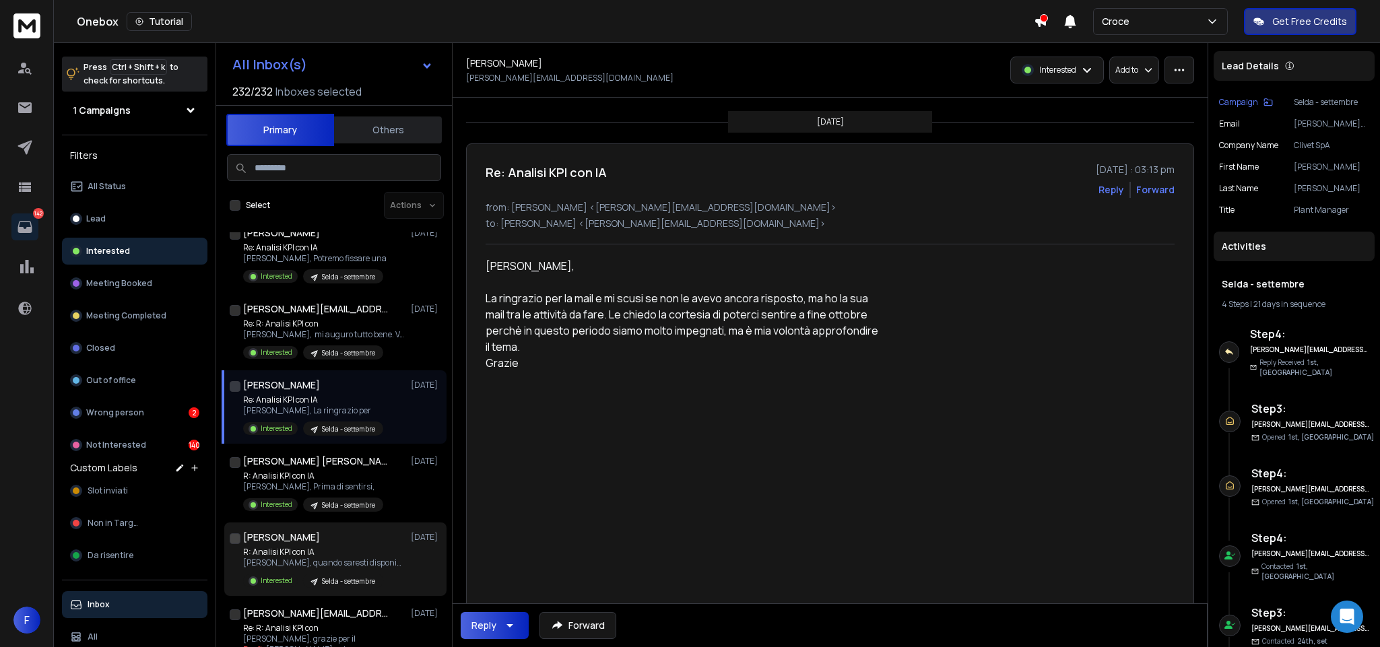
click at [403, 540] on div "[PERSON_NAME] [DATE]" at bounding box center [342, 537] width 198 height 13
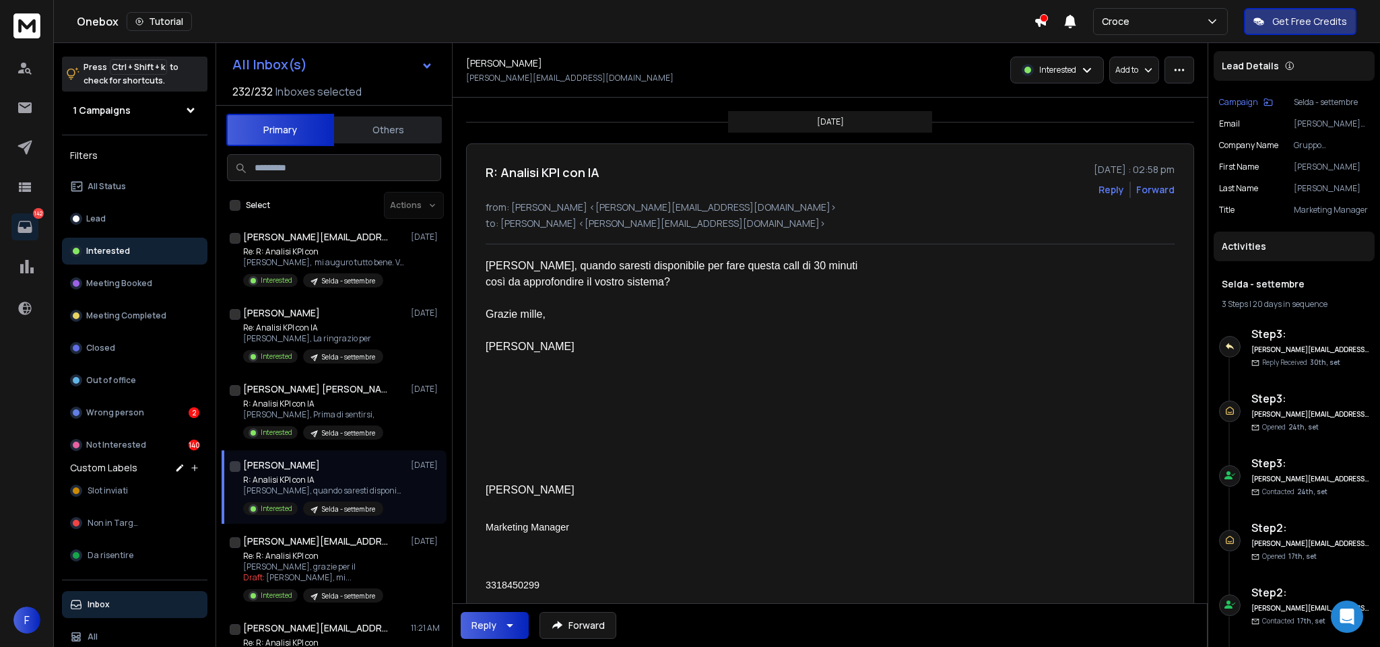
scroll to position [655, 0]
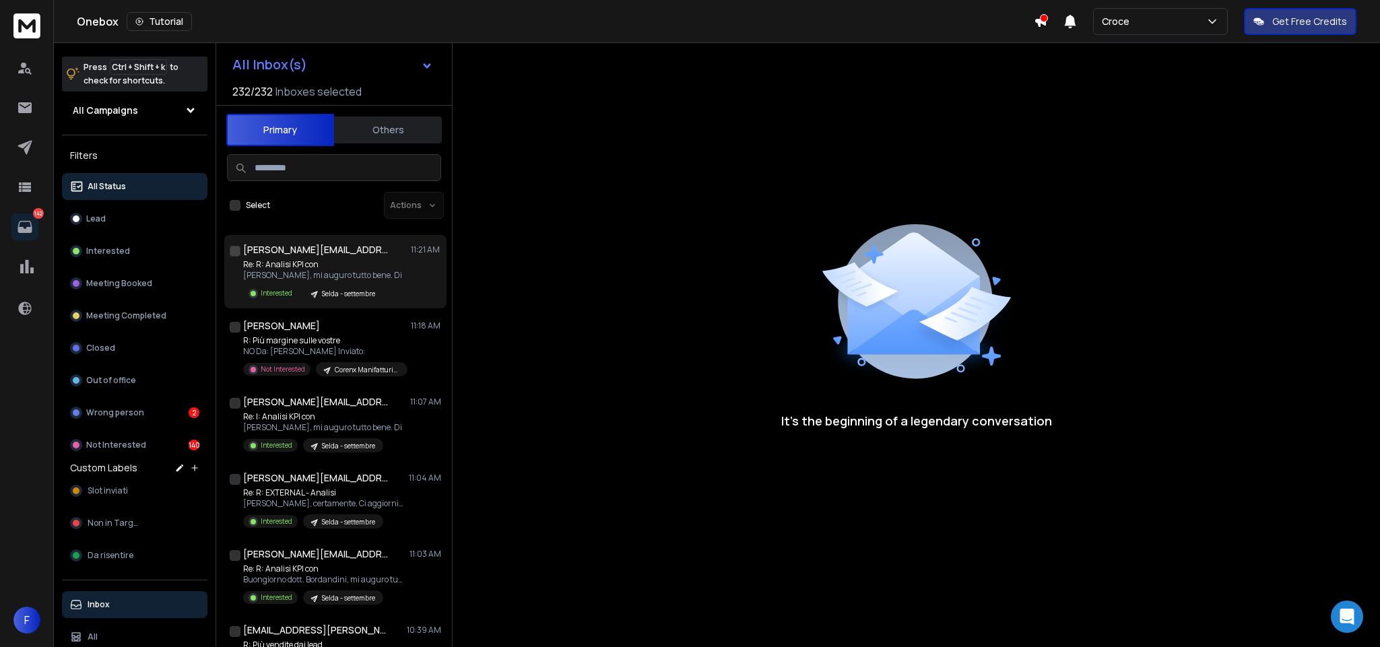
click at [369, 277] on p "[PERSON_NAME], mi auguro tutto bene. Di" at bounding box center [322, 275] width 159 height 11
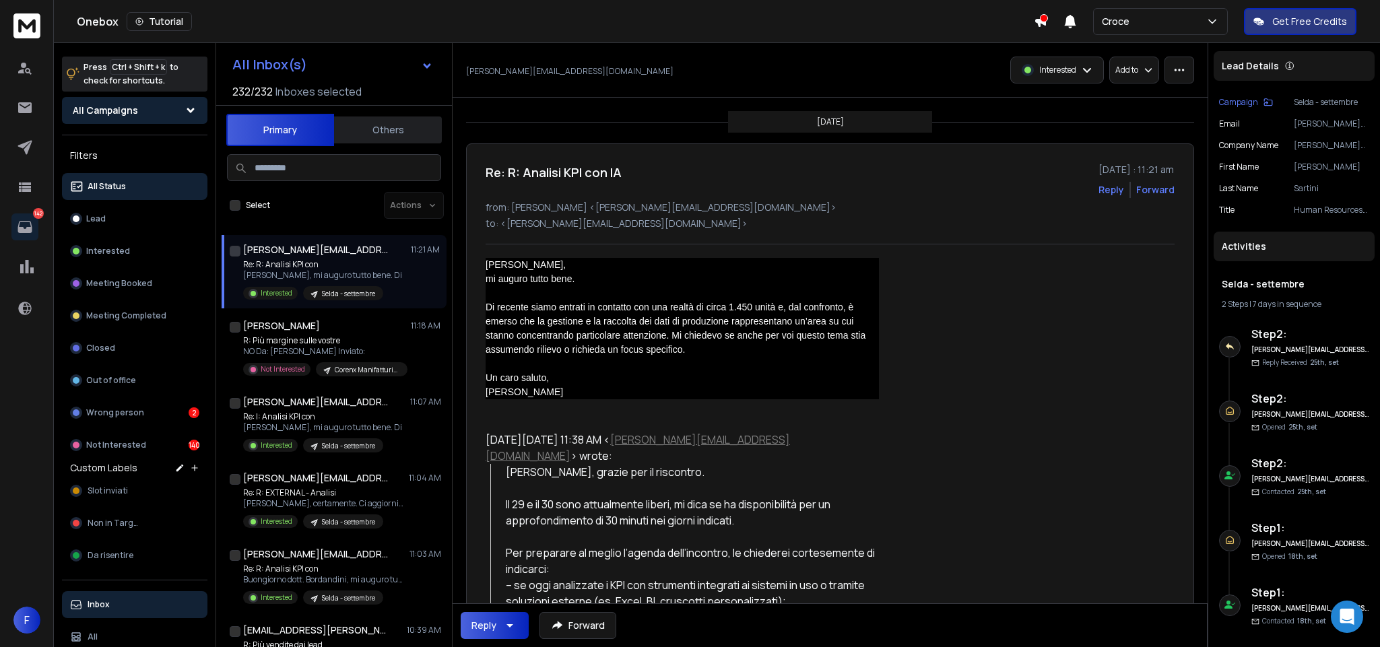
click at [154, 120] on button "All Campaigns" at bounding box center [135, 110] width 146 height 27
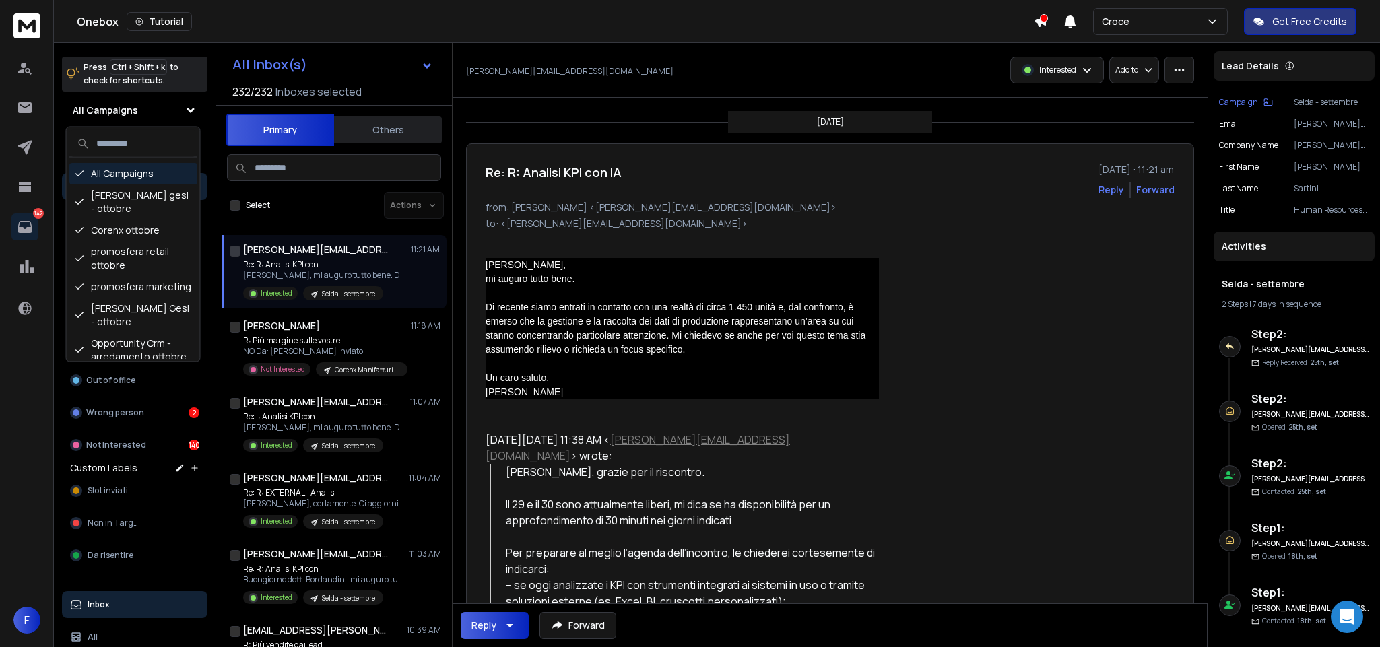
click at [128, 176] on div "All Campaigns" at bounding box center [133, 174] width 128 height 22
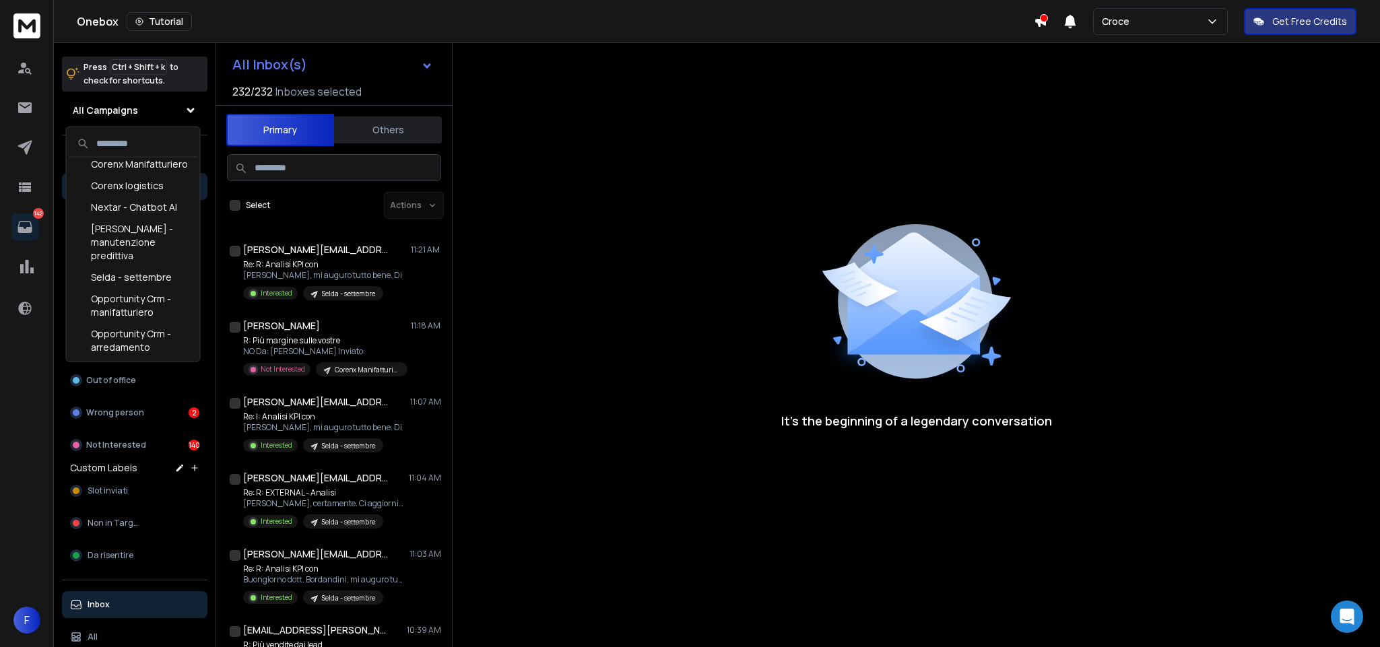
scroll to position [331, 0]
click at [176, 249] on div "Selda - settembre" at bounding box center [133, 252] width 128 height 22
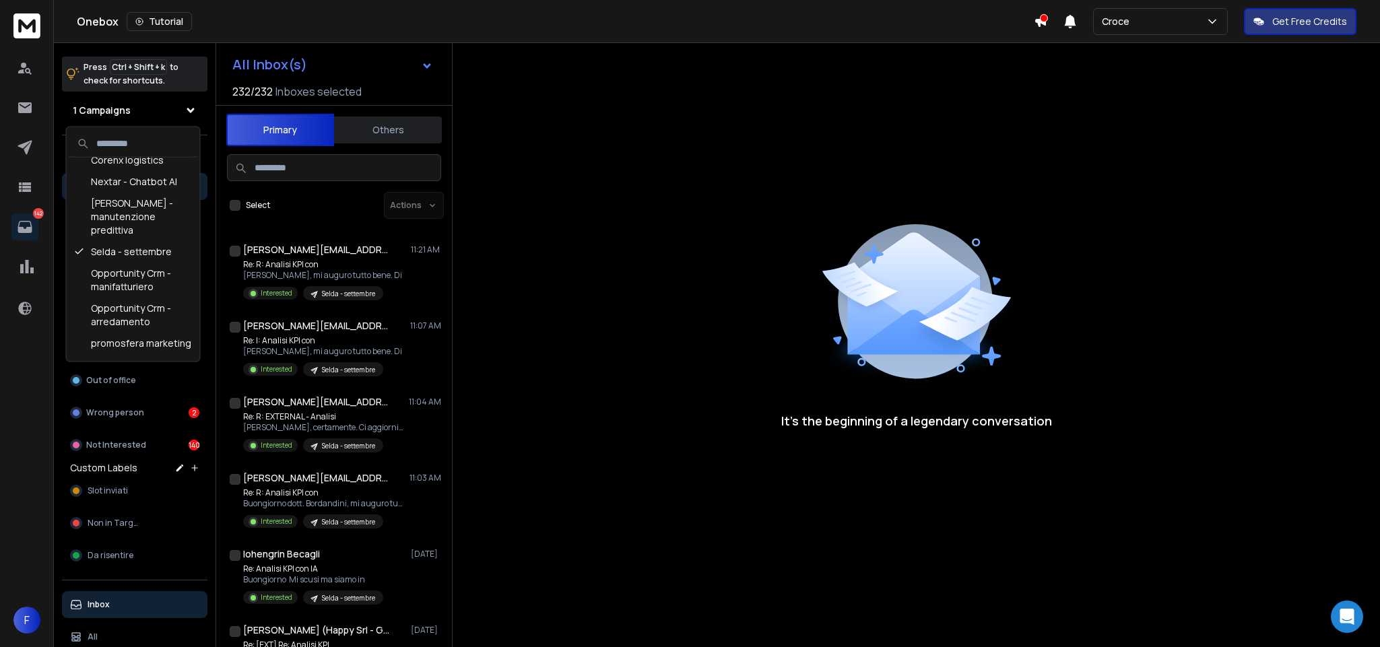
click at [623, 290] on div "It’s the beginning of a legendary conversation" at bounding box center [917, 318] width 928 height 550
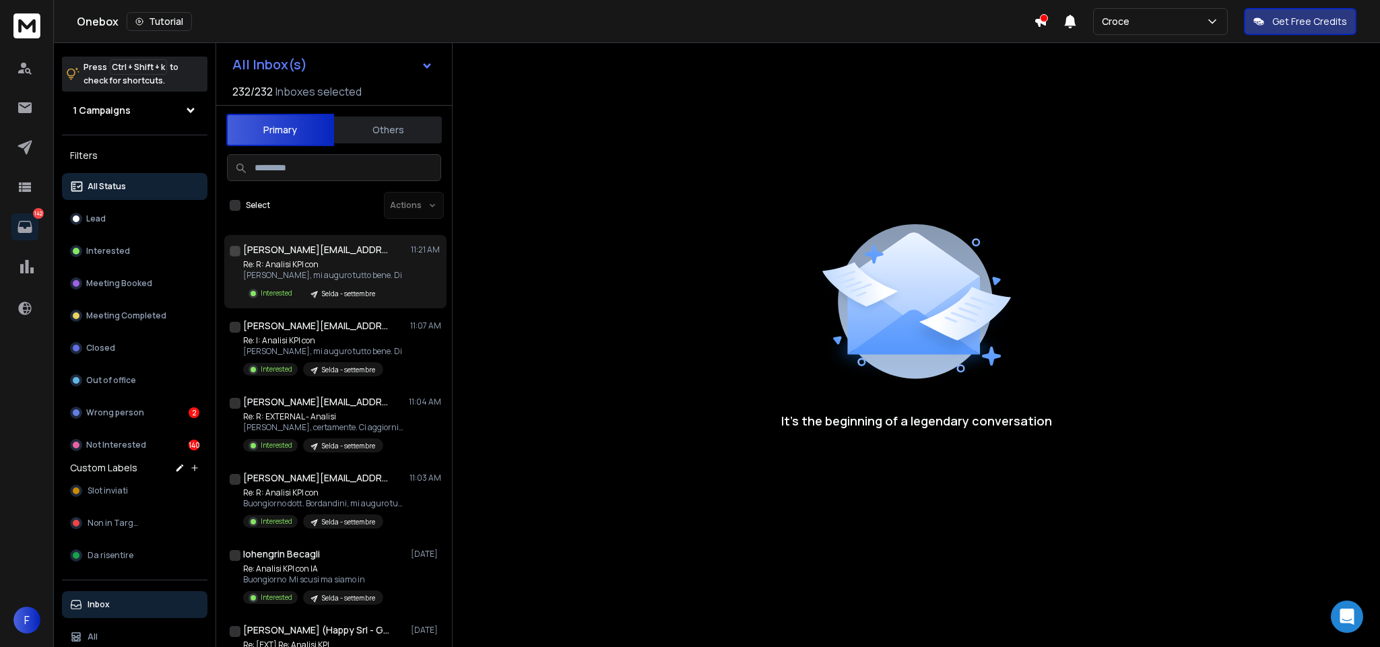
click at [401, 263] on p "Re: R: Analisi KPI con" at bounding box center [322, 264] width 159 height 11
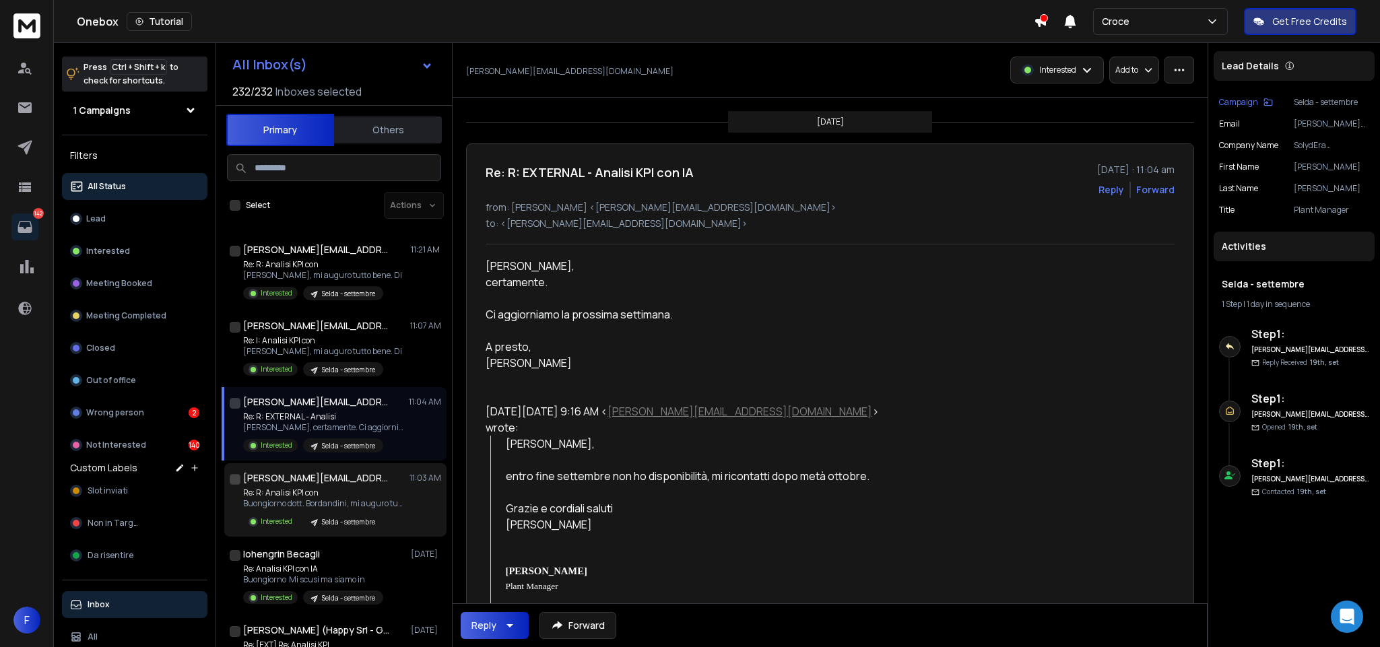
click at [397, 492] on p "Re: R: Analisi KPI con" at bounding box center [324, 493] width 162 height 11
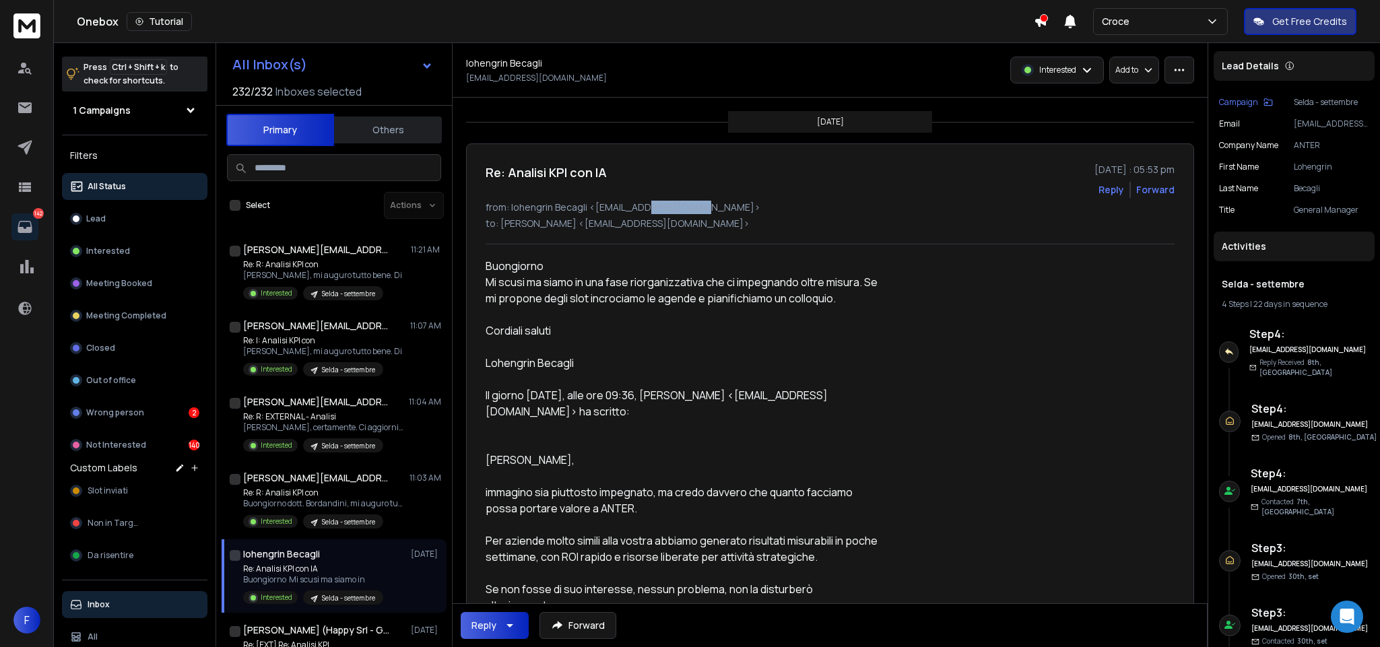
drag, startPoint x: 639, startPoint y: 208, endPoint x: 687, endPoint y: 207, distance: 47.8
click at [687, 207] on p "from: [PERSON_NAME] <[EMAIL_ADDRESS][DOMAIN_NAME]>" at bounding box center [830, 207] width 689 height 13
click at [683, 207] on p "from: [PERSON_NAME] <[EMAIL_ADDRESS][DOMAIN_NAME]>" at bounding box center [830, 207] width 689 height 13
click at [641, 207] on p "from: [PERSON_NAME] <[EMAIL_ADDRESS][DOMAIN_NAME]>" at bounding box center [830, 207] width 689 height 13
drag, startPoint x: 643, startPoint y: 208, endPoint x: 684, endPoint y: 207, distance: 40.4
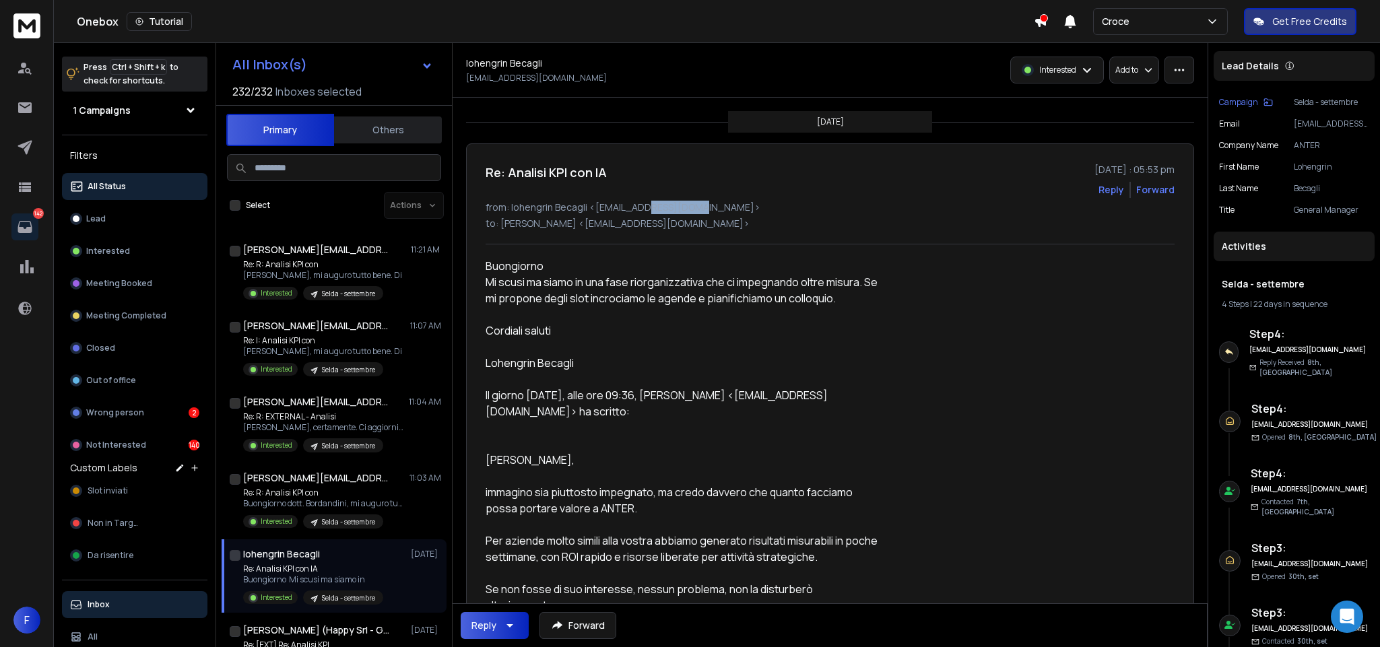
click at [684, 207] on p "from: [PERSON_NAME] <[EMAIL_ADDRESS][DOMAIN_NAME]>" at bounding box center [830, 207] width 689 height 13
copy p "[DOMAIN_NAME]"
click at [1044, 75] on div "Interested" at bounding box center [1057, 70] width 92 height 26
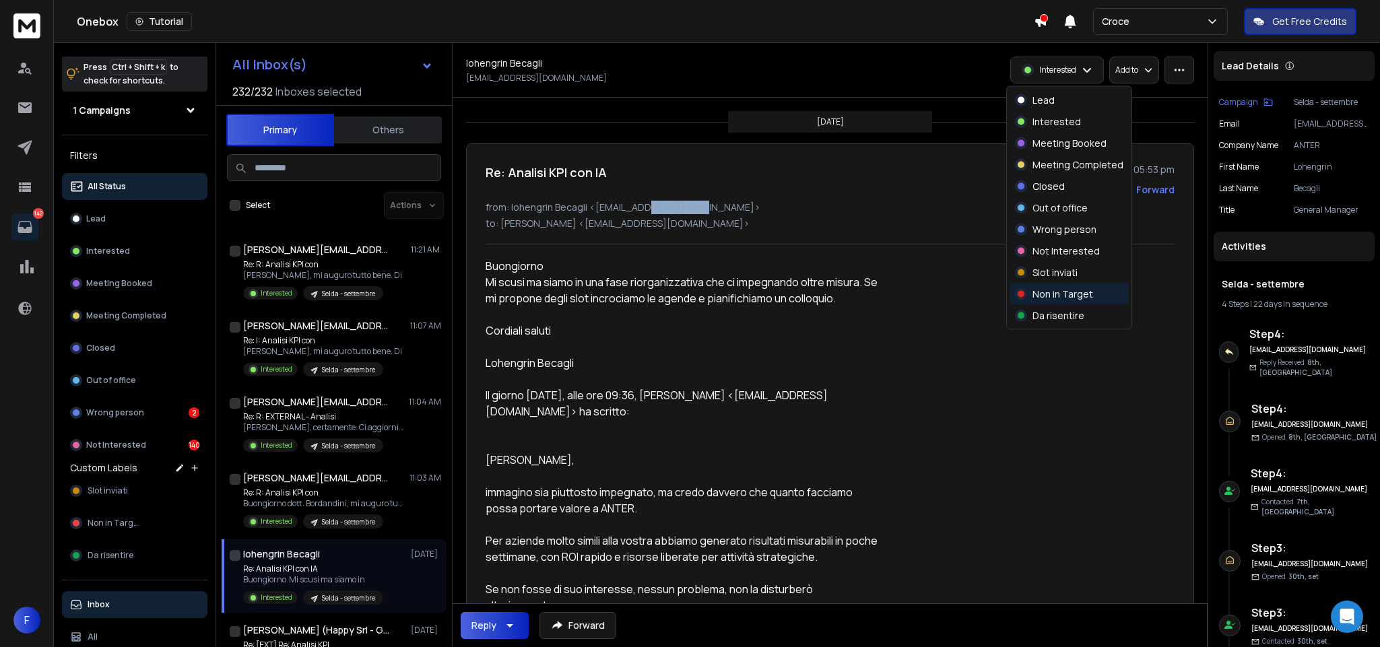
click at [1048, 299] on p "Non in Target" at bounding box center [1063, 294] width 61 height 13
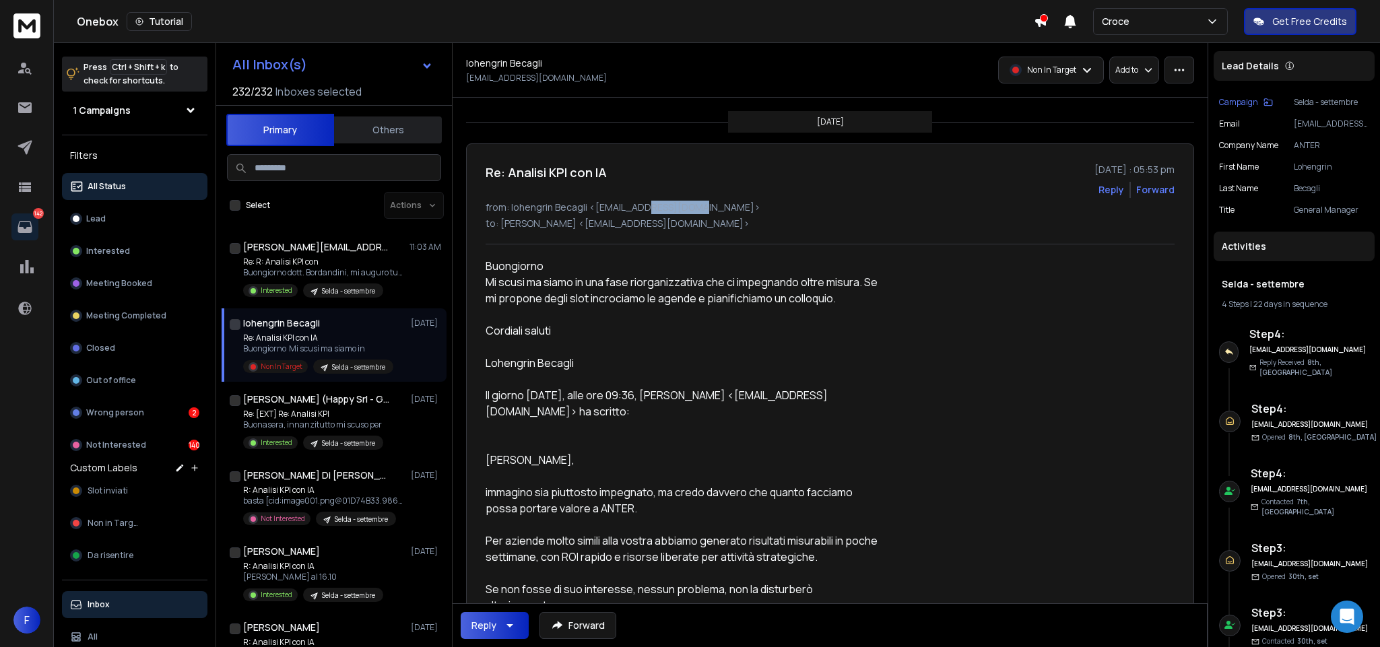
scroll to position [306, 0]
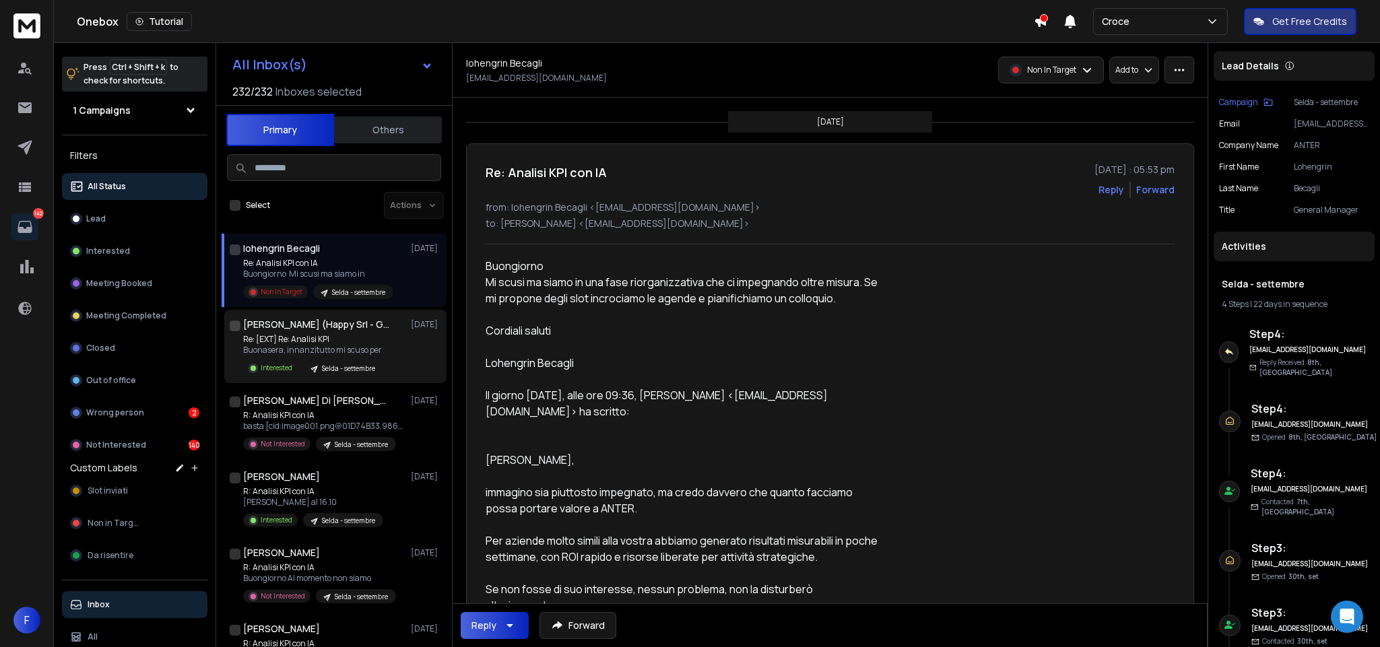
click at [392, 323] on div "[PERSON_NAME] (Happy Srl - Gruppo Happy) [DATE]" at bounding box center [342, 324] width 198 height 13
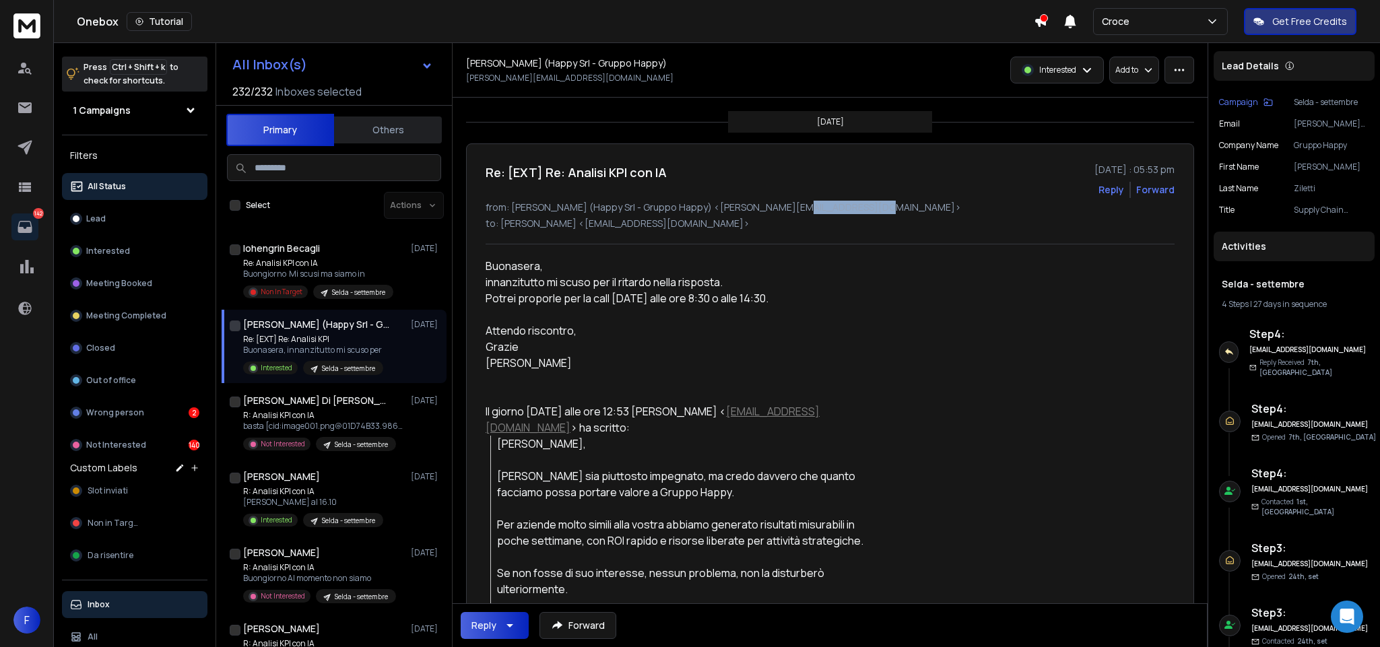
drag, startPoint x: 764, startPoint y: 210, endPoint x: 833, endPoint y: 211, distance: 68.7
click at [833, 211] on p "from: [PERSON_NAME] (Happy Srl - Gruppo Happy) <[PERSON_NAME][EMAIL_ADDRESS][DO…" at bounding box center [830, 207] width 689 height 13
copy p "[DOMAIN_NAME]"
click at [172, 247] on button "Interested" at bounding box center [135, 251] width 146 height 27
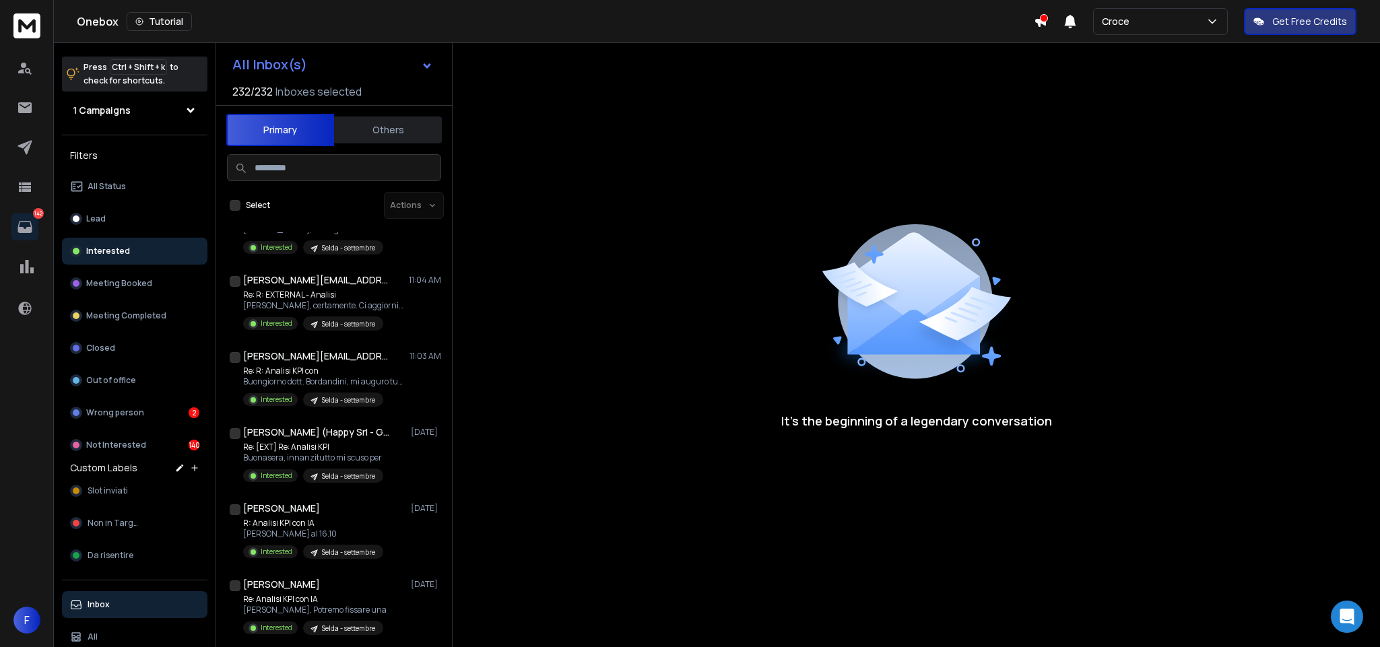
scroll to position [124, 0]
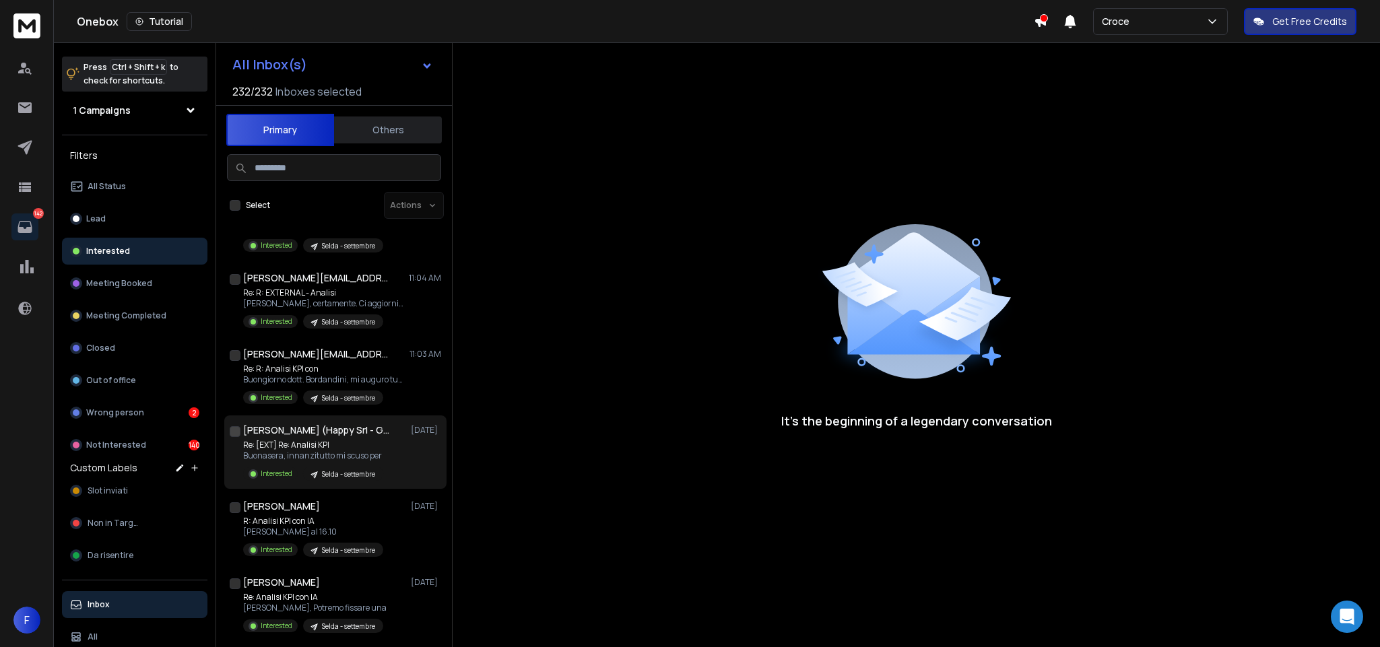
click at [404, 447] on div "Re: [EXT] Re: Analisi KPI Buonasera, innanzitutto mi scuso per Interested Selda…" at bounding box center [342, 460] width 198 height 41
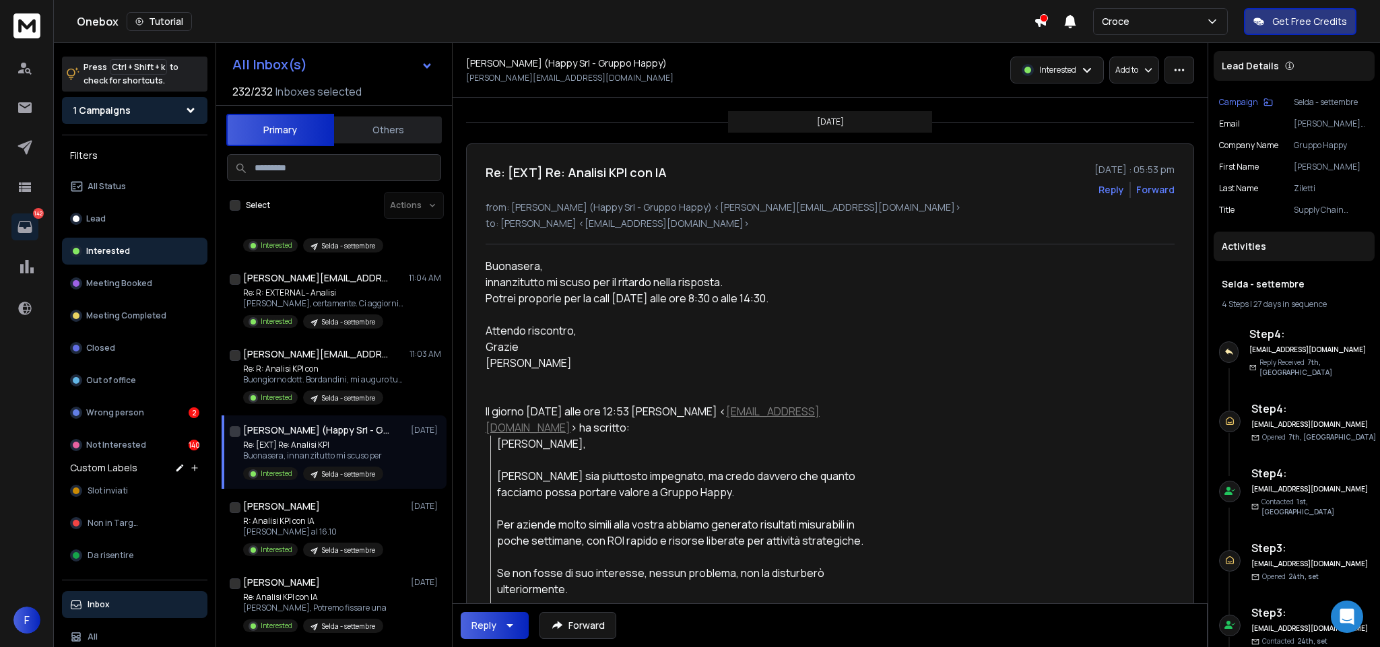
click at [154, 108] on button "1 Campaigns" at bounding box center [135, 110] width 146 height 27
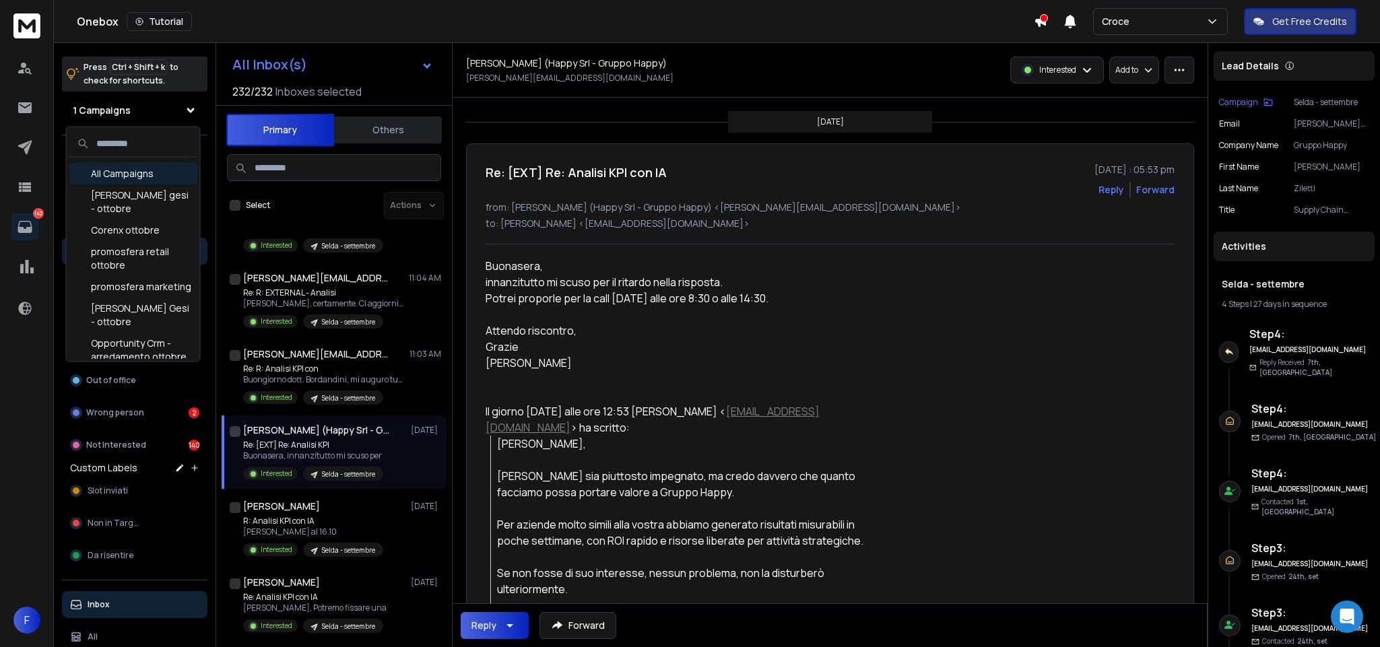
click at [144, 170] on div "All Campaigns" at bounding box center [133, 174] width 128 height 22
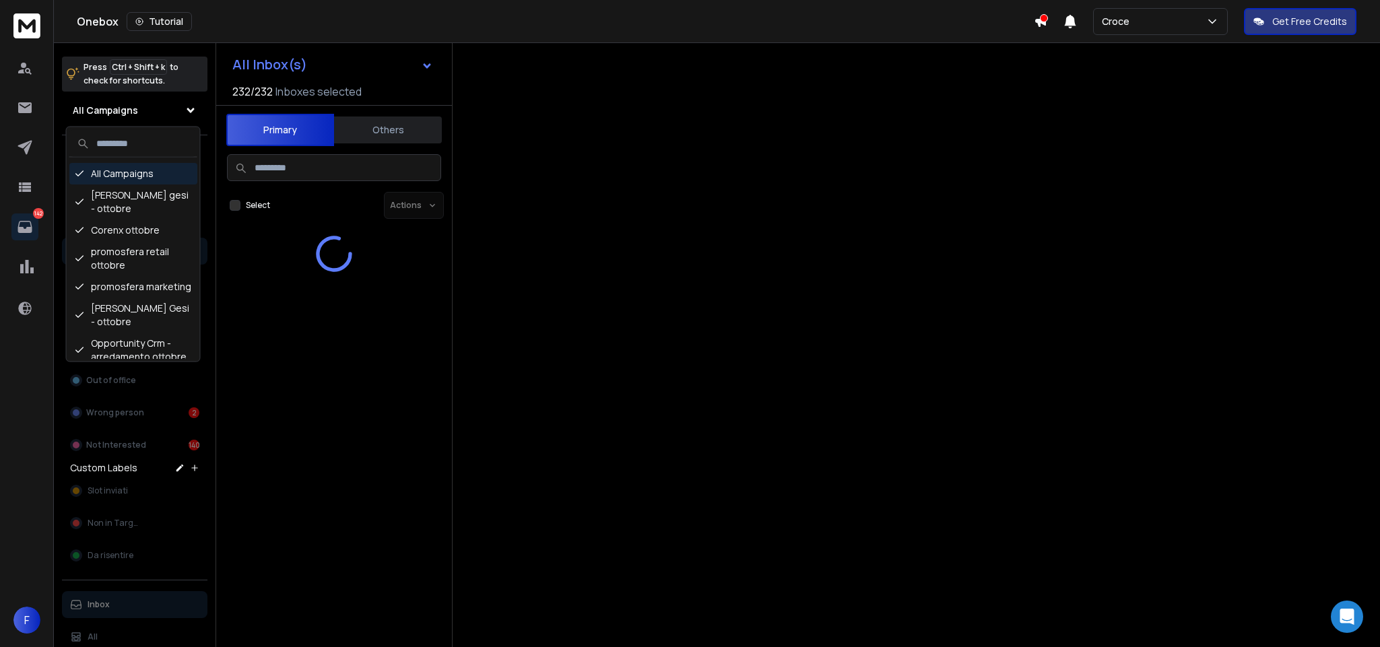
scroll to position [0, 0]
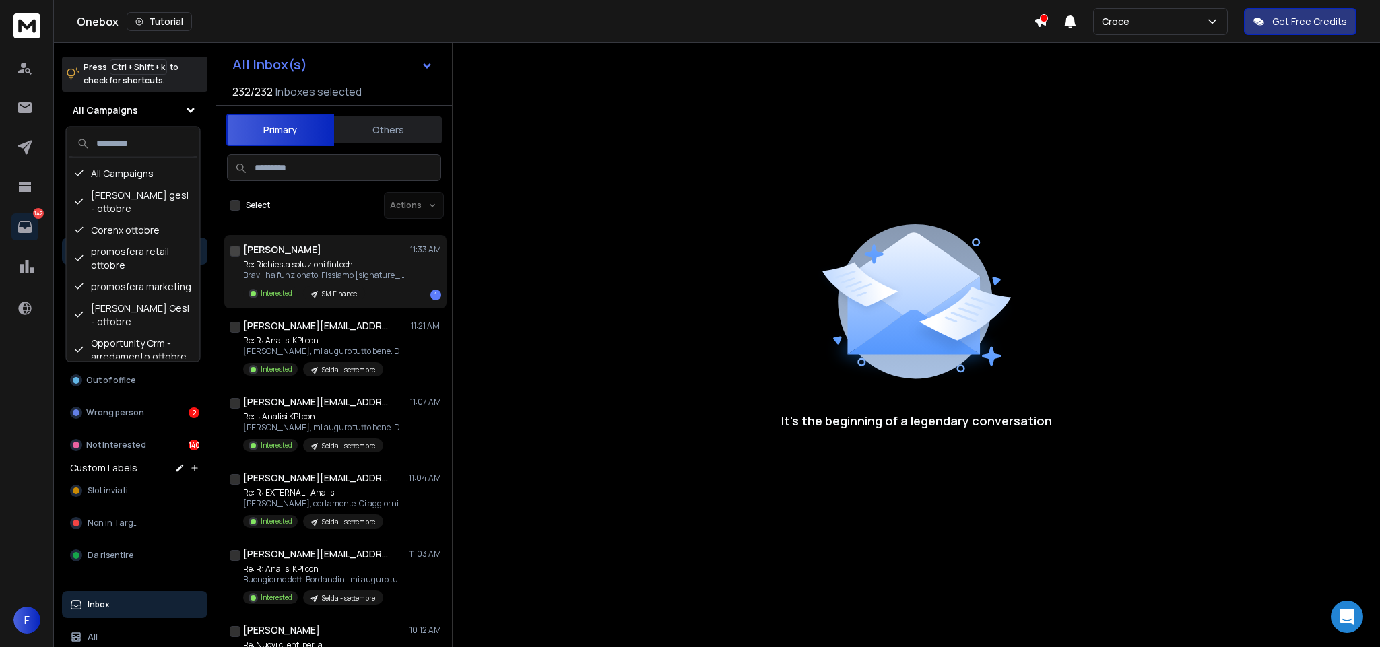
click at [312, 267] on p "Re: Richiesta soluzioni fintech" at bounding box center [324, 264] width 162 height 11
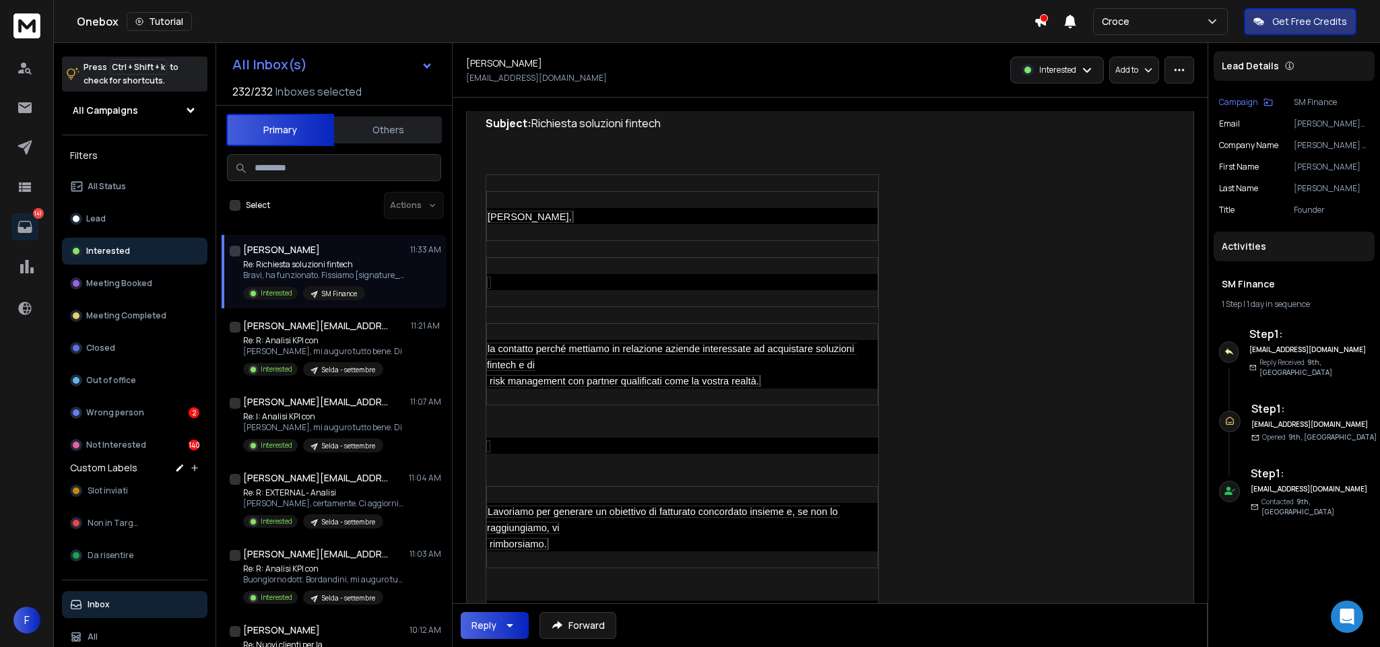
scroll to position [1006, 0]
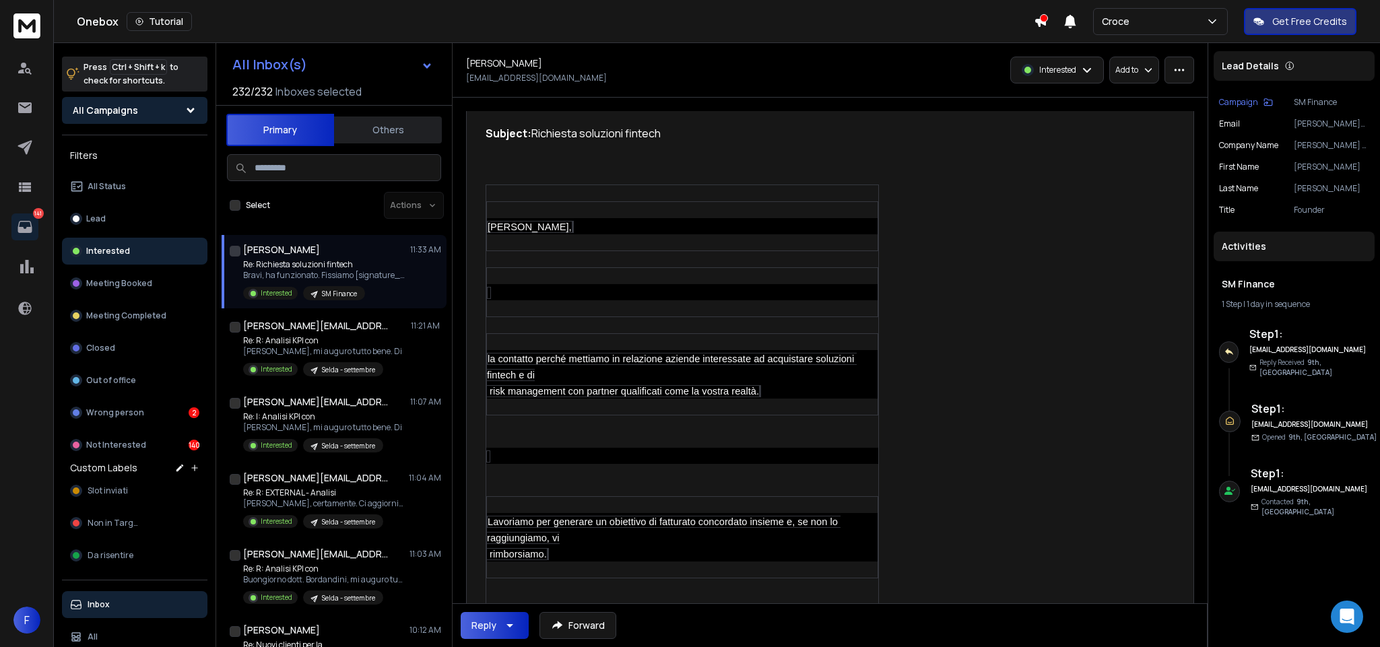
click at [115, 119] on button "All Campaigns" at bounding box center [135, 110] width 146 height 27
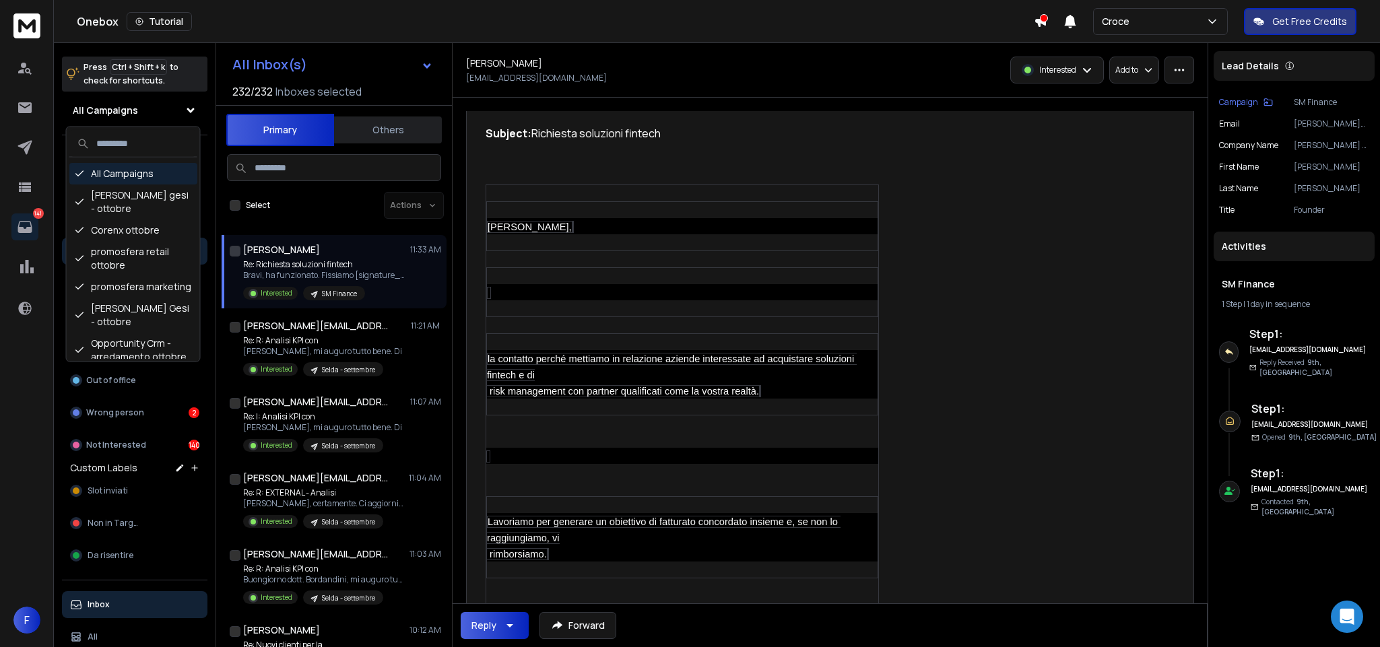
click at [162, 172] on div "All Campaigns" at bounding box center [133, 174] width 128 height 22
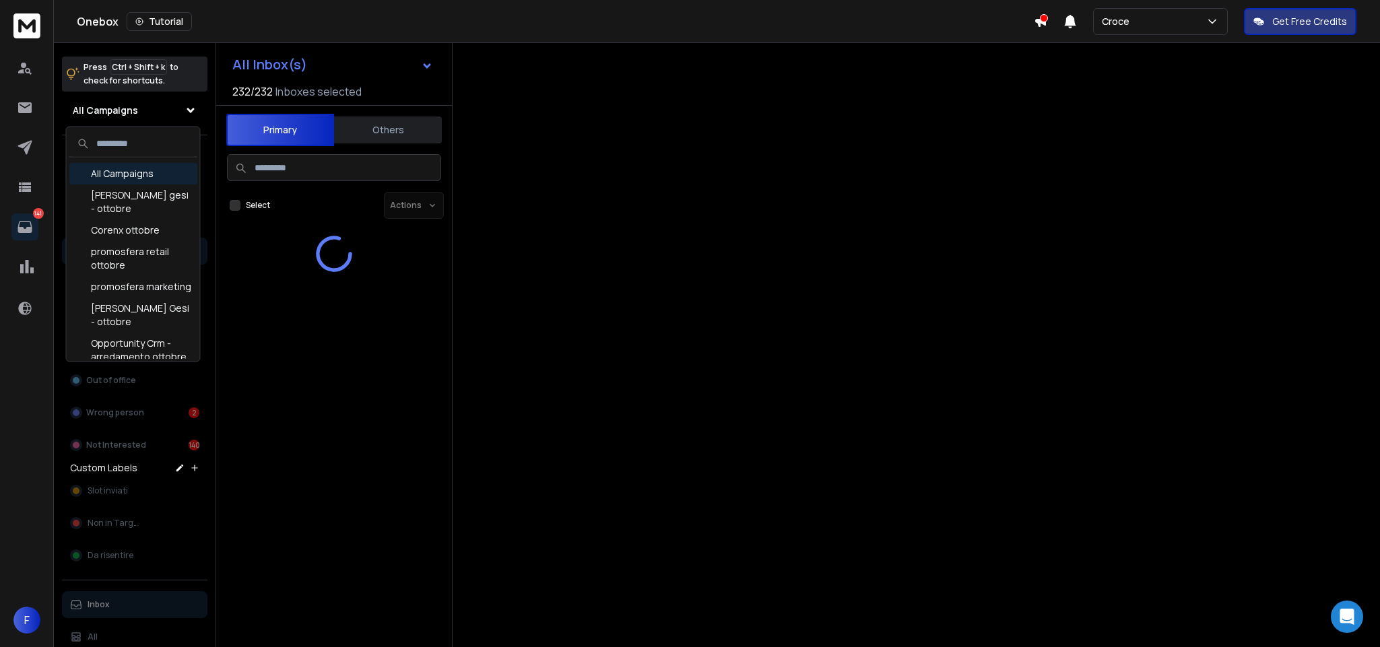
scroll to position [0, 0]
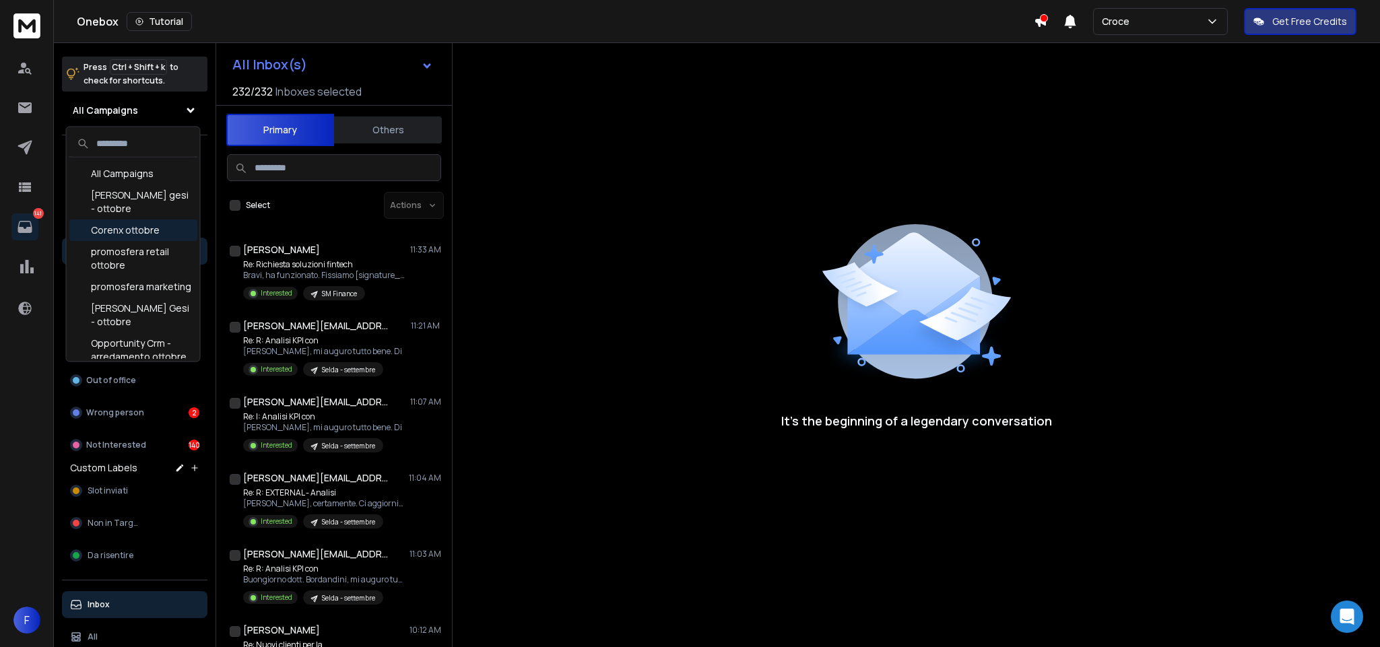
click at [166, 227] on div "Corenx ottobre" at bounding box center [133, 231] width 128 height 22
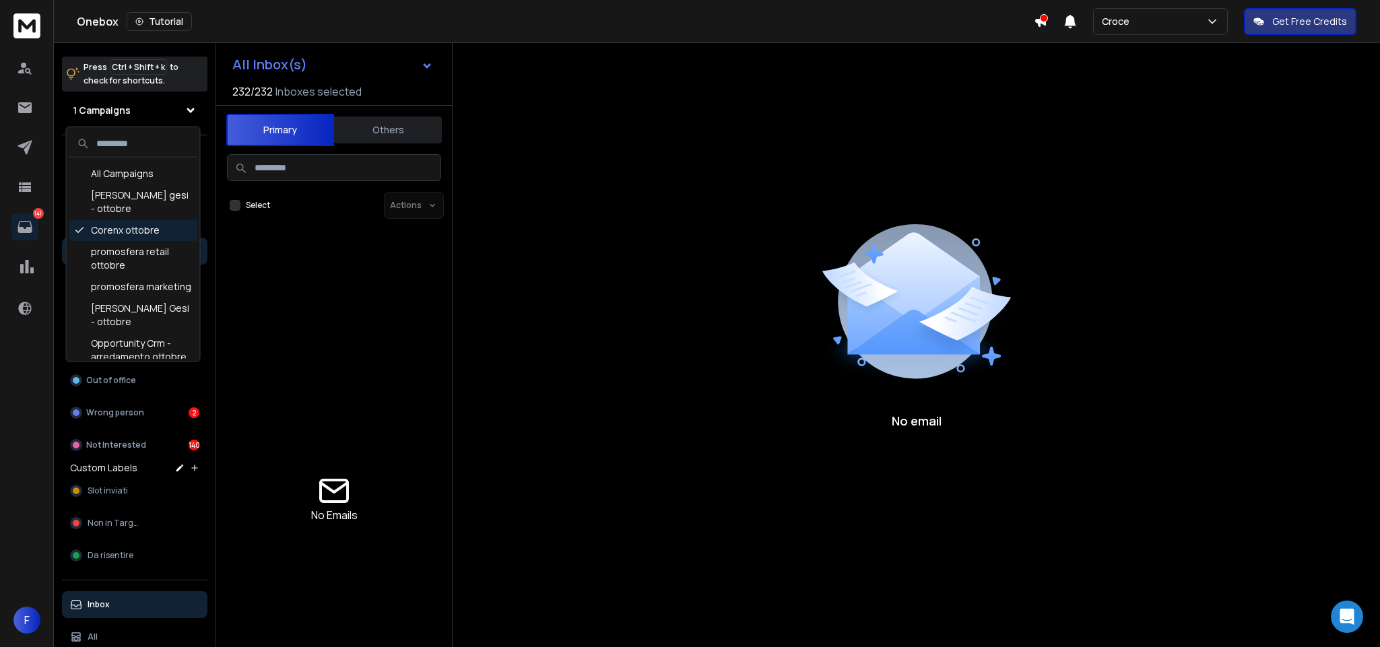
click at [152, 227] on div "Corenx ottobre" at bounding box center [133, 231] width 128 height 22
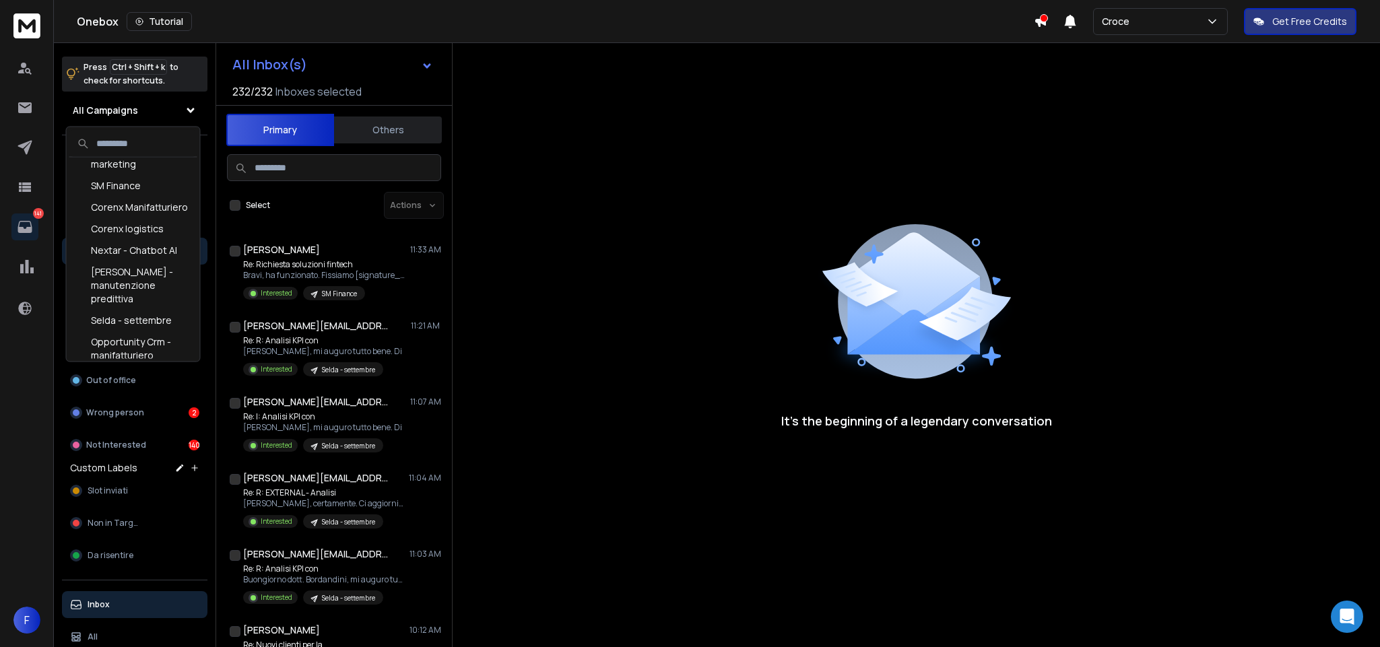
scroll to position [267, 0]
click at [156, 219] on div "Corenx logistics" at bounding box center [133, 225] width 128 height 22
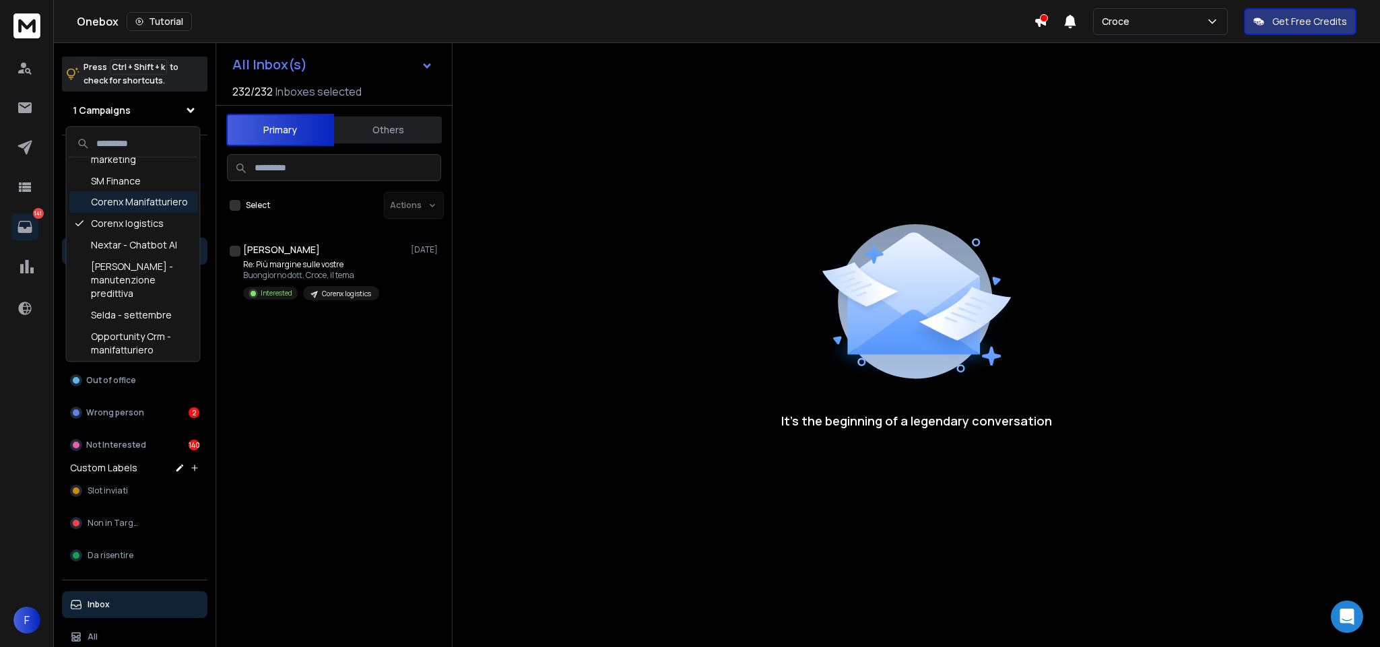
click at [152, 204] on div "Corenx Manifatturiero" at bounding box center [133, 203] width 128 height 22
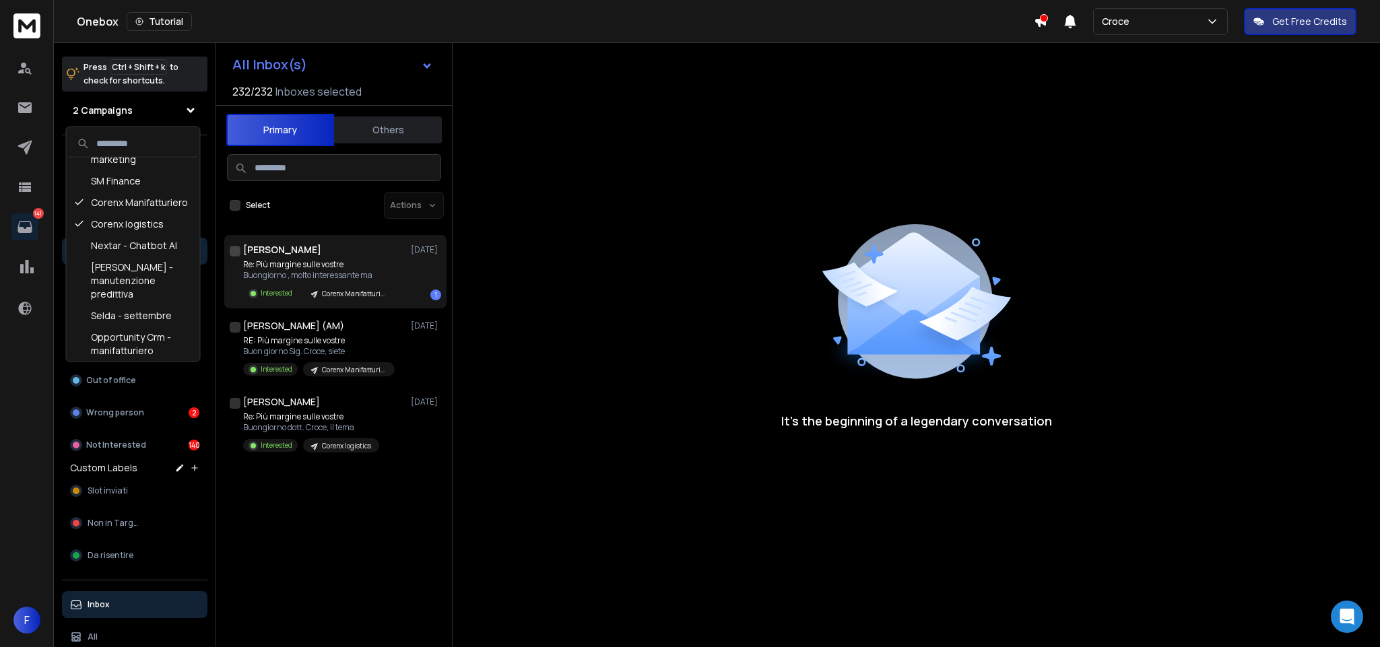
click at [315, 265] on p "Re: Più margine sulle vostre" at bounding box center [319, 264] width 152 height 11
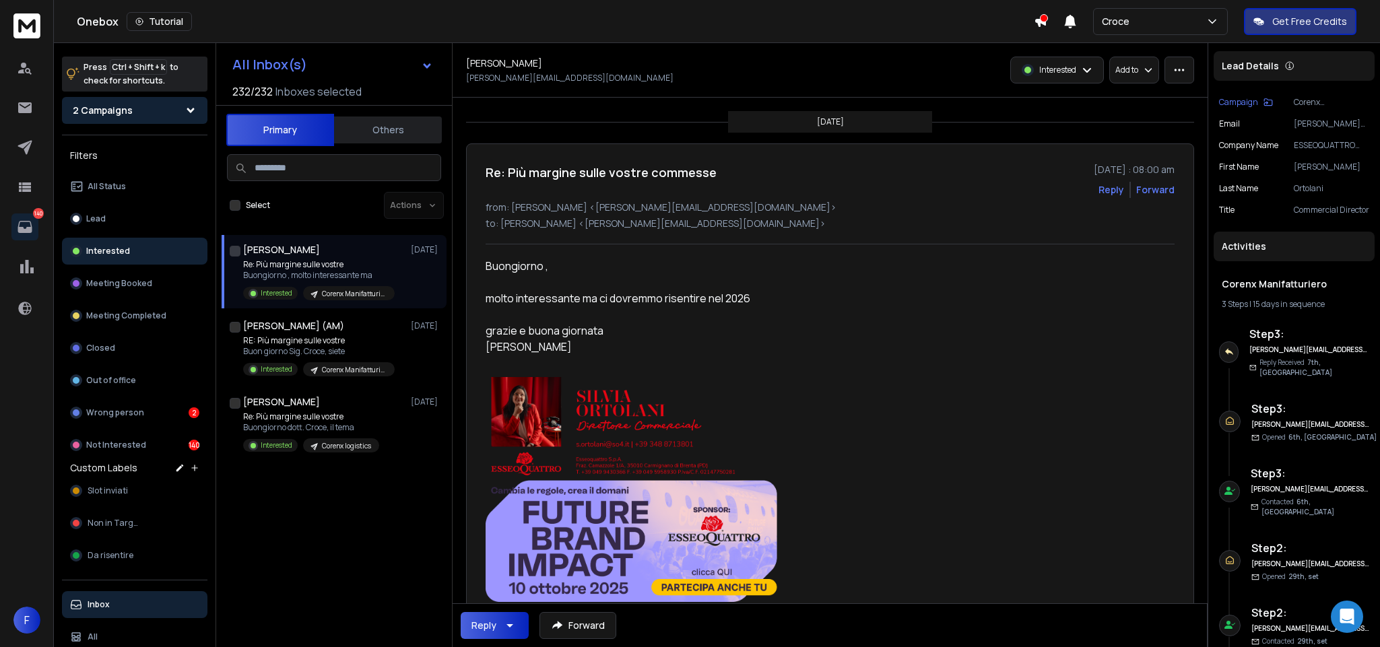
click at [183, 118] on button "2 Campaigns" at bounding box center [135, 110] width 146 height 27
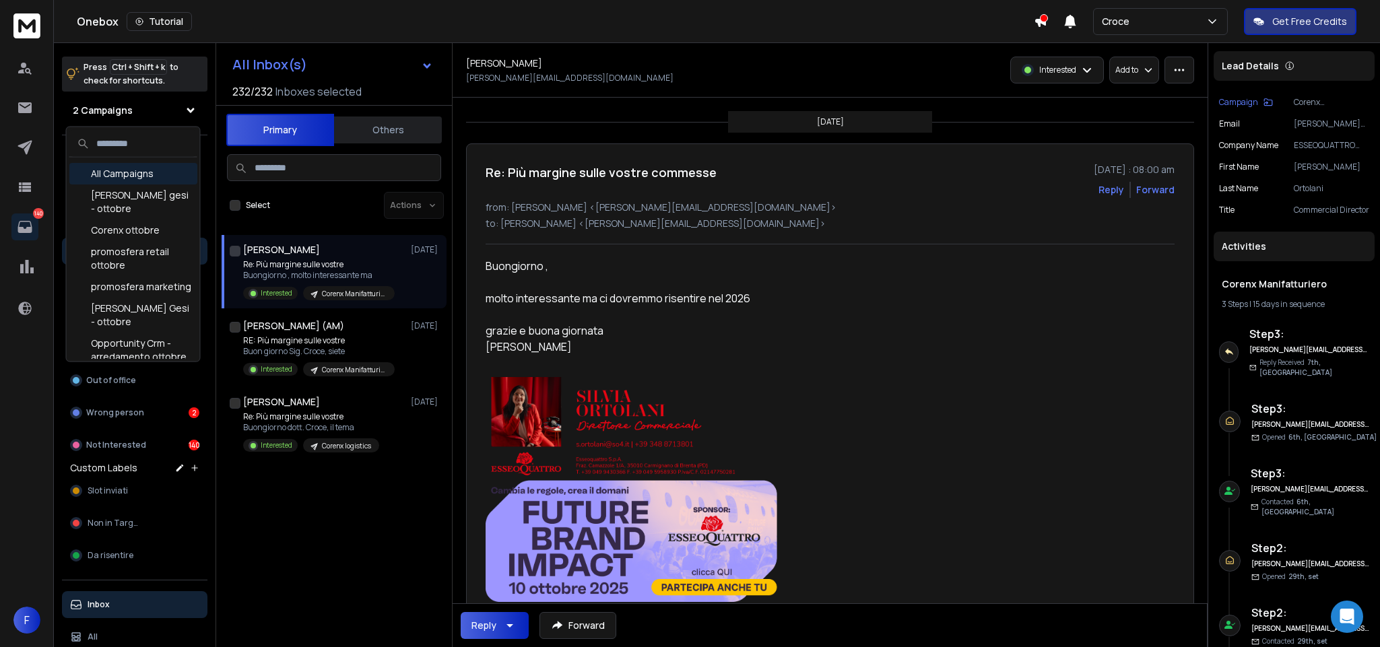
click at [150, 174] on div "All Campaigns" at bounding box center [133, 174] width 128 height 22
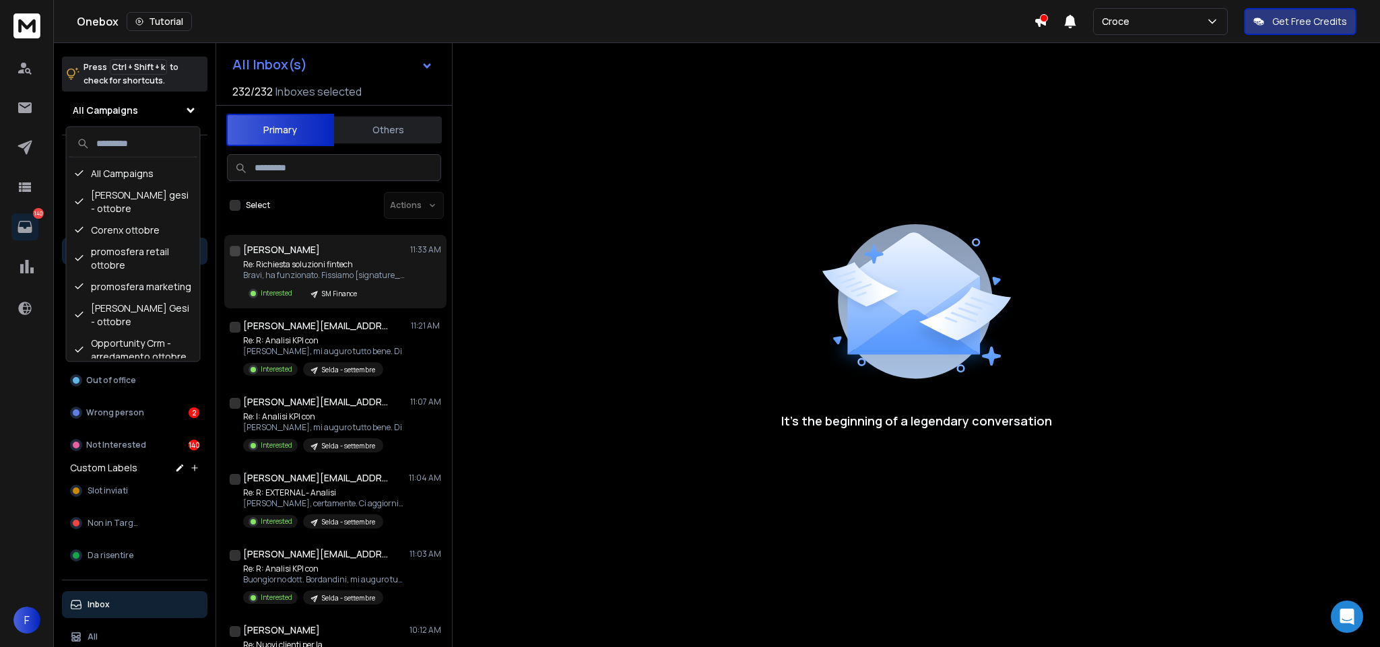
click at [328, 251] on div "[PERSON_NAME] 11:33 AM" at bounding box center [342, 249] width 198 height 13
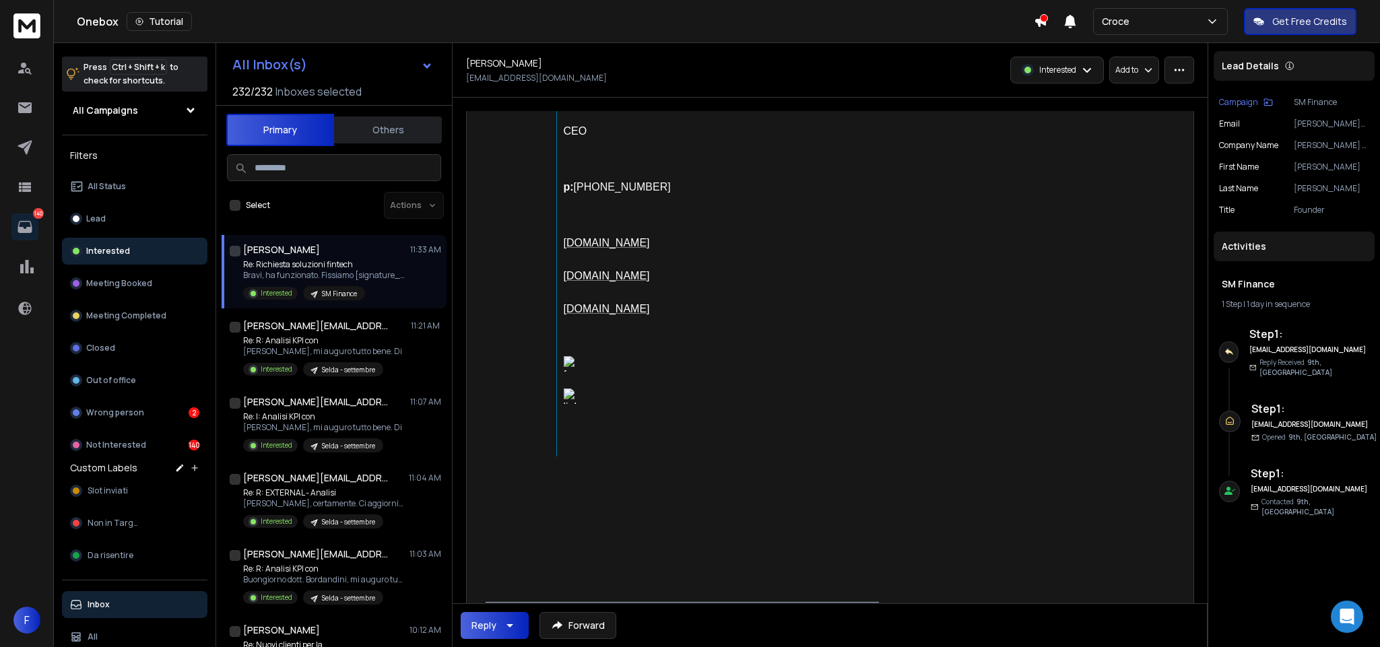
scroll to position [0, 0]
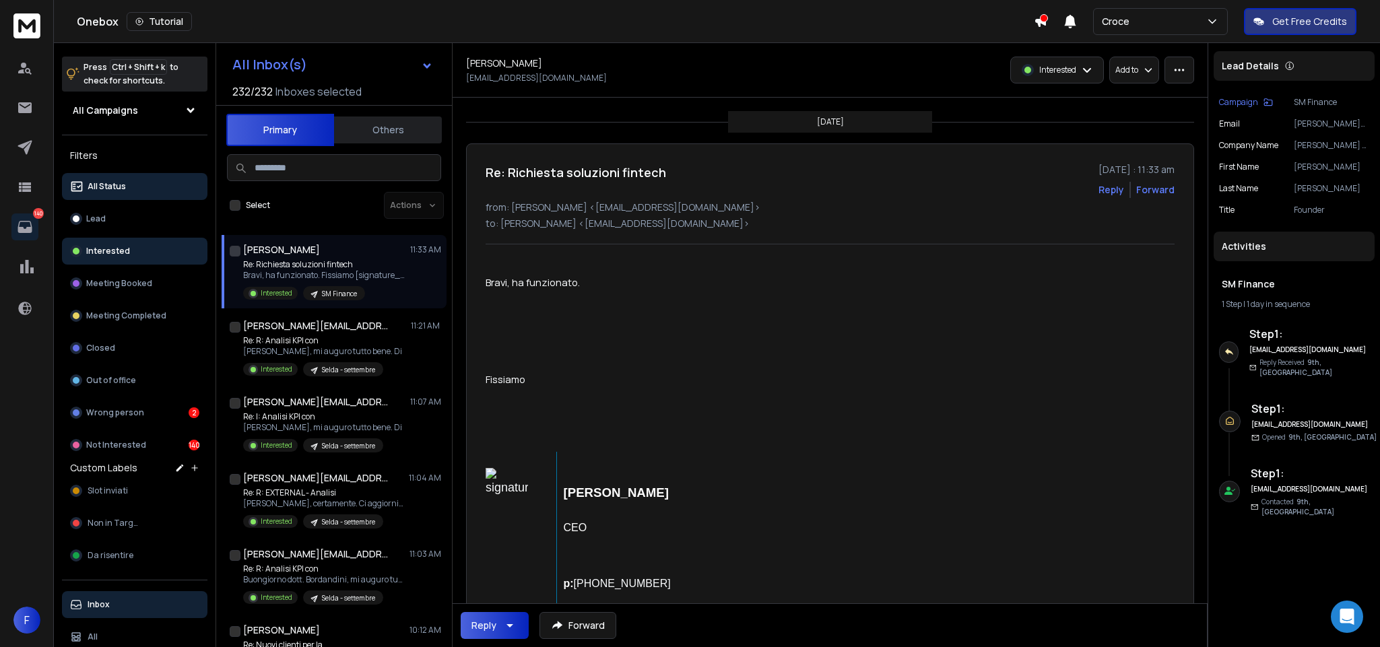
click at [178, 174] on button "All Status" at bounding box center [135, 186] width 146 height 27
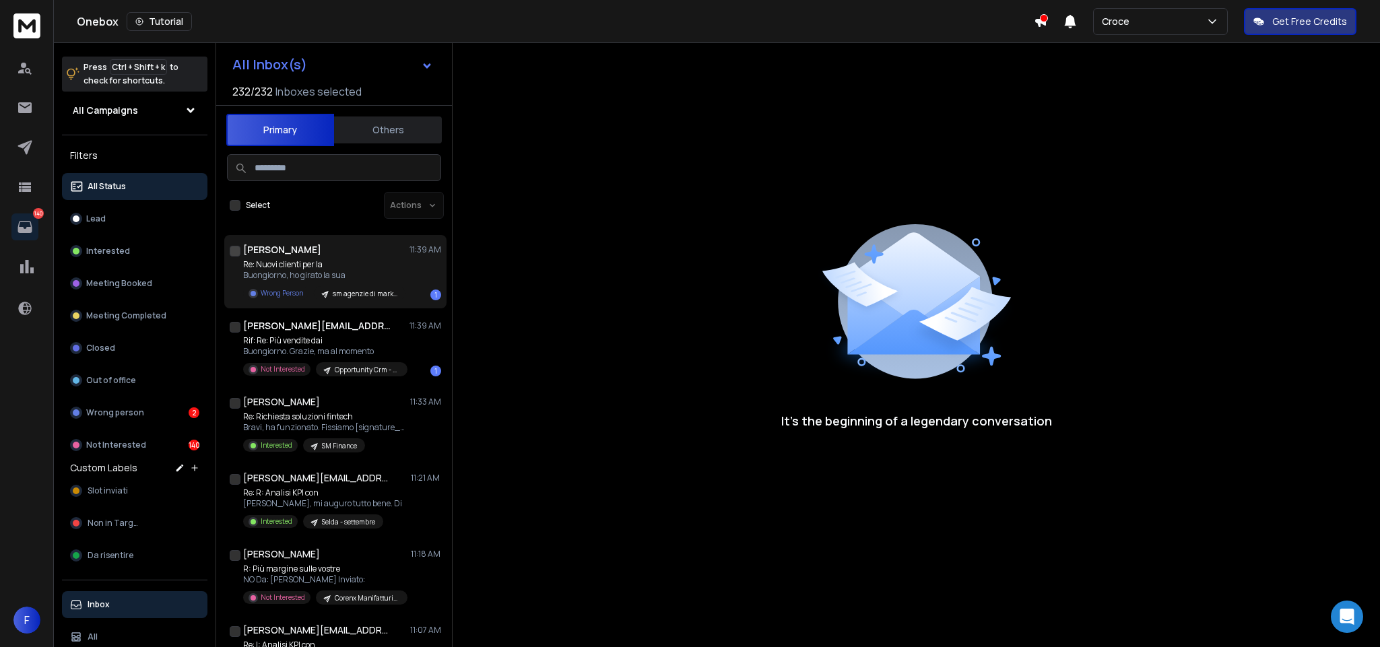
click at [380, 306] on div "[PERSON_NAME] 11:39 AM Re: Nuovi clienti per la Buongiorno, ho girato la sua Wr…" at bounding box center [335, 271] width 222 height 73
